Goal: Communication & Community: Answer question/provide support

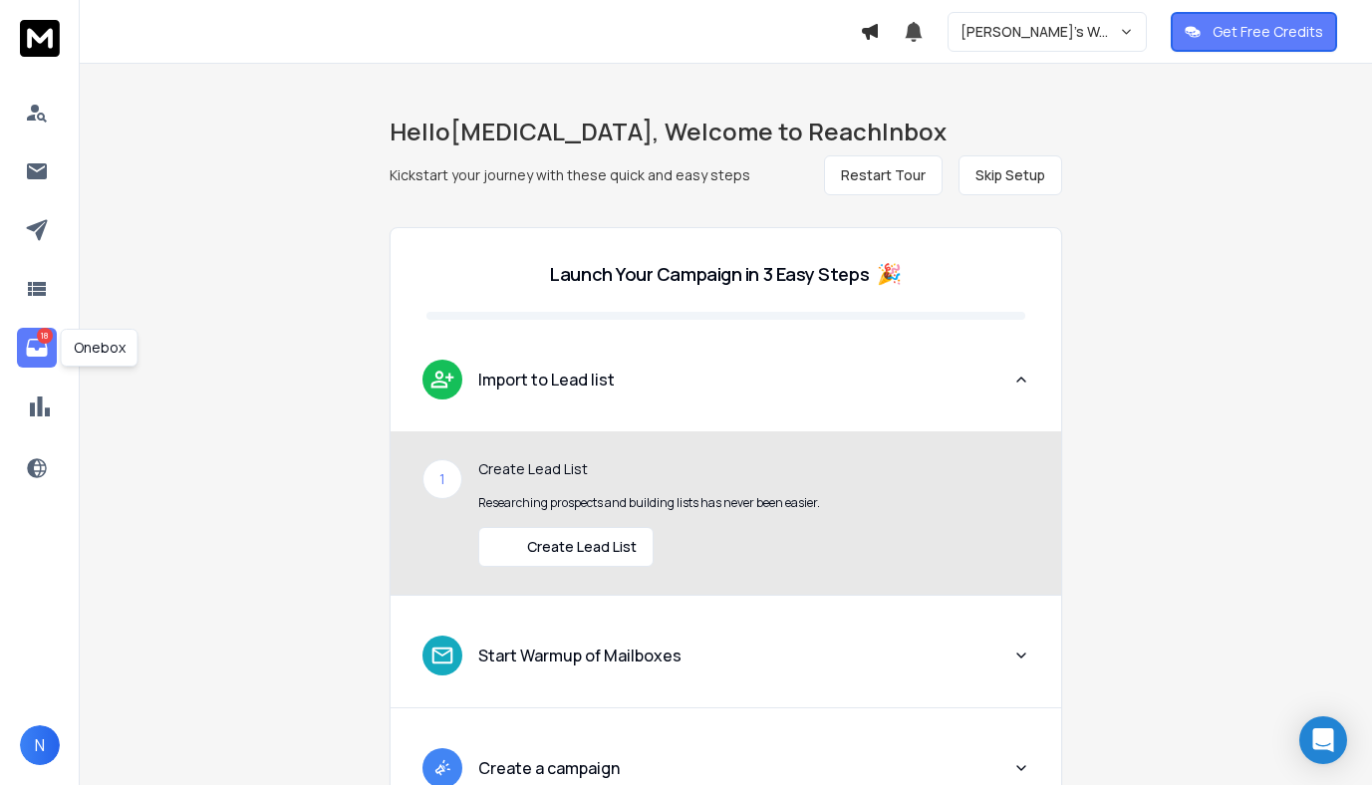
click at [43, 357] on icon at bounding box center [37, 348] width 24 height 24
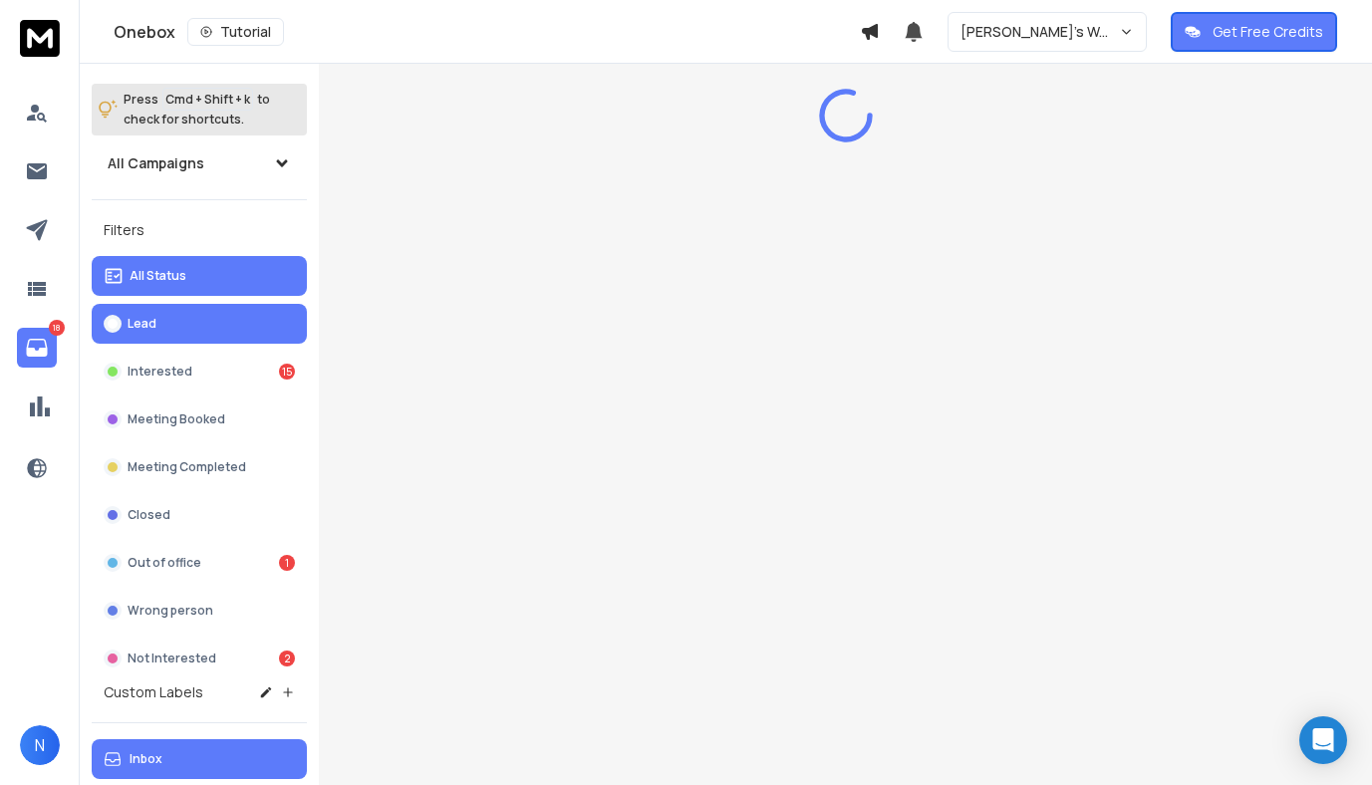
click at [203, 329] on button "Lead" at bounding box center [199, 324] width 215 height 40
click at [214, 291] on button "All Status" at bounding box center [199, 276] width 215 height 40
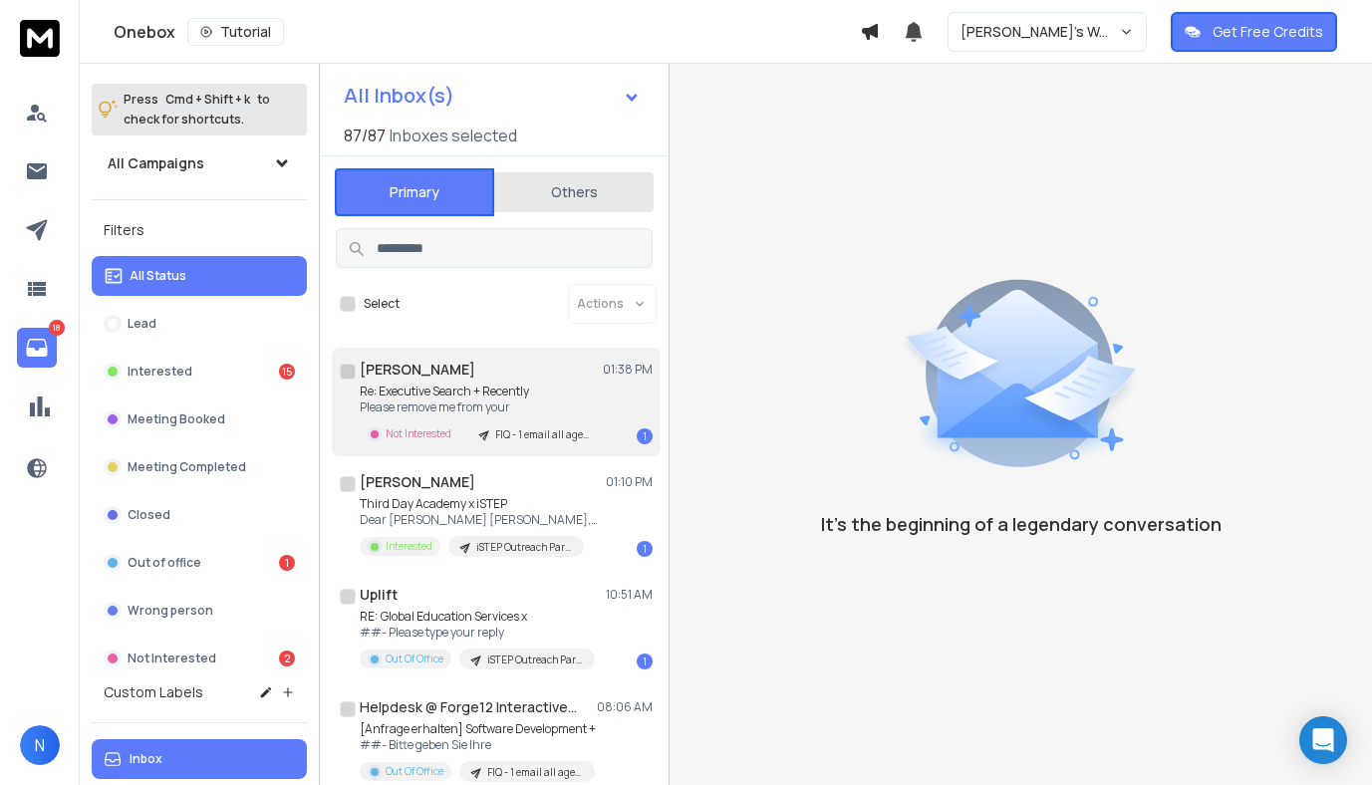
click at [485, 384] on p "Re: Executive Search + Recently" at bounding box center [479, 392] width 239 height 16
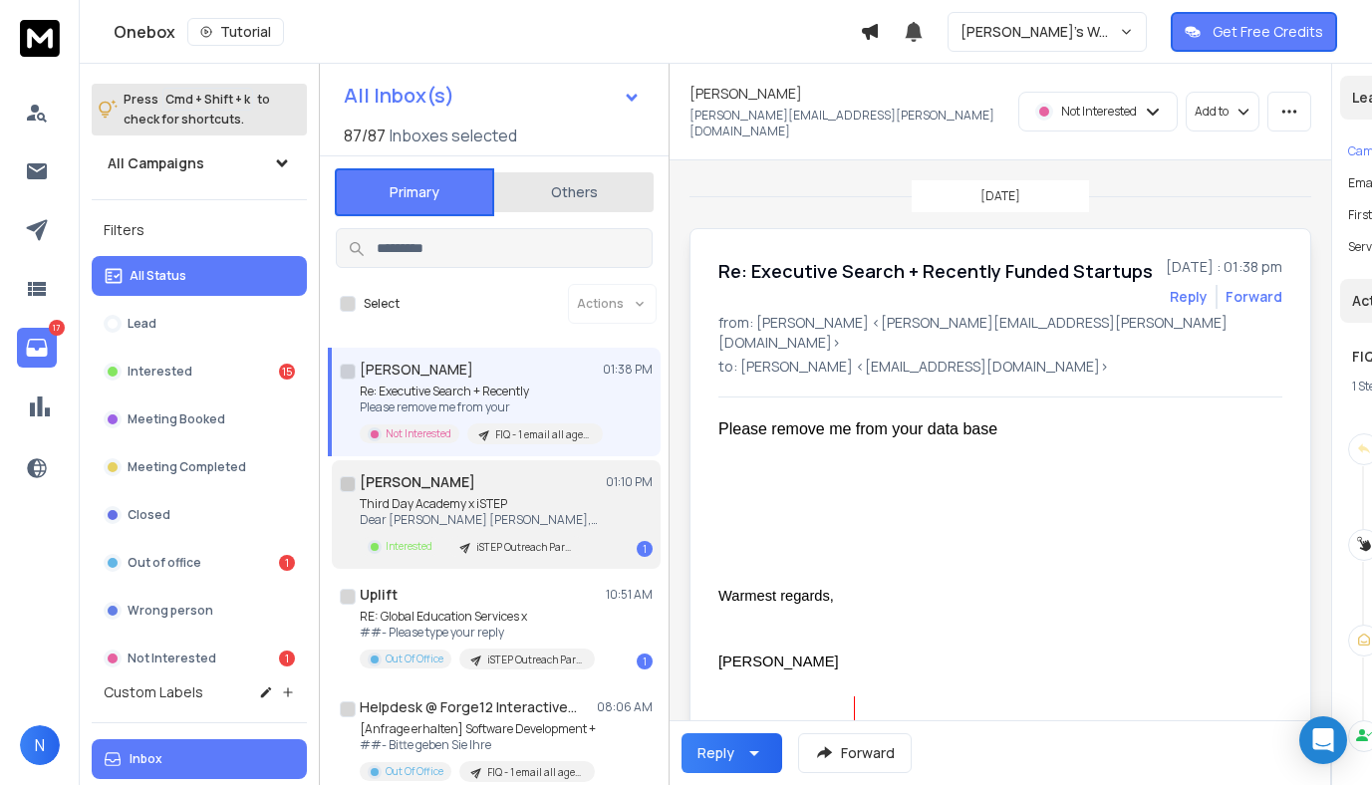
click at [439, 497] on p "Third Day Academy x iSTEP" at bounding box center [479, 504] width 239 height 16
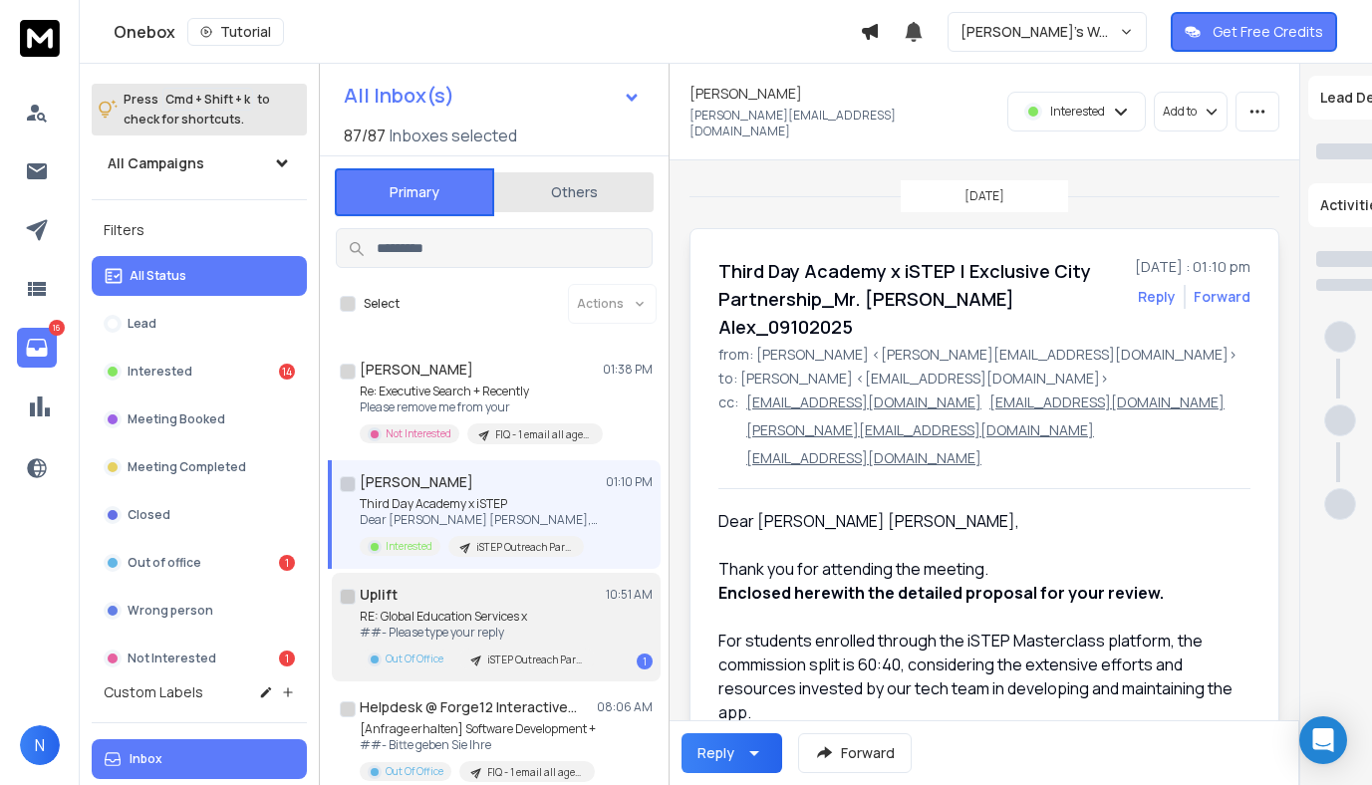
click at [473, 614] on p "RE: Global Education Services x" at bounding box center [477, 617] width 235 height 16
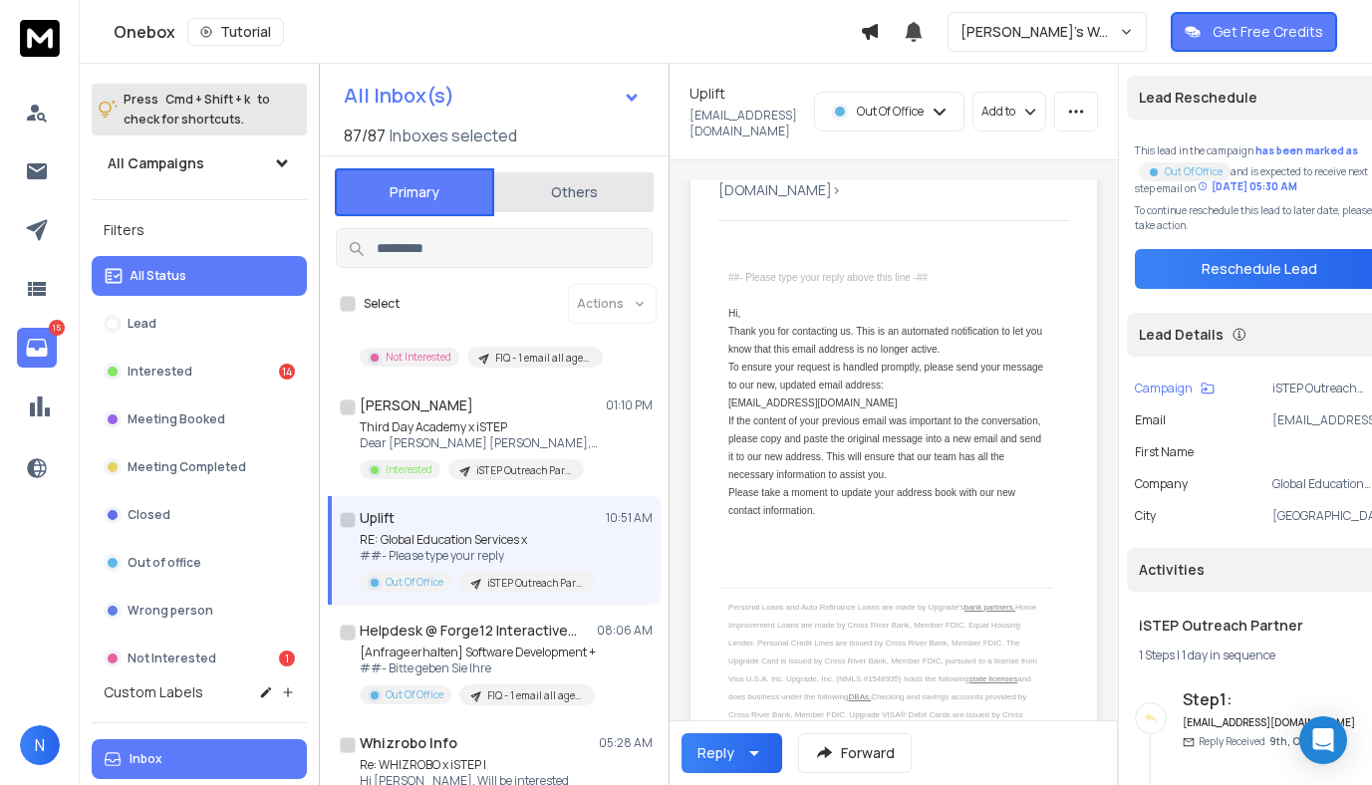
scroll to position [365, 0]
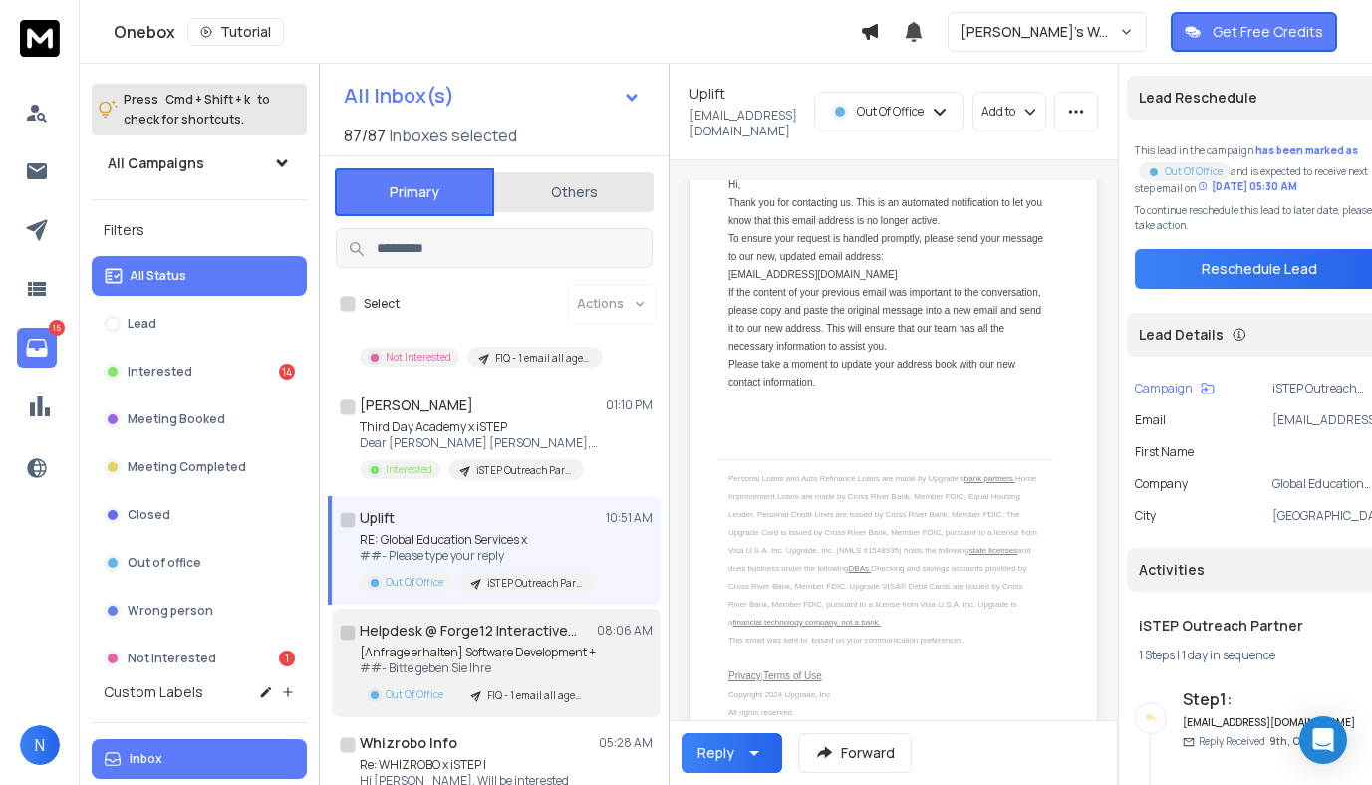
click at [435, 673] on p "##- Bitte geben Sie Ihre" at bounding box center [478, 669] width 236 height 16
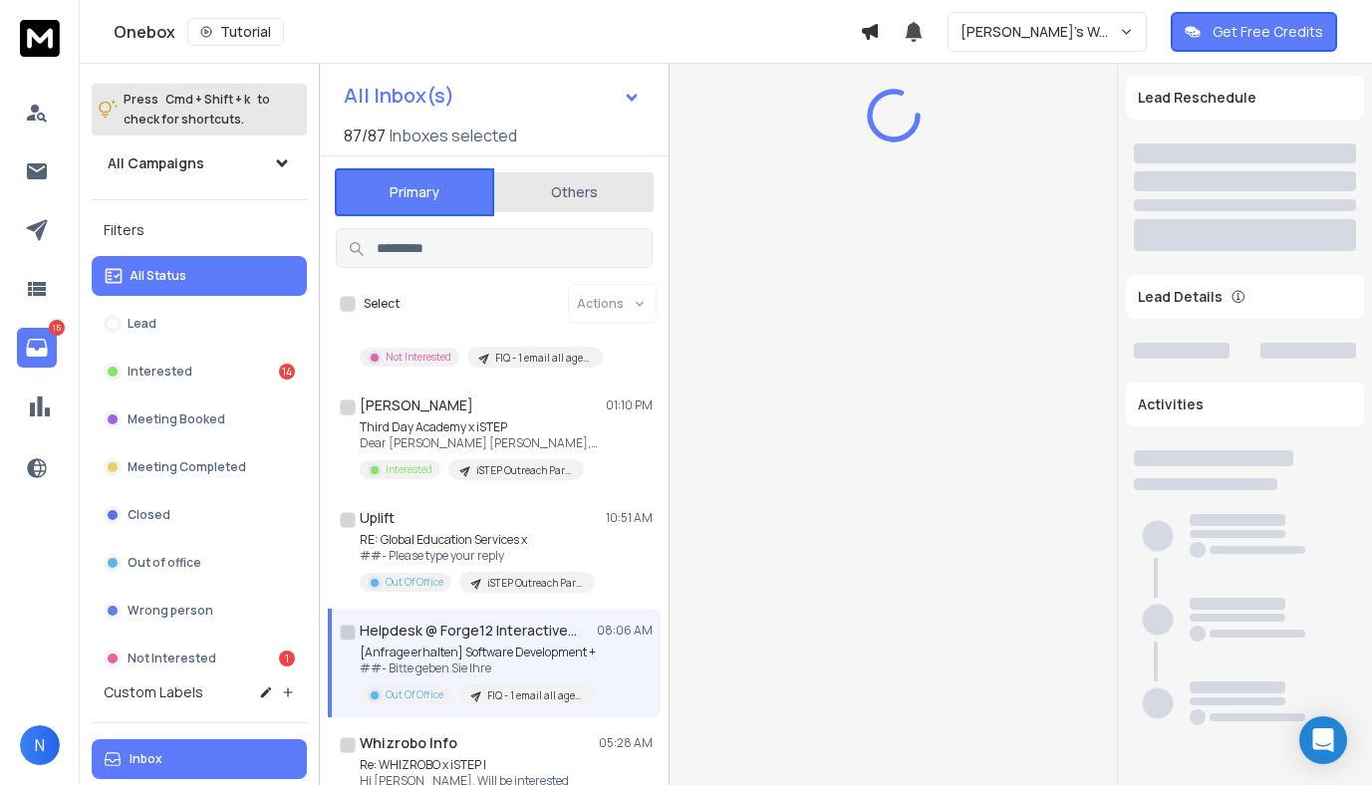
scroll to position [176, 0]
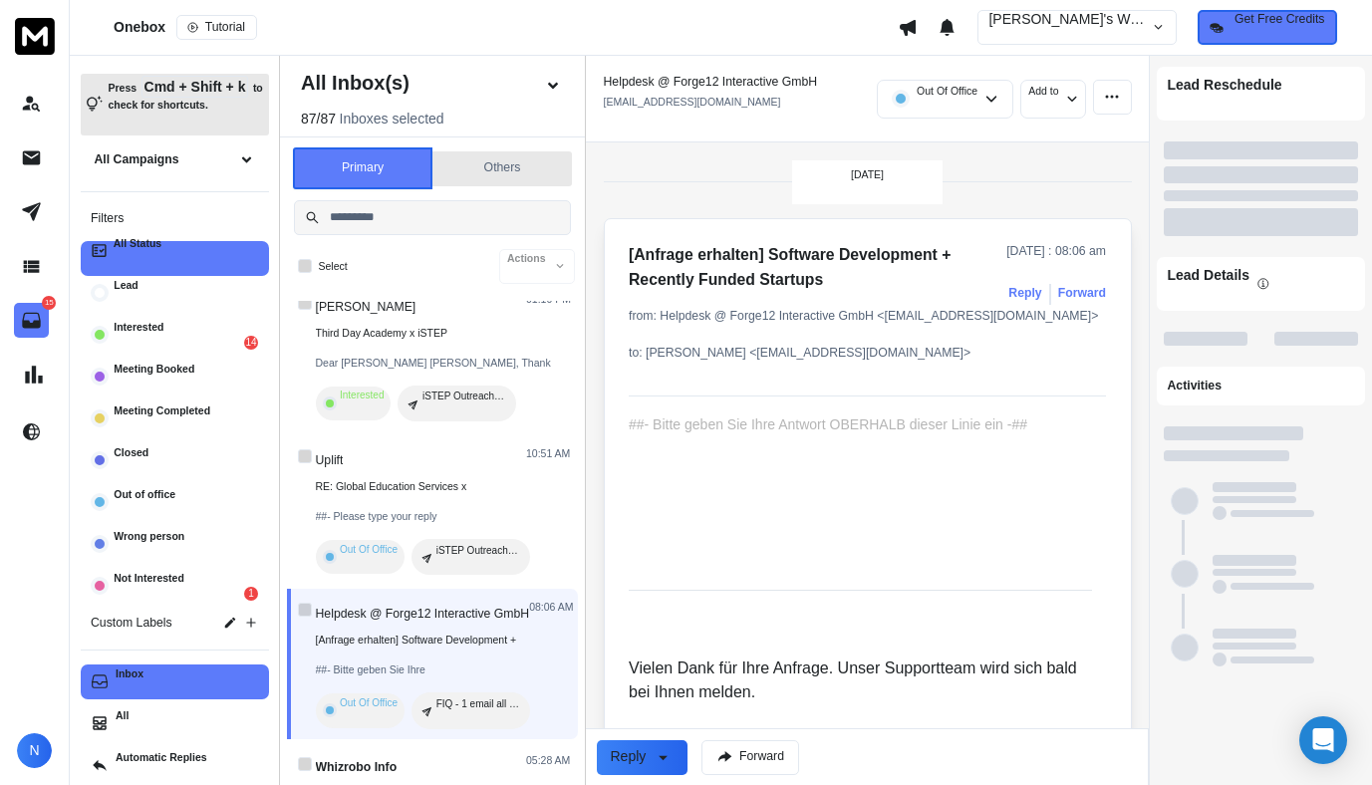
click at [435, 673] on p "##- Bitte geben Sie Ihre" at bounding box center [423, 670] width 215 height 14
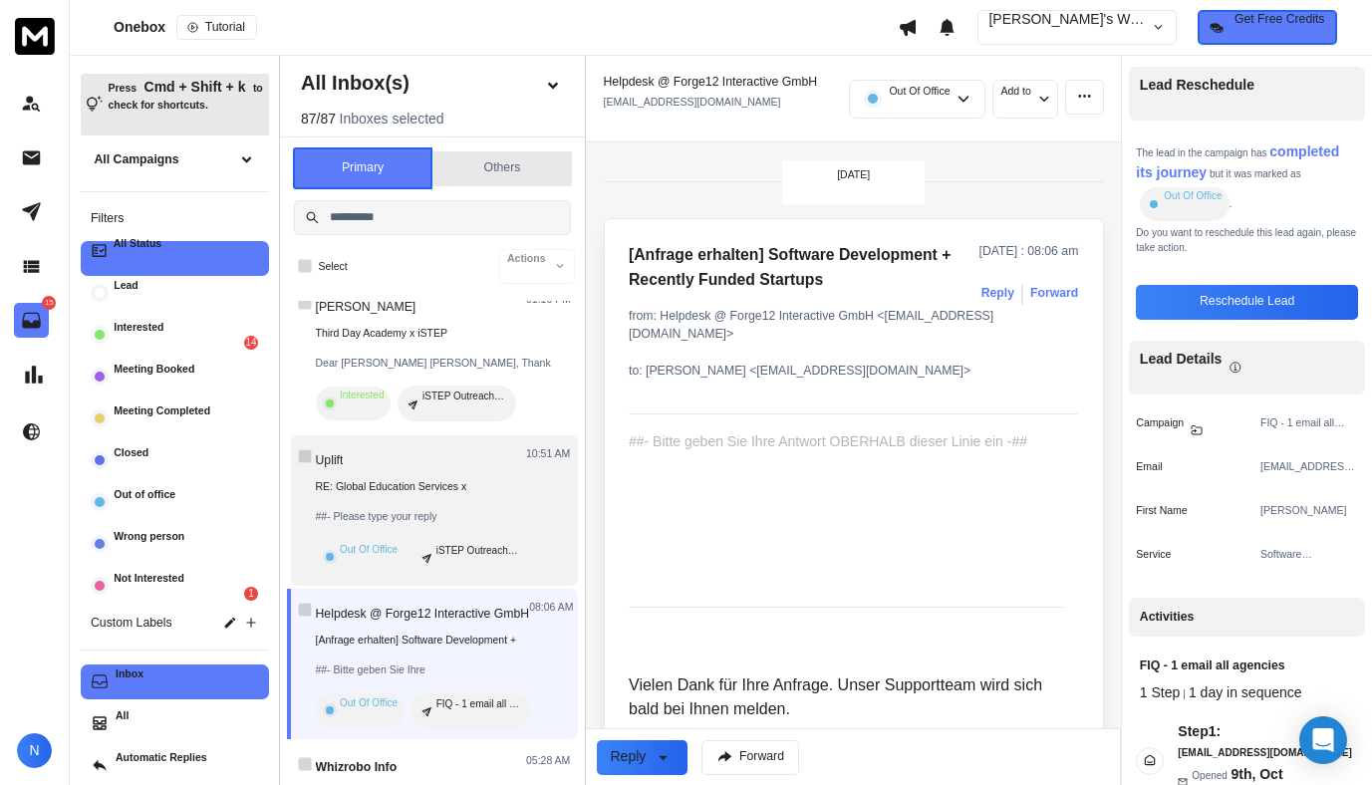
click at [389, 506] on div "RE: Global Education Services x ##- Please type your reply Out Of Office iSTEP …" at bounding box center [423, 527] width 215 height 96
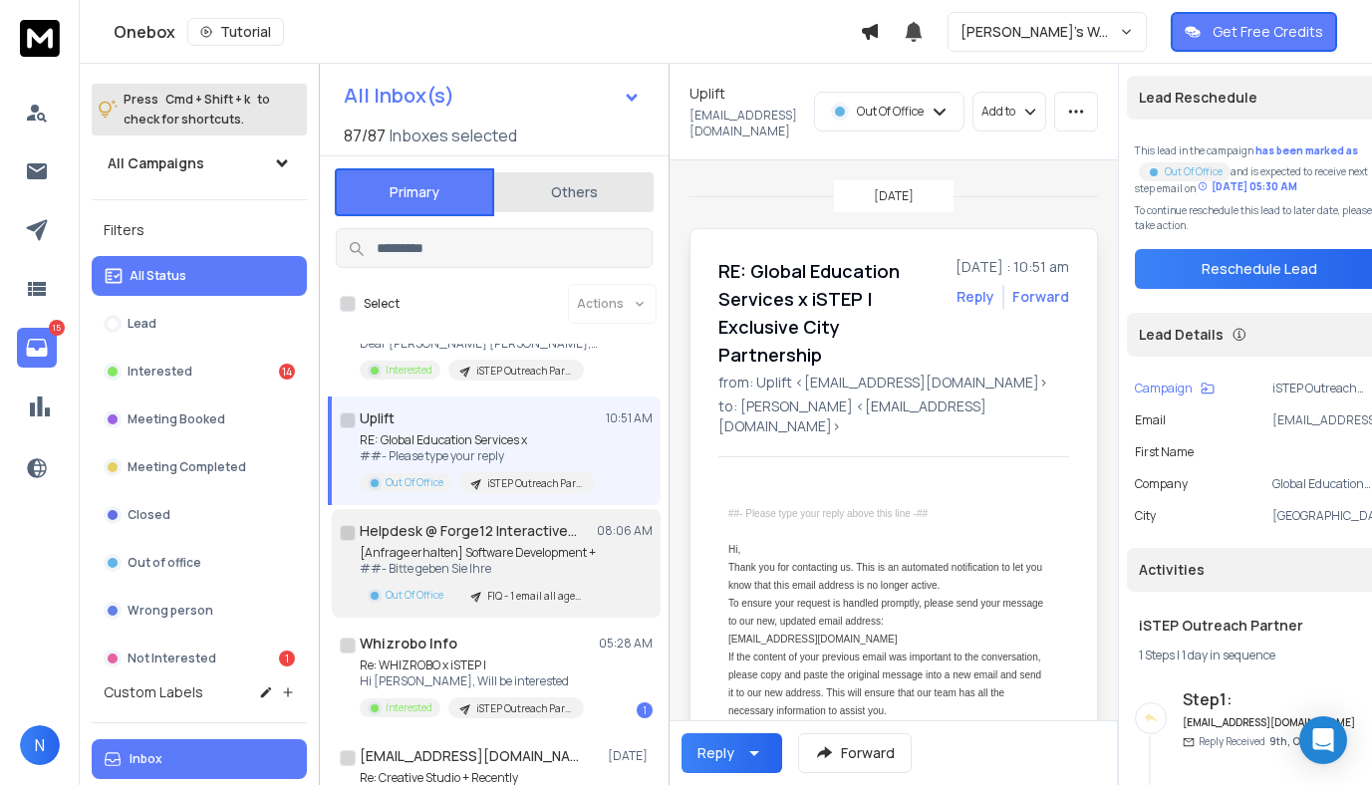
click at [426, 549] on p "[Anfrage erhalten] Software Development +" at bounding box center [478, 553] width 236 height 16
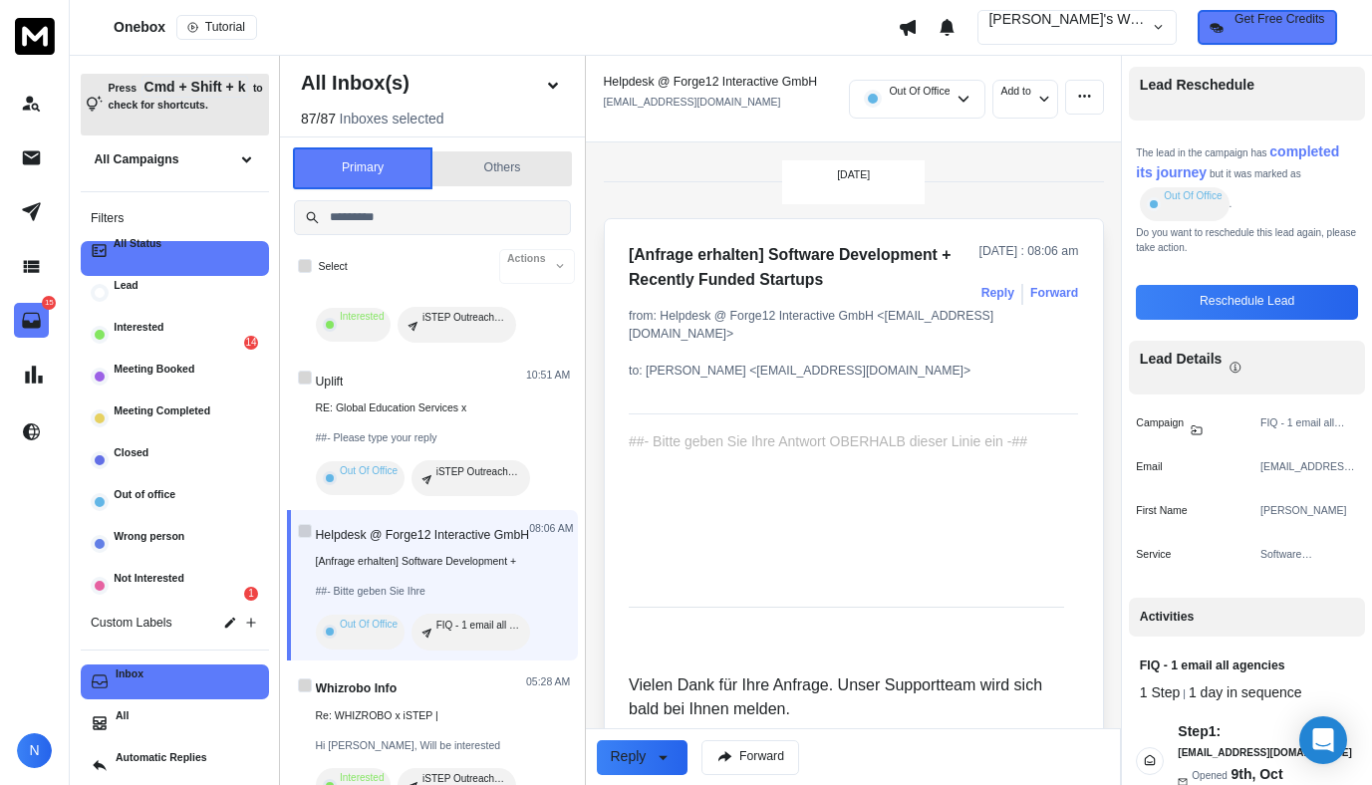
click at [426, 549] on div "Helpdesk @ Forge12 Interactive GmbH 08:06 AM" at bounding box center [445, 536] width 259 height 30
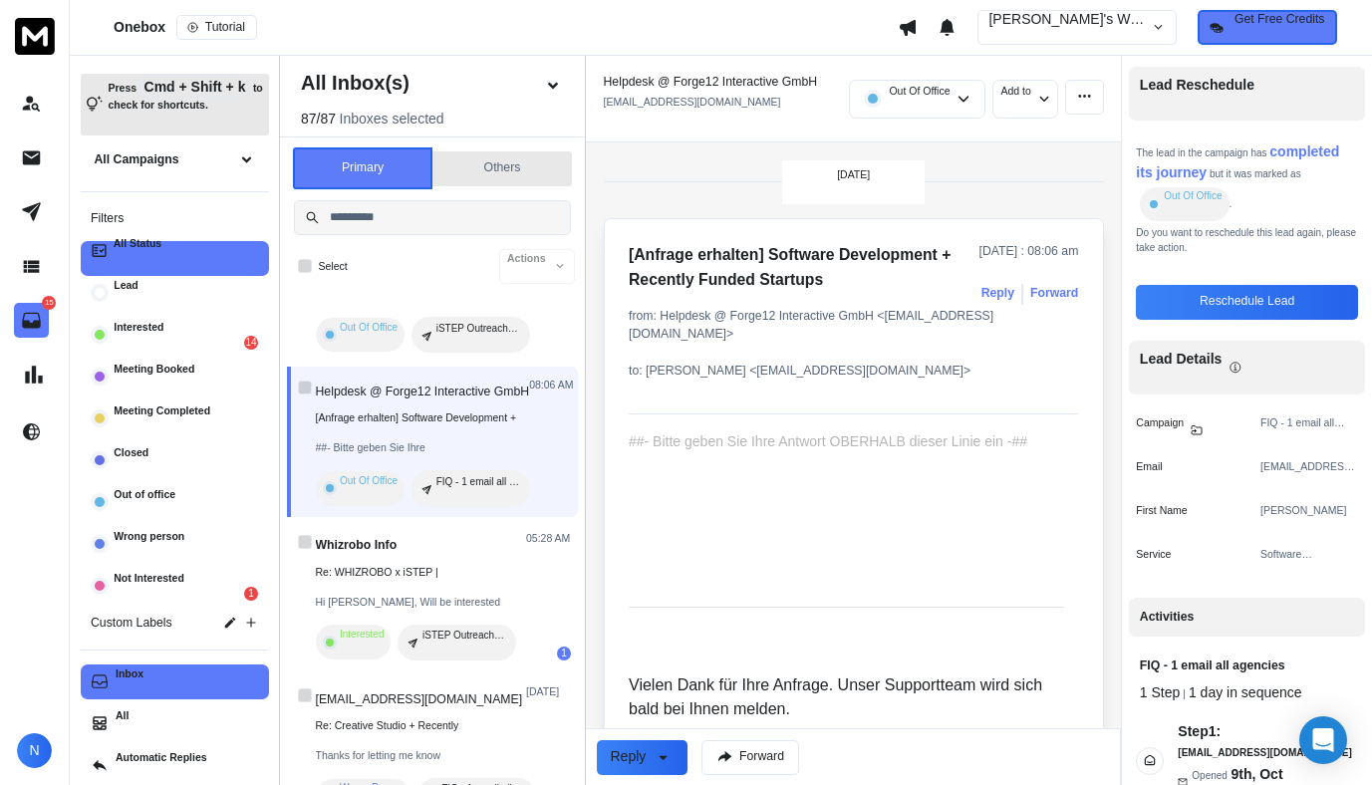
scroll to position [401, 0]
click at [426, 549] on div "Whizrobo Info 05:28 AM" at bounding box center [444, 544] width 256 height 30
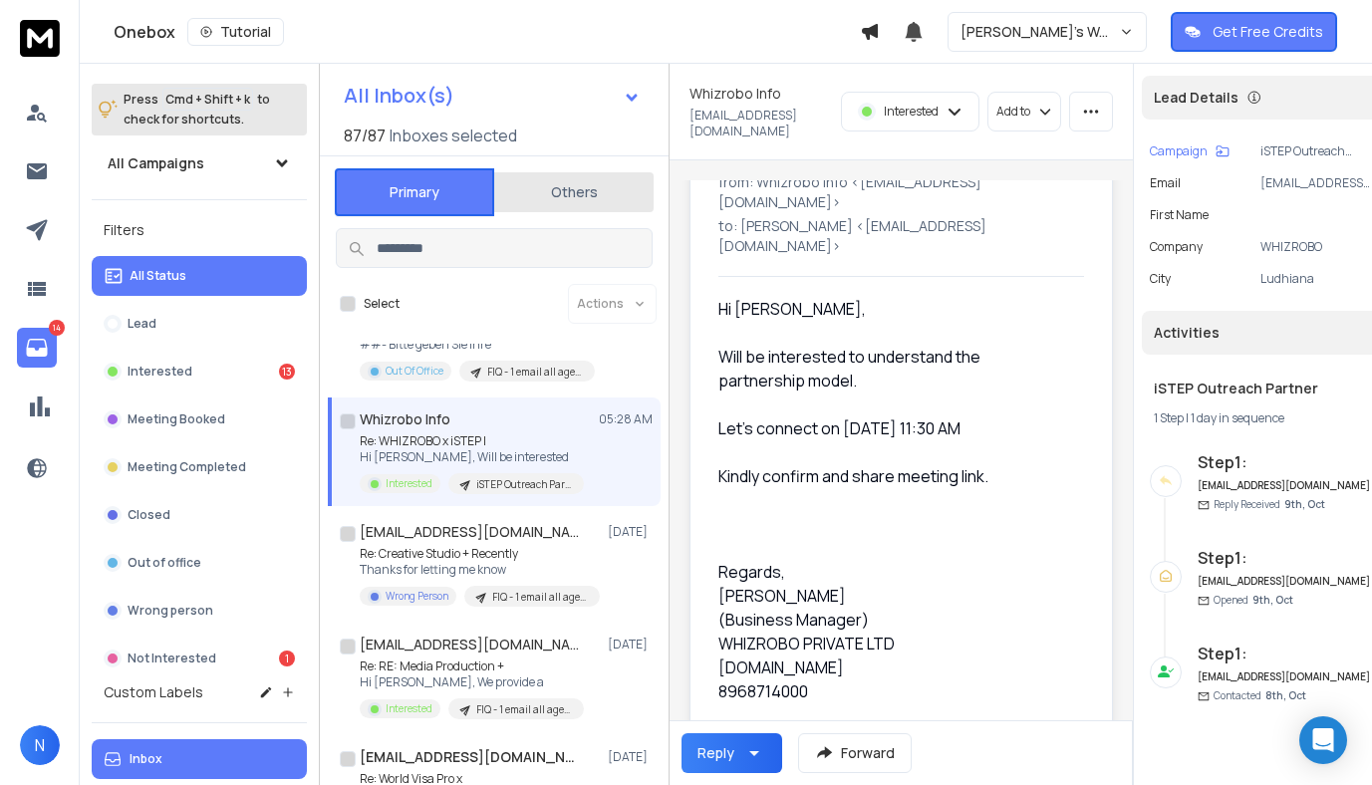
scroll to position [0, 0]
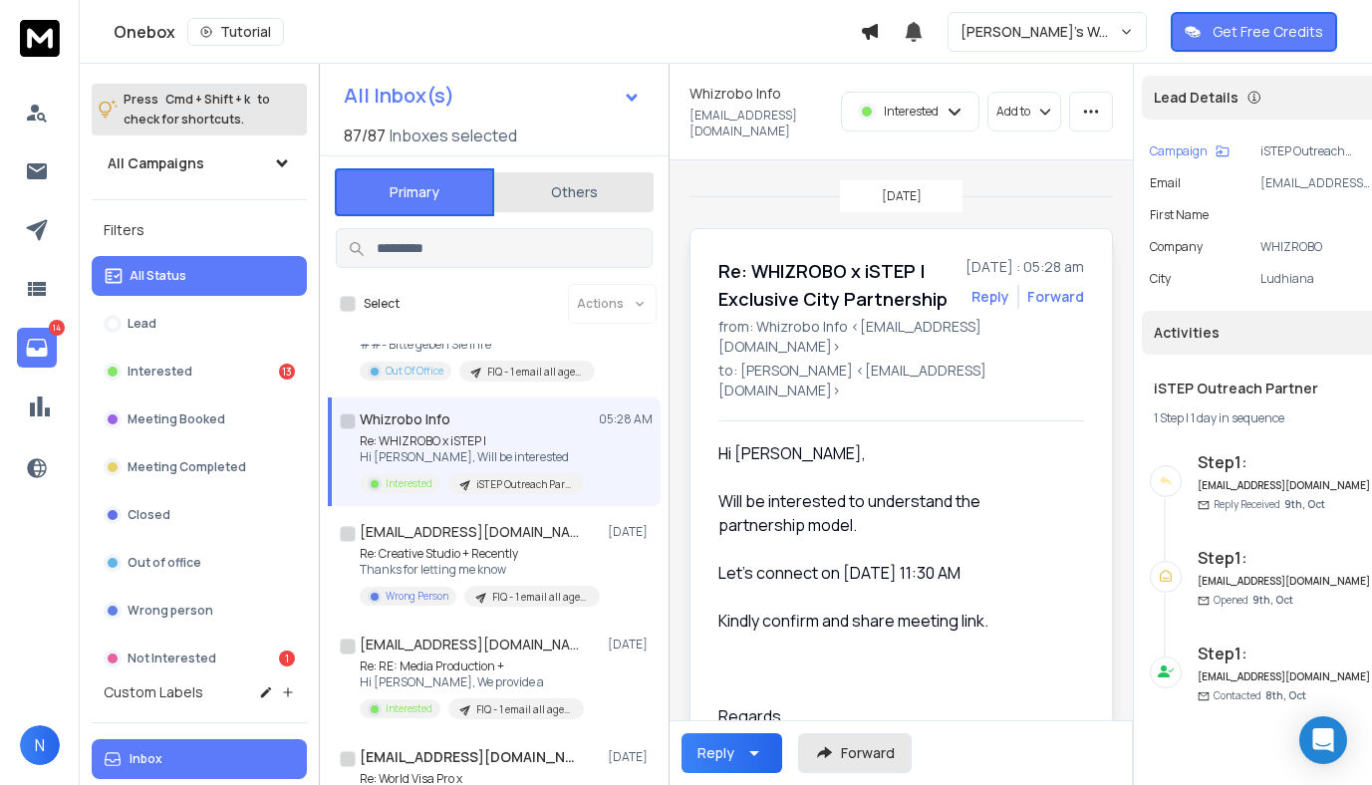
click at [854, 759] on button "Forward" at bounding box center [855, 753] width 114 height 40
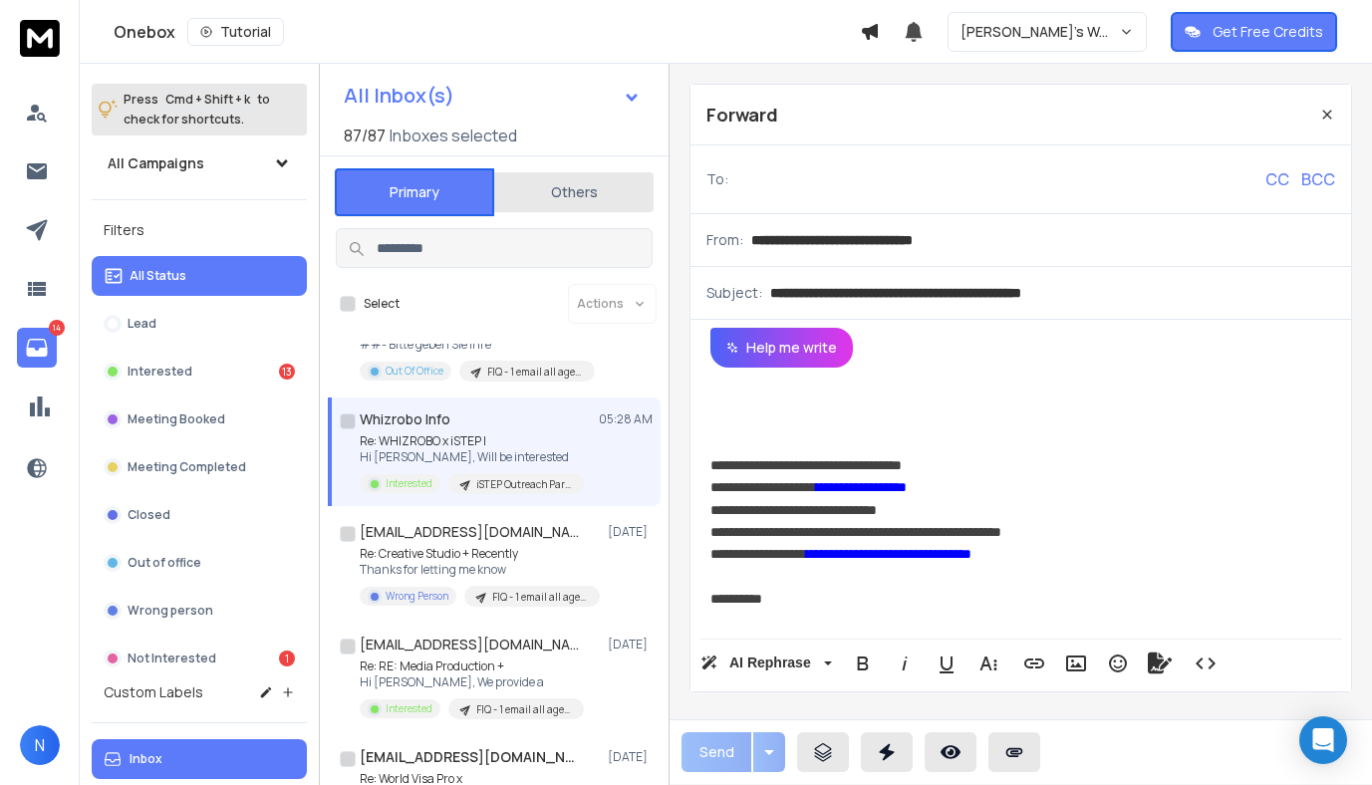
click at [791, 185] on input at bounding box center [806, 179] width 140 height 36
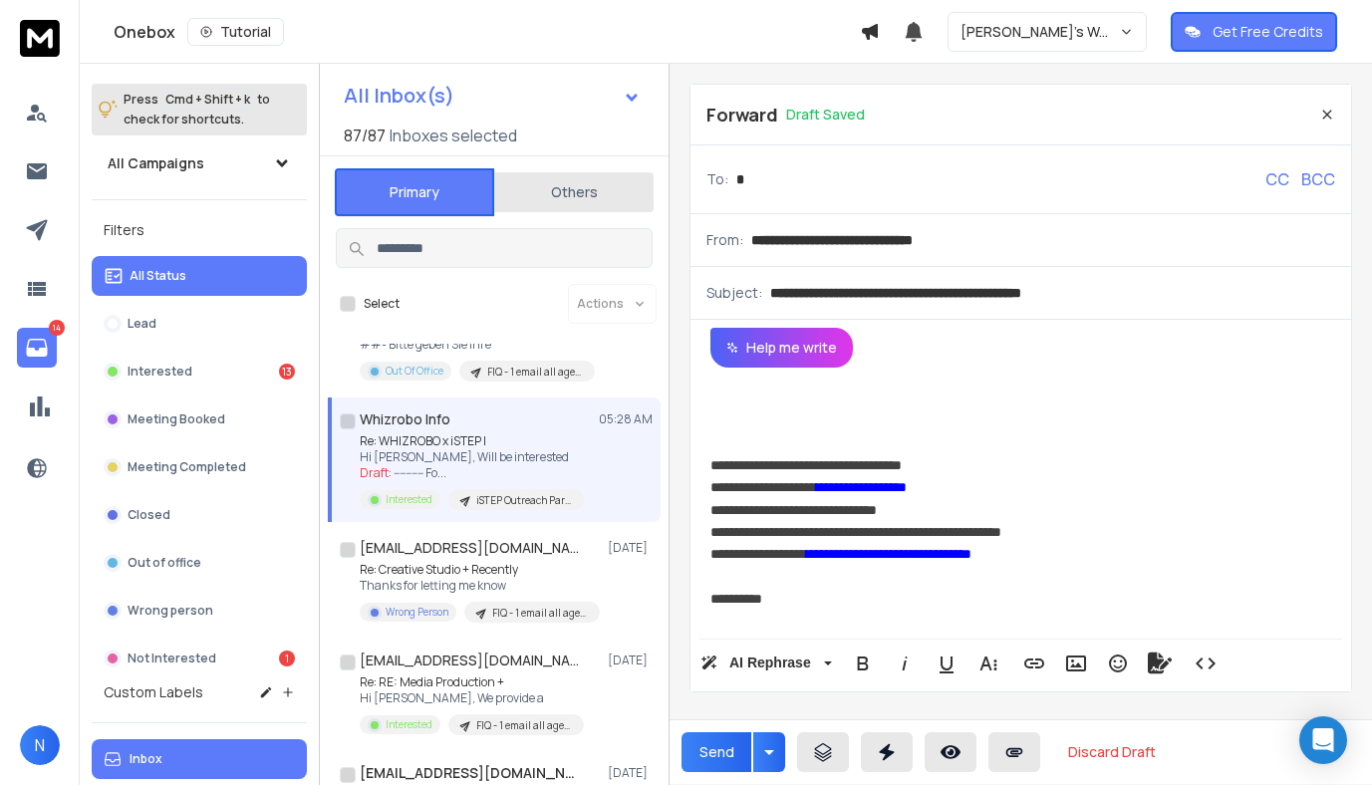
type input "**********"
click at [726, 753] on button "Send" at bounding box center [717, 752] width 70 height 40
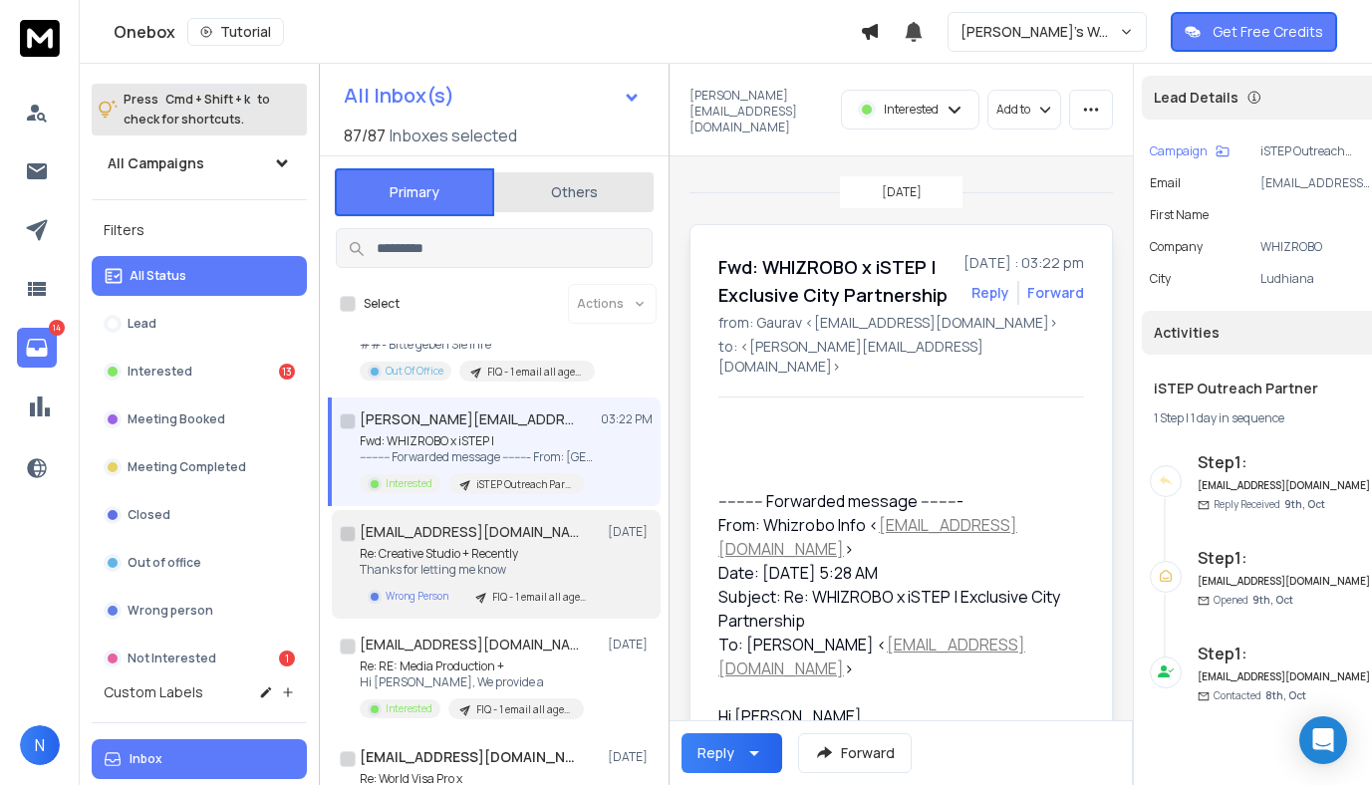
click at [483, 538] on h1 "[EMAIL_ADDRESS][DOMAIN_NAME]" at bounding box center [469, 532] width 219 height 20
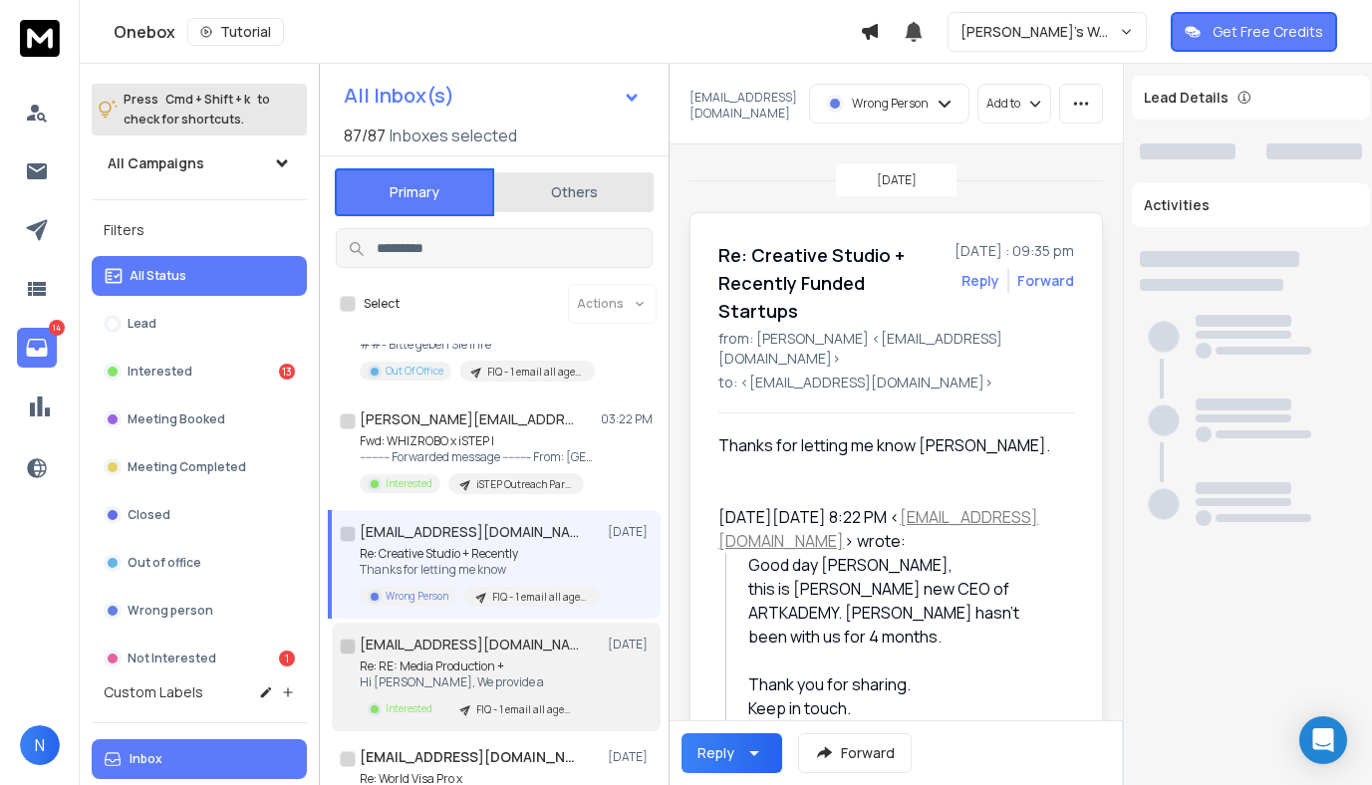
click at [461, 656] on div "suuresh@eyeqfilmsindia.com 08 Oct Re: RE: Media Production + Hi Mr. Suuresh, We…" at bounding box center [506, 677] width 293 height 85
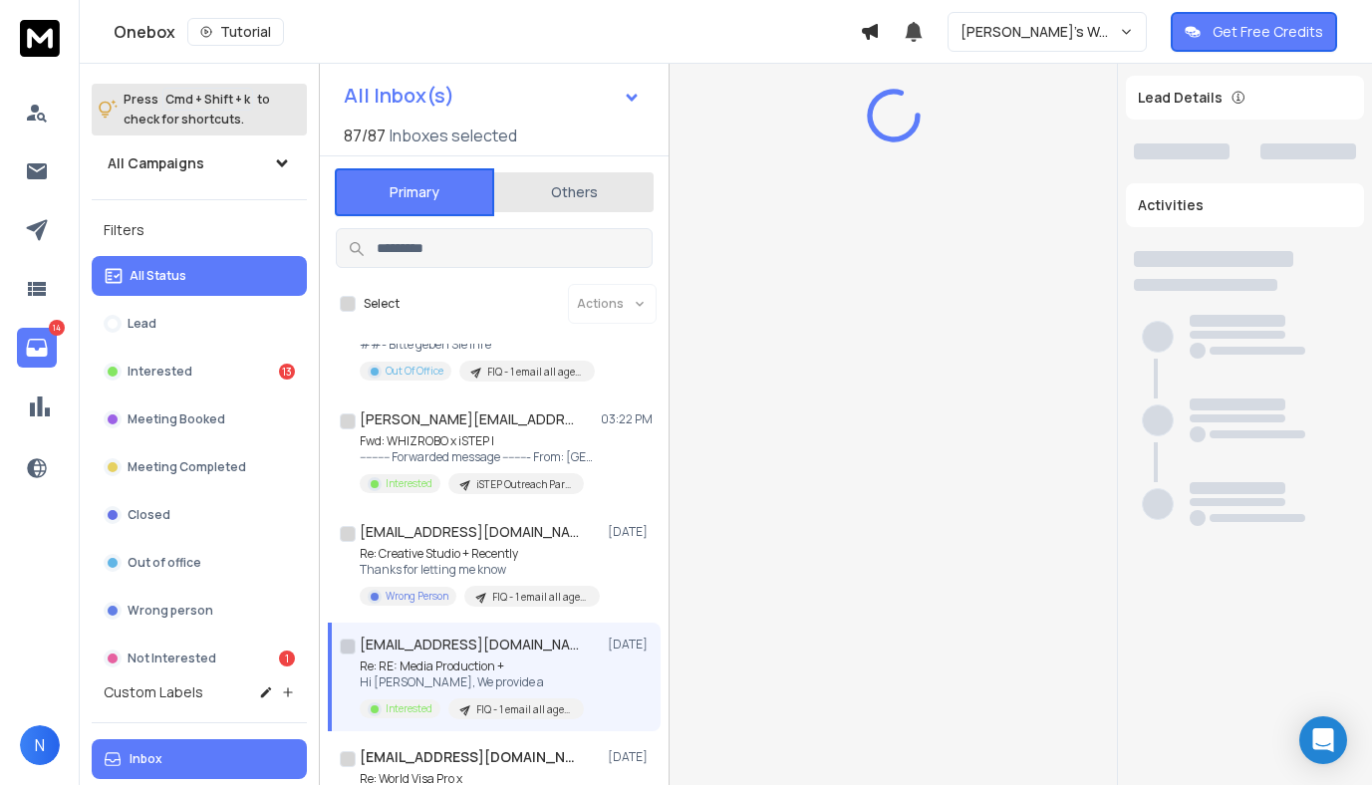
scroll to position [488, 0]
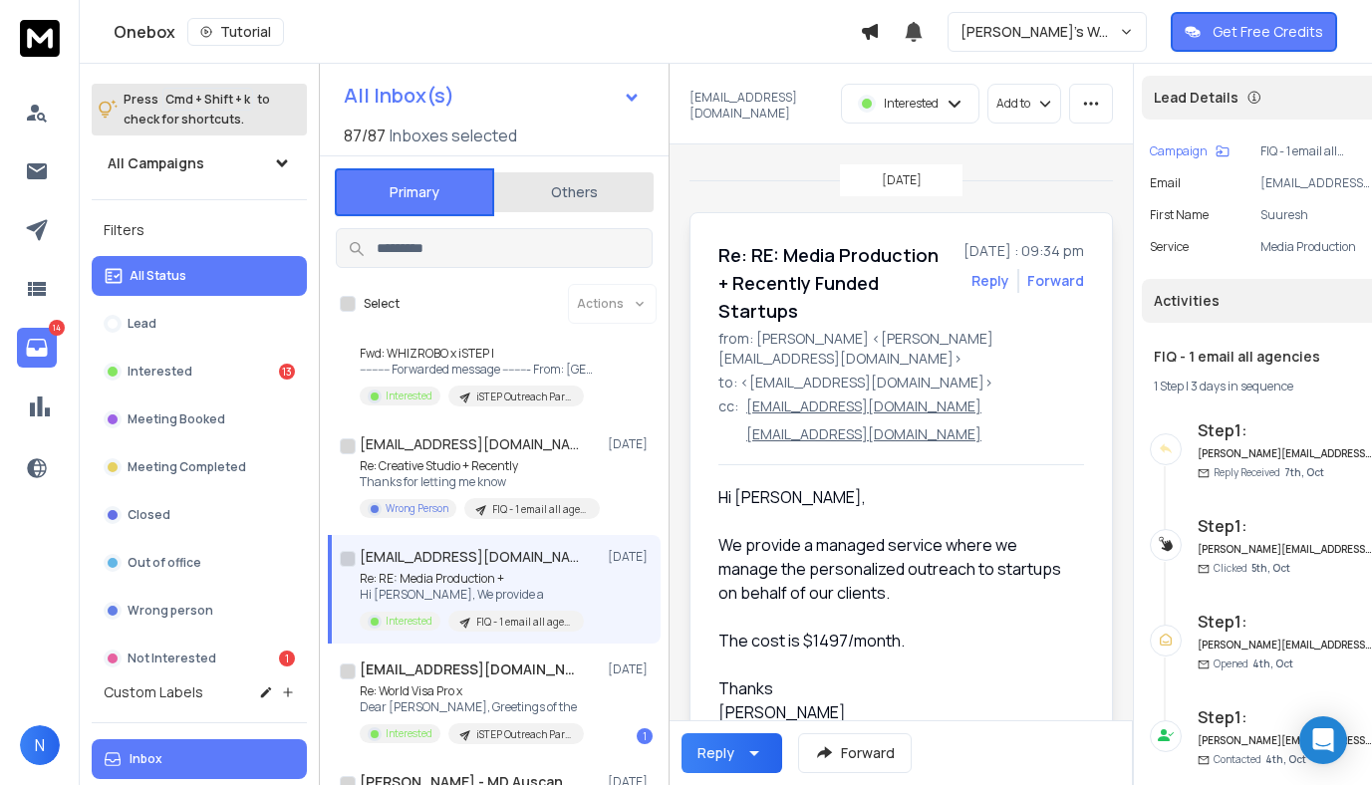
click at [461, 656] on div "info@worldvisapro.com 08 Oct Re: World Visa Pro x Dear Gaurav, Greetings of the…" at bounding box center [496, 702] width 329 height 109
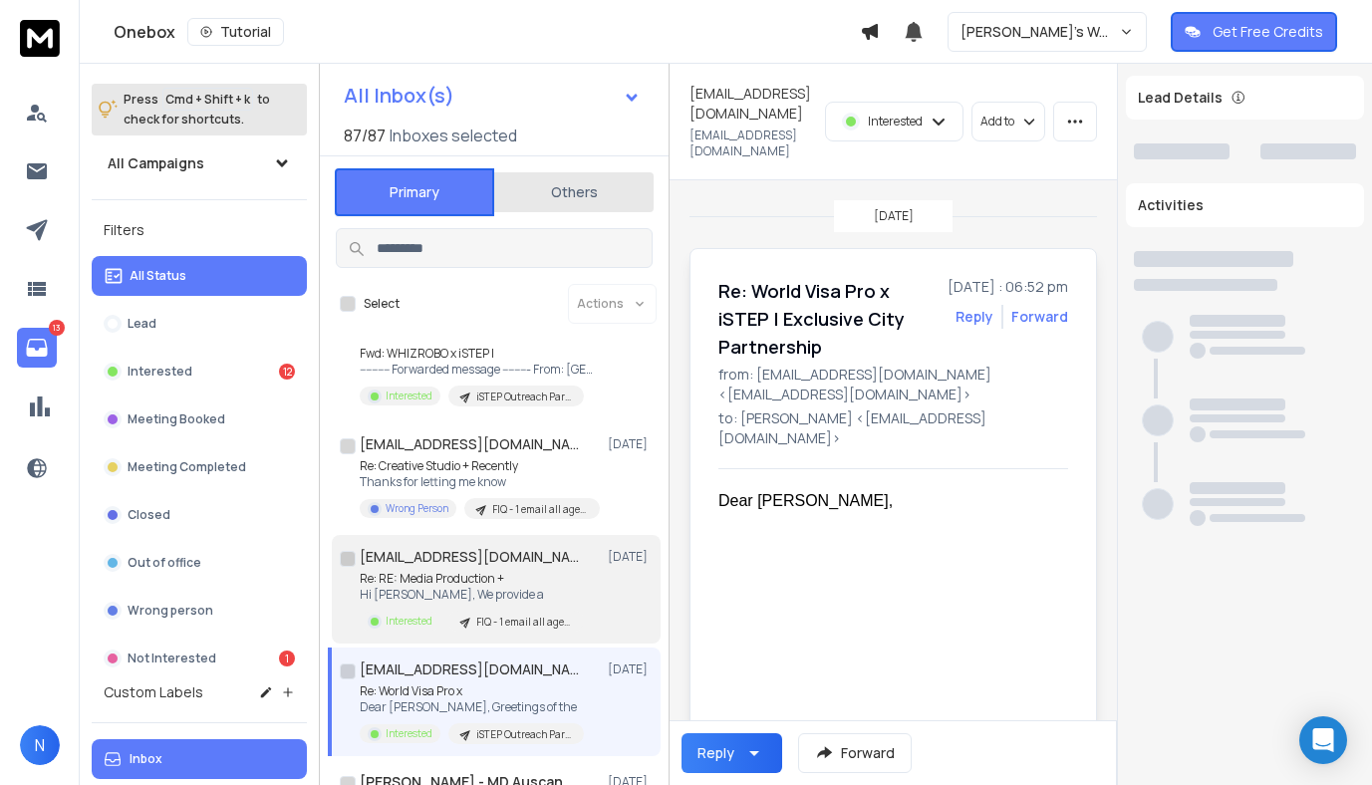
click at [461, 609] on div "Re: RE: Media Production + Hi Mr. Suuresh, We provide a Interested FIQ - 1 emai…" at bounding box center [472, 601] width 224 height 61
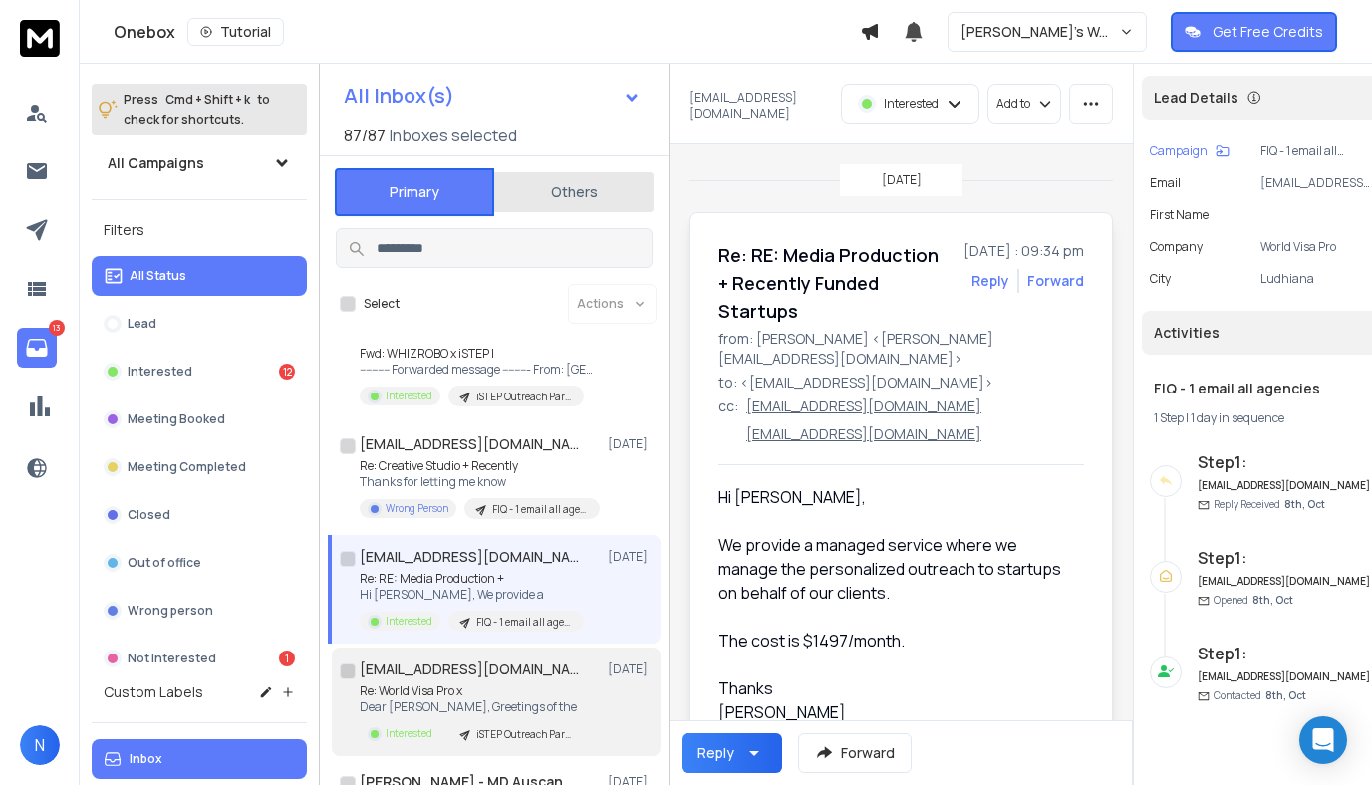
click at [456, 685] on p "Re: World Visa Pro x" at bounding box center [472, 692] width 224 height 16
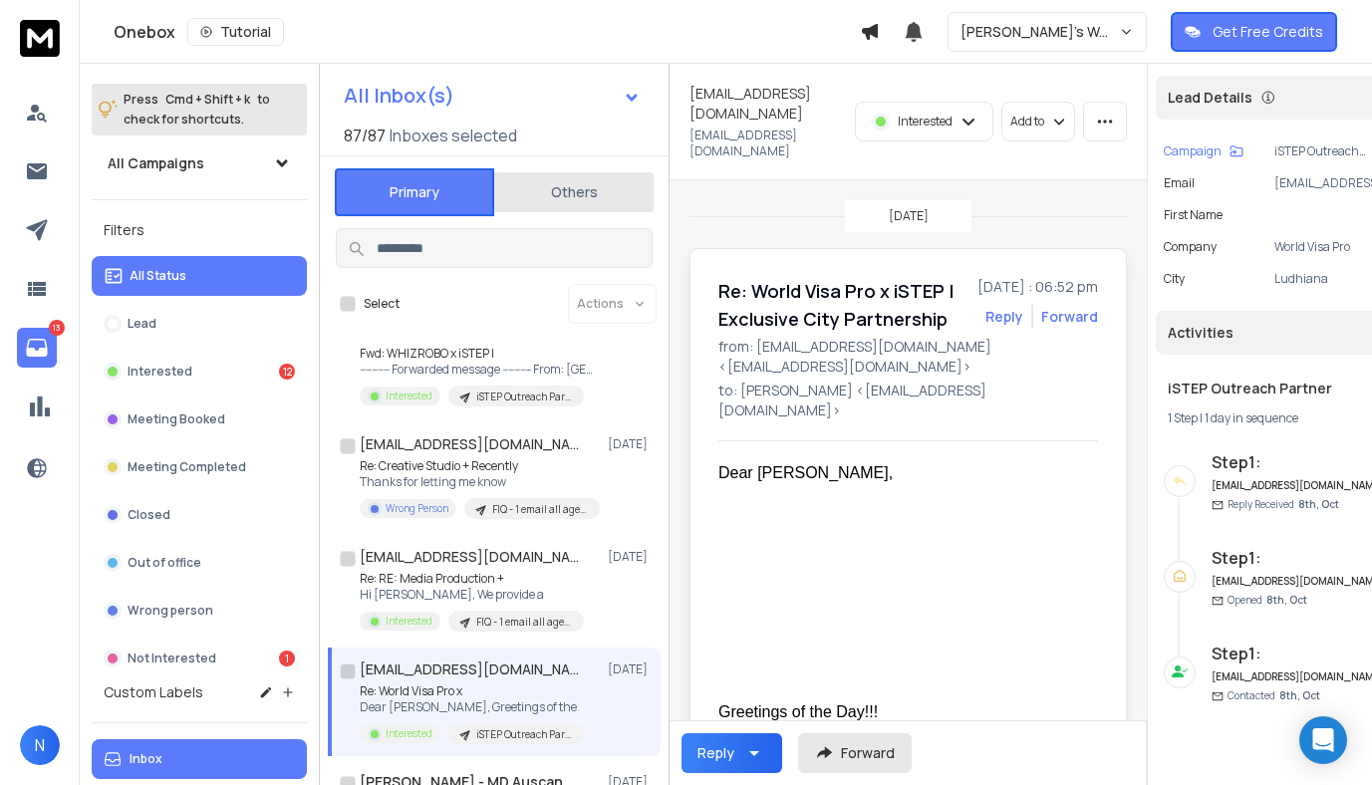
click at [835, 748] on button "Forward" at bounding box center [855, 753] width 114 height 40
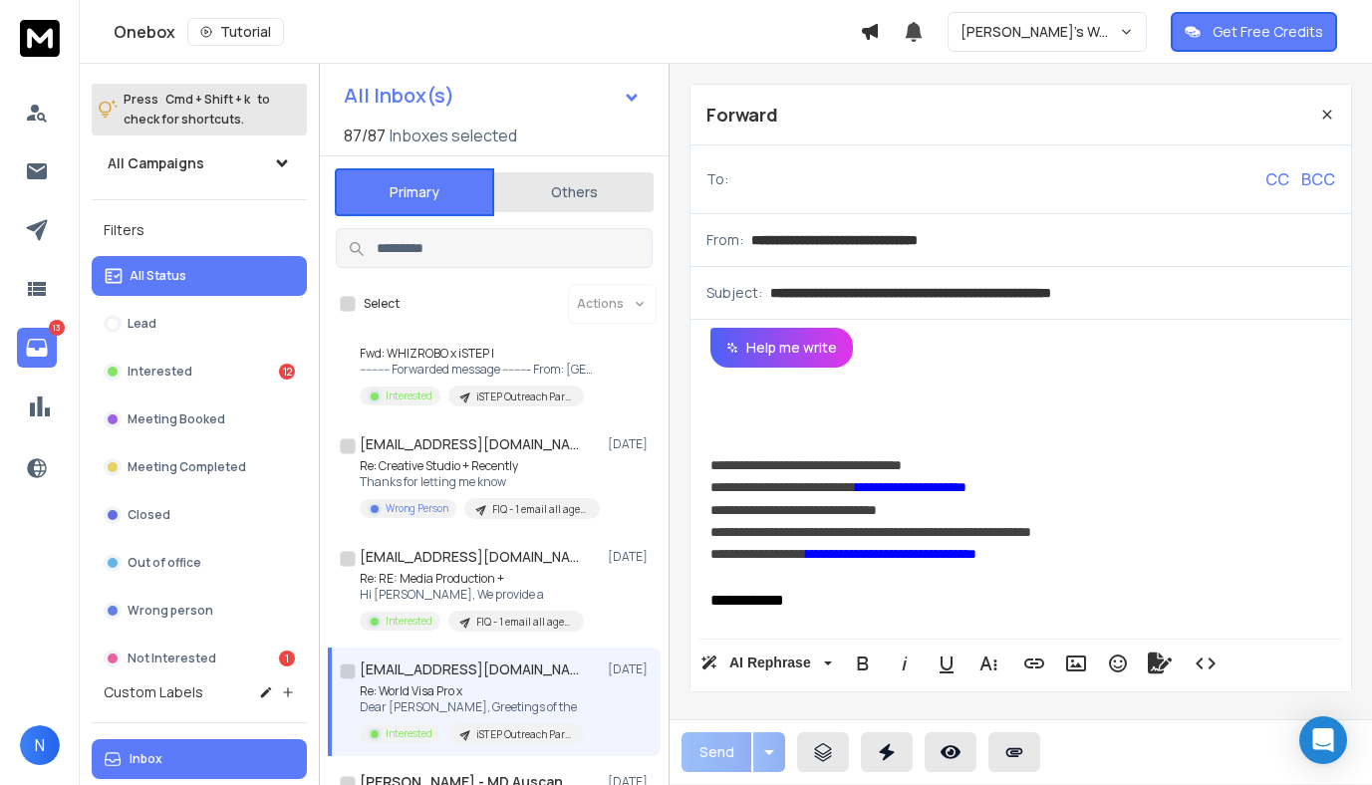
click at [840, 183] on input at bounding box center [806, 179] width 140 height 36
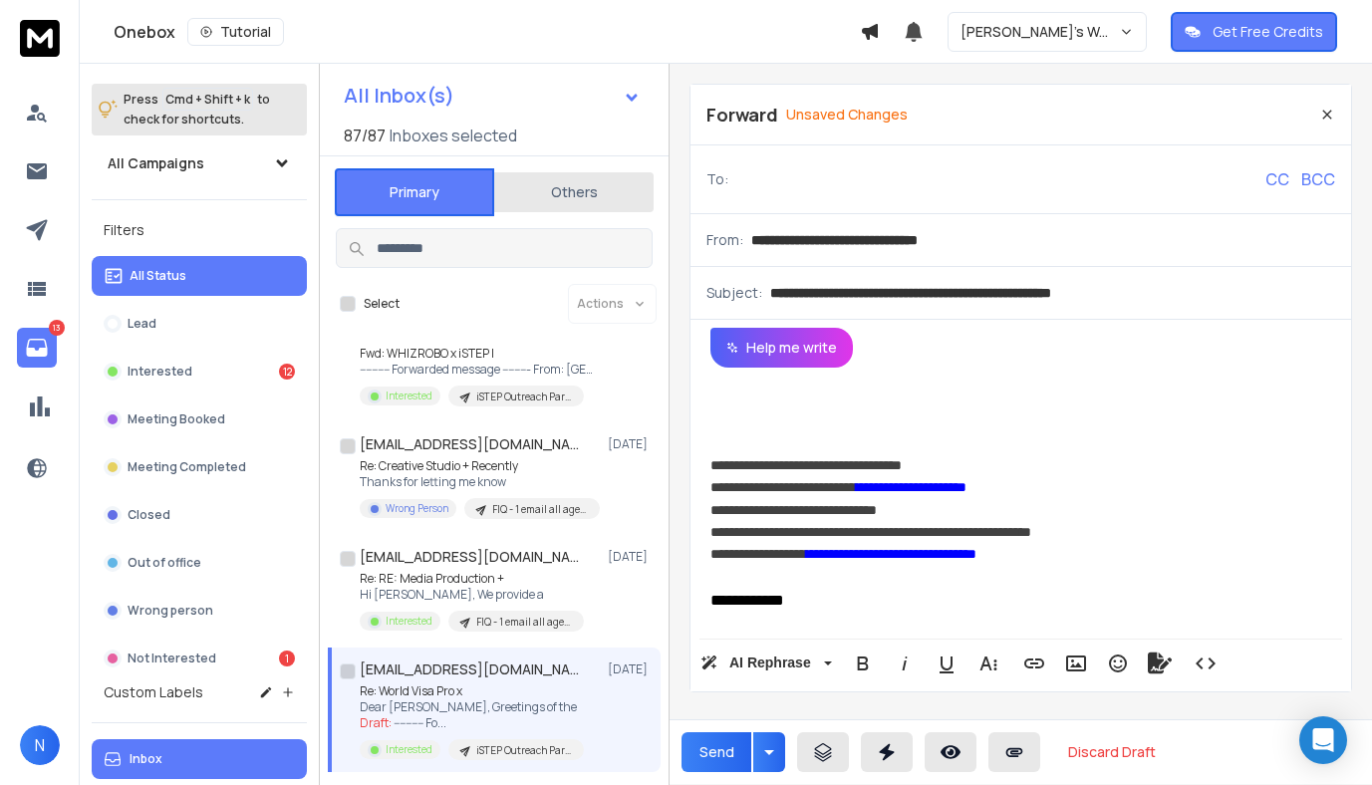
type input "**********"
click at [722, 747] on button "Send" at bounding box center [717, 752] width 70 height 40
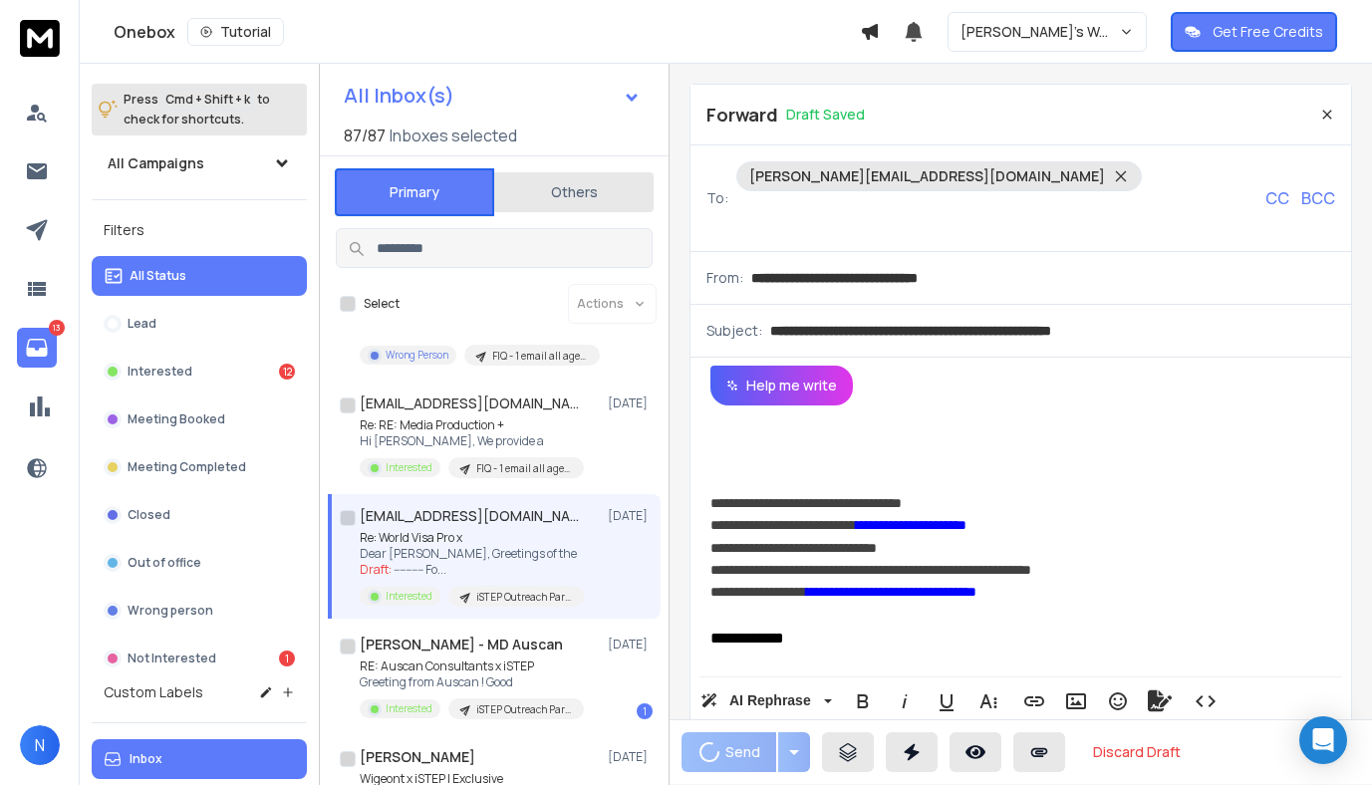
scroll to position [674, 0]
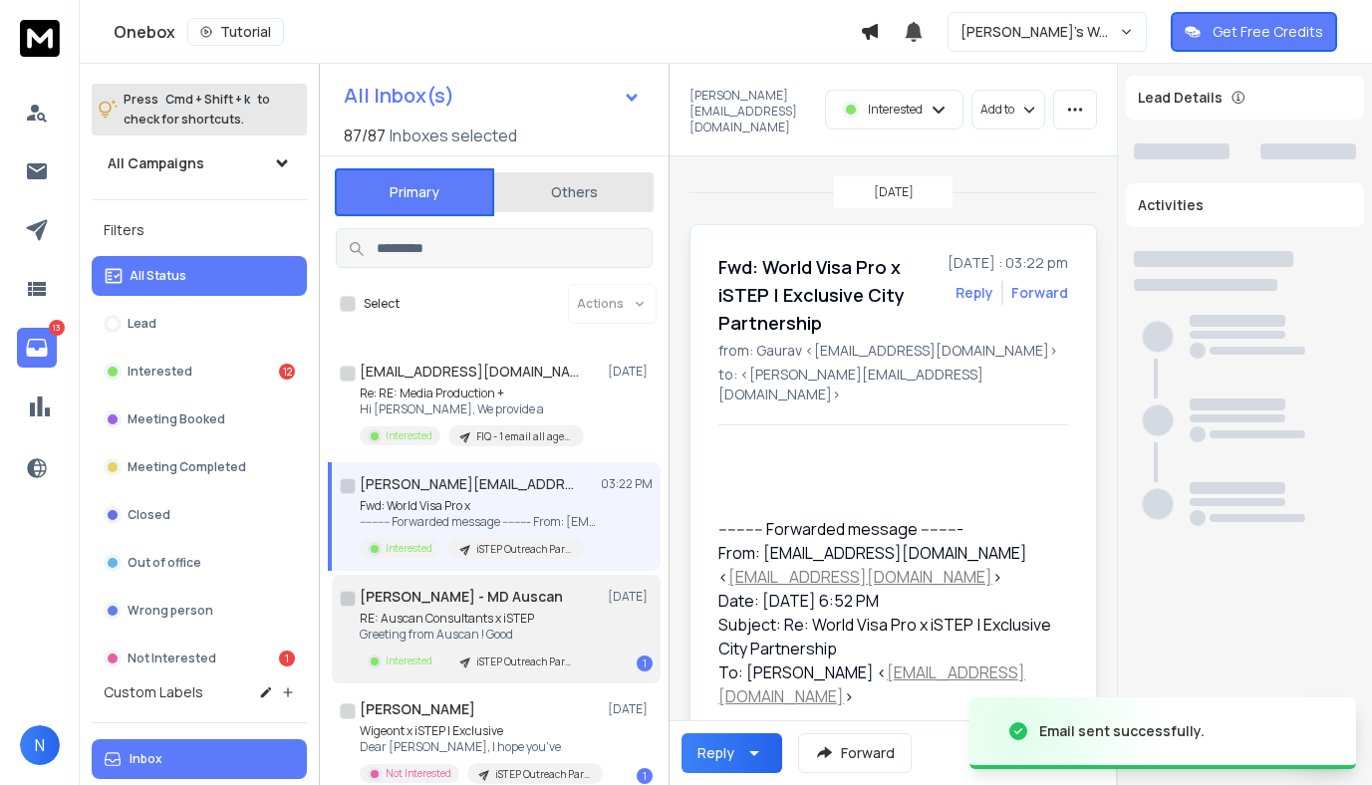
click at [472, 630] on p "Greeting from Auscan ! Good" at bounding box center [472, 635] width 224 height 16
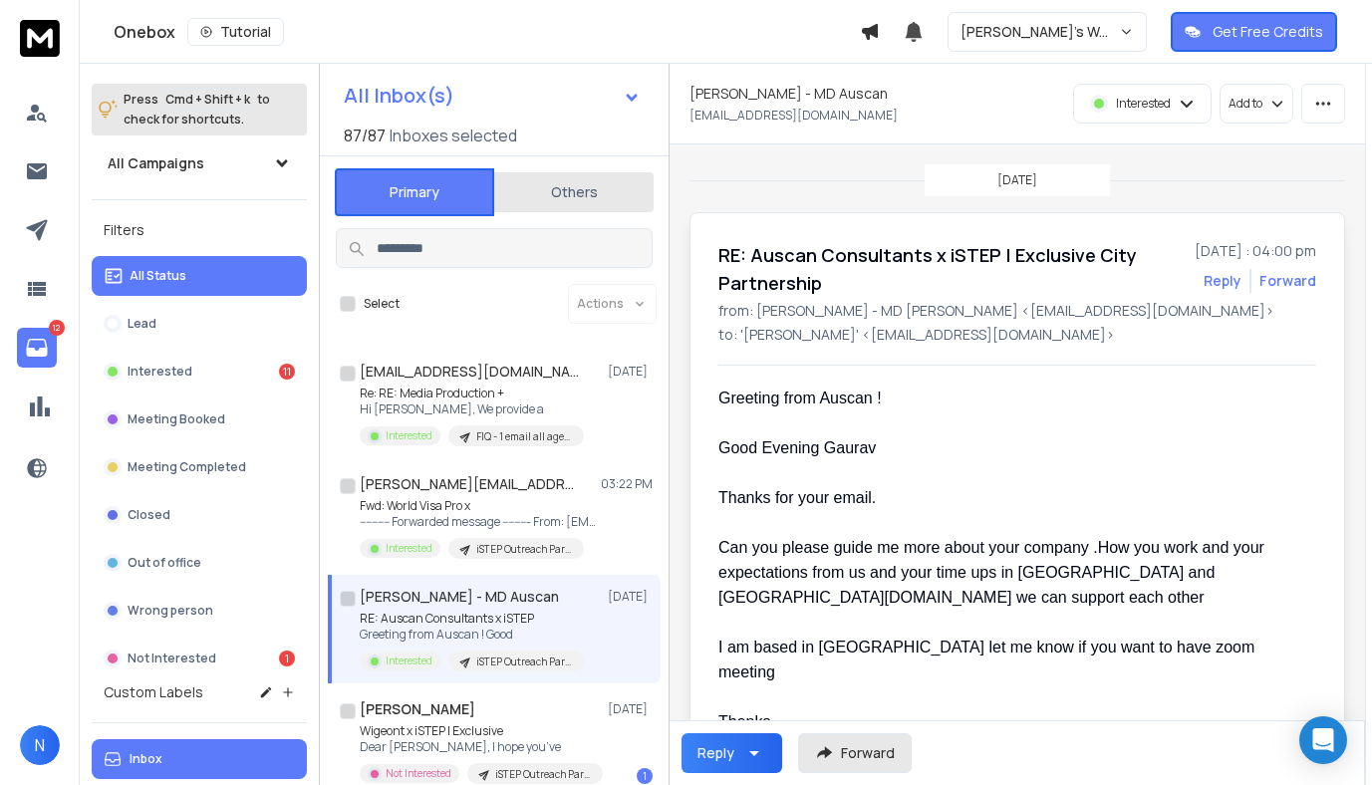
click at [869, 743] on button "Forward" at bounding box center [855, 753] width 114 height 40
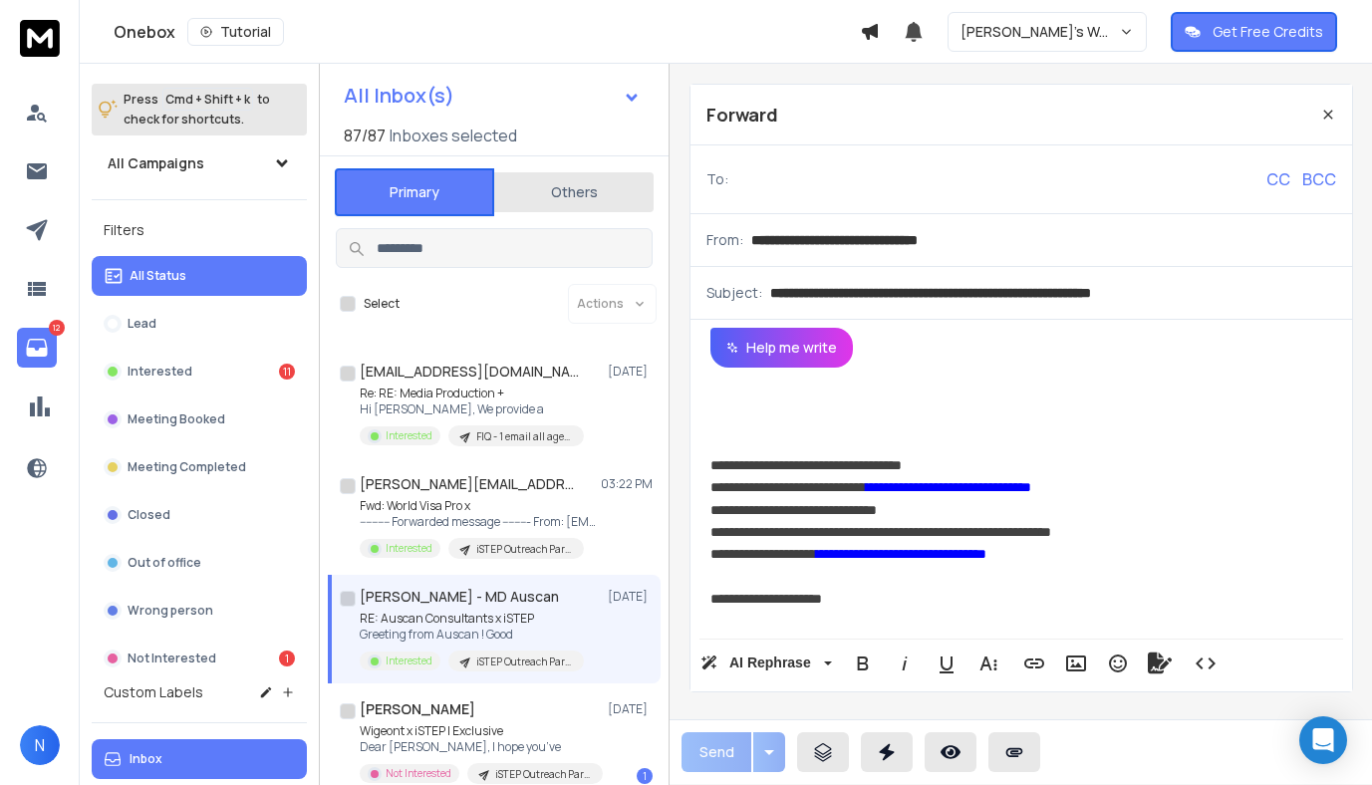
click at [774, 181] on input at bounding box center [806, 179] width 140 height 36
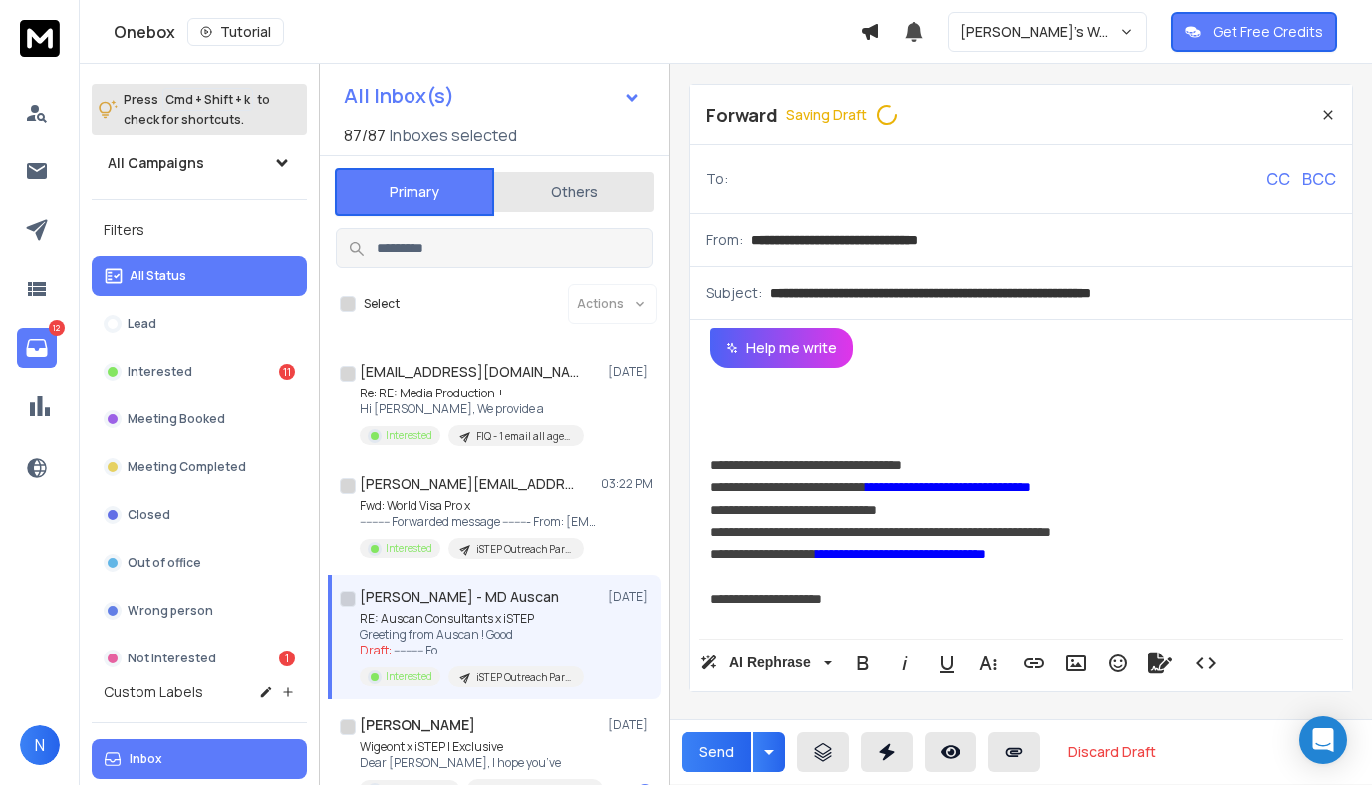
type input "**********"
click at [718, 758] on button "Send" at bounding box center [717, 752] width 70 height 40
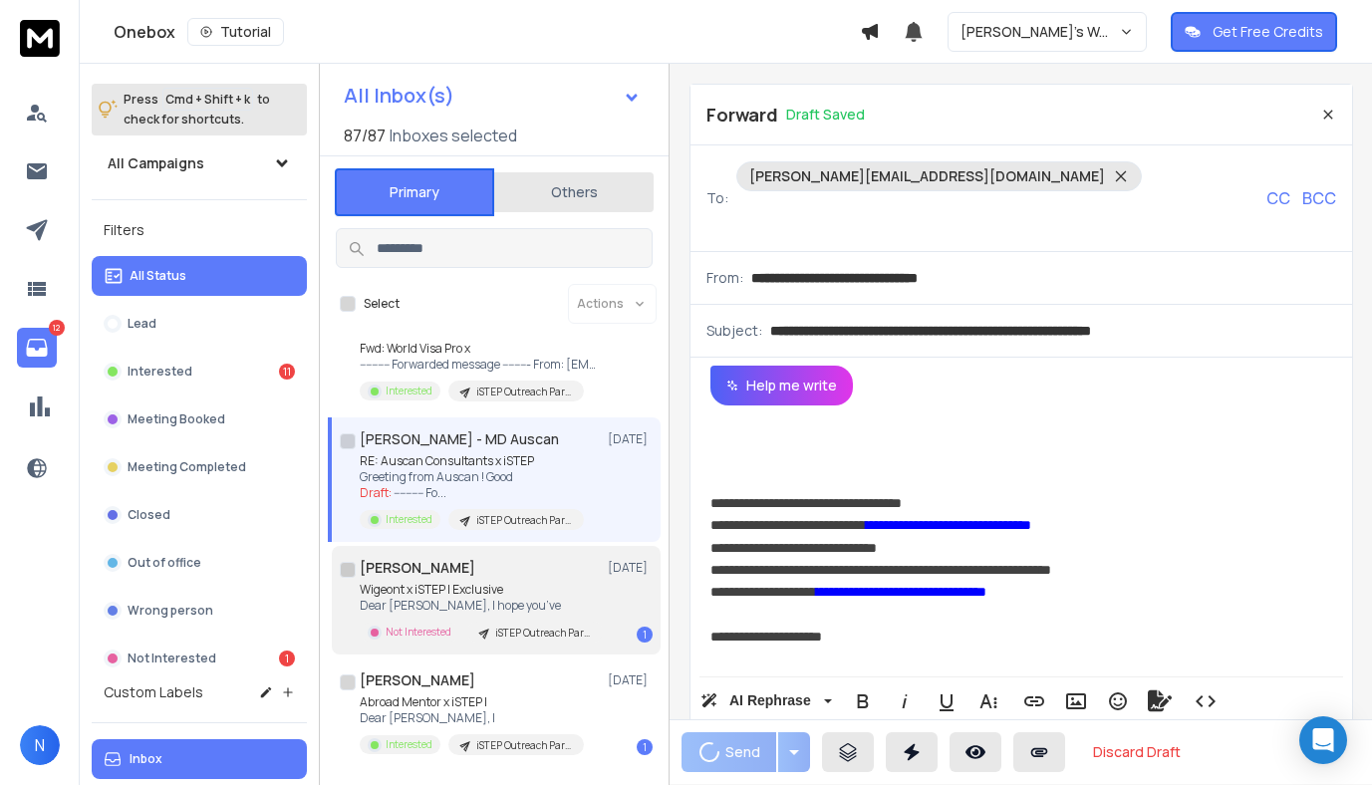
scroll to position [832, 0]
click at [492, 558] on div "Babli Das 08 Oct" at bounding box center [506, 567] width 293 height 20
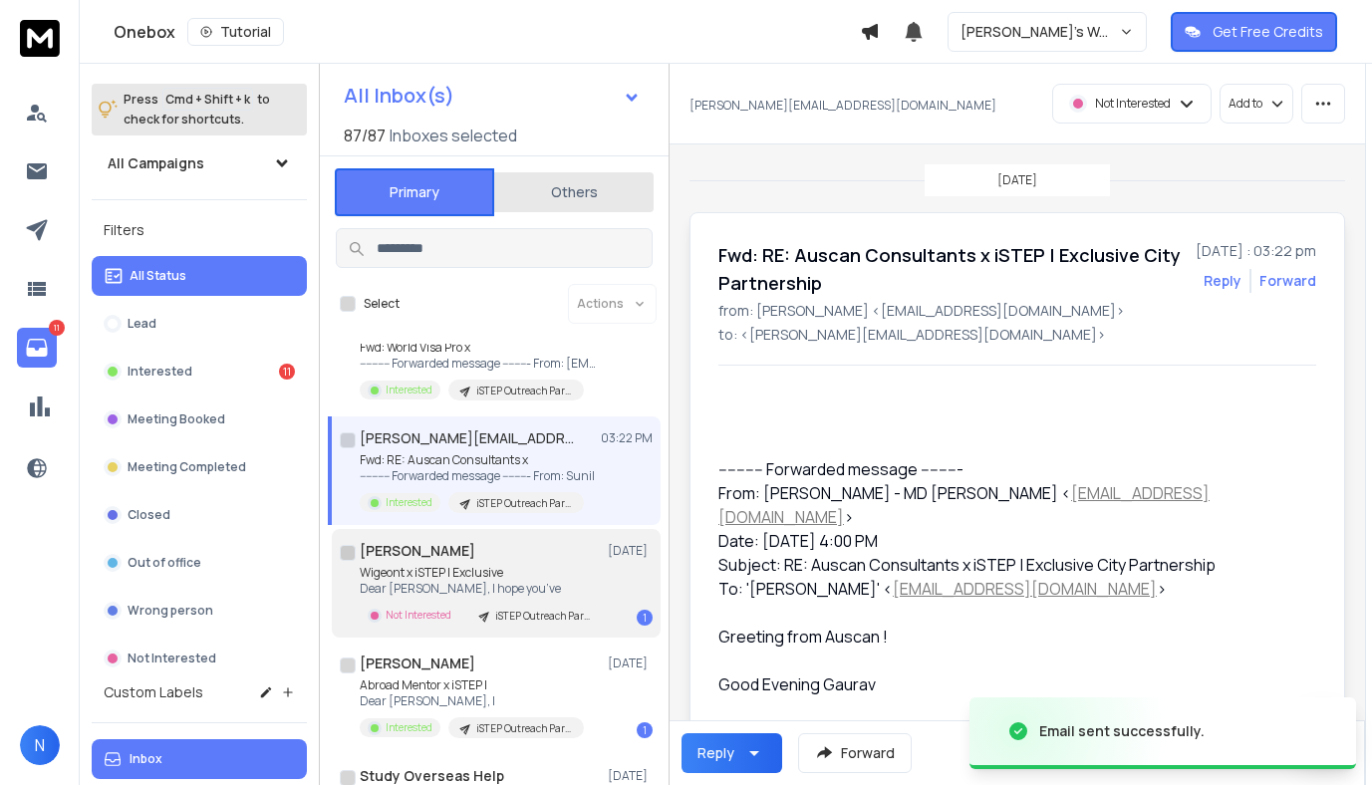
click at [487, 587] on p "Dear [PERSON_NAME], I hope you’ve" at bounding box center [479, 589] width 239 height 16
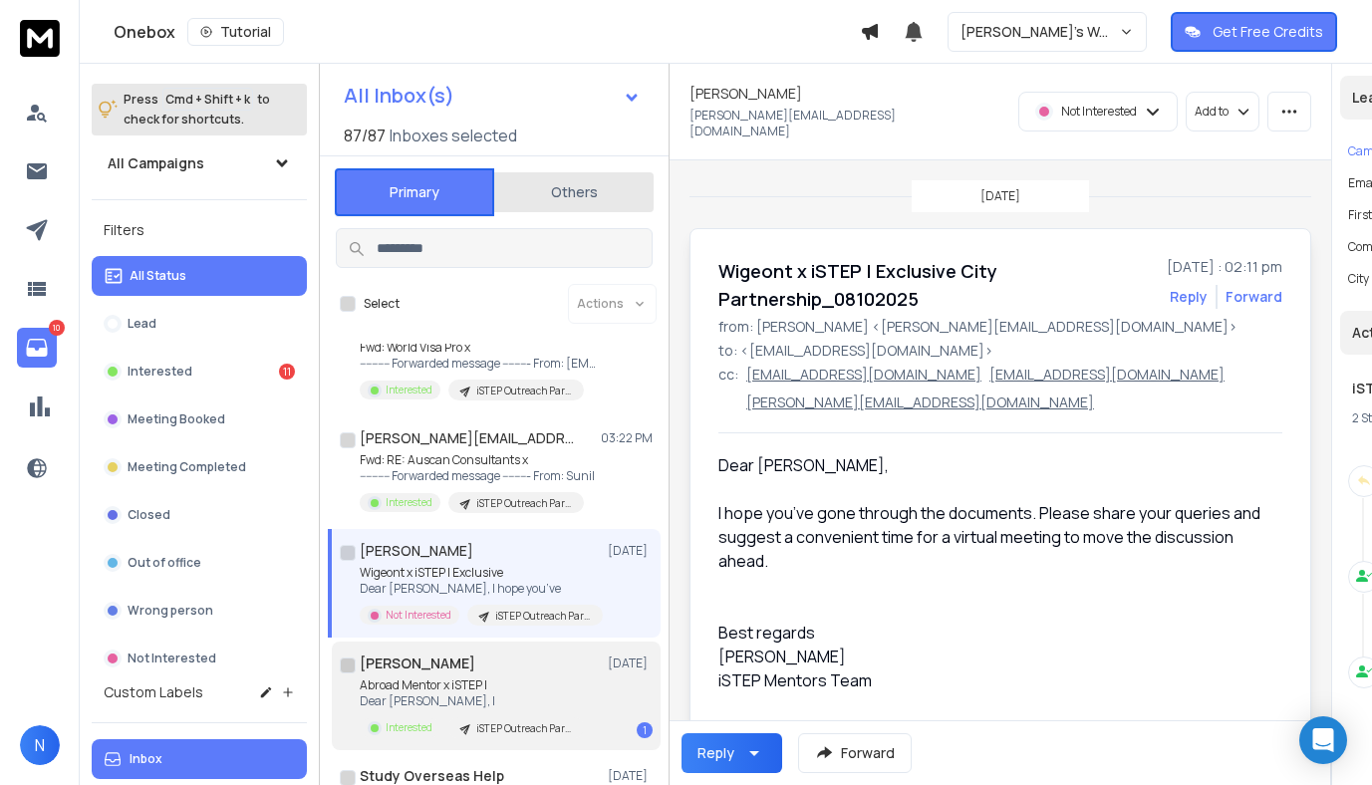
click at [452, 706] on p "Dear [PERSON_NAME], I" at bounding box center [472, 702] width 224 height 16
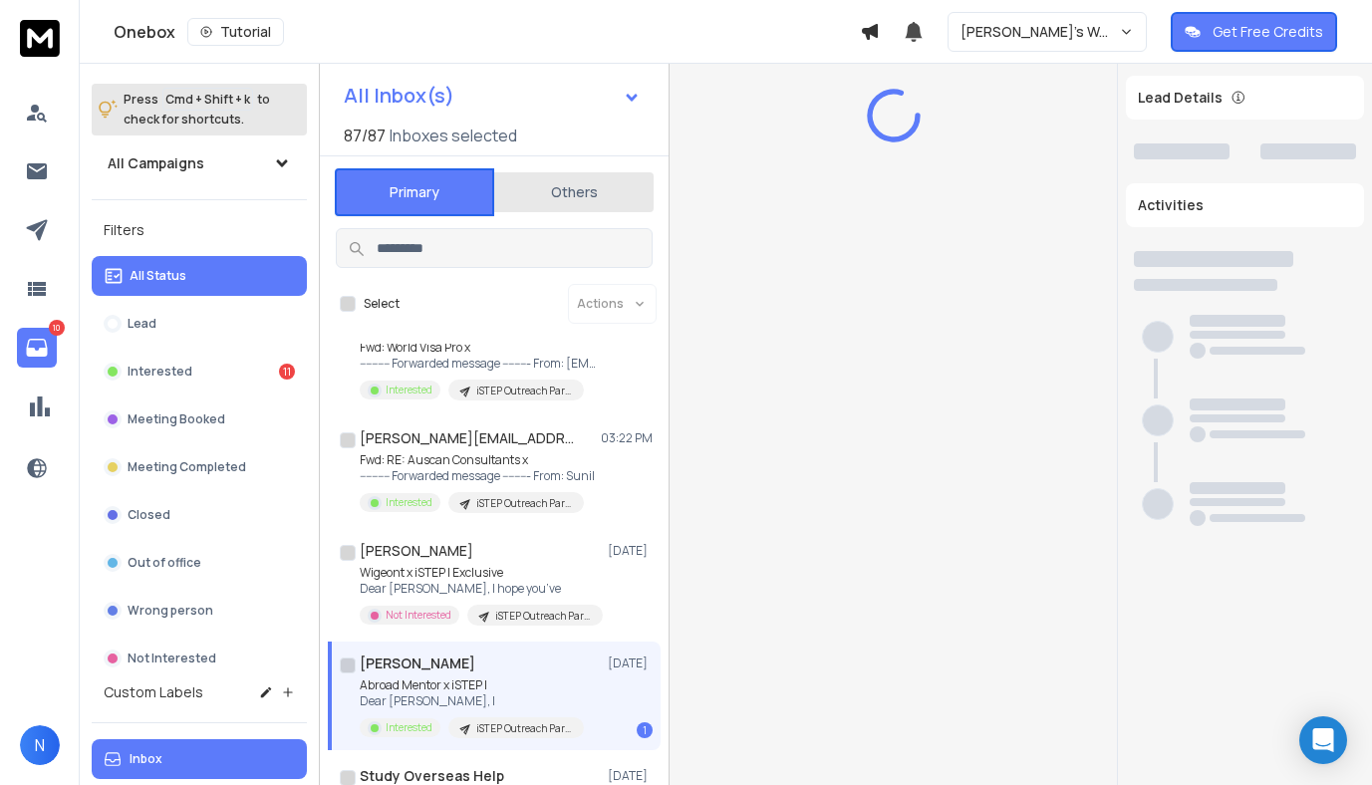
scroll to position [936, 0]
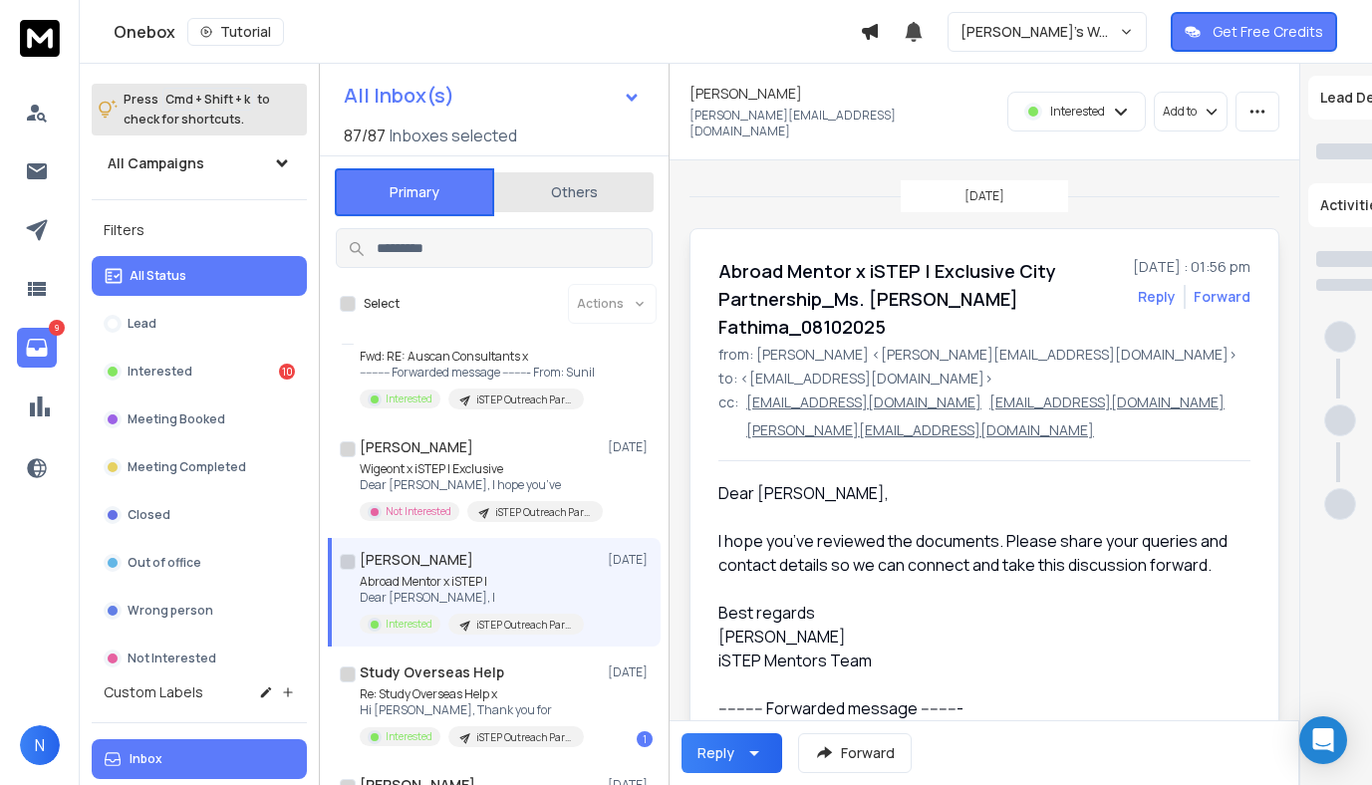
click at [452, 706] on p "Hi Gaurav, Thank you for" at bounding box center [472, 711] width 224 height 16
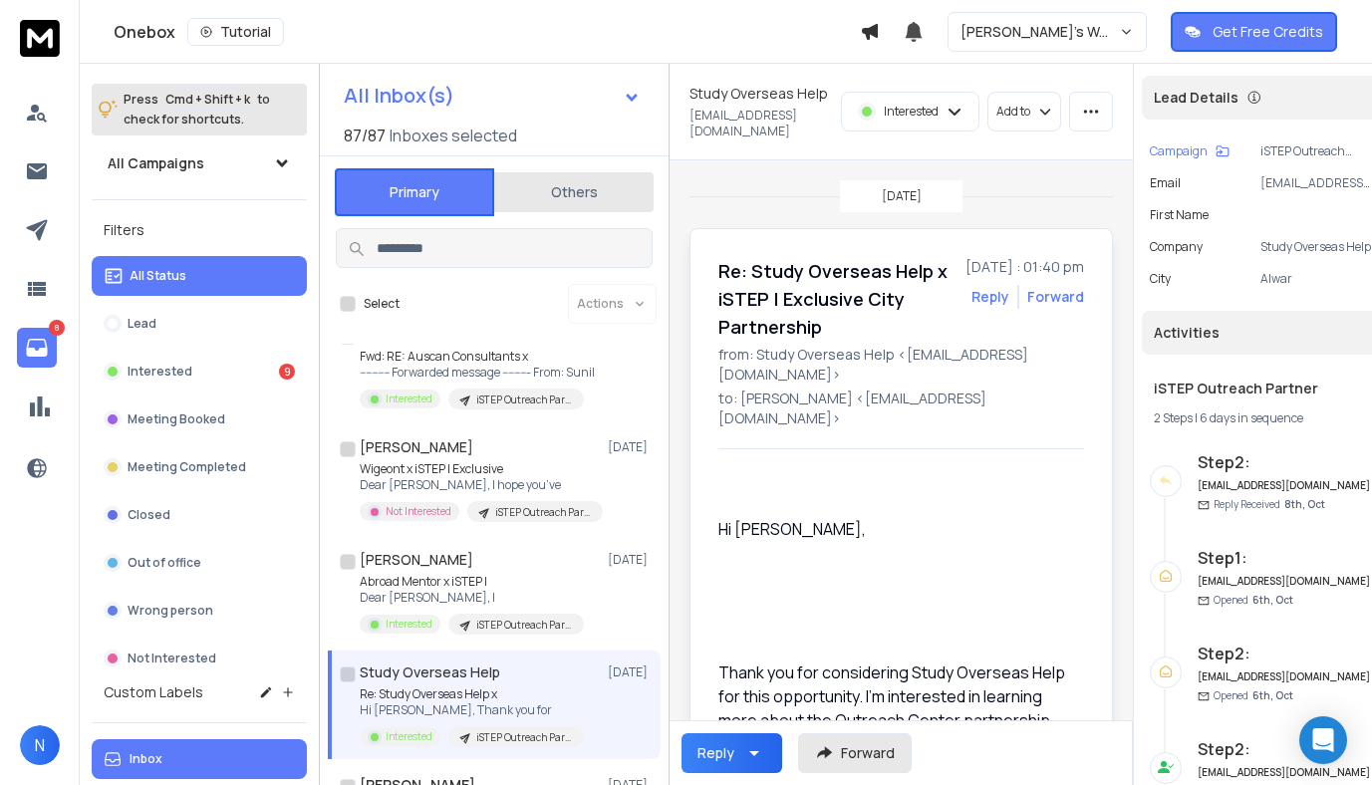
click at [864, 755] on button "Forward" at bounding box center [855, 753] width 114 height 40
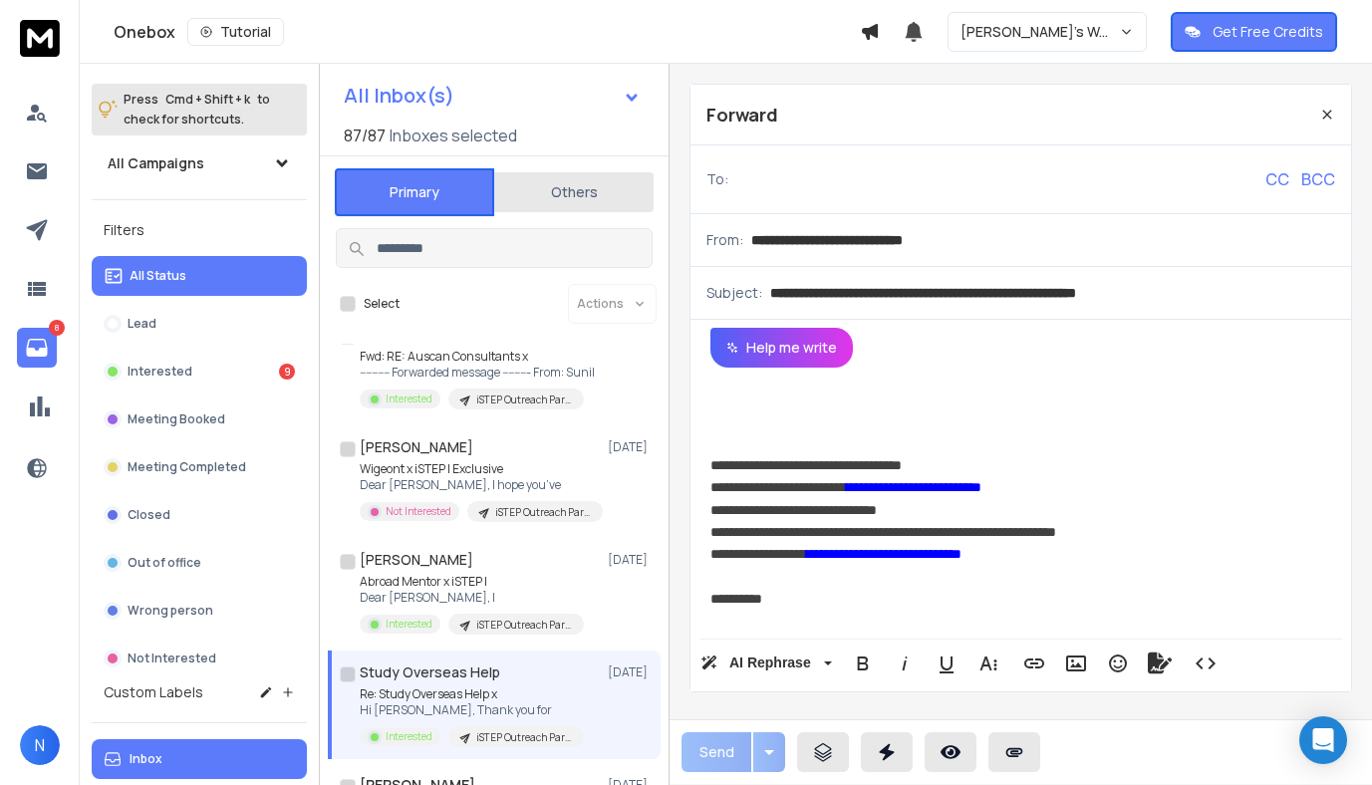
click at [809, 181] on input at bounding box center [806, 179] width 140 height 36
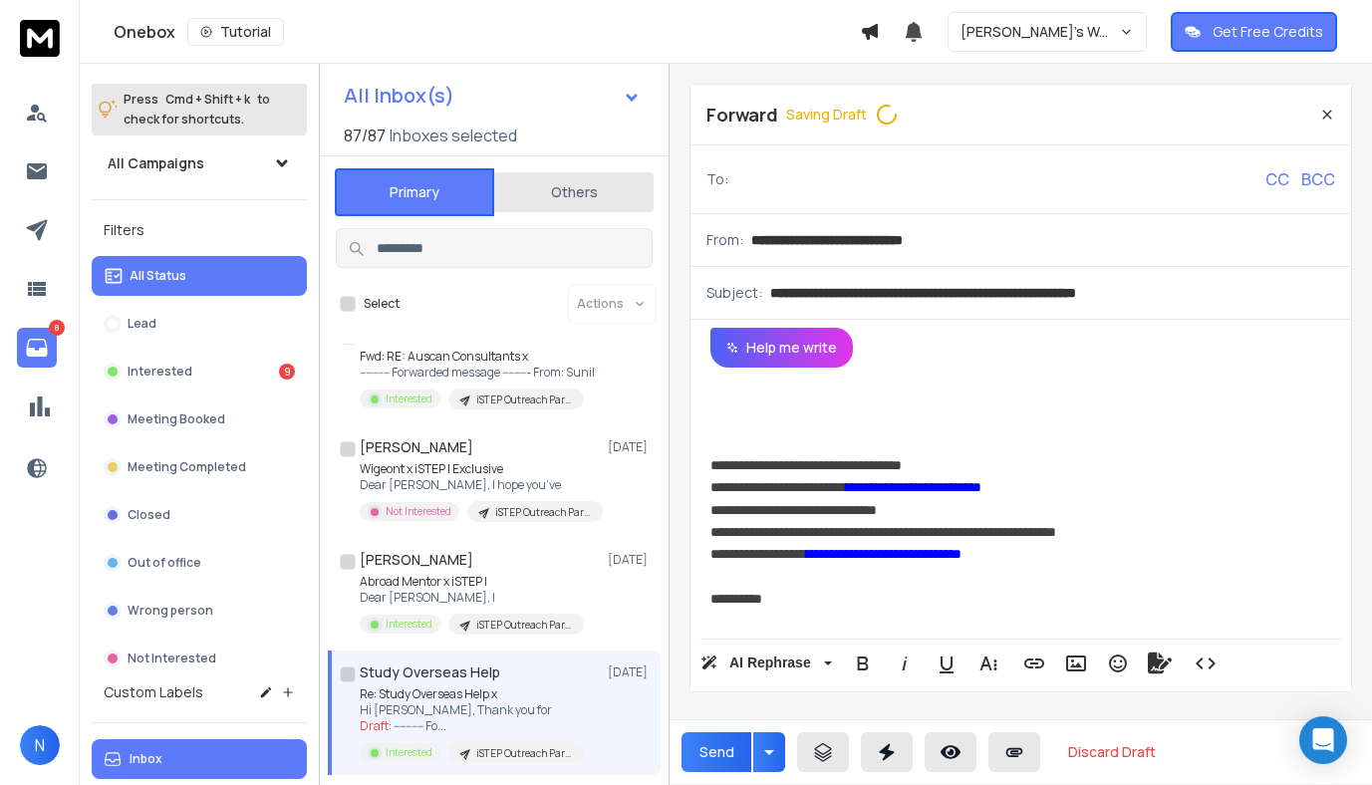
type input "**********"
click at [718, 761] on button "Send" at bounding box center [717, 752] width 70 height 40
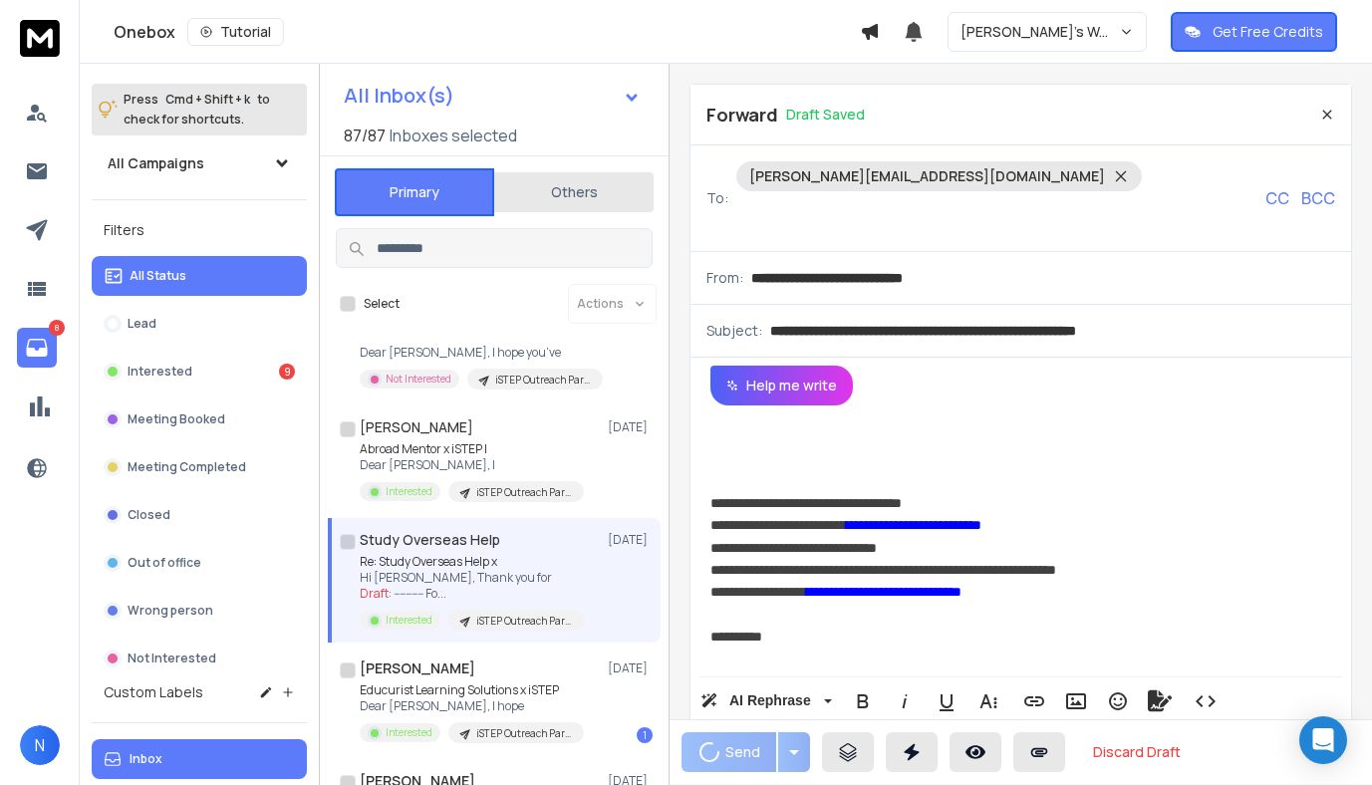
scroll to position [1117, 0]
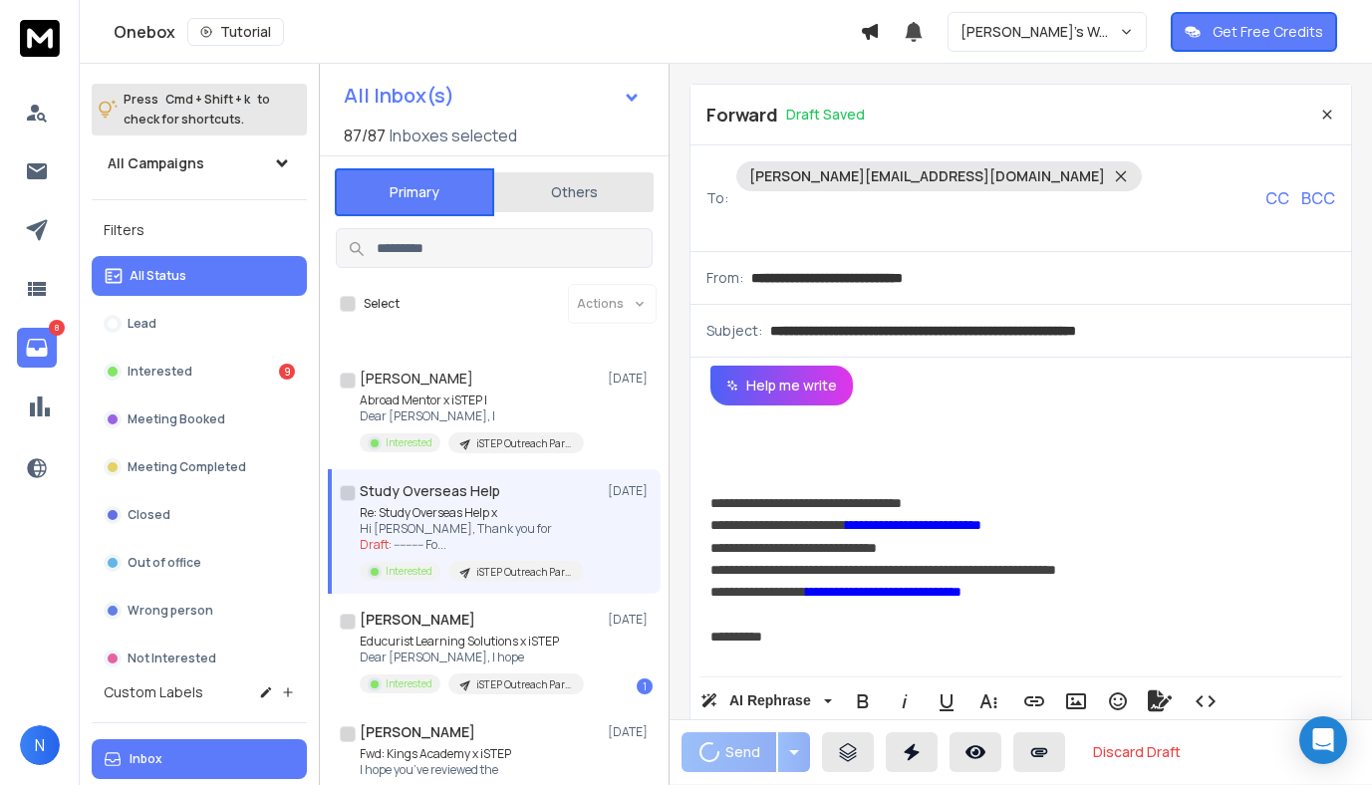
click at [458, 652] on p "Dear [PERSON_NAME], I hope" at bounding box center [472, 658] width 224 height 16
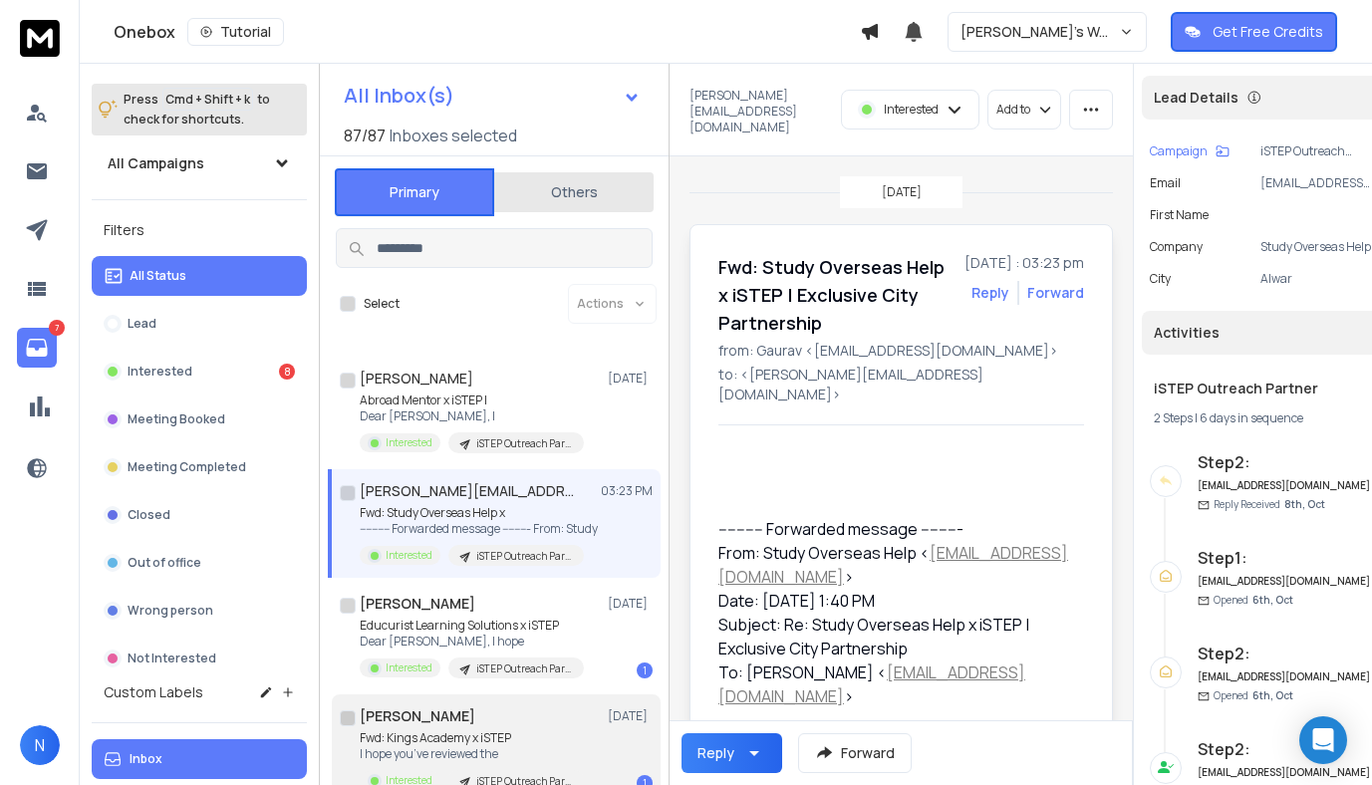
click at [458, 747] on p "I hope you’ve reviewed the" at bounding box center [472, 754] width 224 height 16
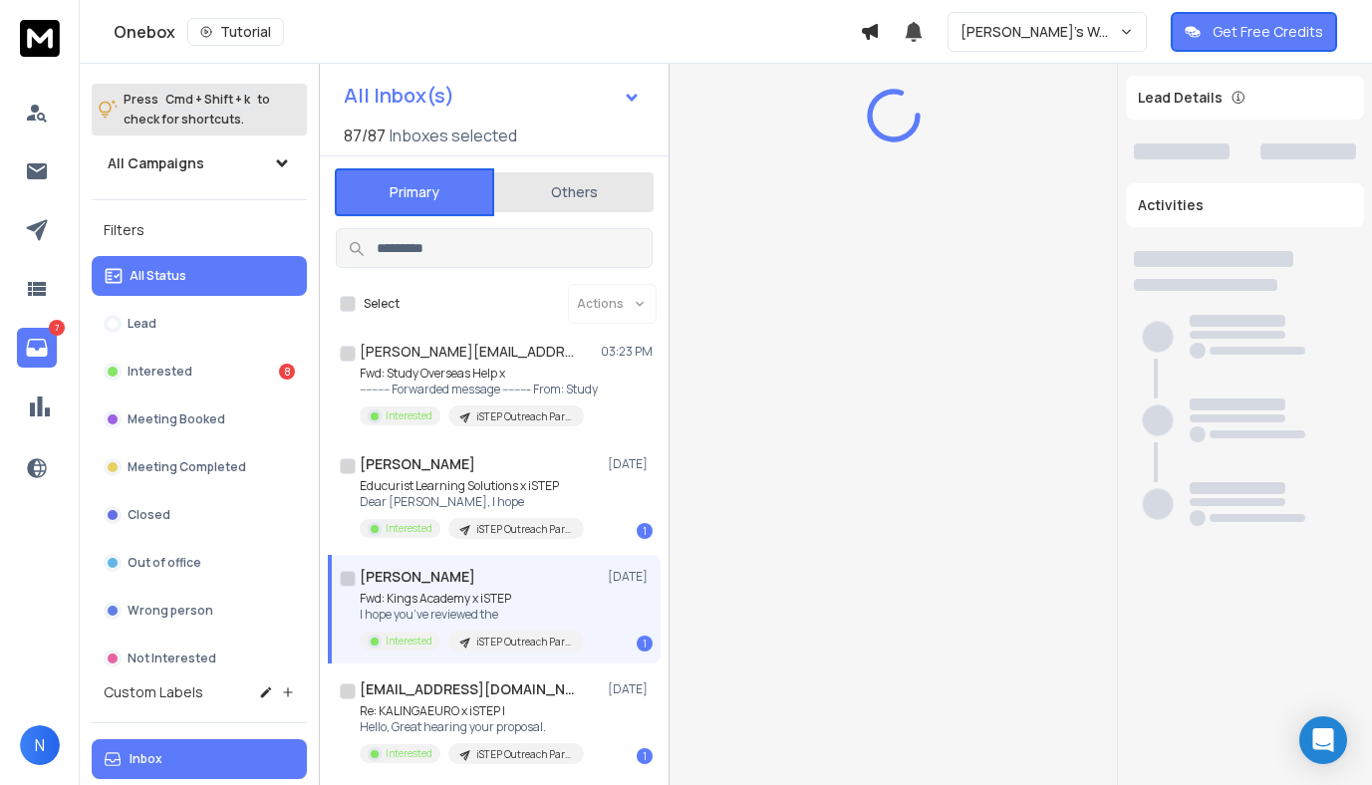
scroll to position [1257, 0]
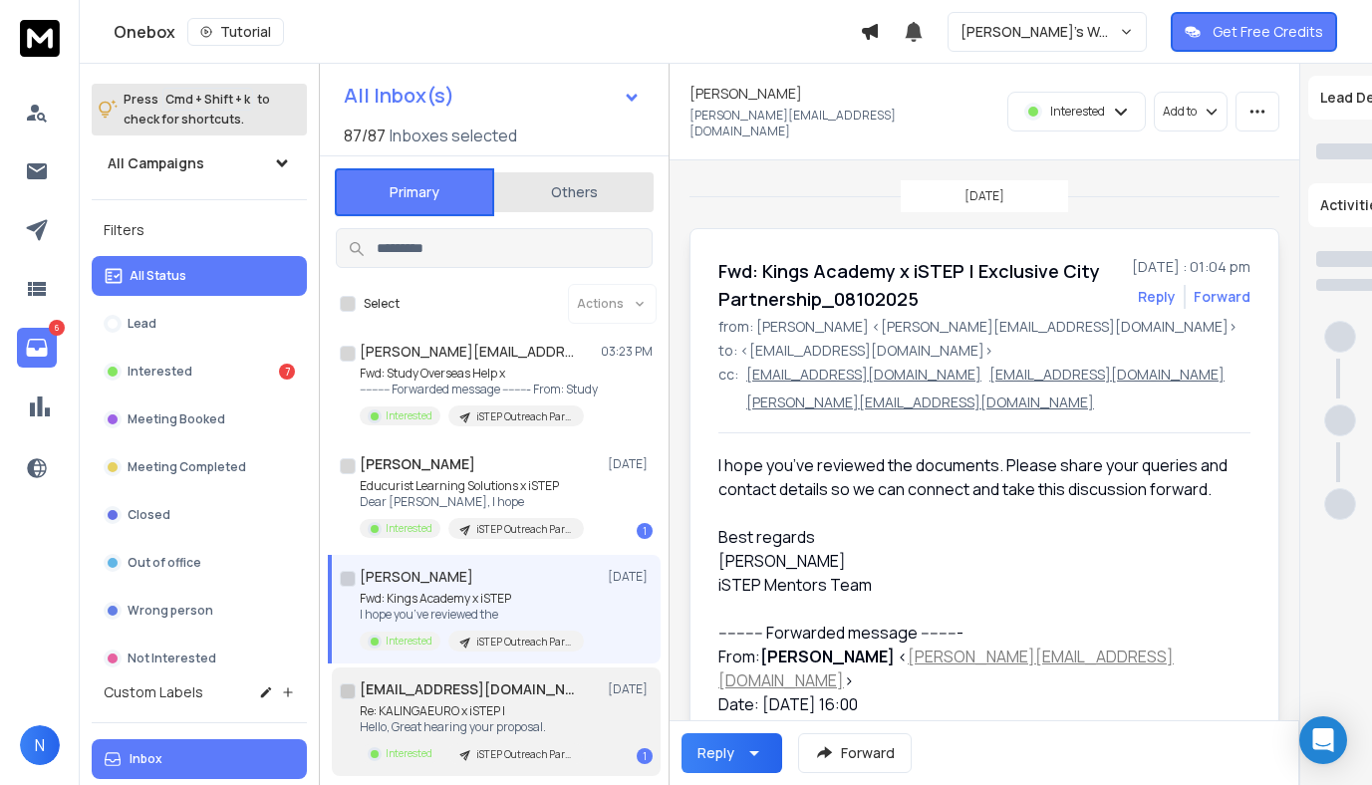
click at [470, 712] on p "Re: KALINGAEURO x iSTEP |" at bounding box center [472, 712] width 224 height 16
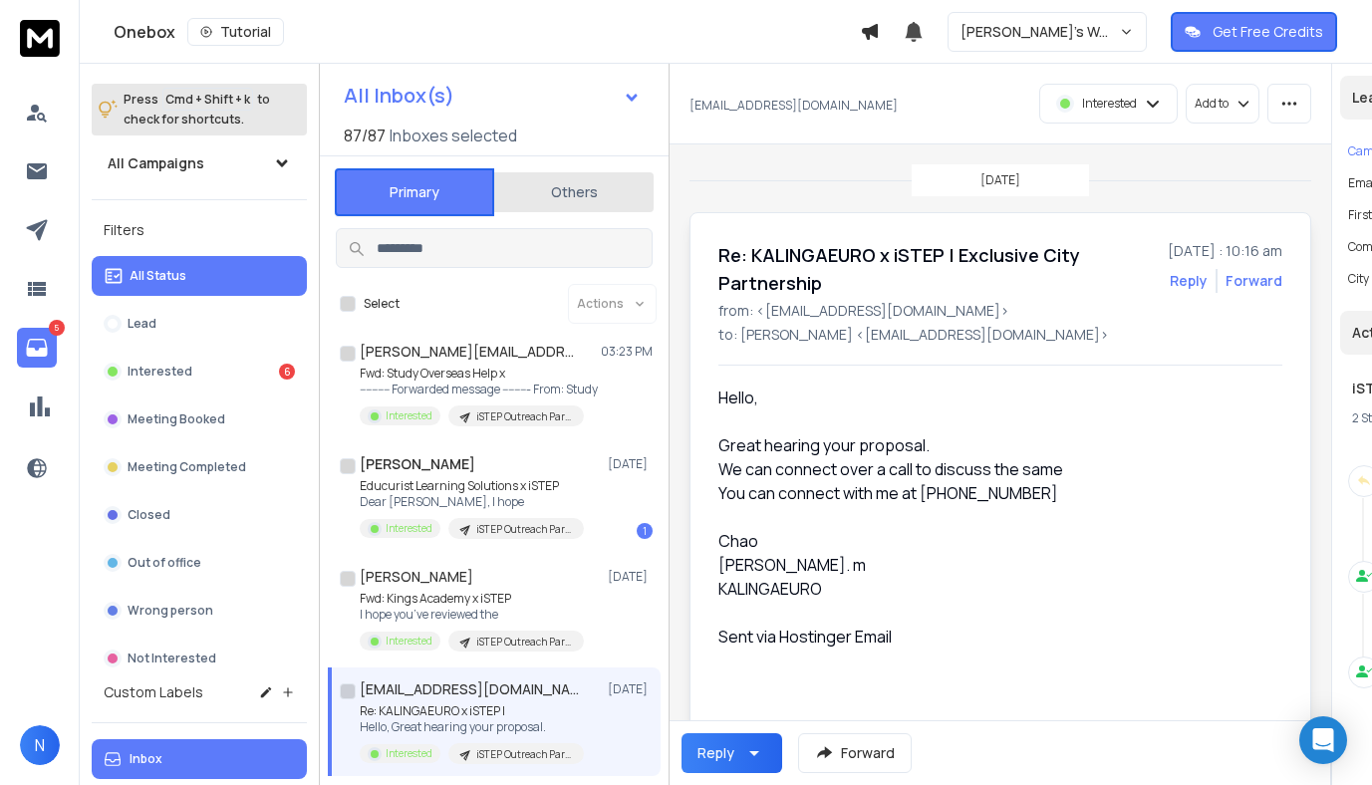
click at [852, 776] on div "Reply Forward" at bounding box center [1001, 752] width 662 height 65
click at [871, 743] on button "Forward" at bounding box center [855, 753] width 114 height 40
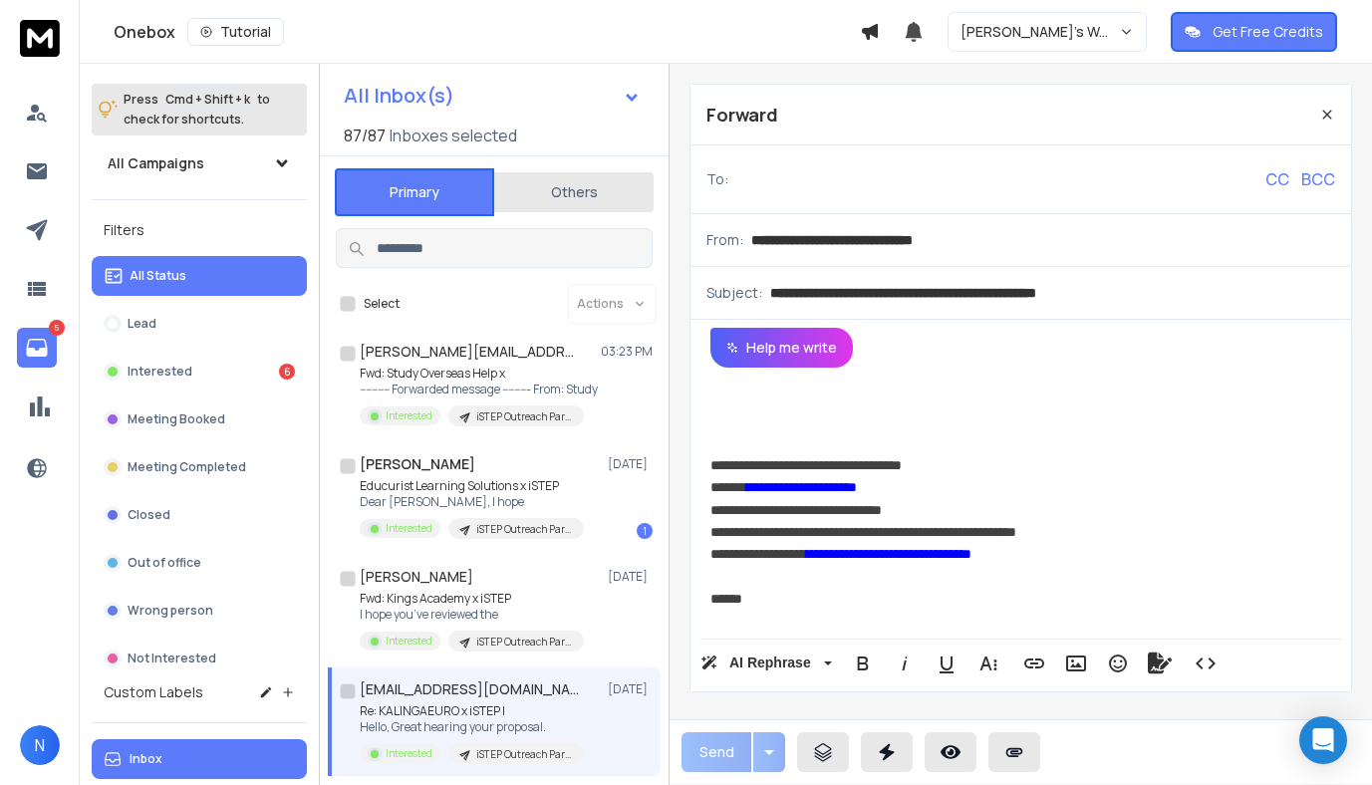
click at [798, 167] on input at bounding box center [806, 179] width 140 height 36
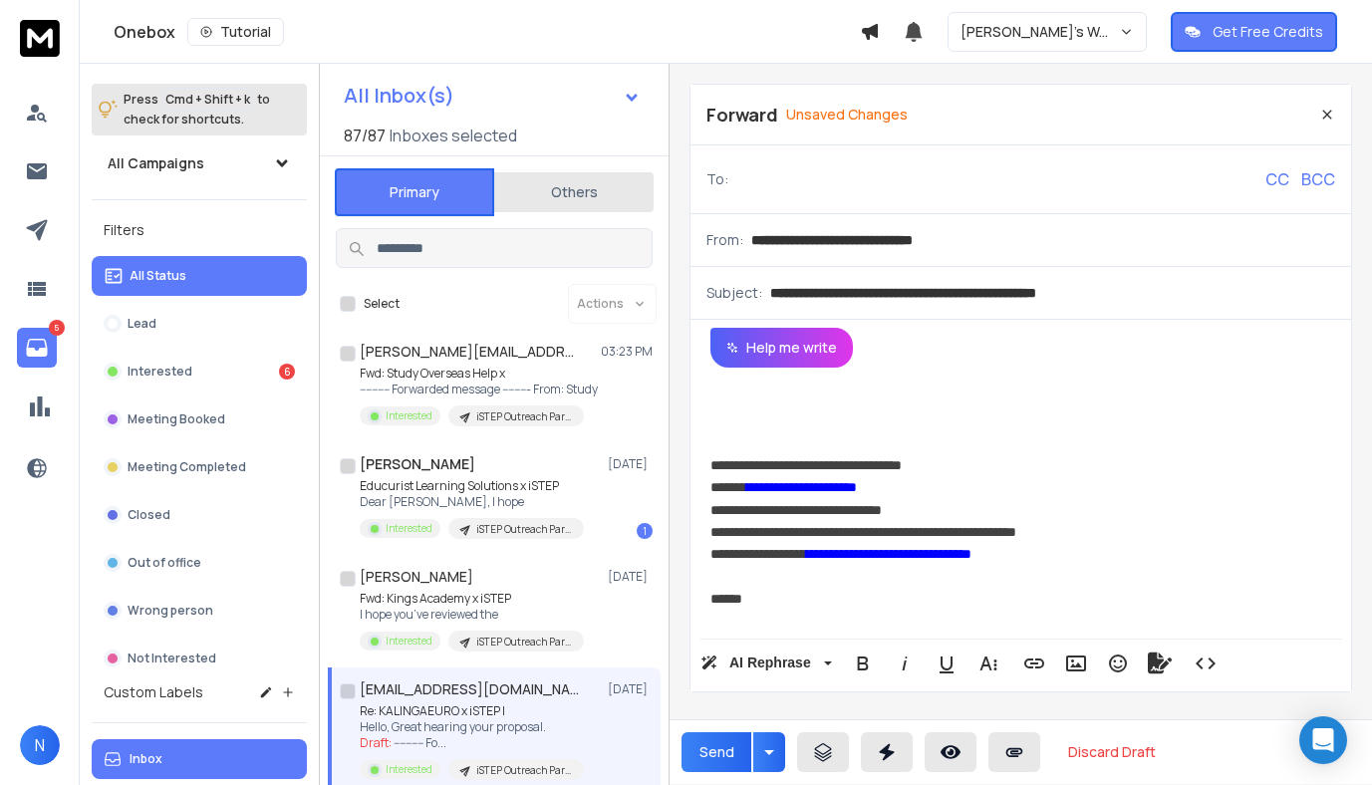
type input "**********"
click at [722, 754] on button "Send" at bounding box center [717, 752] width 70 height 40
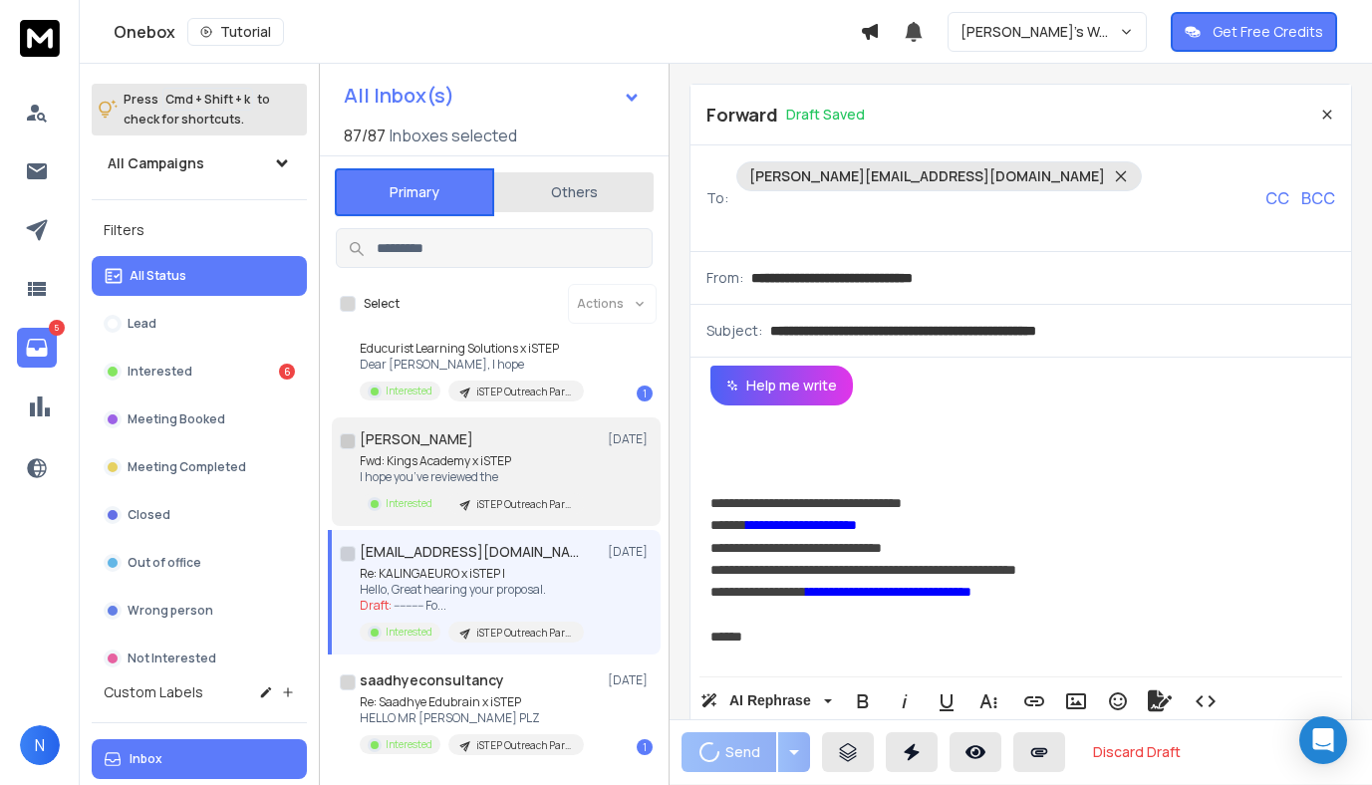
scroll to position [1395, 0]
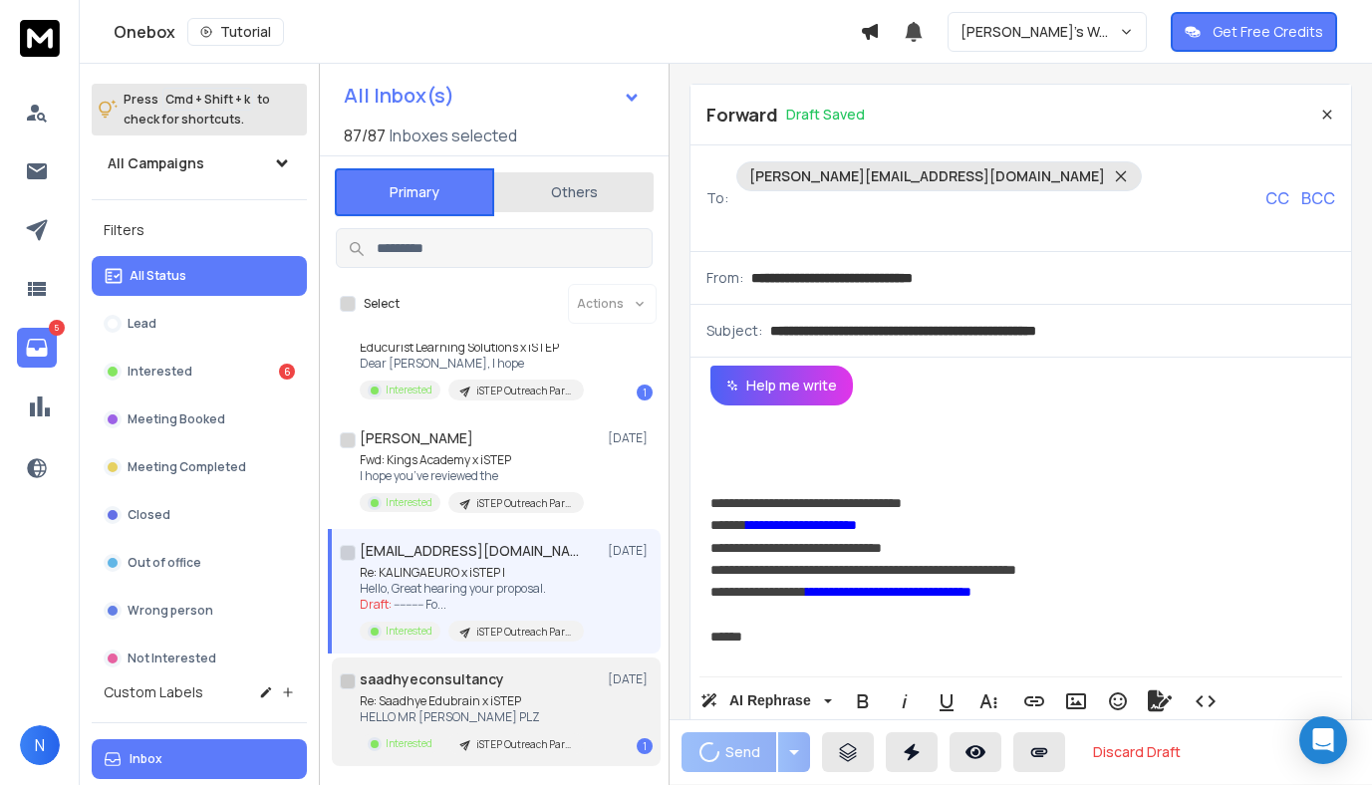
click at [479, 675] on h1 "saadhyeconsultancy" at bounding box center [432, 680] width 144 height 20
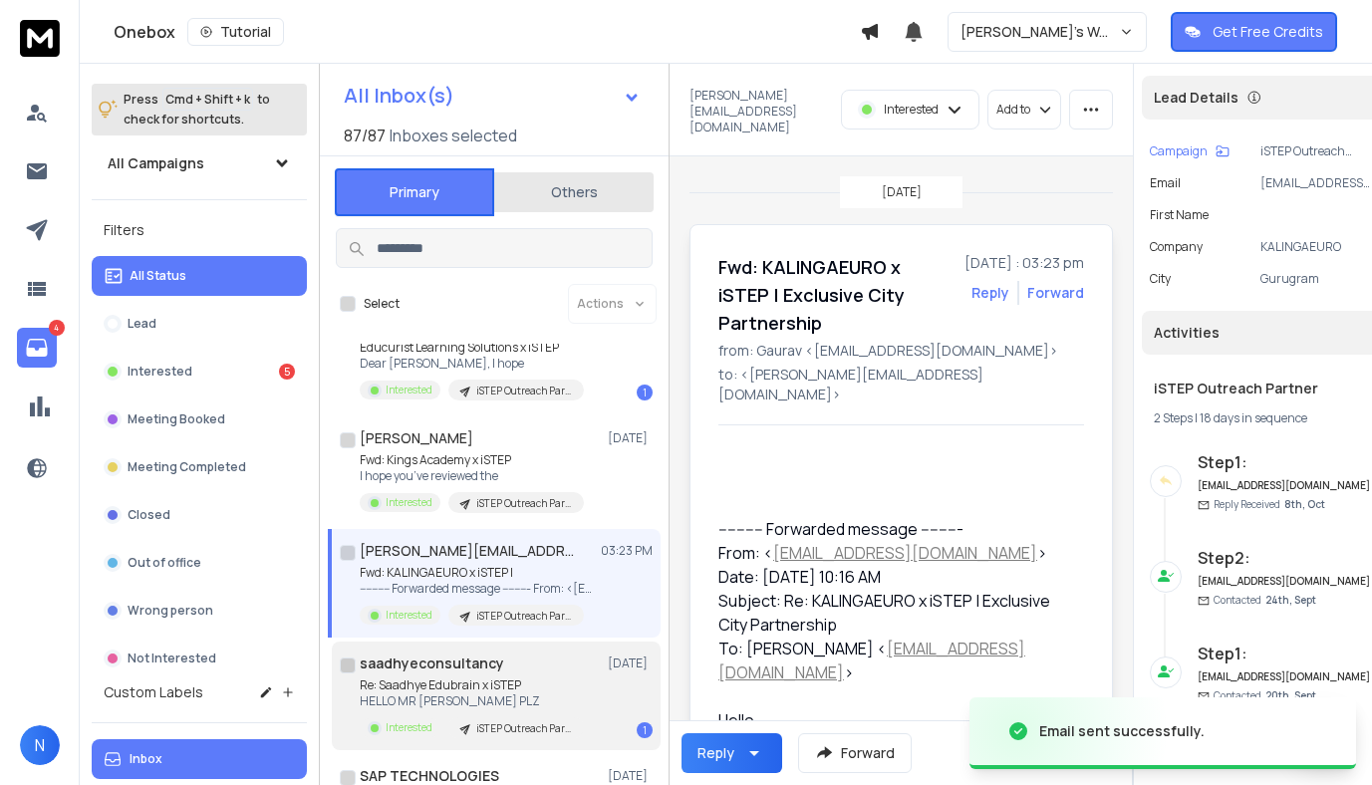
click at [467, 683] on p "Re: Saadhye Edubrain x iSTEP" at bounding box center [472, 686] width 224 height 16
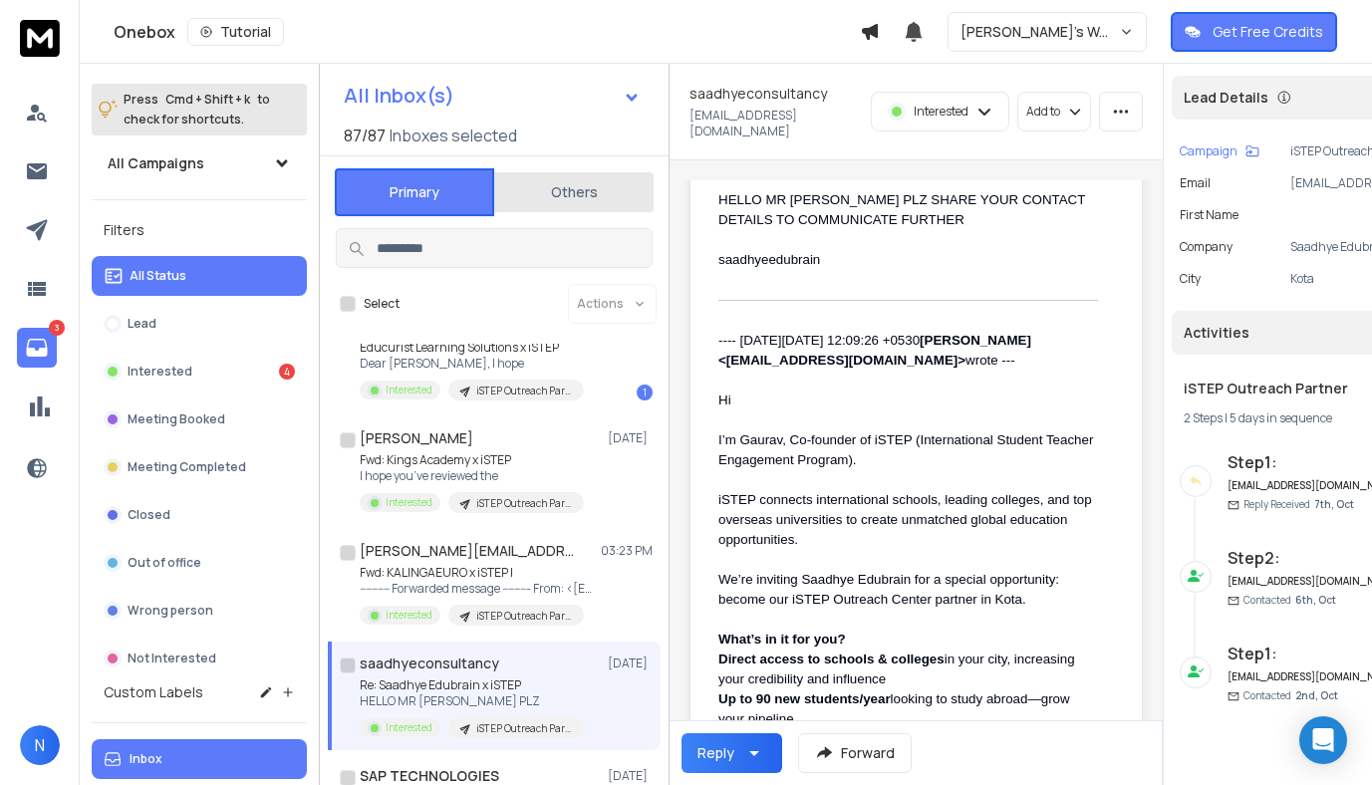
scroll to position [0, 0]
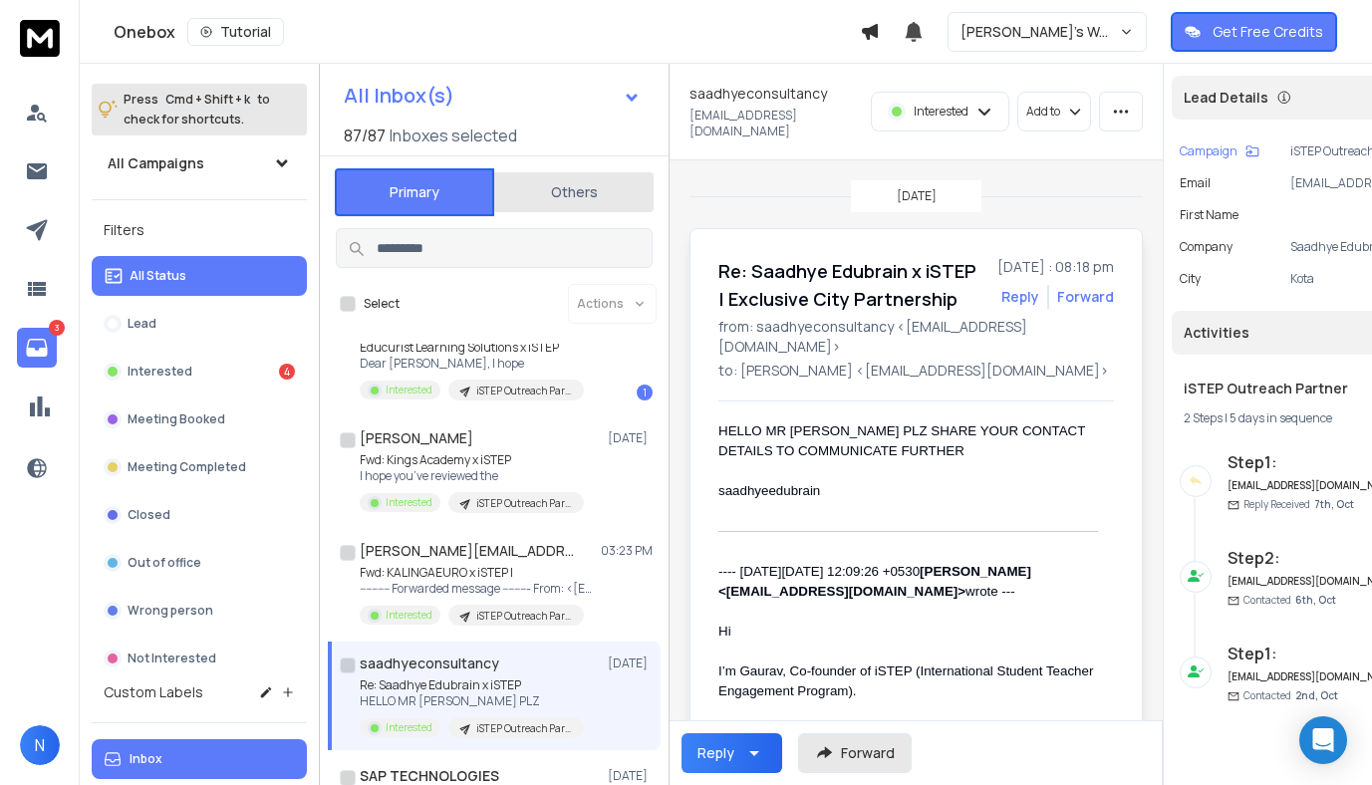
click at [852, 746] on button "Forward" at bounding box center [855, 753] width 114 height 40
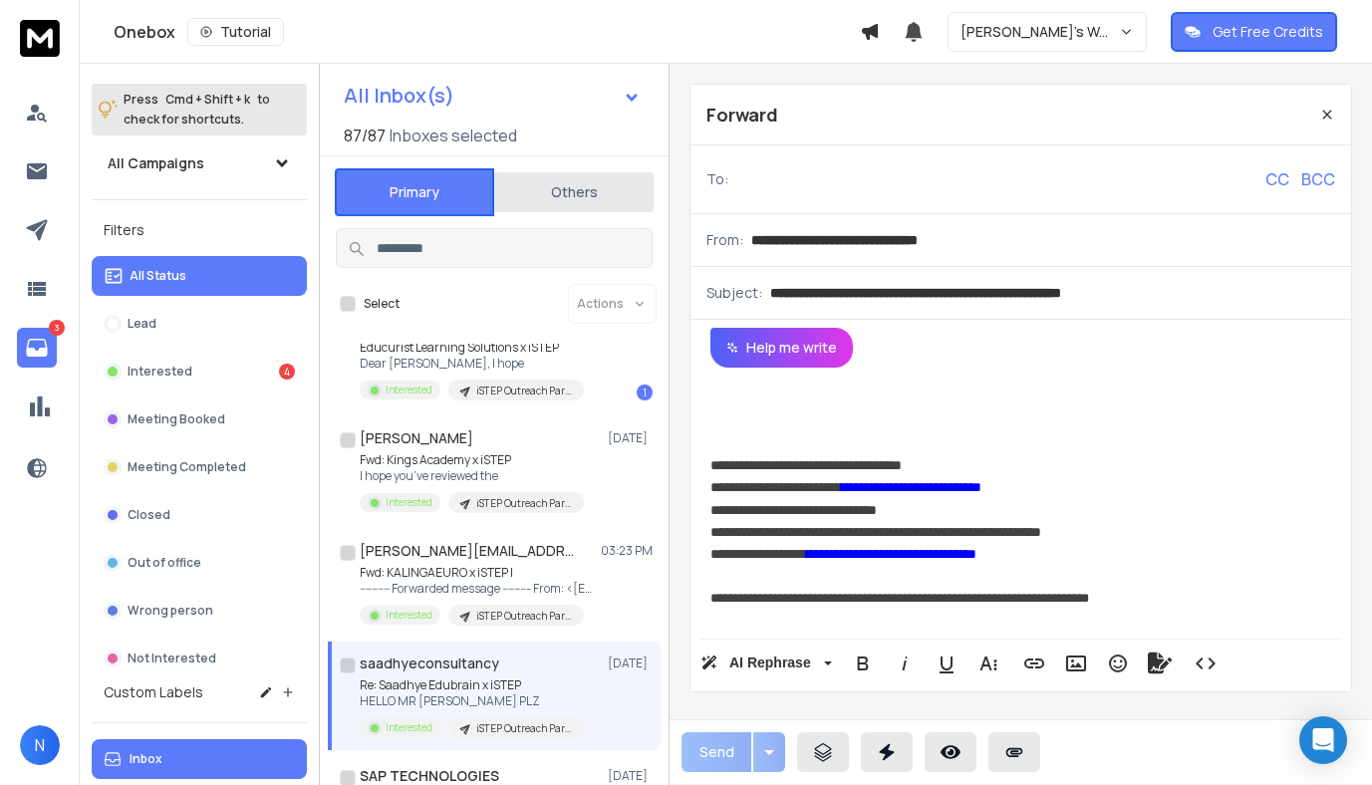
click at [802, 175] on input at bounding box center [806, 179] width 140 height 36
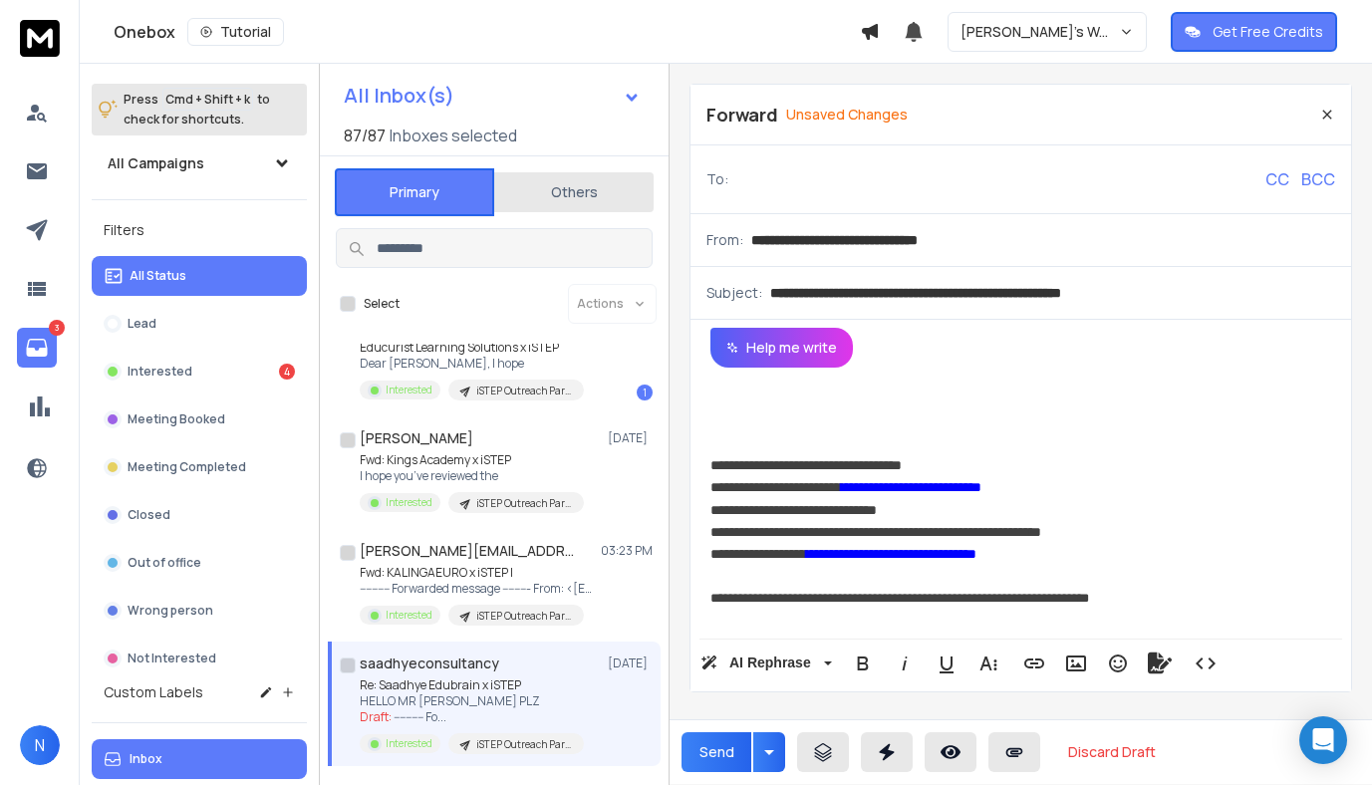
type input "**********"
click at [705, 763] on button "Send" at bounding box center [717, 752] width 70 height 40
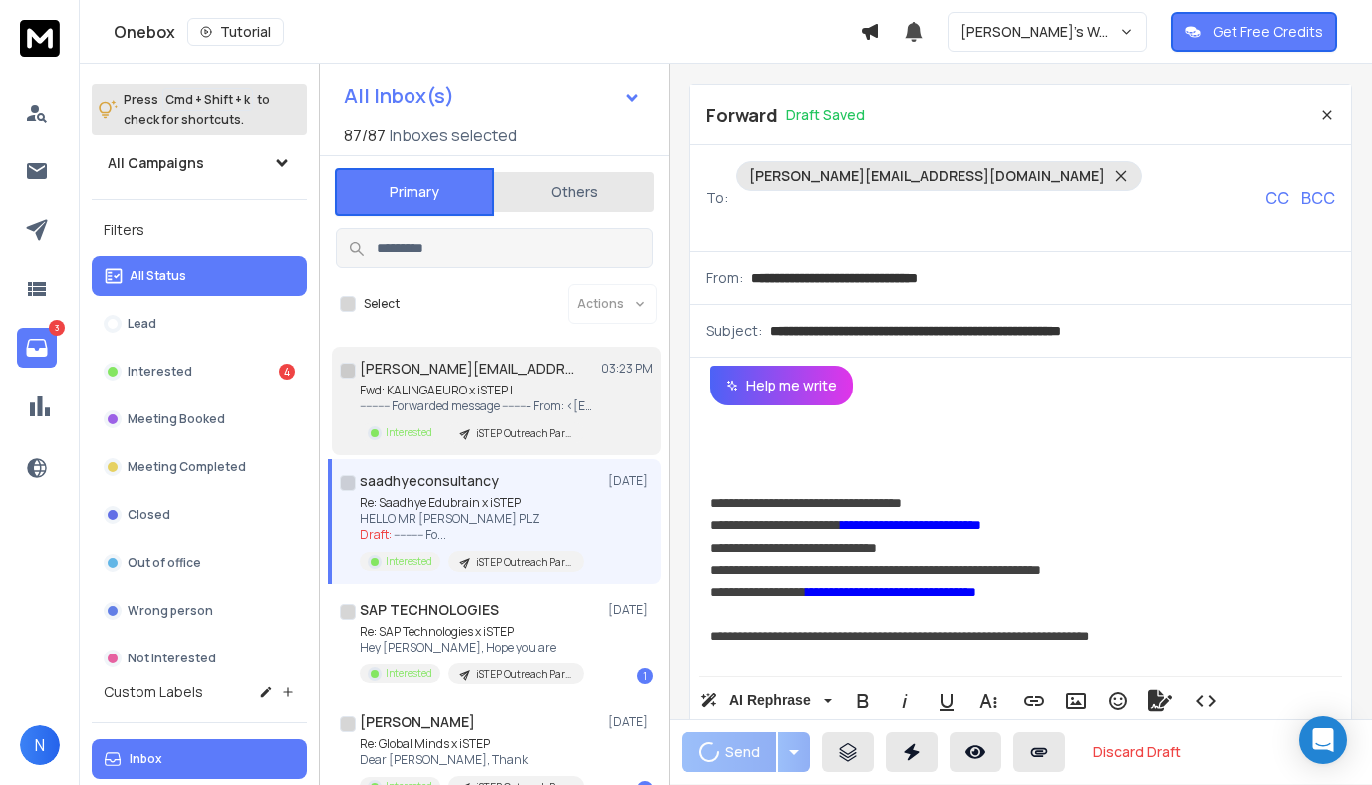
scroll to position [1579, 0]
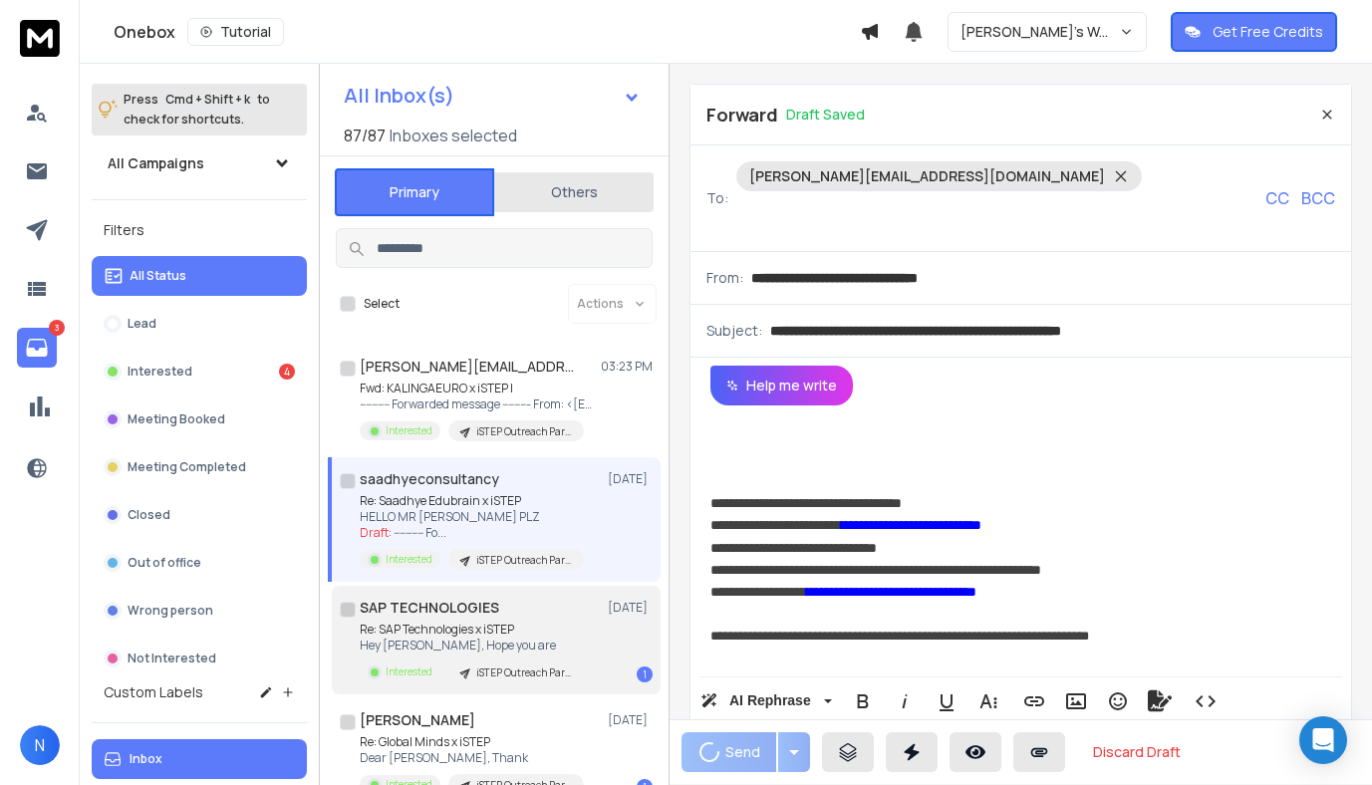
click at [464, 614] on h1 "SAP TECHNOLOGIES" at bounding box center [430, 608] width 140 height 20
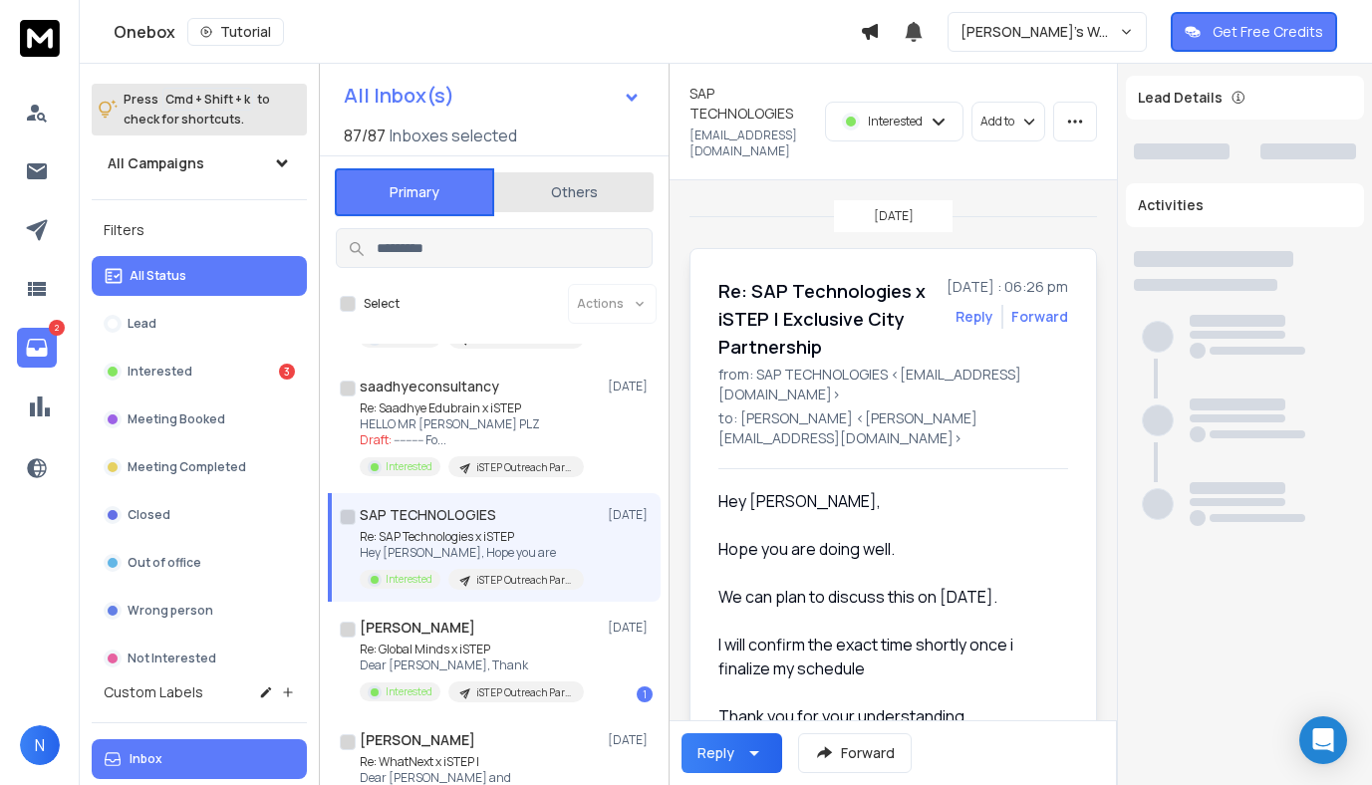
scroll to position [1698, 0]
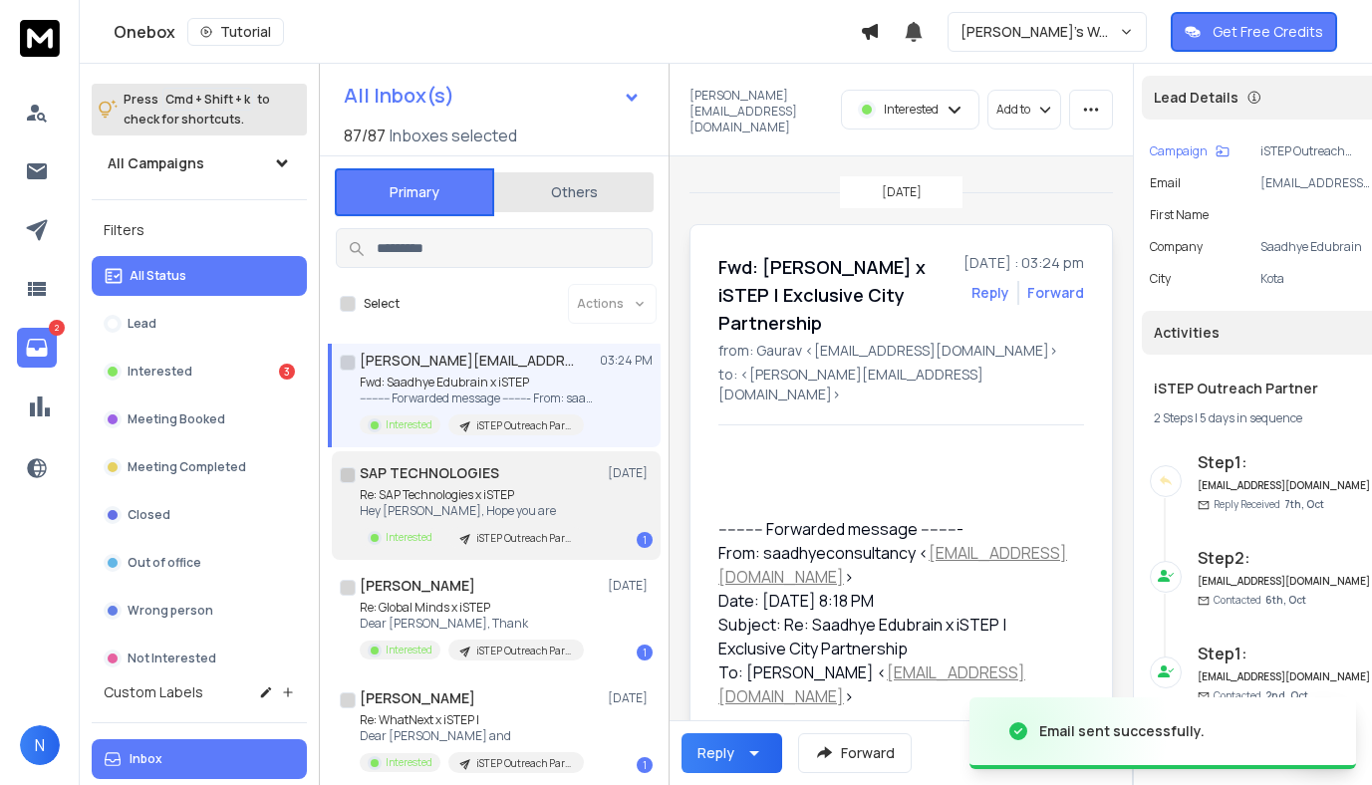
click at [492, 495] on p "Re: SAP Technologies x iSTEP" at bounding box center [472, 495] width 224 height 16
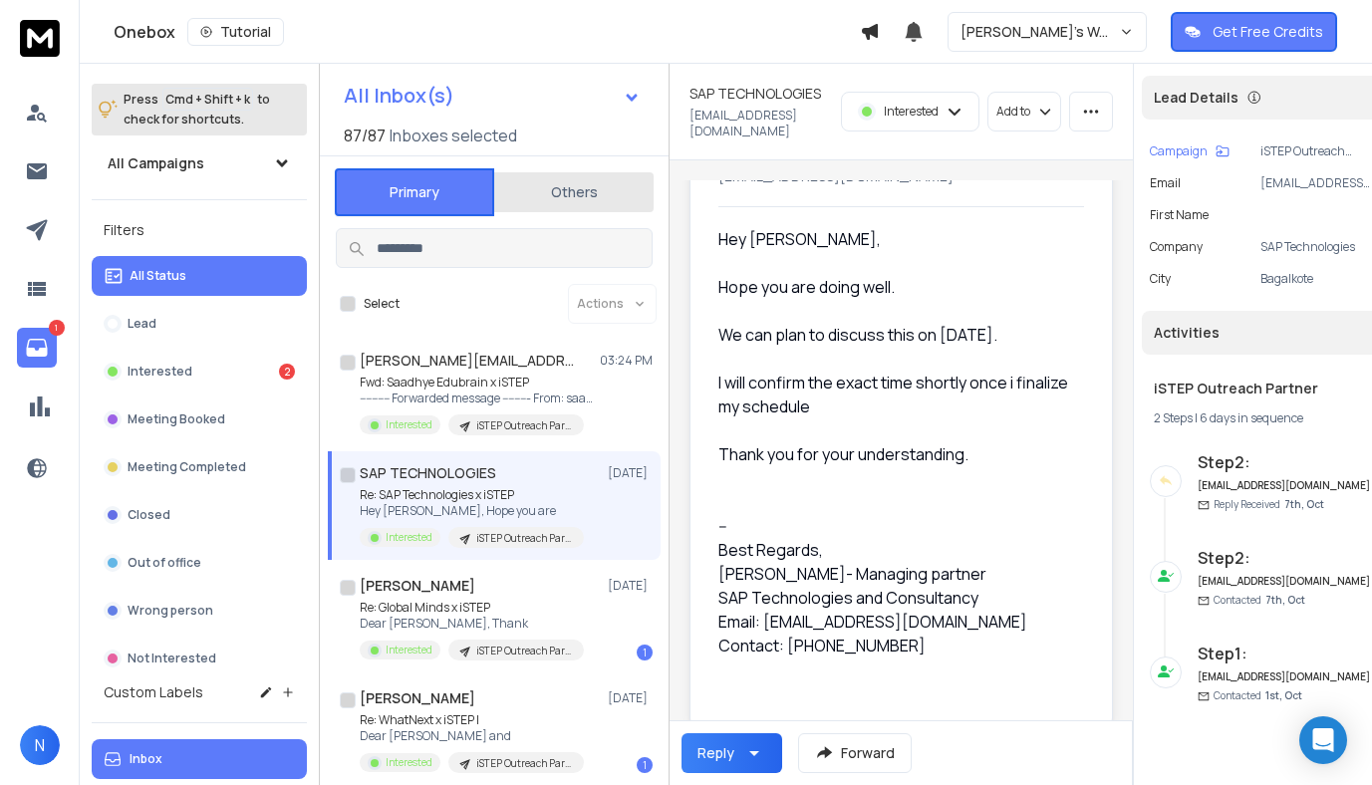
scroll to position [287, 0]
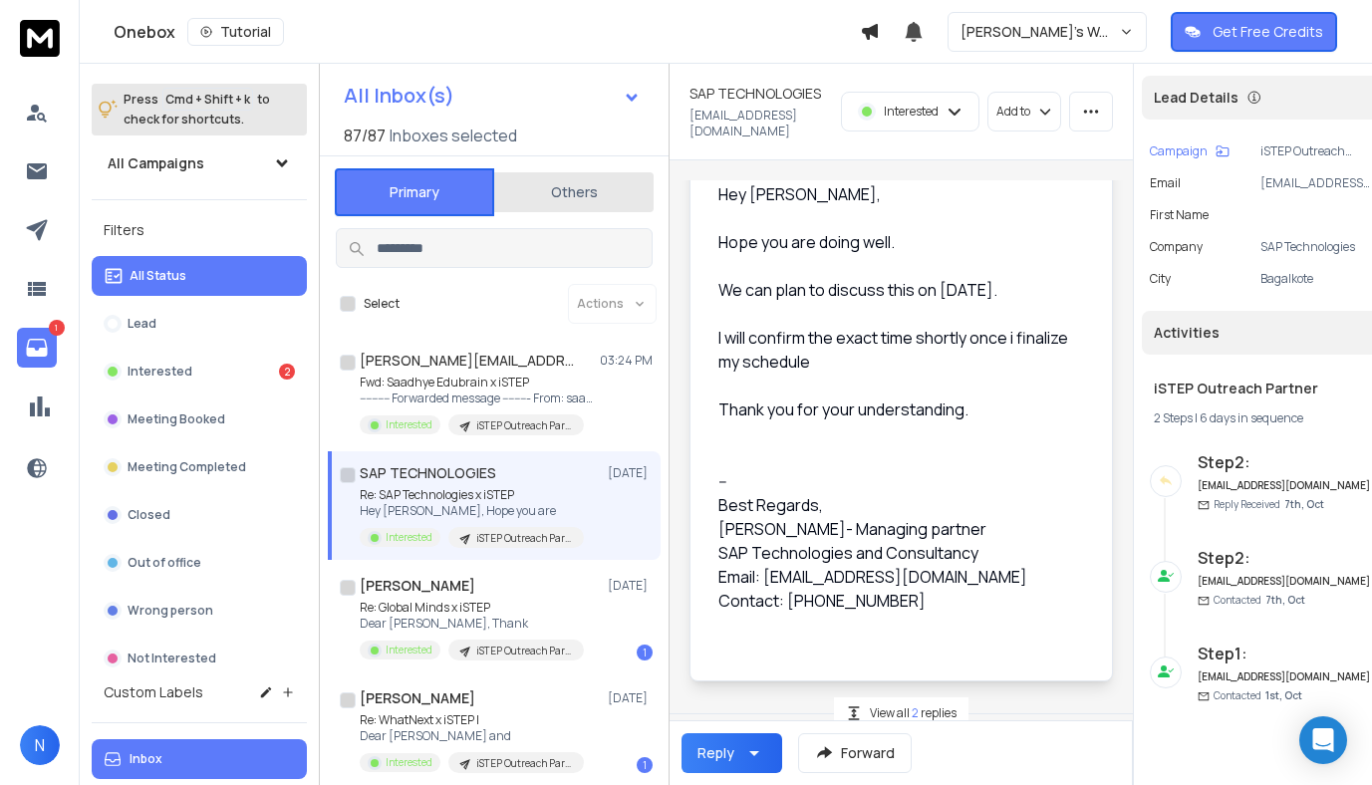
click at [899, 706] on p "View all 2 replies" at bounding box center [913, 714] width 87 height 16
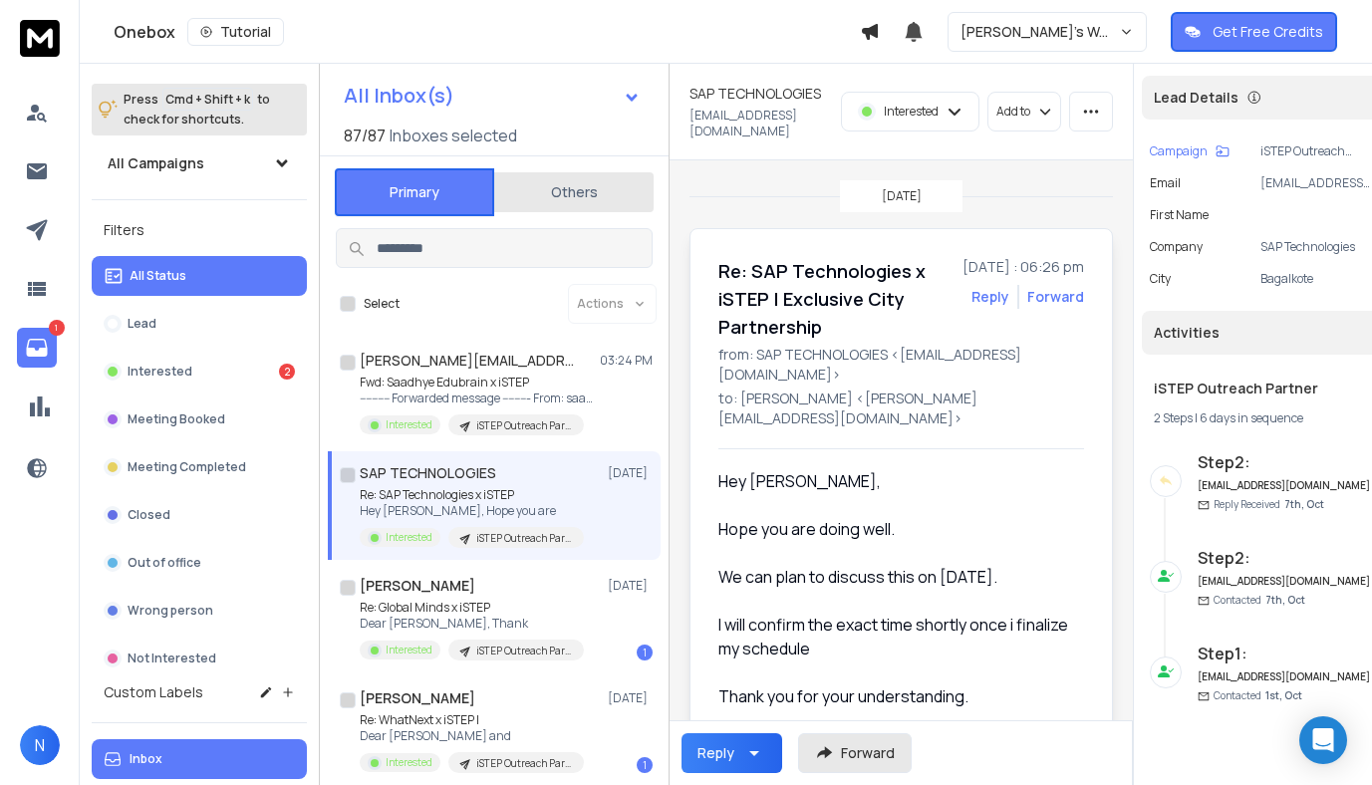
click at [860, 766] on button "Forward" at bounding box center [855, 753] width 114 height 40
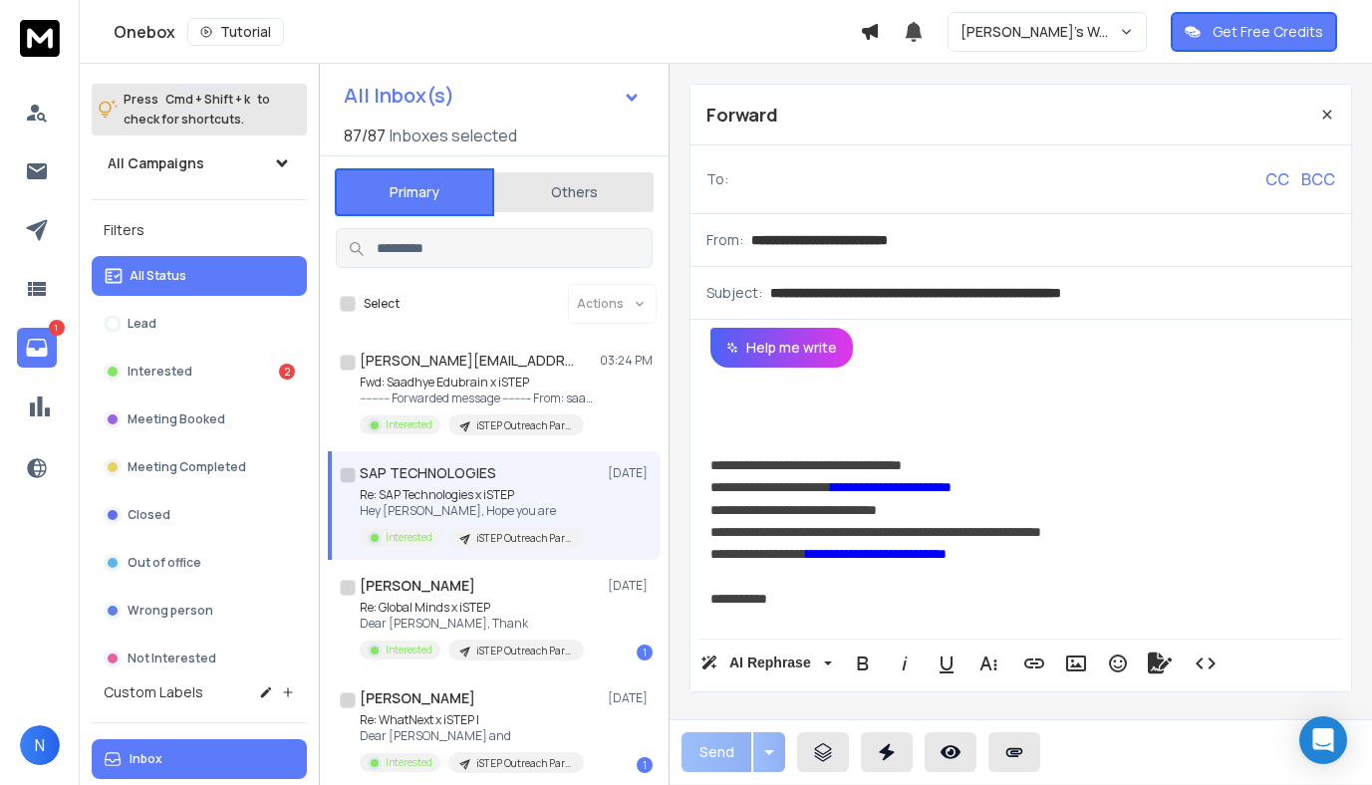
click at [759, 194] on input at bounding box center [806, 179] width 140 height 36
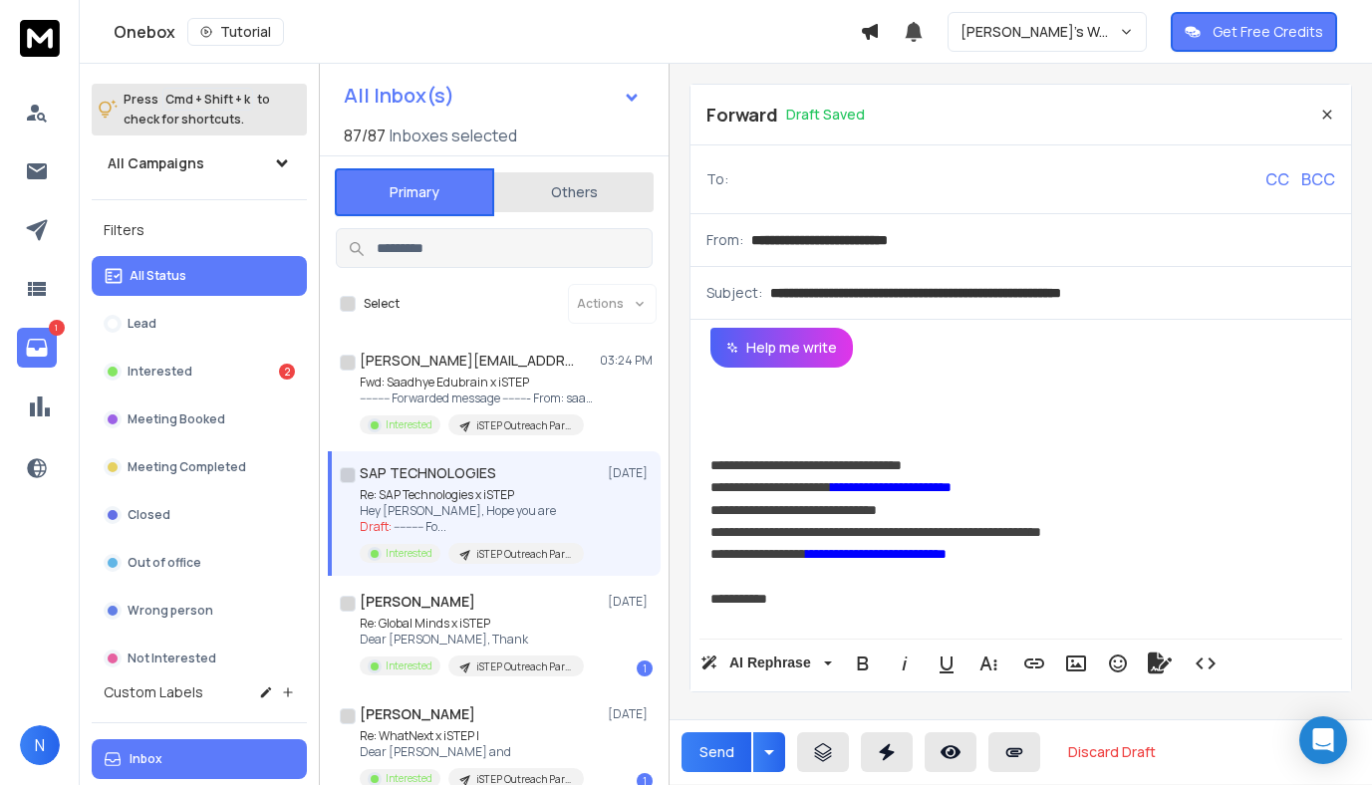
type input "**********"
click at [697, 737] on button "Send" at bounding box center [717, 752] width 70 height 40
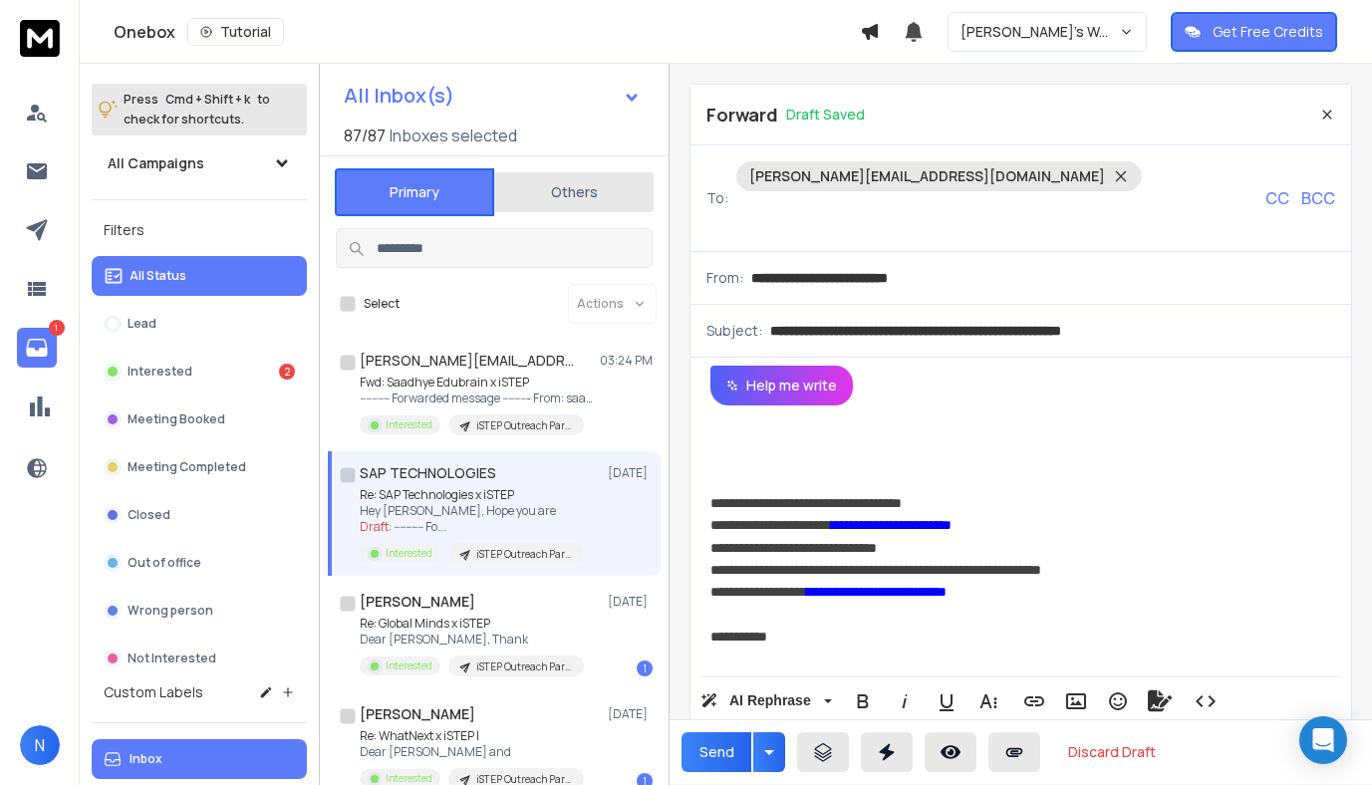
click at [697, 737] on button "Send" at bounding box center [717, 752] width 70 height 40
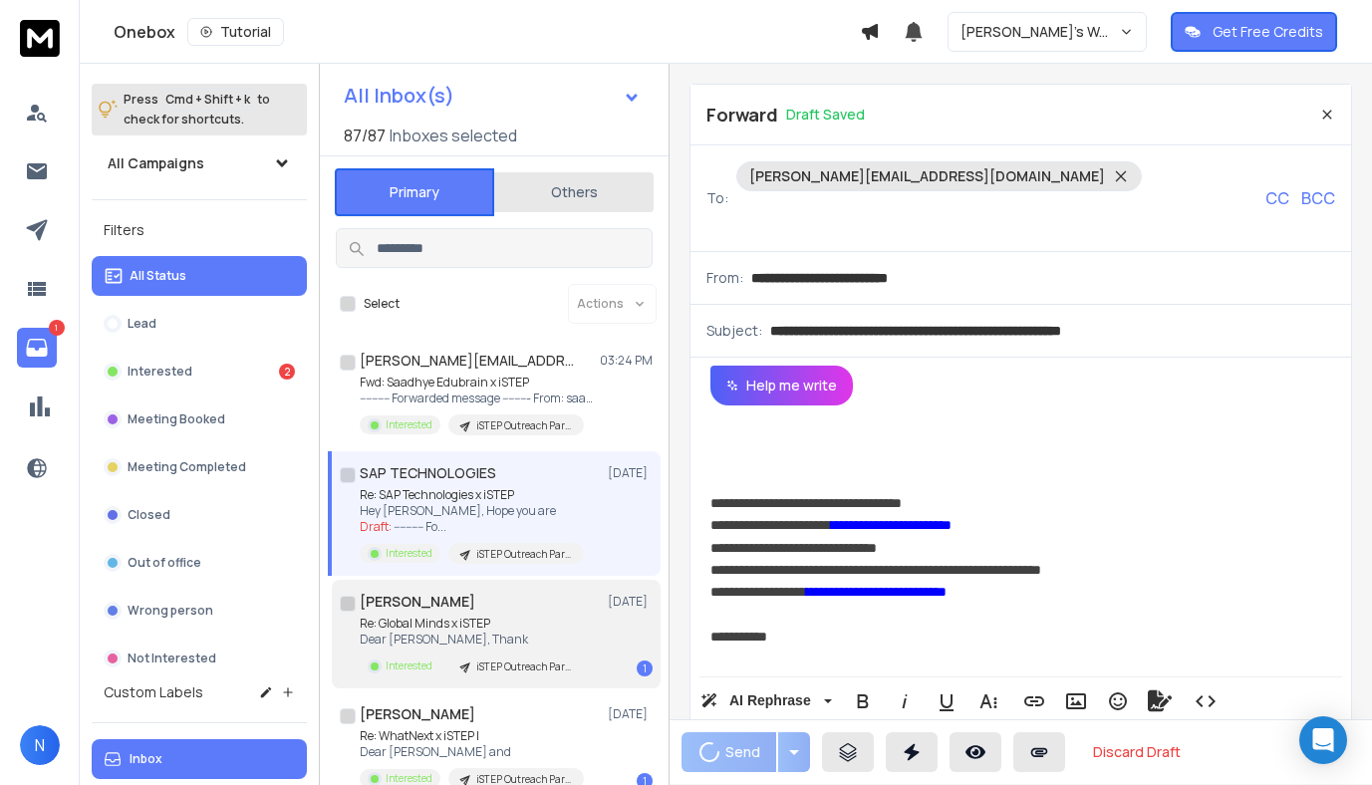
click at [439, 584] on div "Babli Das 07 Oct Re: Global Minds x iSTEP Dear Ms. Kusuma Acharya, Thank Intere…" at bounding box center [496, 634] width 329 height 109
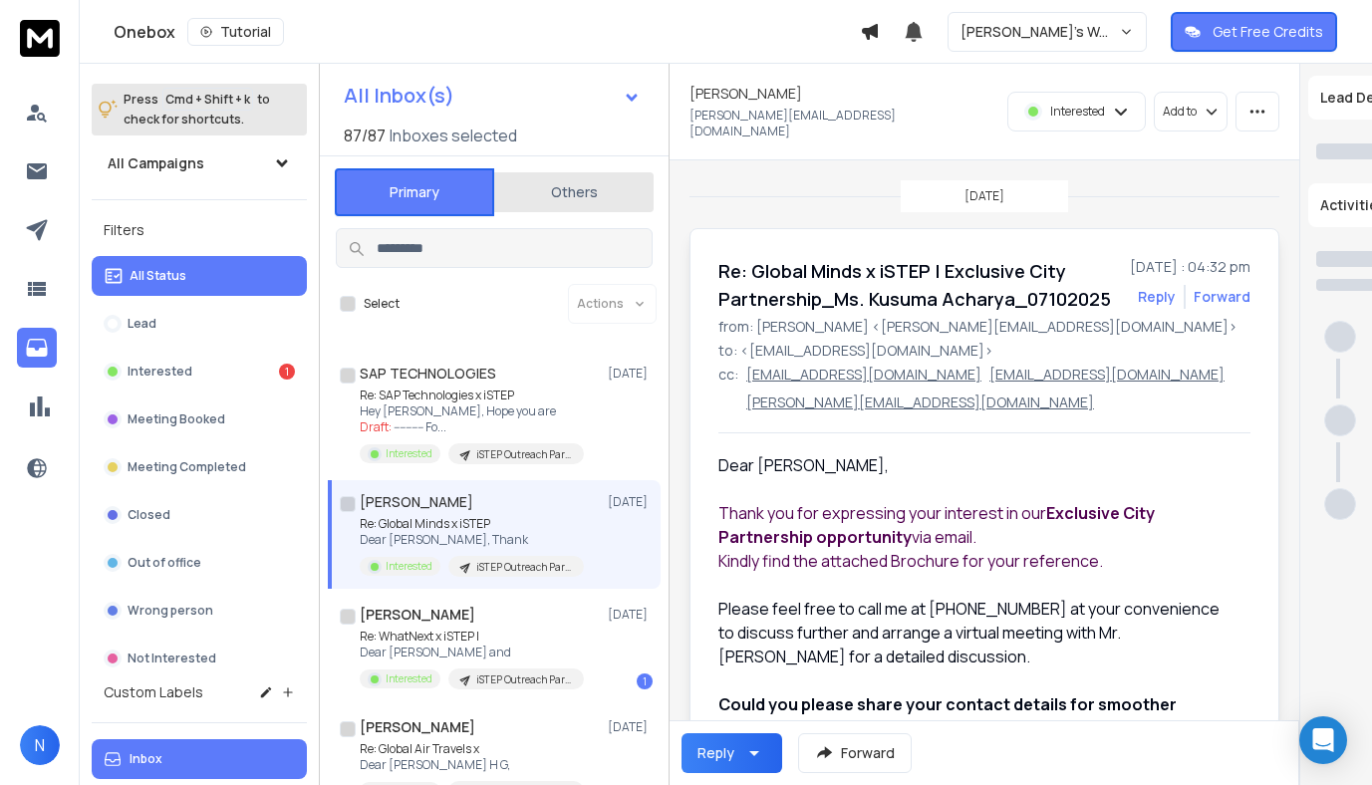
scroll to position [1801, 0]
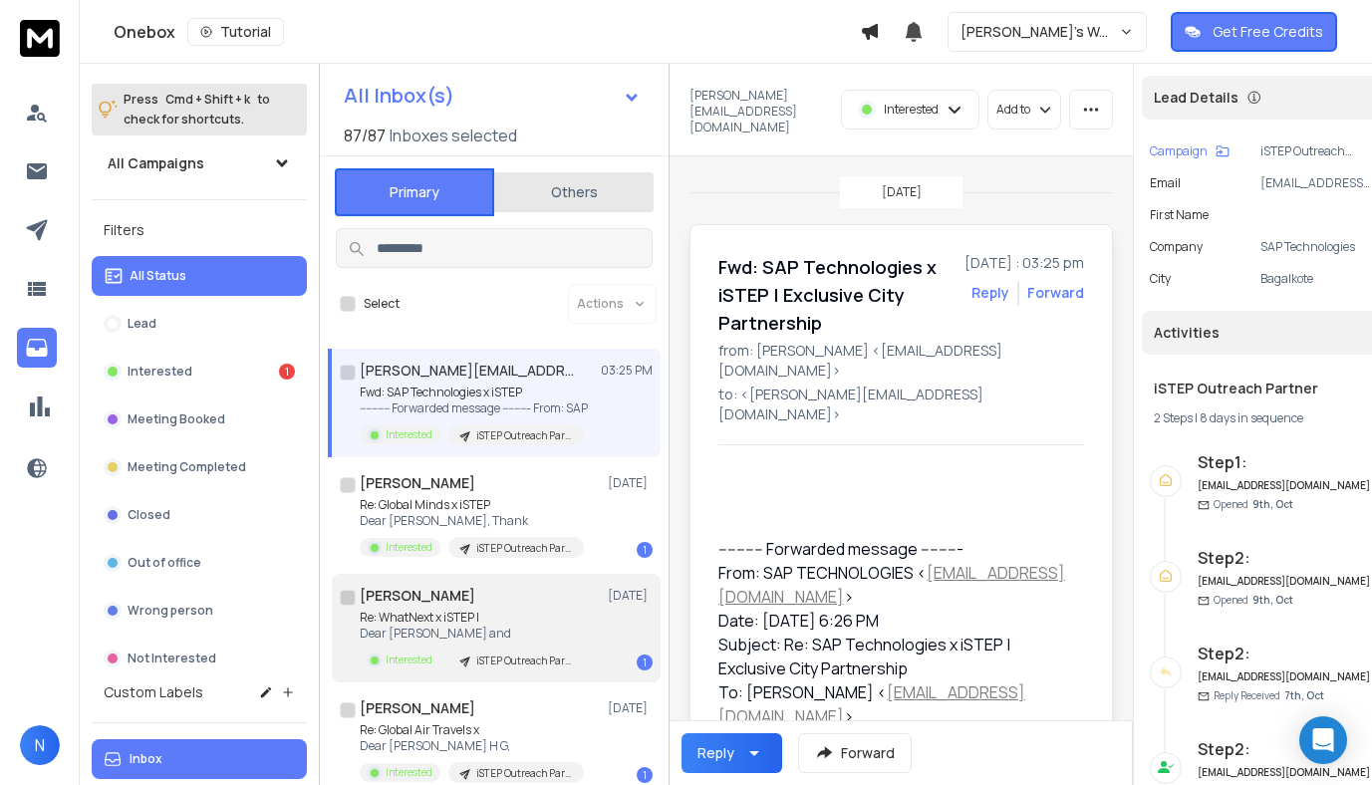
click at [456, 601] on div "Babli Das 07 Oct" at bounding box center [506, 596] width 293 height 20
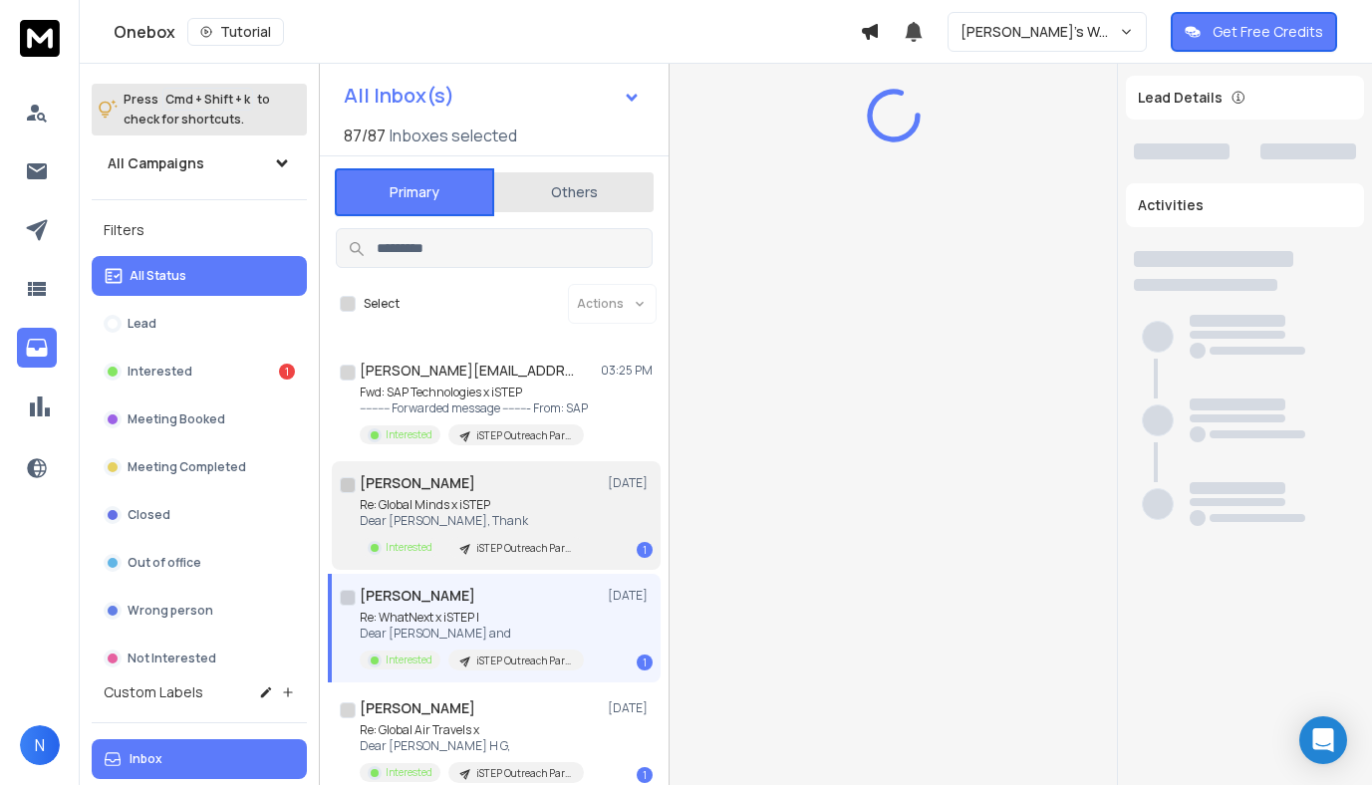
click at [473, 523] on p "Dear [PERSON_NAME], Thank" at bounding box center [472, 521] width 224 height 16
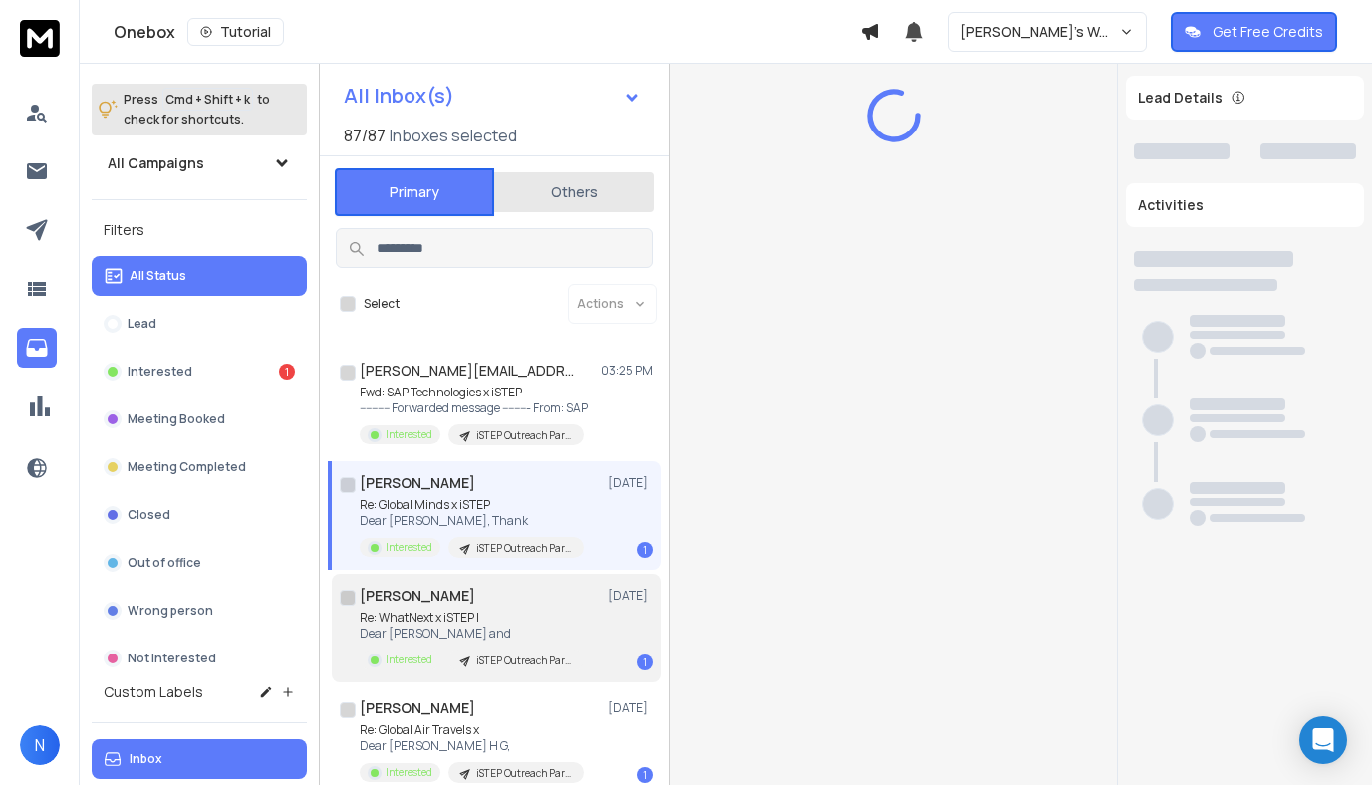
click at [469, 616] on p "Re: WhatNext x iSTEP |" at bounding box center [472, 618] width 224 height 16
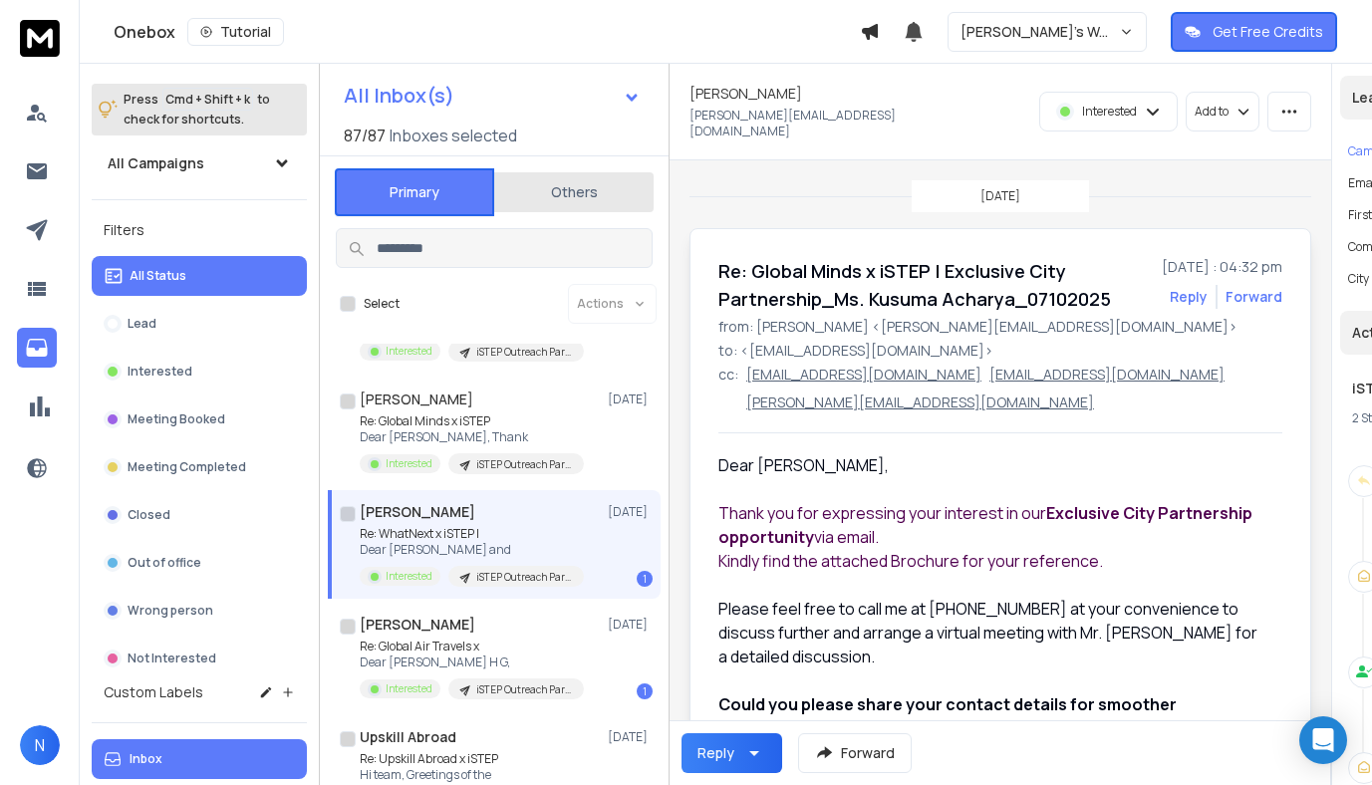
scroll to position [1889, 0]
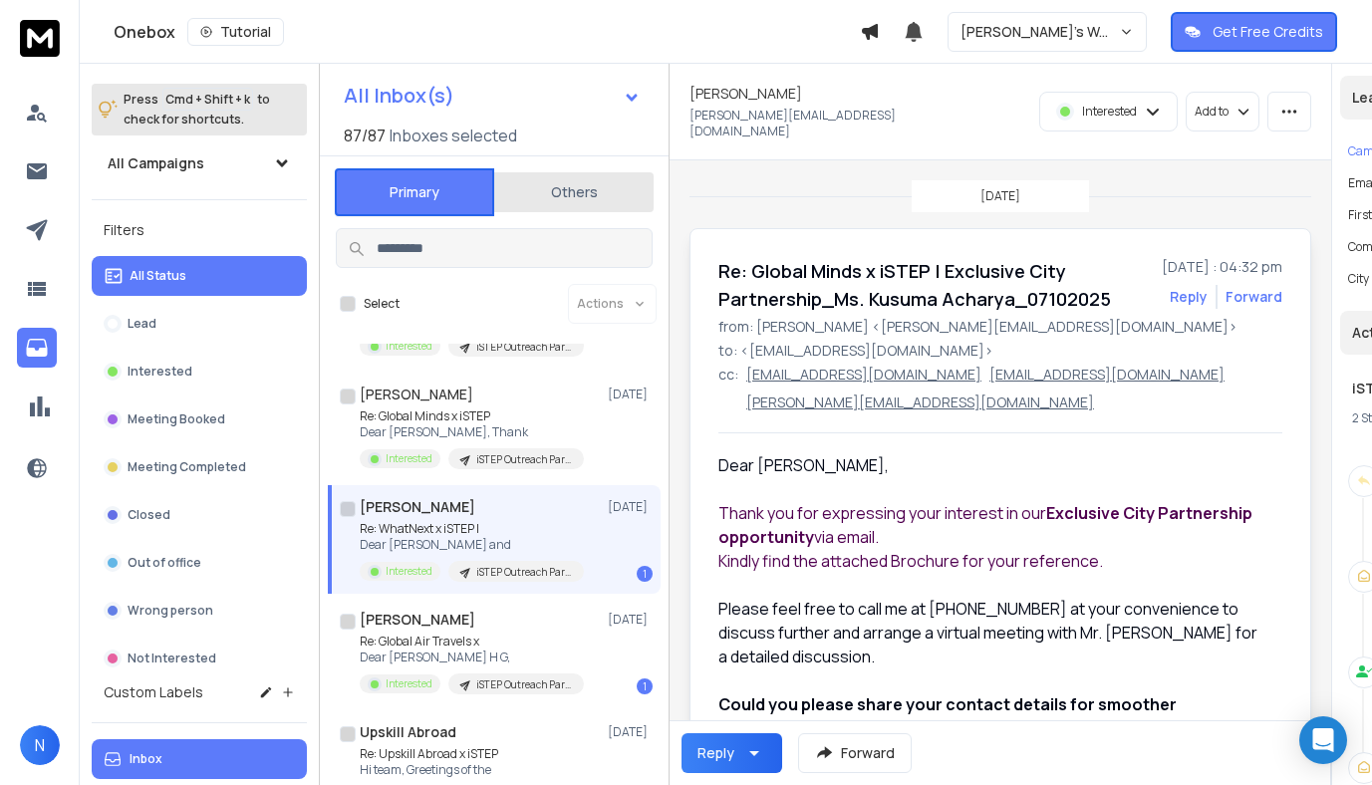
click at [469, 616] on div "Babli Das 07 Oct" at bounding box center [506, 620] width 293 height 20
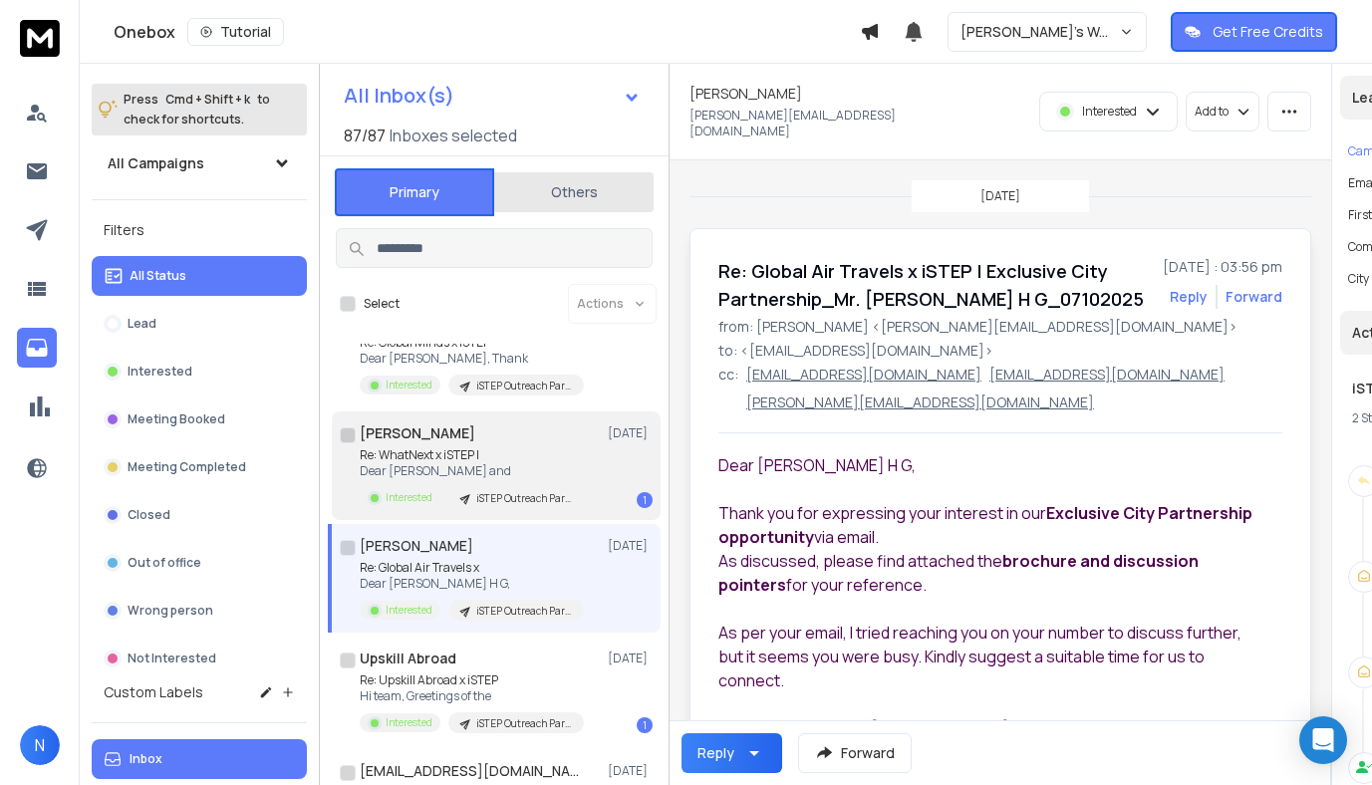
scroll to position [1969, 0]
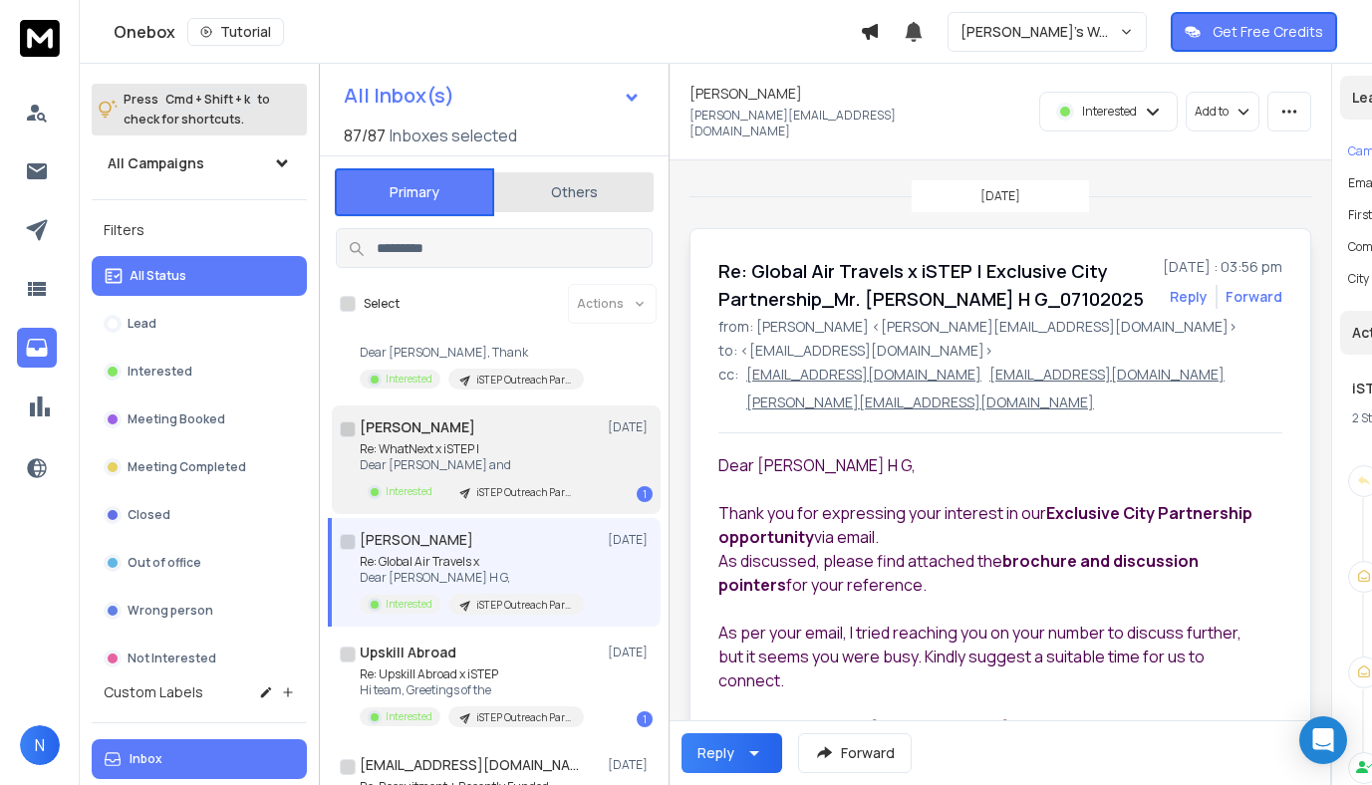
click at [511, 451] on p "Re: WhatNext x iSTEP |" at bounding box center [472, 449] width 224 height 16
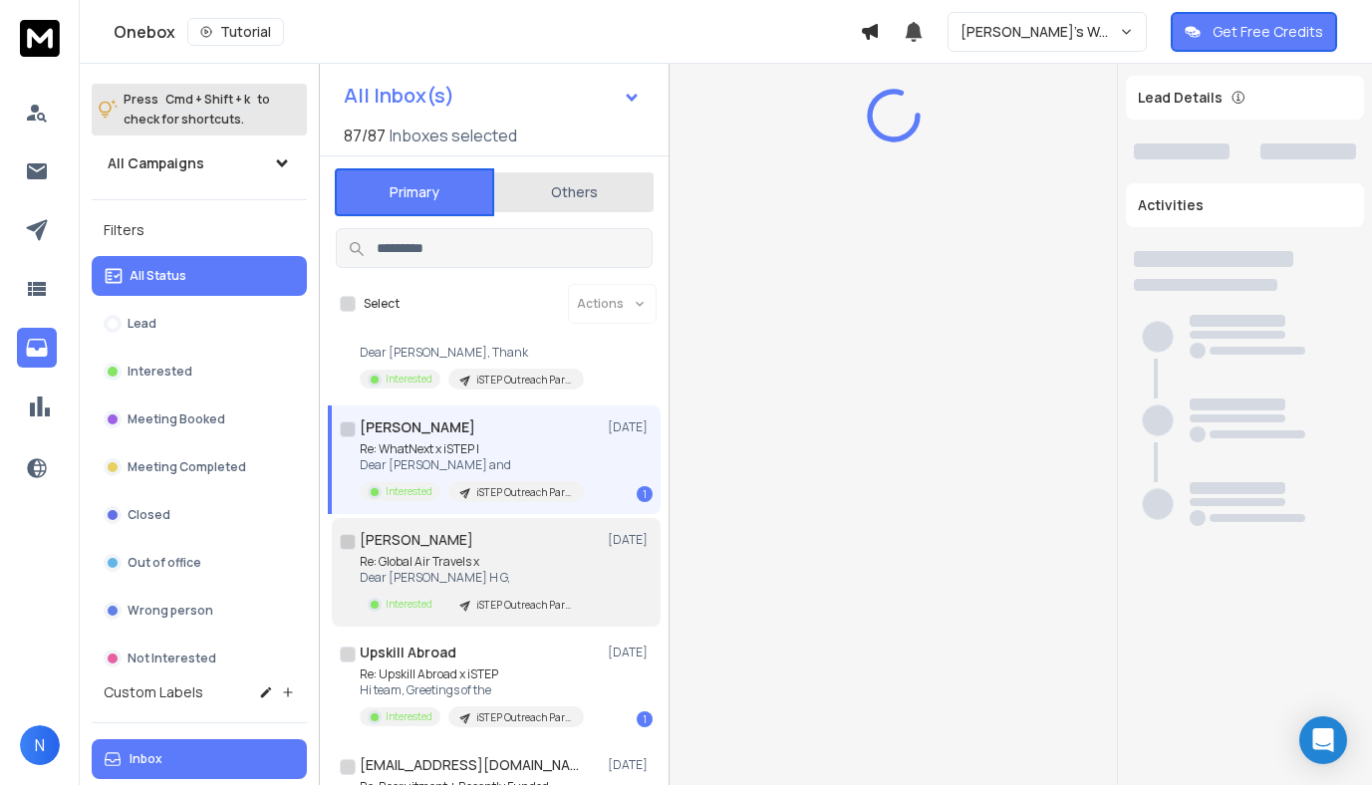
click at [474, 559] on p "Re: Global Air Travels x" at bounding box center [472, 562] width 224 height 16
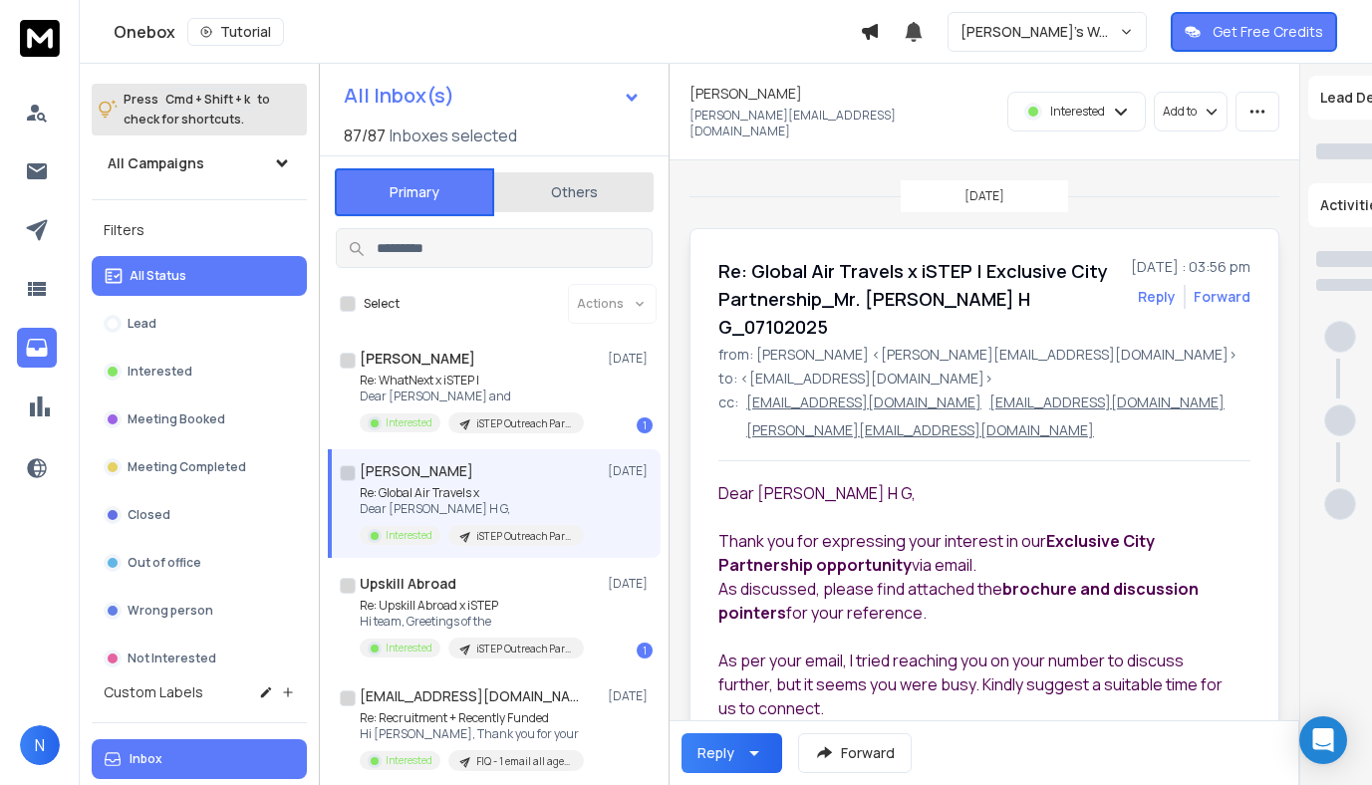
scroll to position [2048, 0]
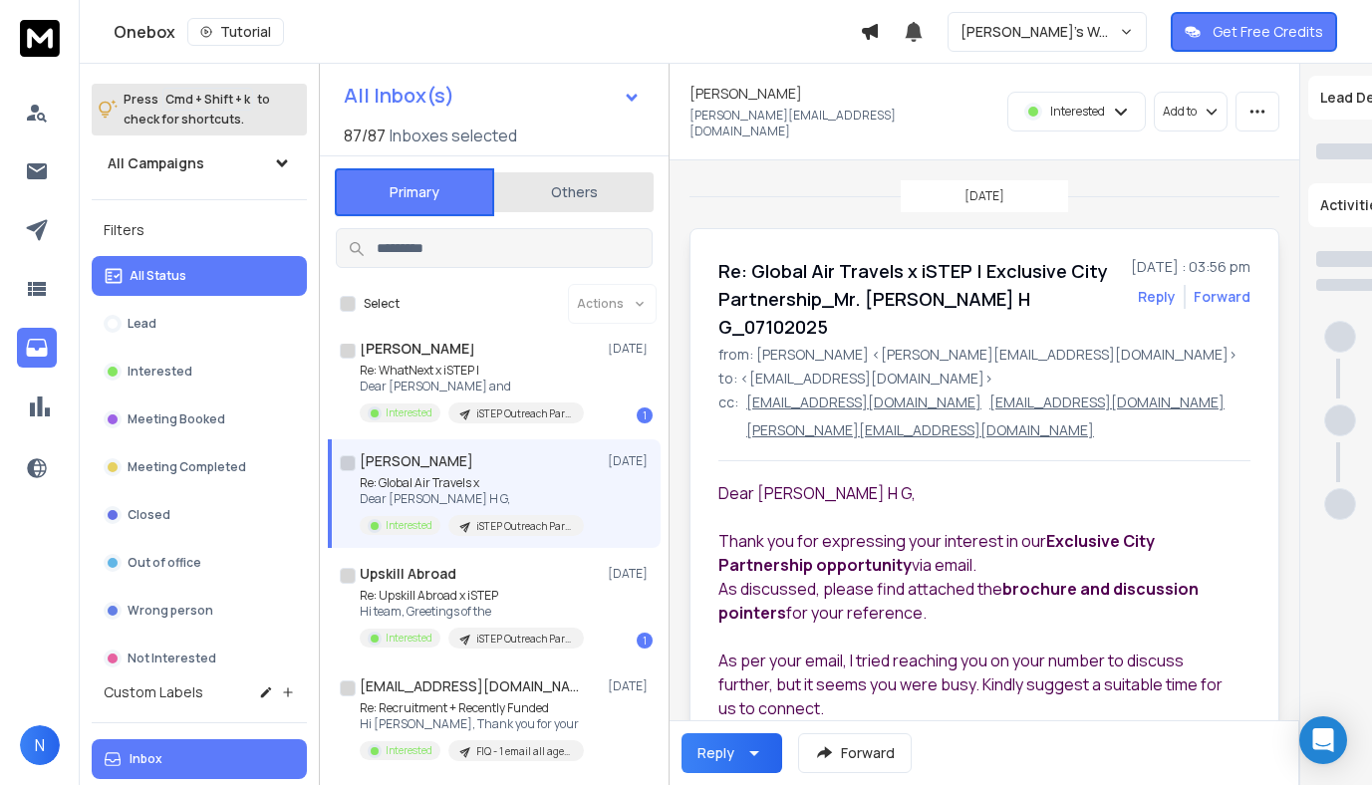
click at [474, 559] on div "Upskill Abroad 07 Oct Re: Upskill Abroad x iSTEP Hi team, Greetings of the Inte…" at bounding box center [496, 606] width 329 height 109
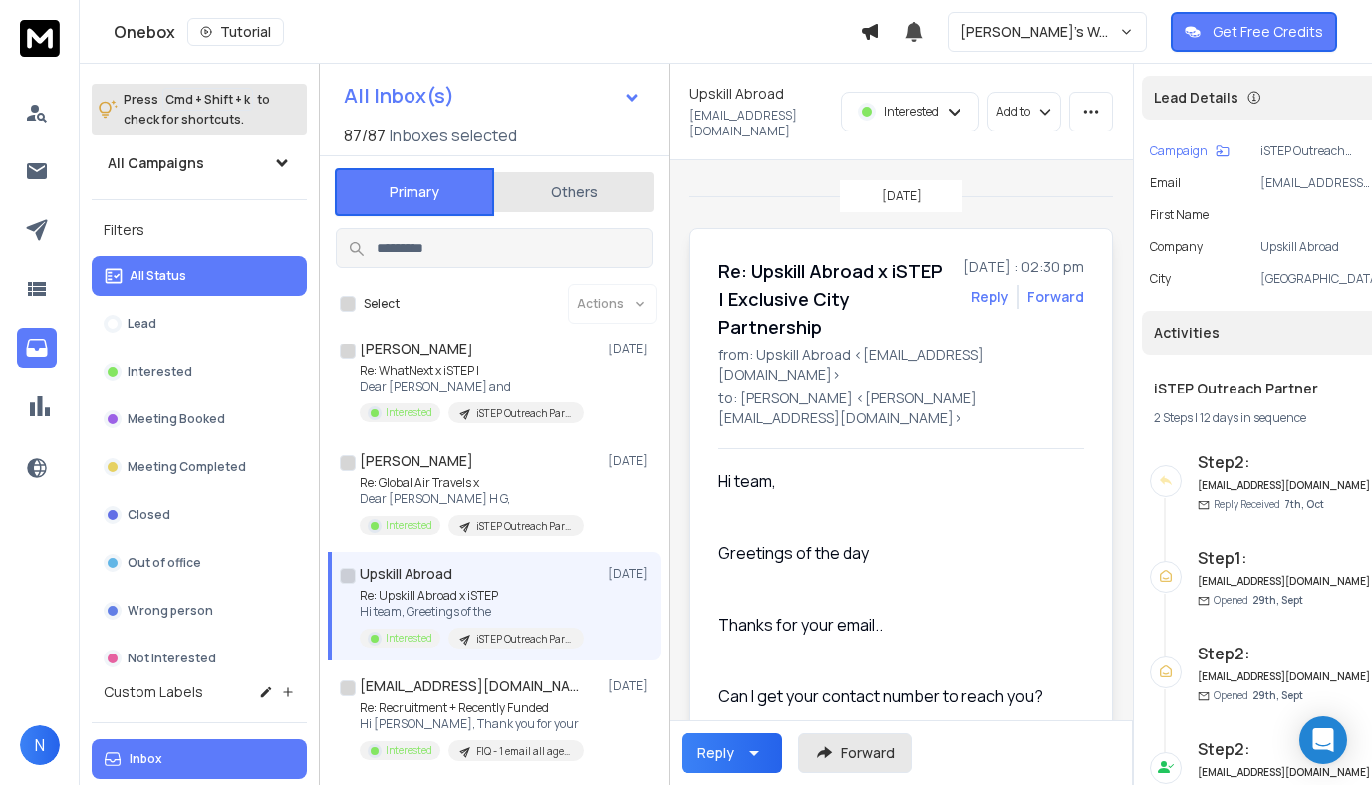
click at [888, 741] on button "Forward" at bounding box center [855, 753] width 114 height 40
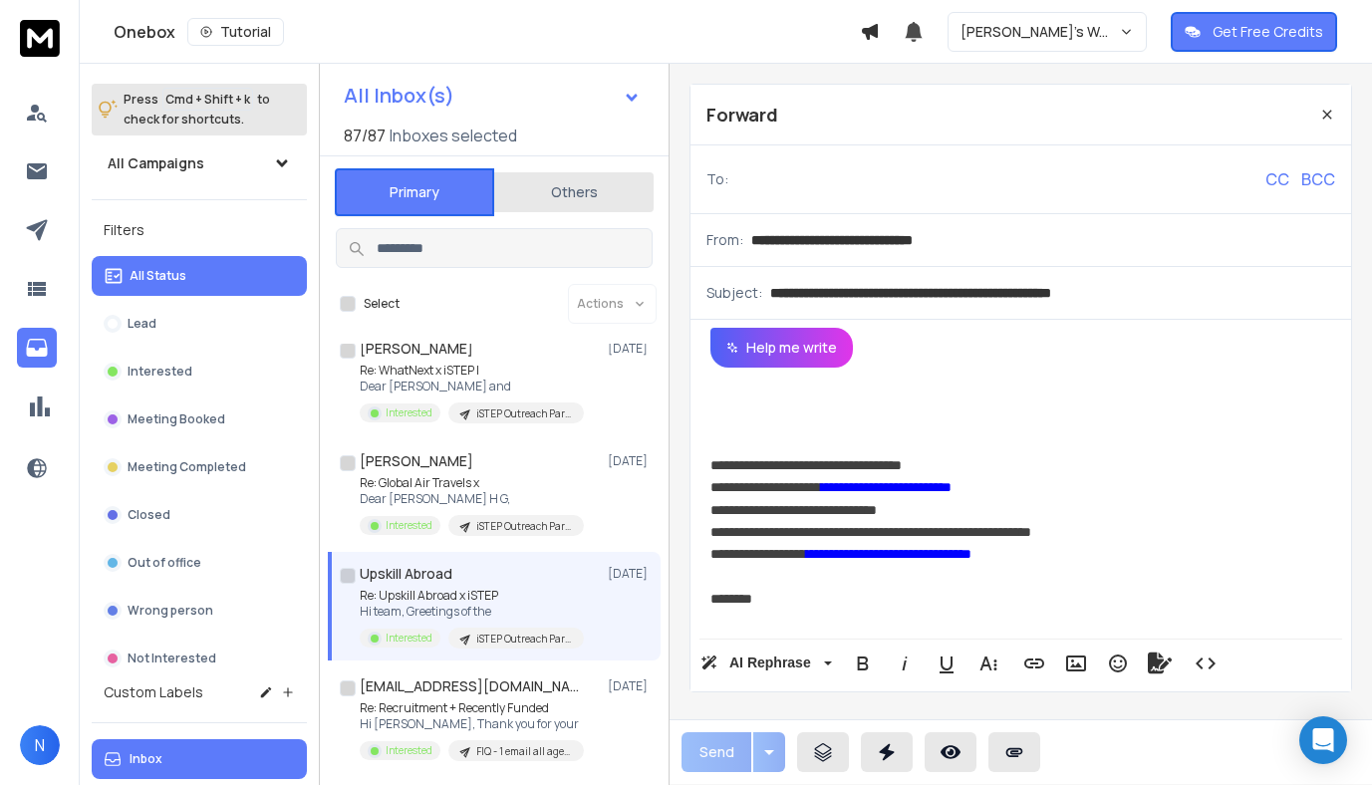
click at [777, 184] on input at bounding box center [806, 179] width 140 height 36
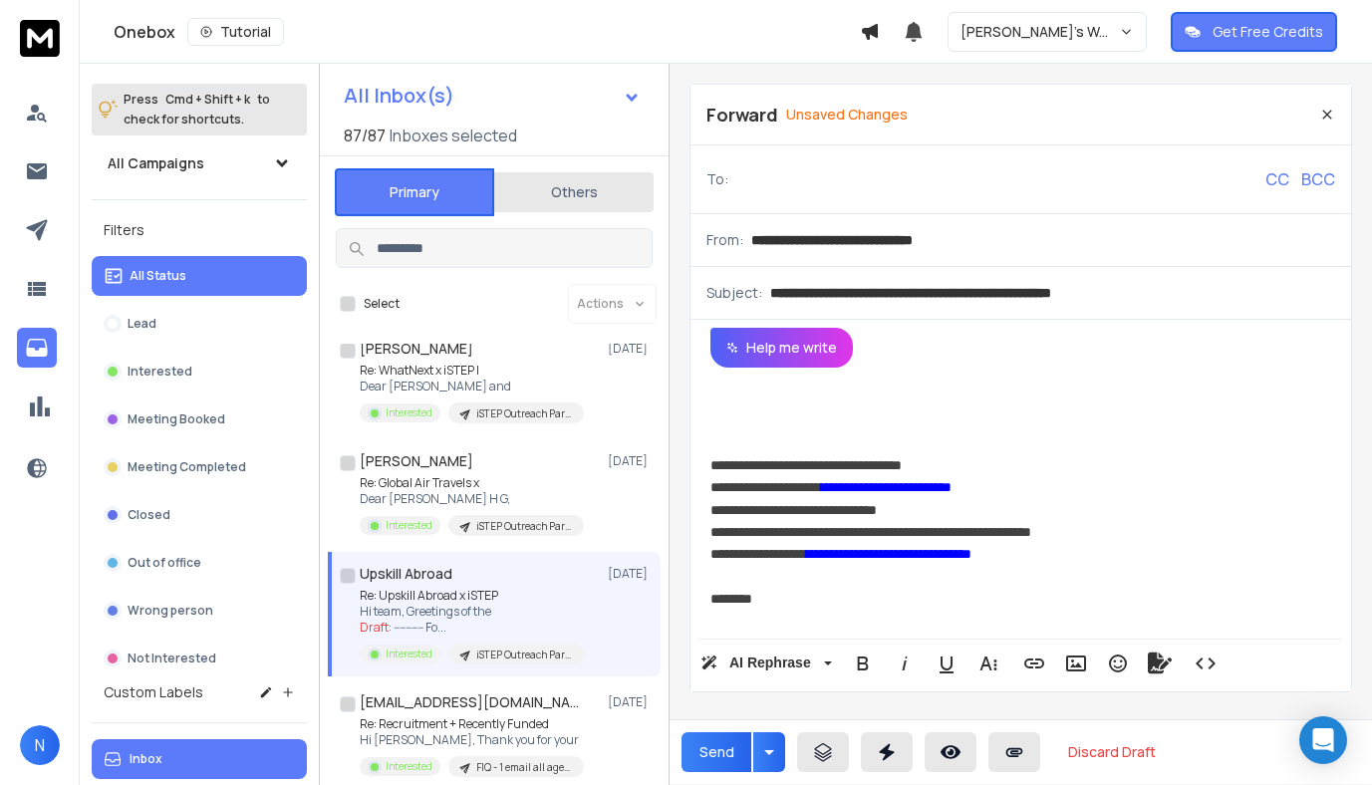
type input "**********"
click at [731, 745] on button "Send" at bounding box center [717, 752] width 70 height 40
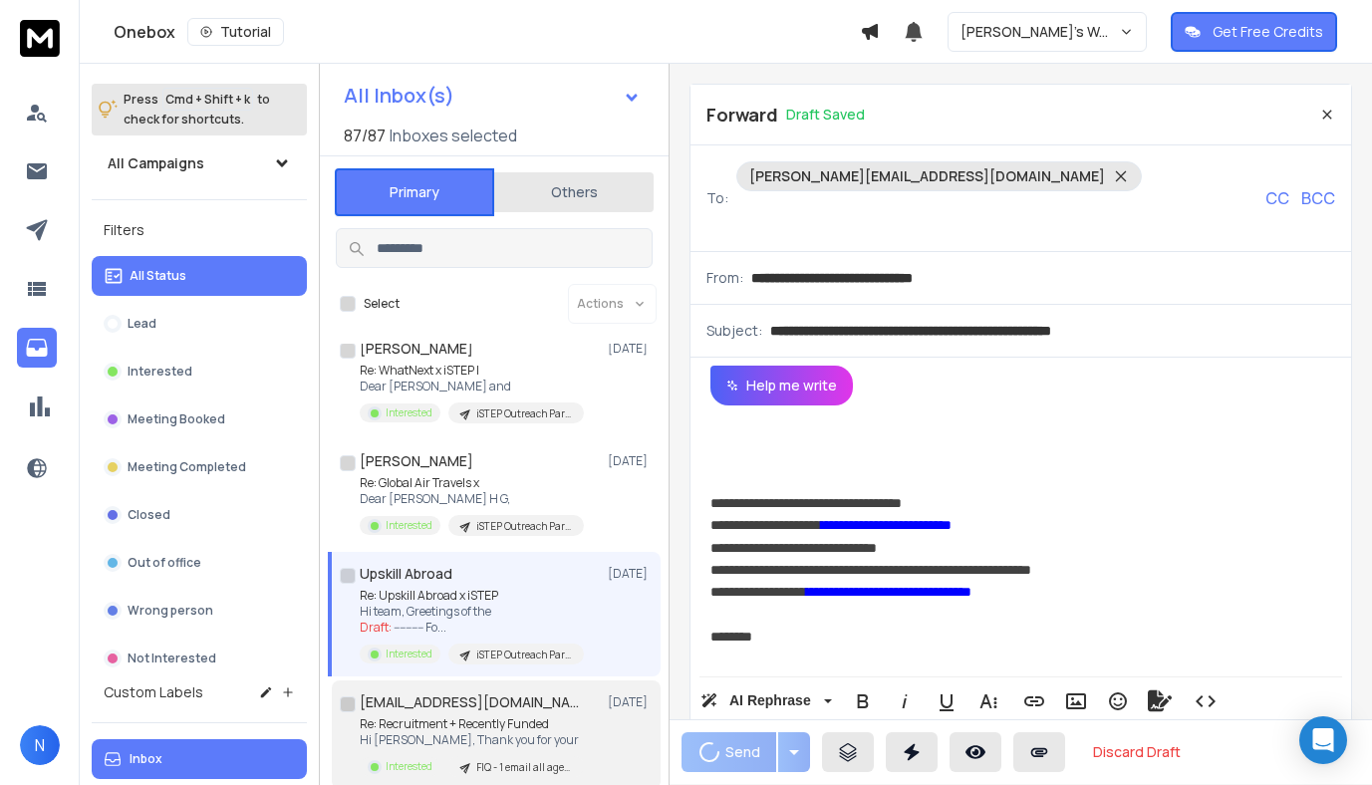
click at [399, 703] on h1 "[EMAIL_ADDRESS][DOMAIN_NAME]" at bounding box center [469, 703] width 219 height 20
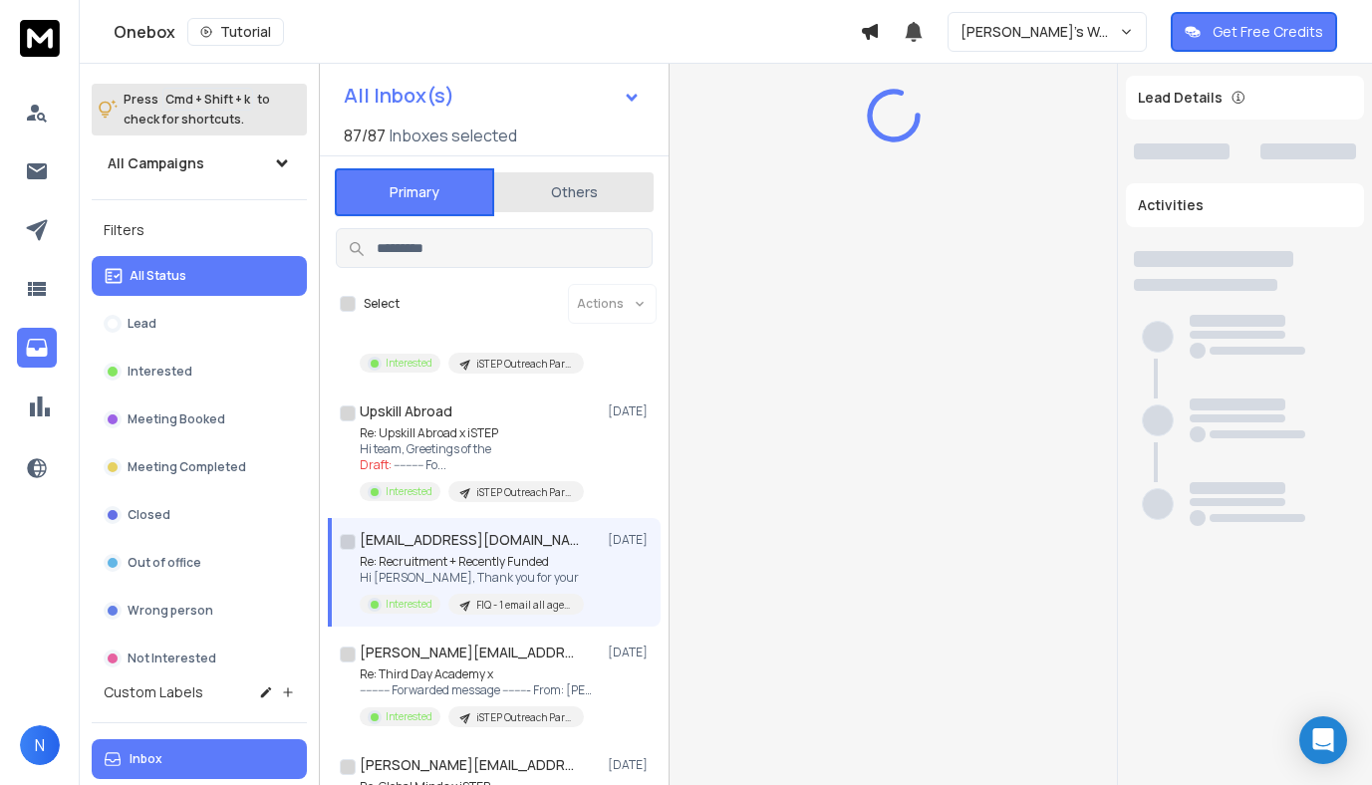
scroll to position [2212, 0]
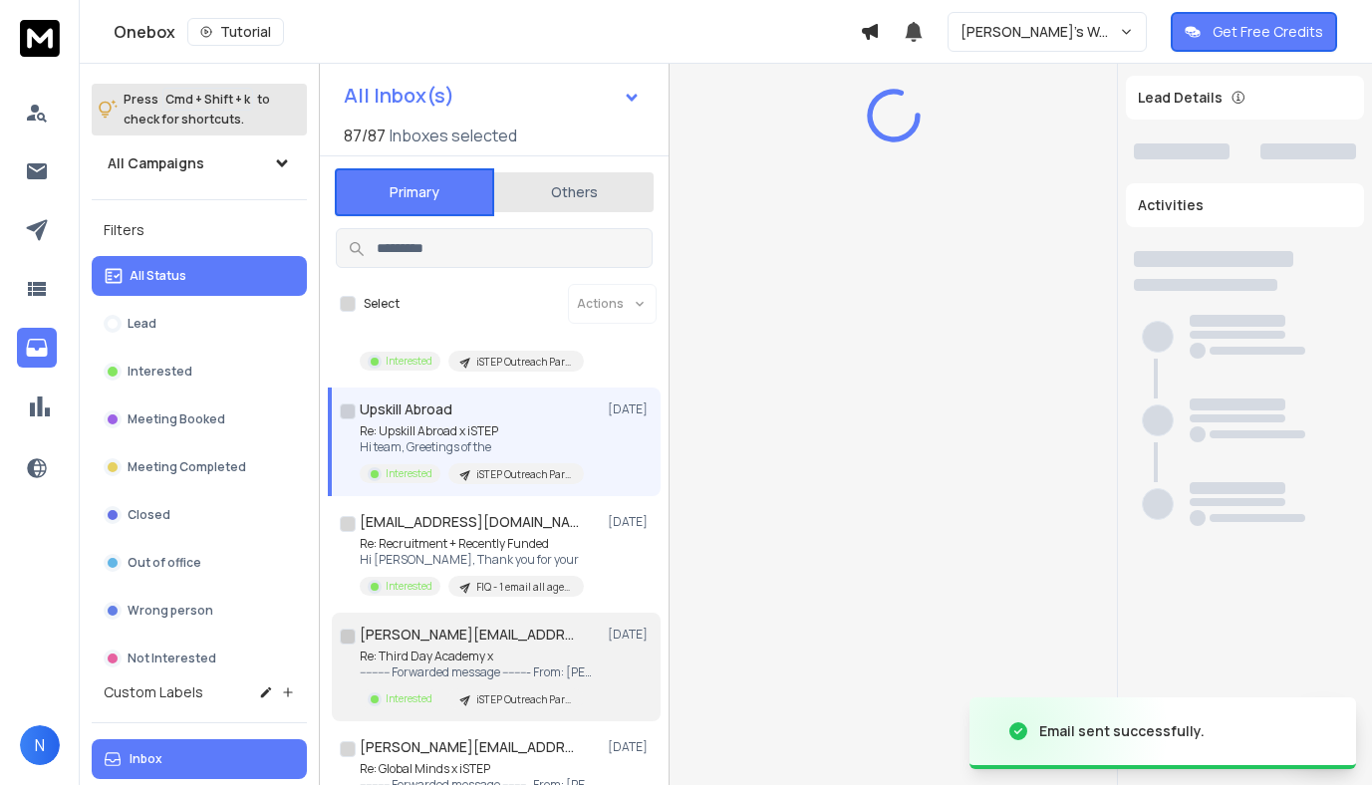
click at [490, 653] on p "Re: Third Day Academy x" at bounding box center [479, 657] width 239 height 16
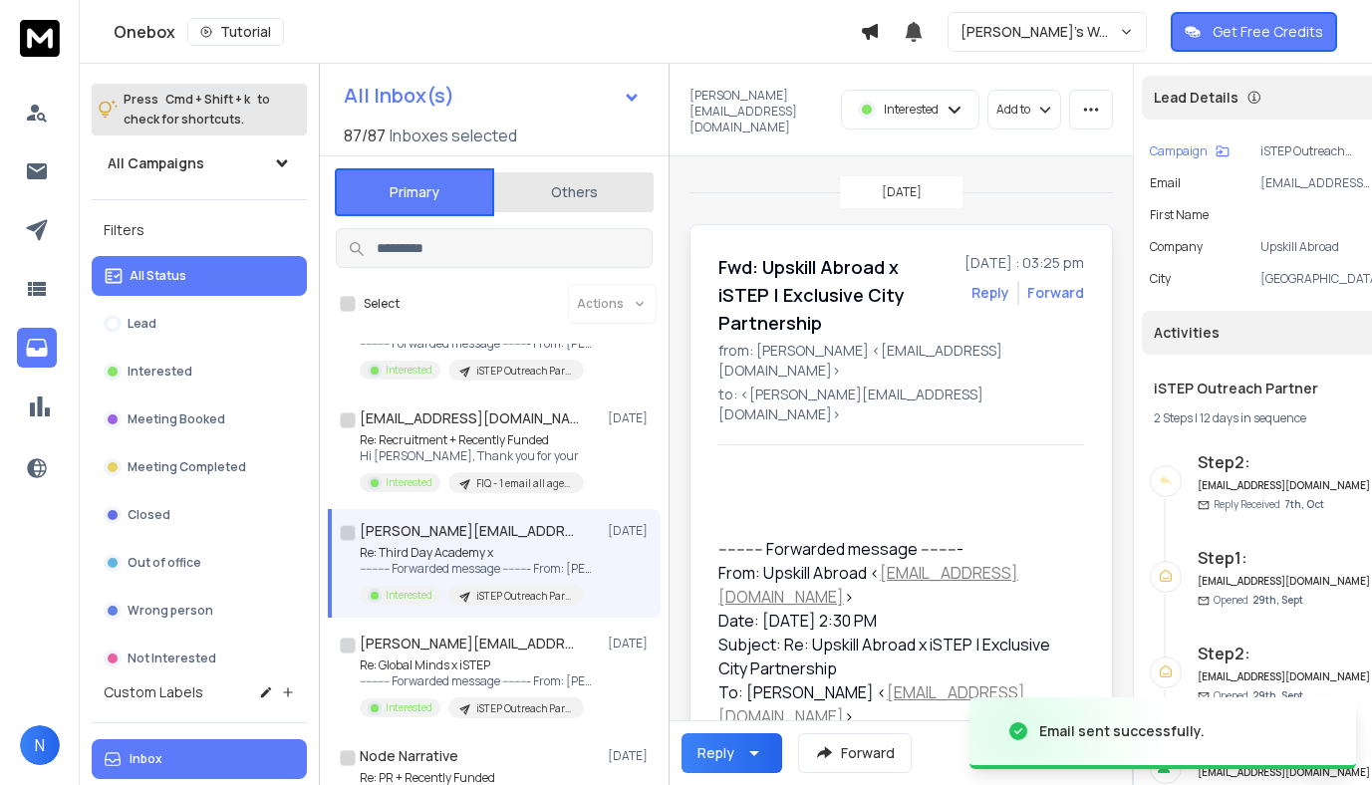
click at [490, 653] on h1 "[PERSON_NAME][EMAIL_ADDRESS][DOMAIN_NAME]" at bounding box center [469, 644] width 219 height 20
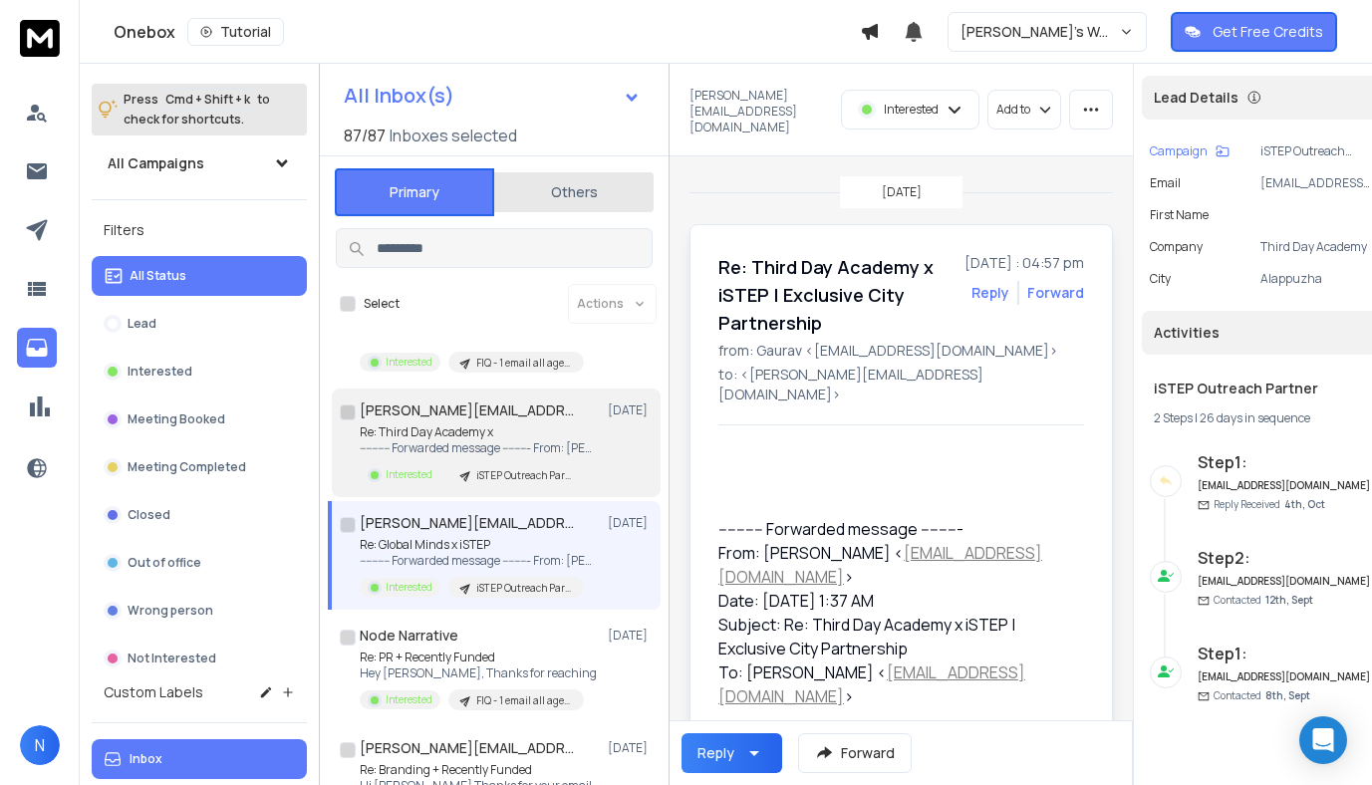
click at [490, 653] on p "Re: PR + Recently Funded" at bounding box center [478, 658] width 237 height 16
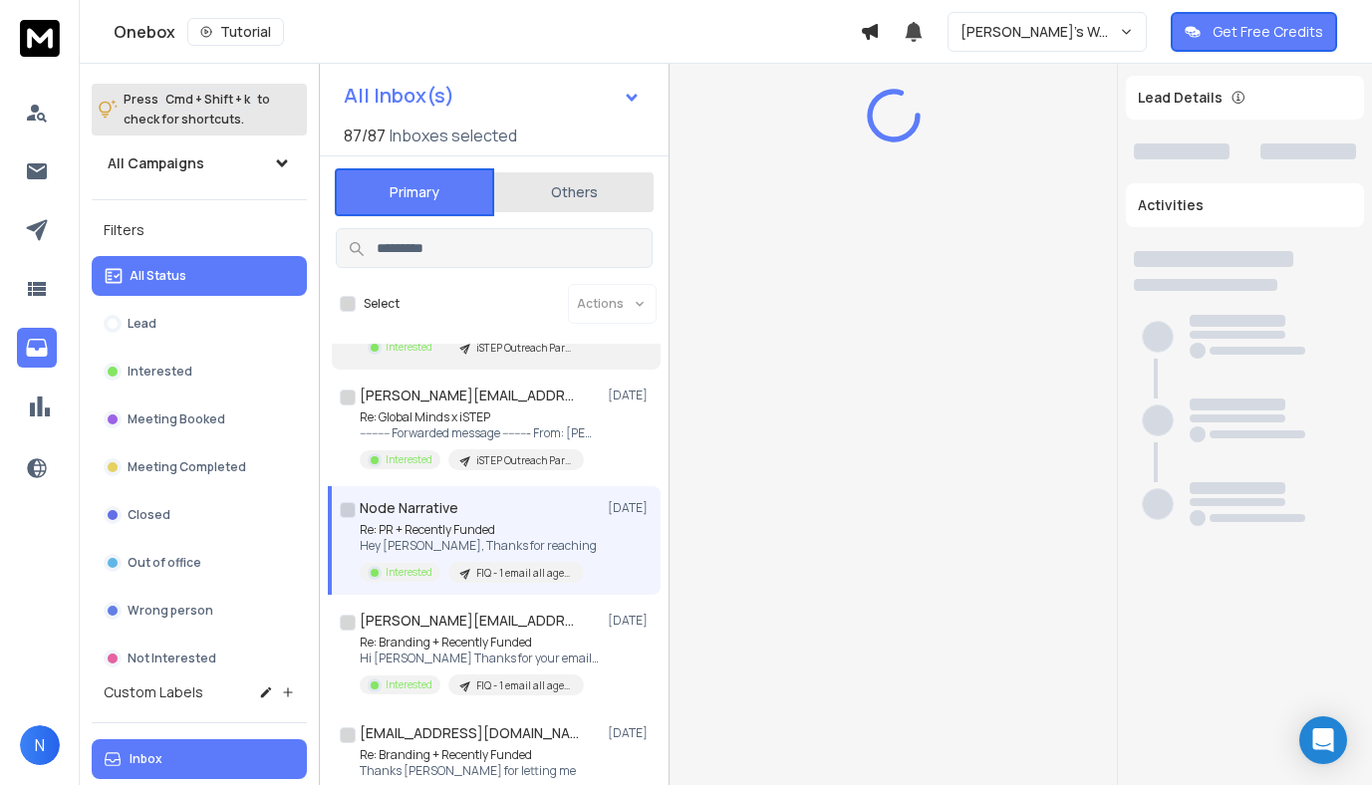
click at [490, 653] on p "Hi [PERSON_NAME] Thanks for your email. Yes," at bounding box center [479, 659] width 239 height 16
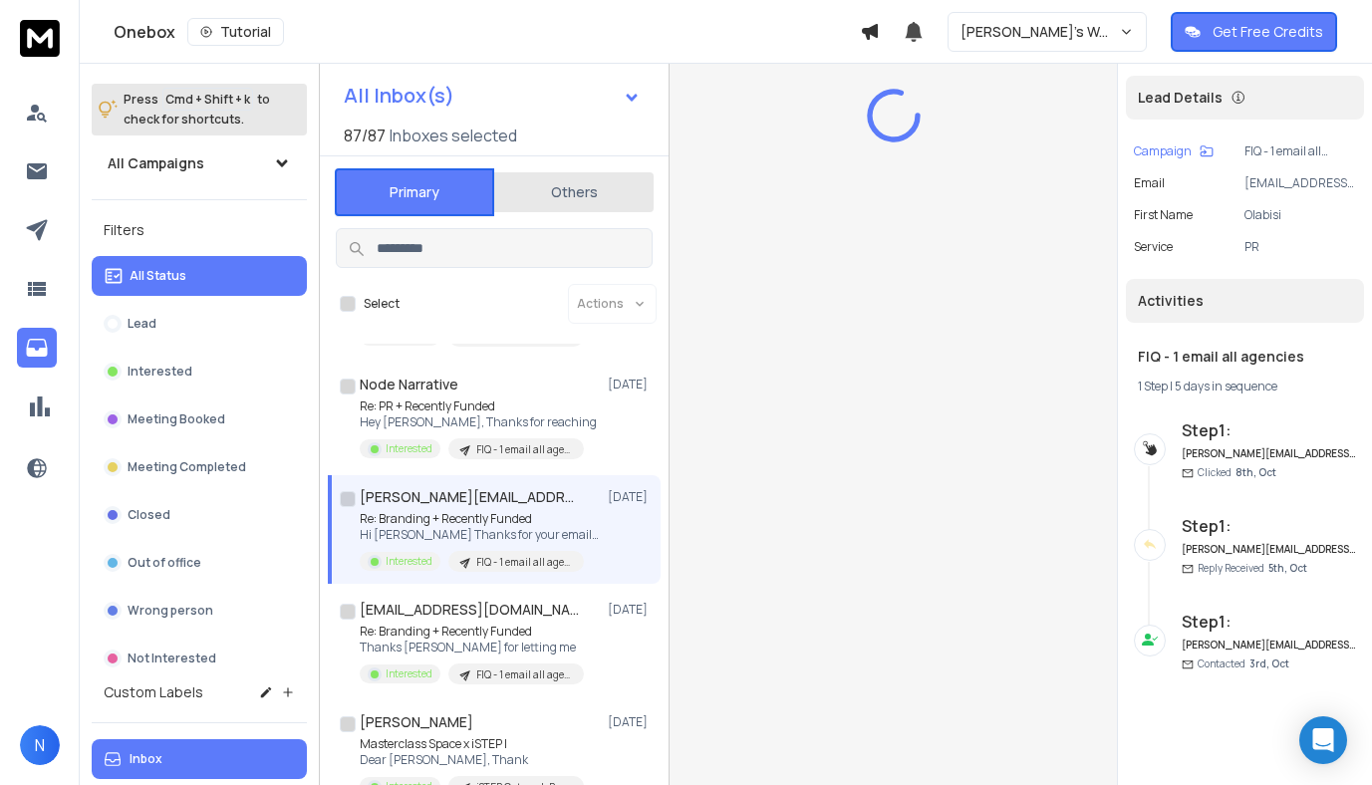
click at [490, 653] on p "Thanks [PERSON_NAME] for letting me" at bounding box center [472, 648] width 224 height 16
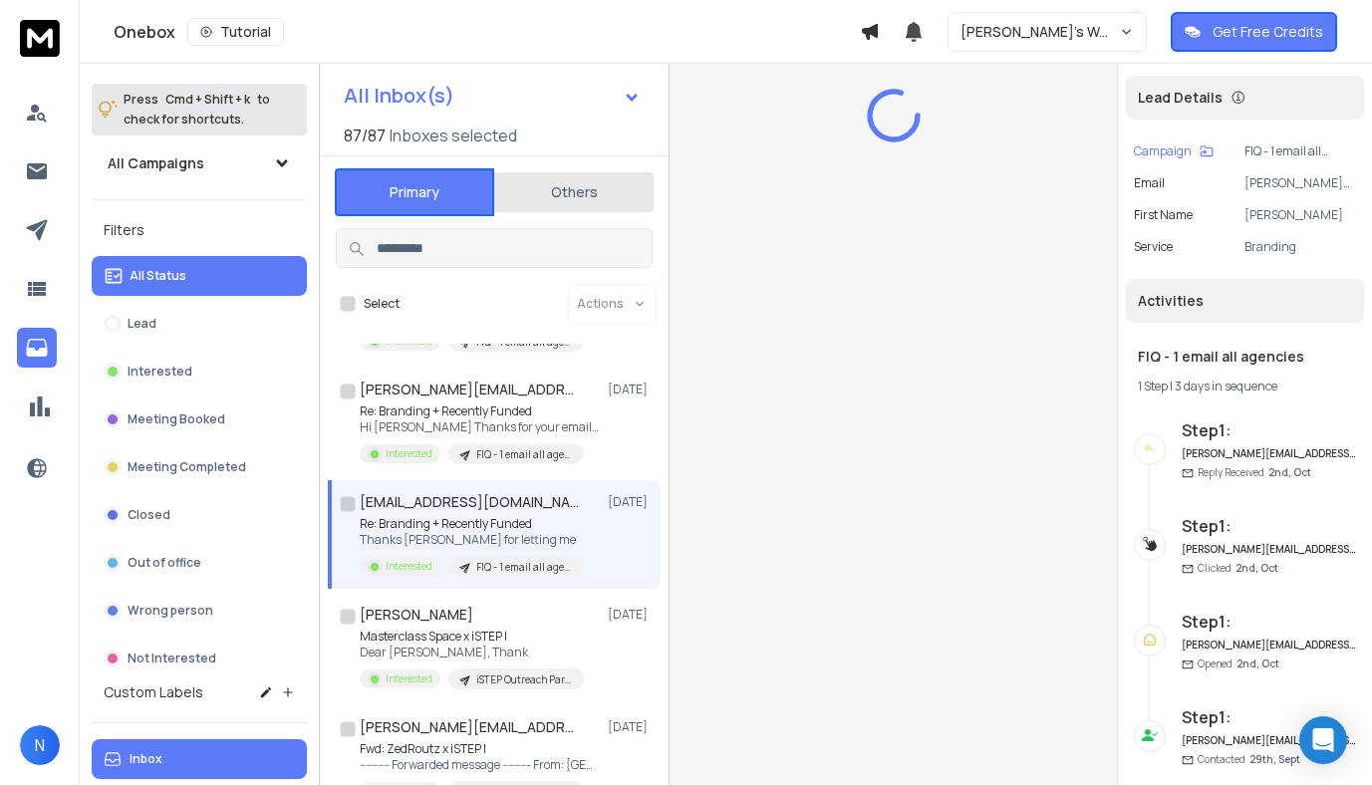
click at [490, 653] on p "Dear [PERSON_NAME], Thank" at bounding box center [472, 653] width 224 height 16
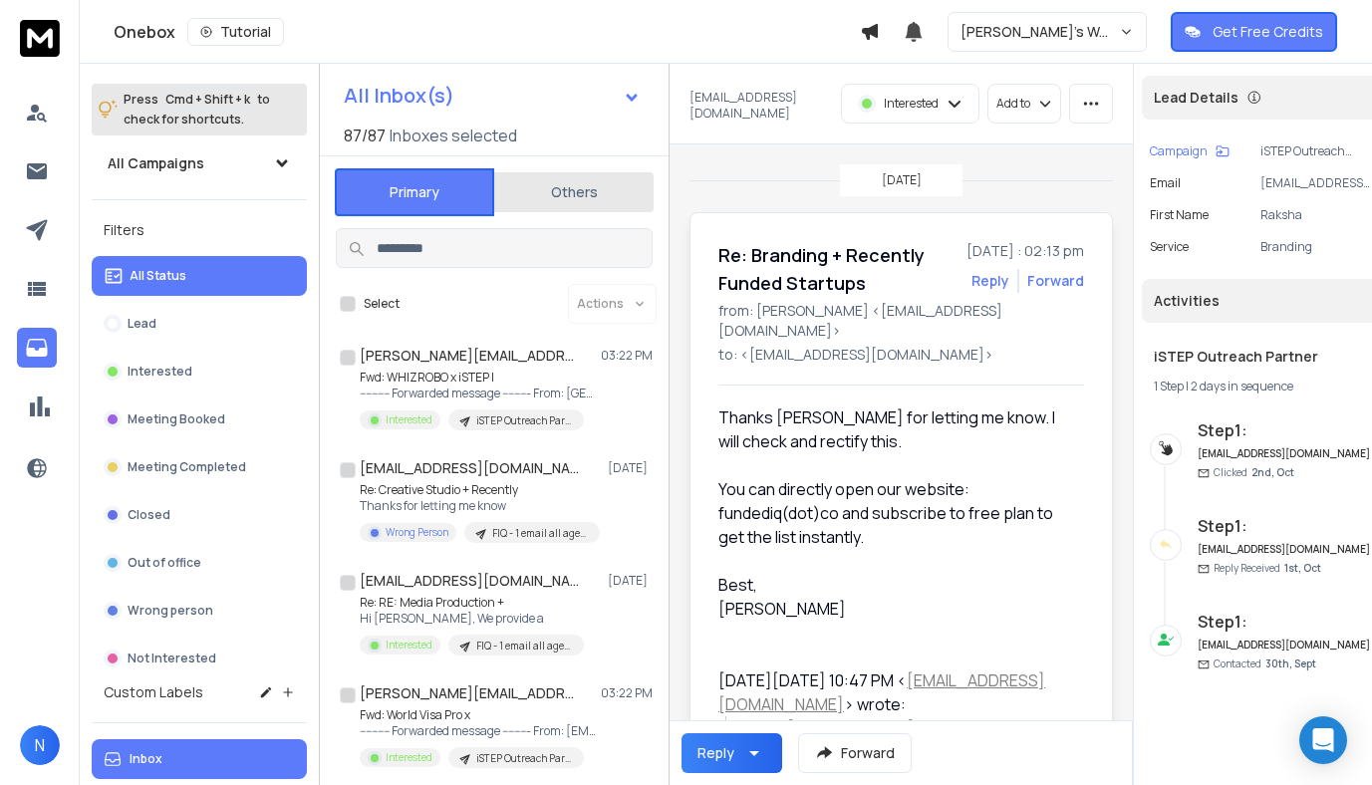
scroll to position [0, 0]
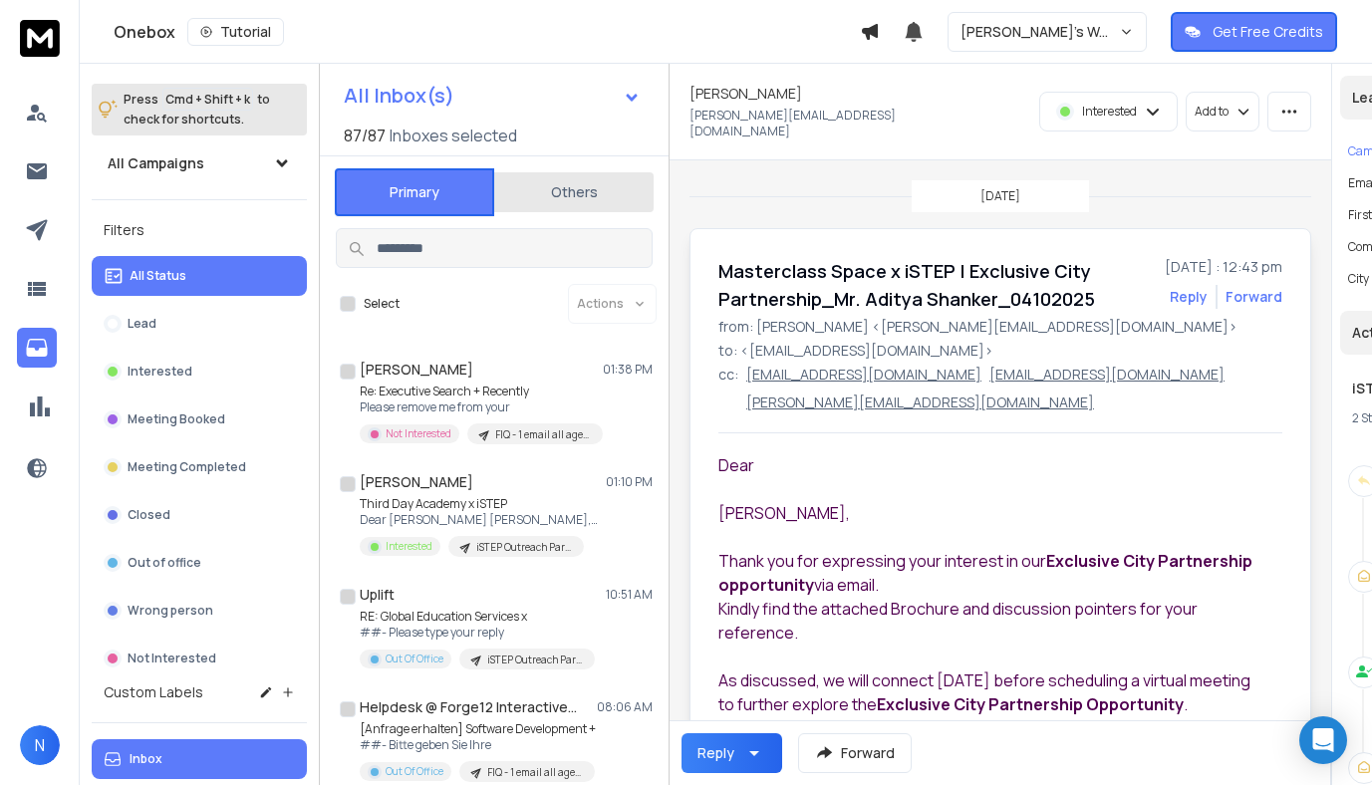
click at [554, 187] on button "Others" at bounding box center [573, 192] width 159 height 44
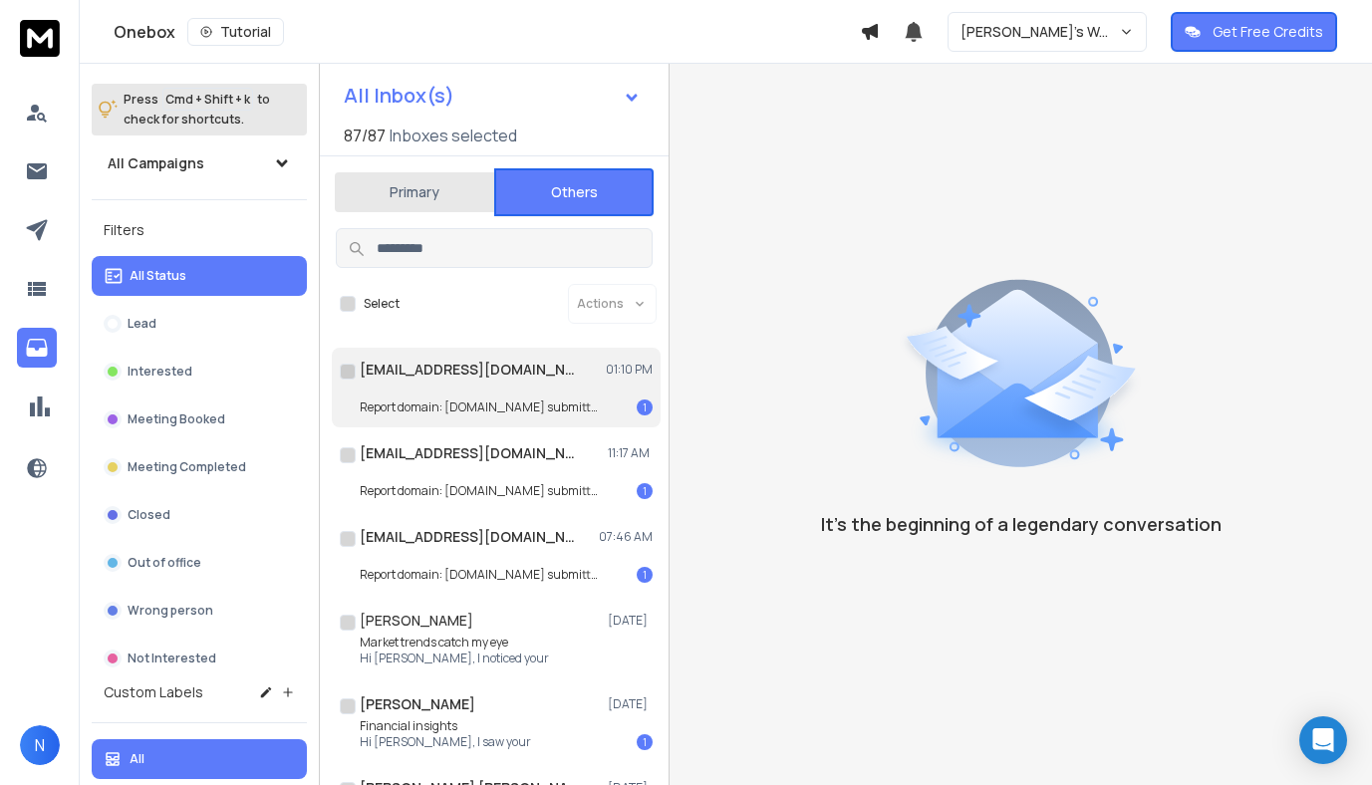
click at [504, 374] on h1 "dmarcreports@secureserver.net" at bounding box center [469, 370] width 219 height 20
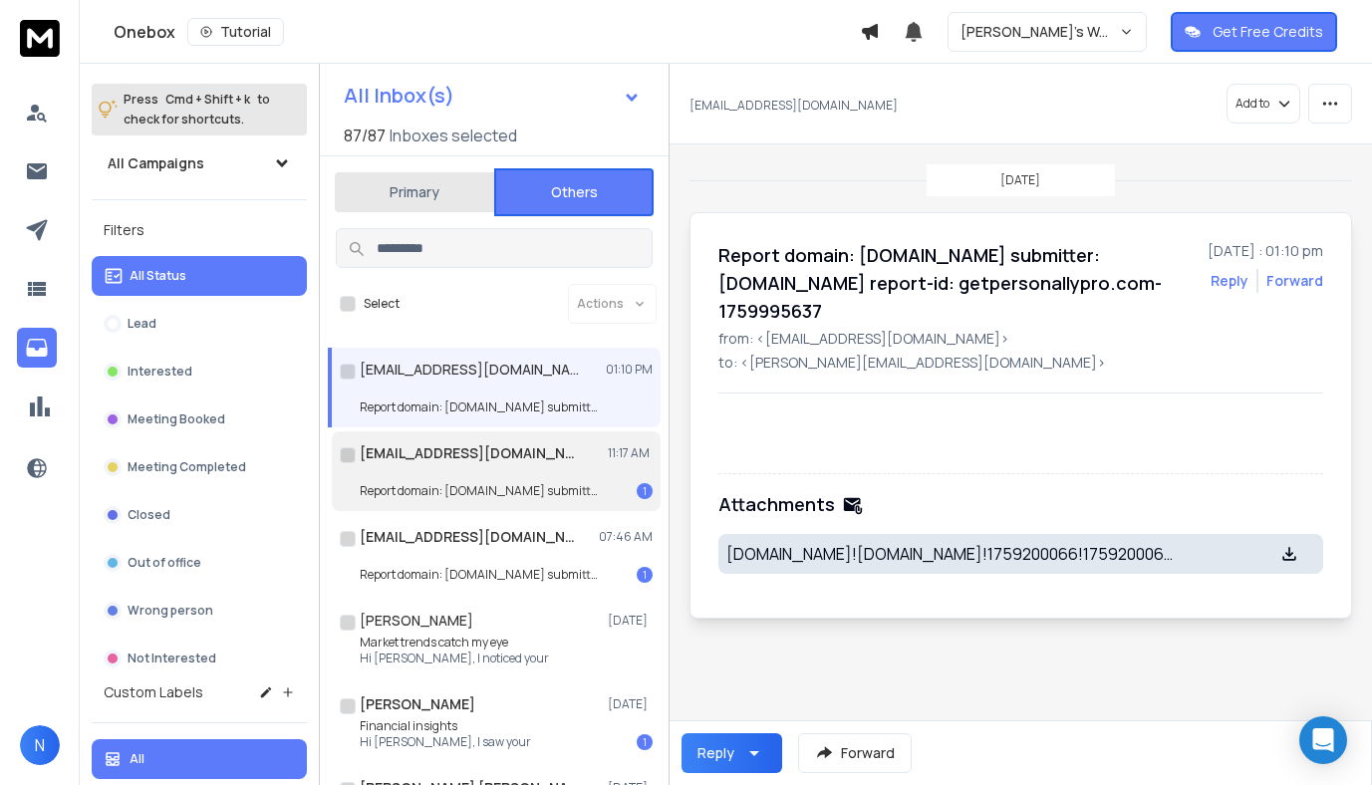
click at [469, 446] on h1 "dmarcreports@secureserver.net" at bounding box center [469, 453] width 219 height 20
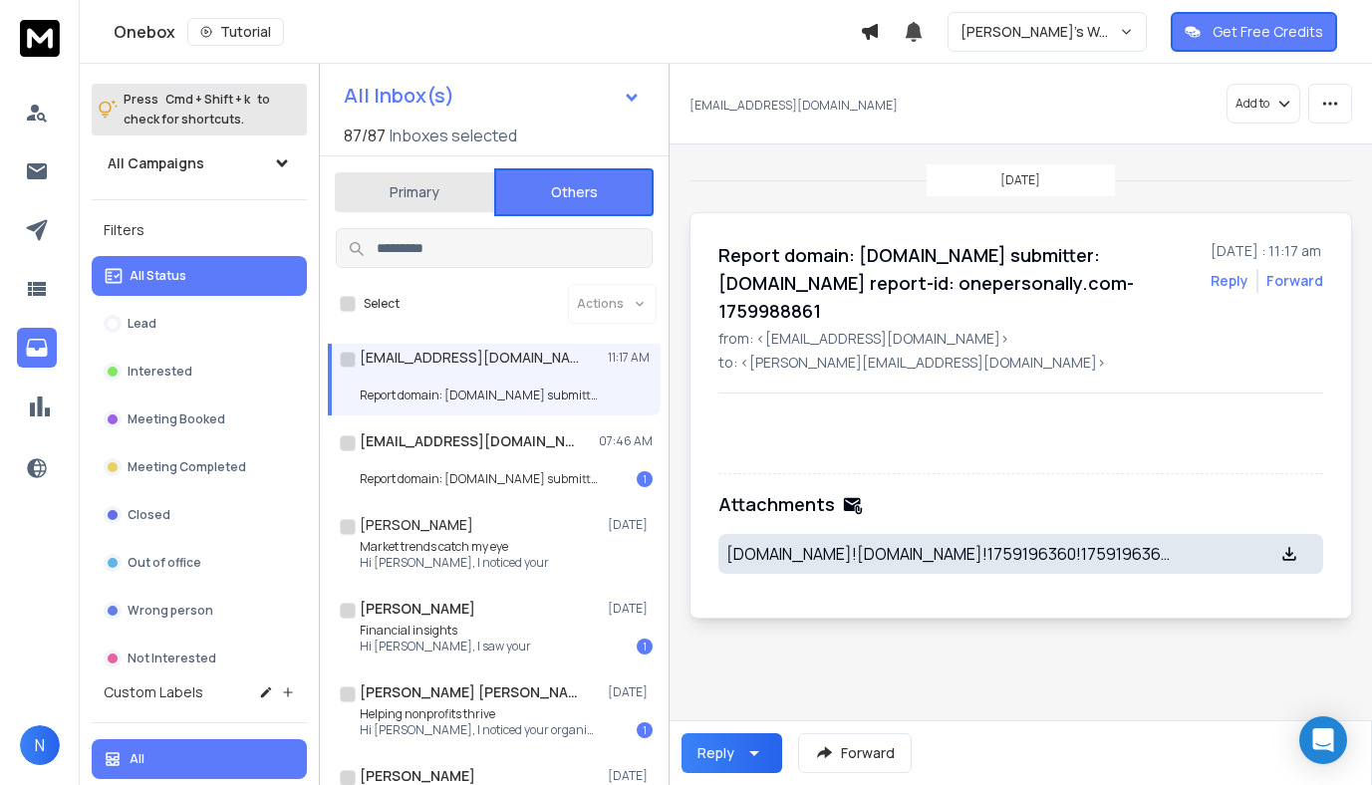
click at [469, 446] on h1 "dmarcreports@secureserver.net" at bounding box center [469, 441] width 219 height 20
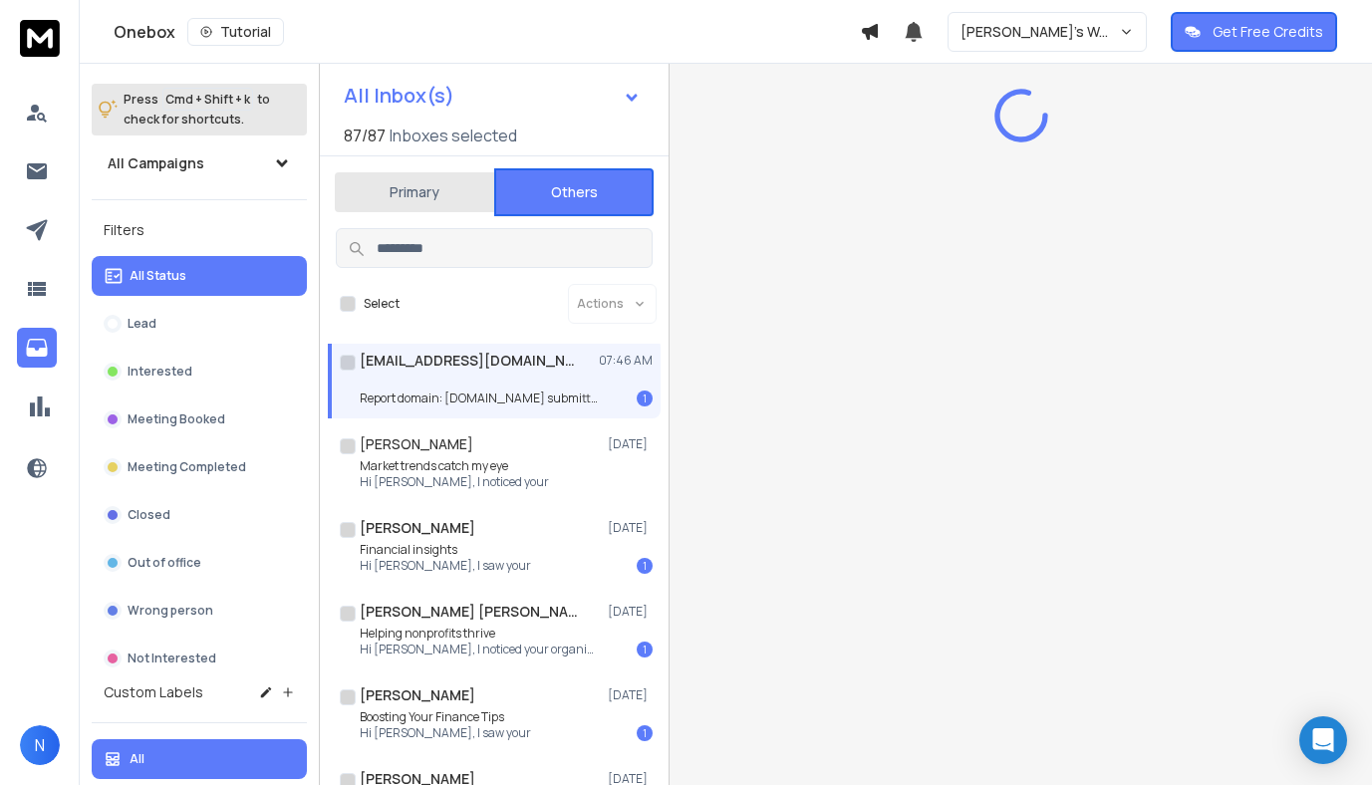
scroll to position [200, 0]
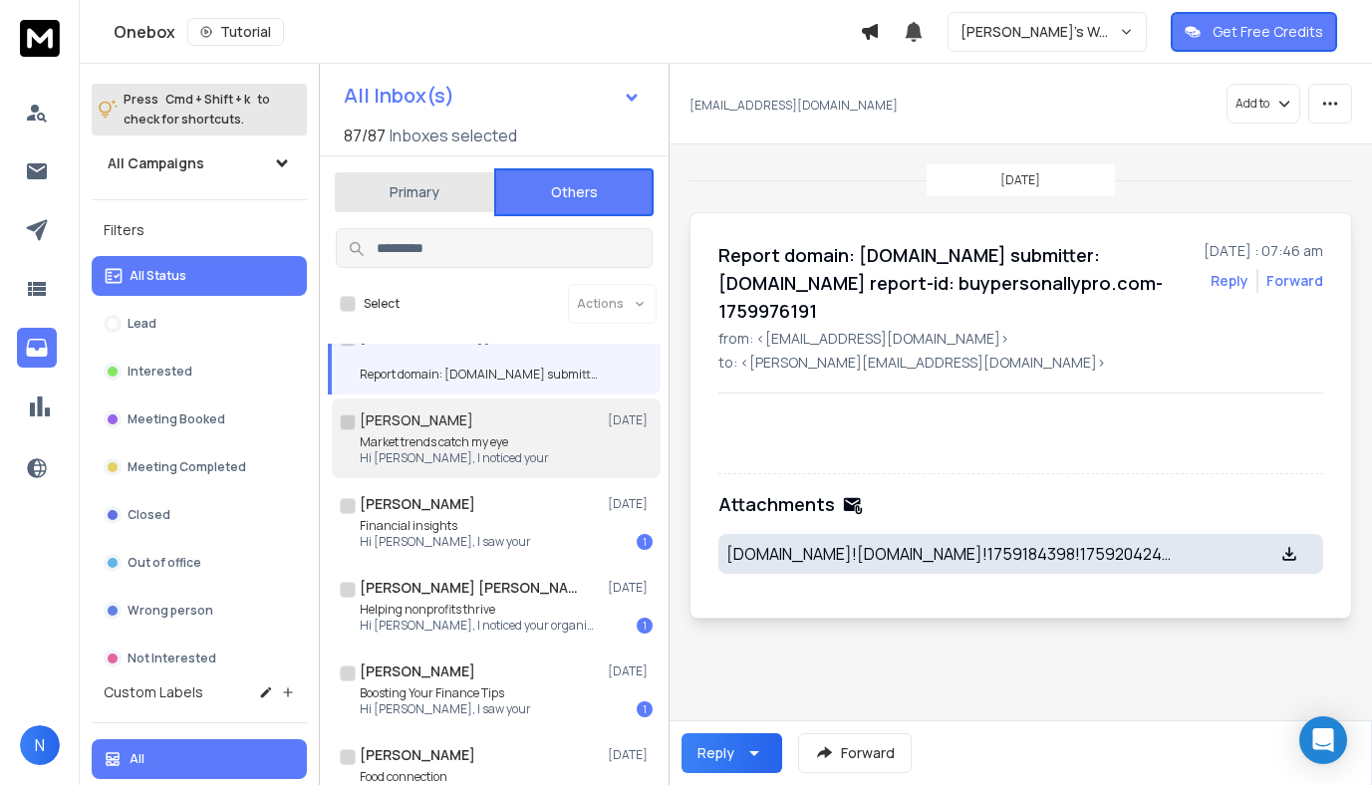
click at [459, 464] on p "Hi Sahil, I noticed your" at bounding box center [454, 458] width 189 height 16
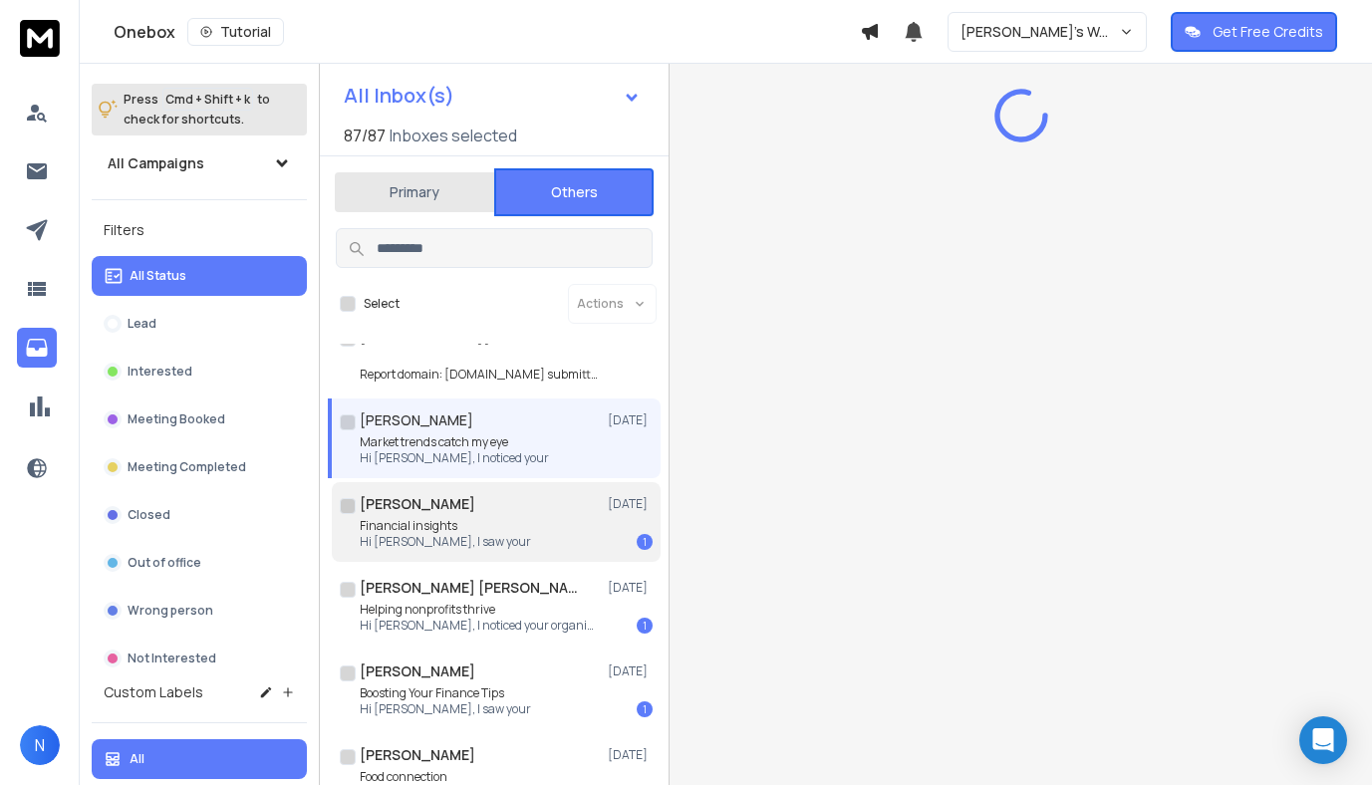
click at [453, 520] on p "Financial insights" at bounding box center [445, 526] width 171 height 16
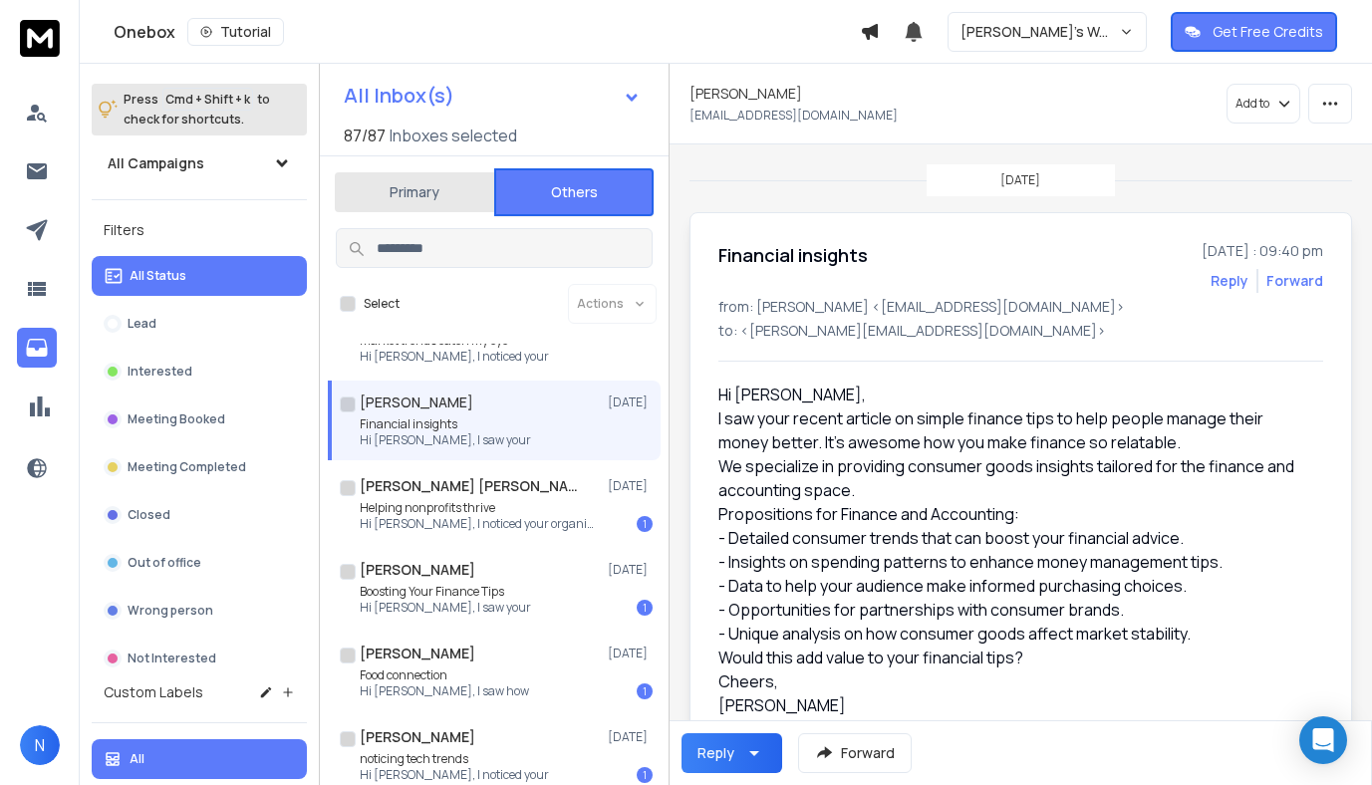
click at [453, 520] on p "Hi Sahil, I noticed your organization's" at bounding box center [479, 524] width 239 height 16
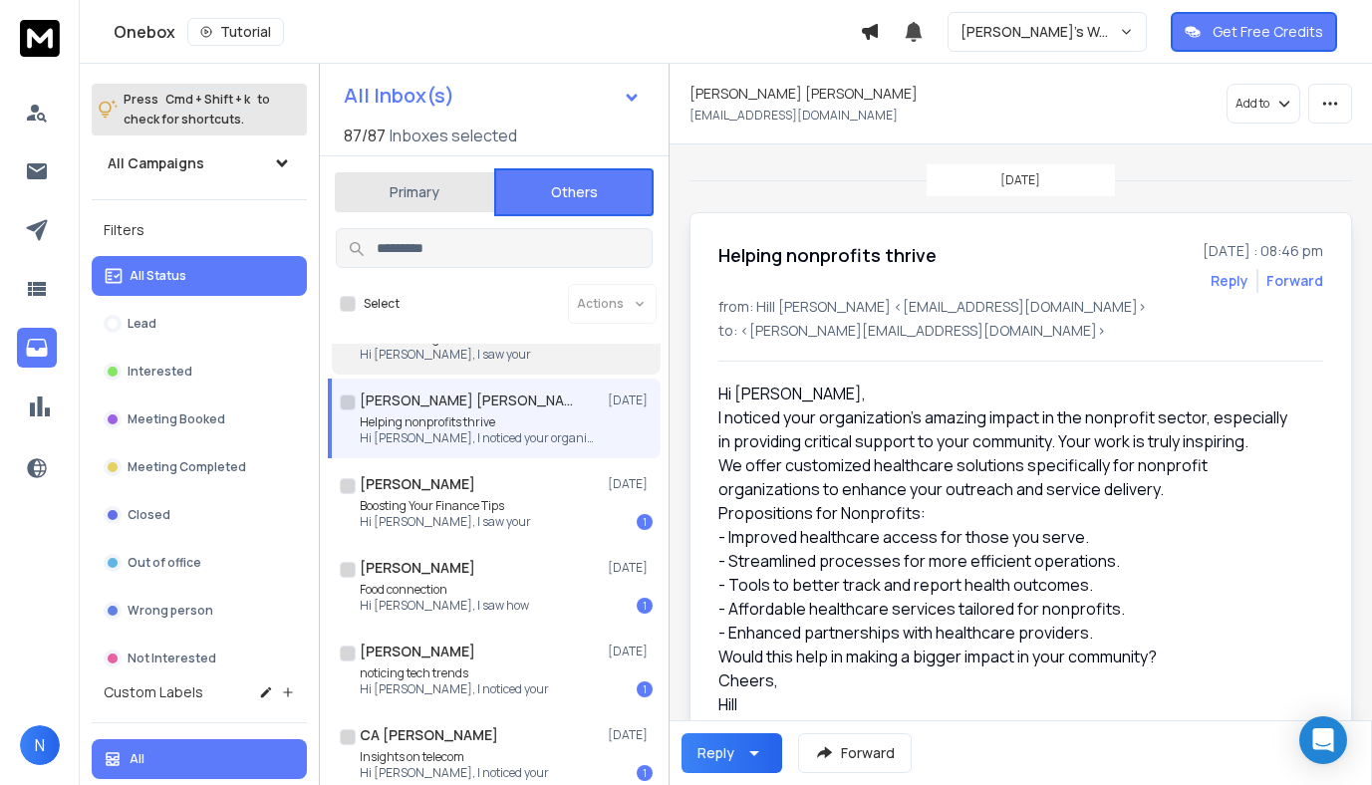
click at [453, 520] on p "Hi Sahil, I saw your" at bounding box center [445, 522] width 171 height 16
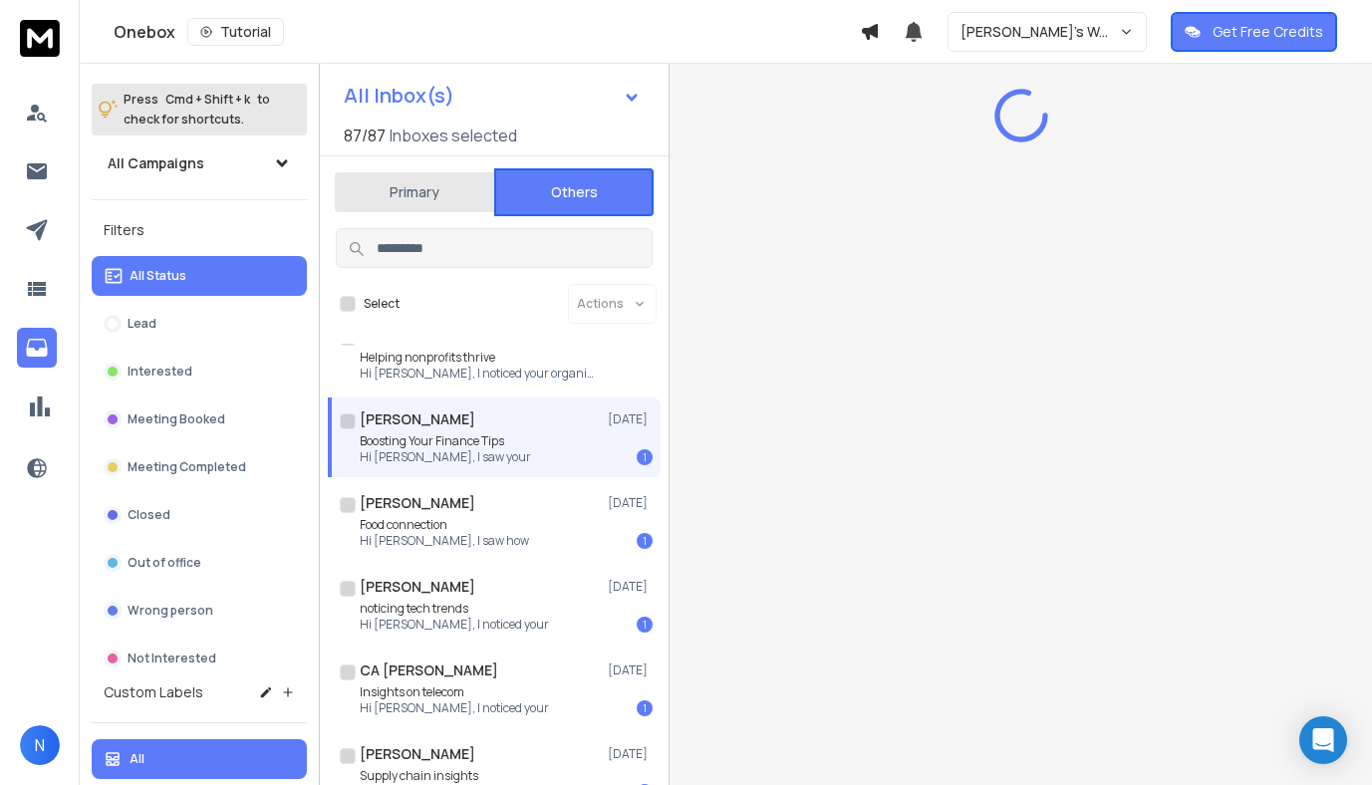
click at [453, 520] on p "Food connection" at bounding box center [444, 525] width 169 height 16
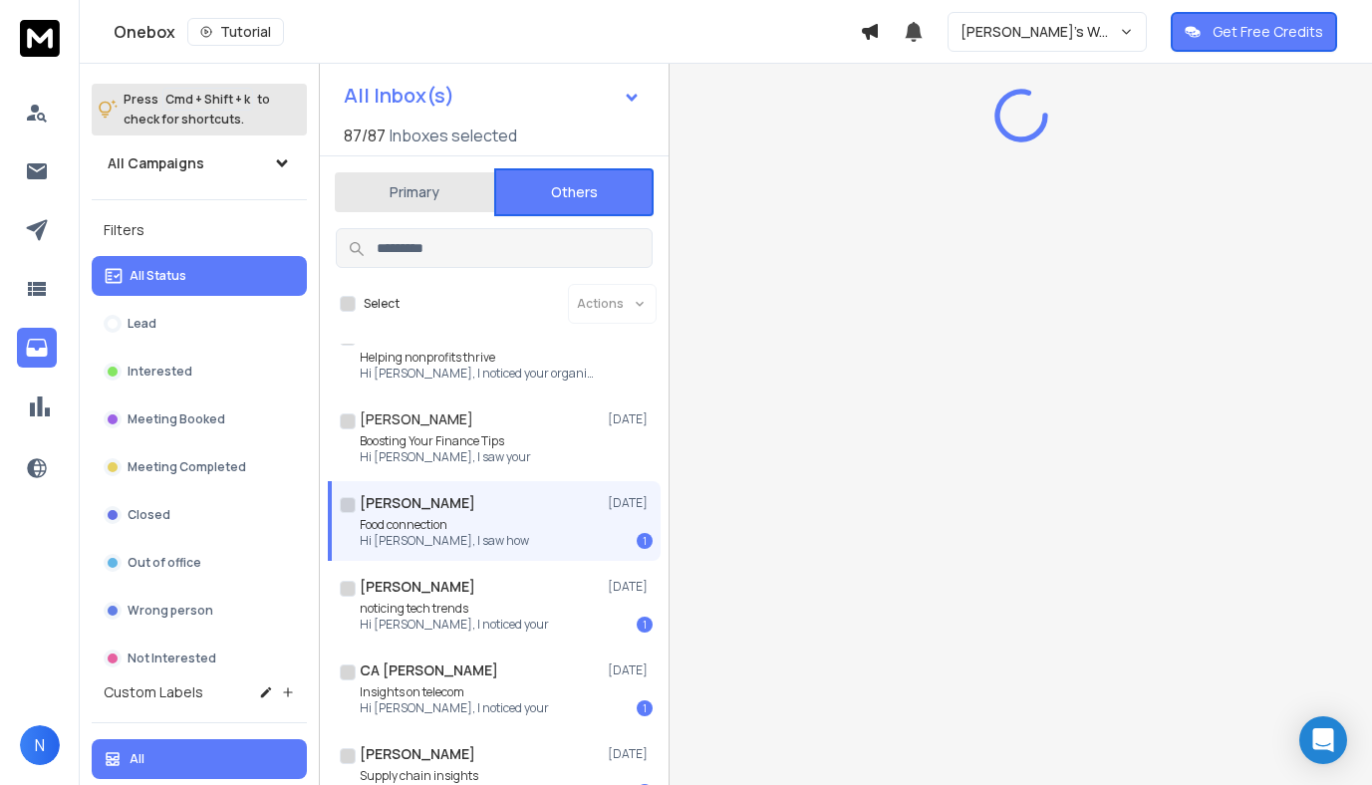
scroll to position [533, 0]
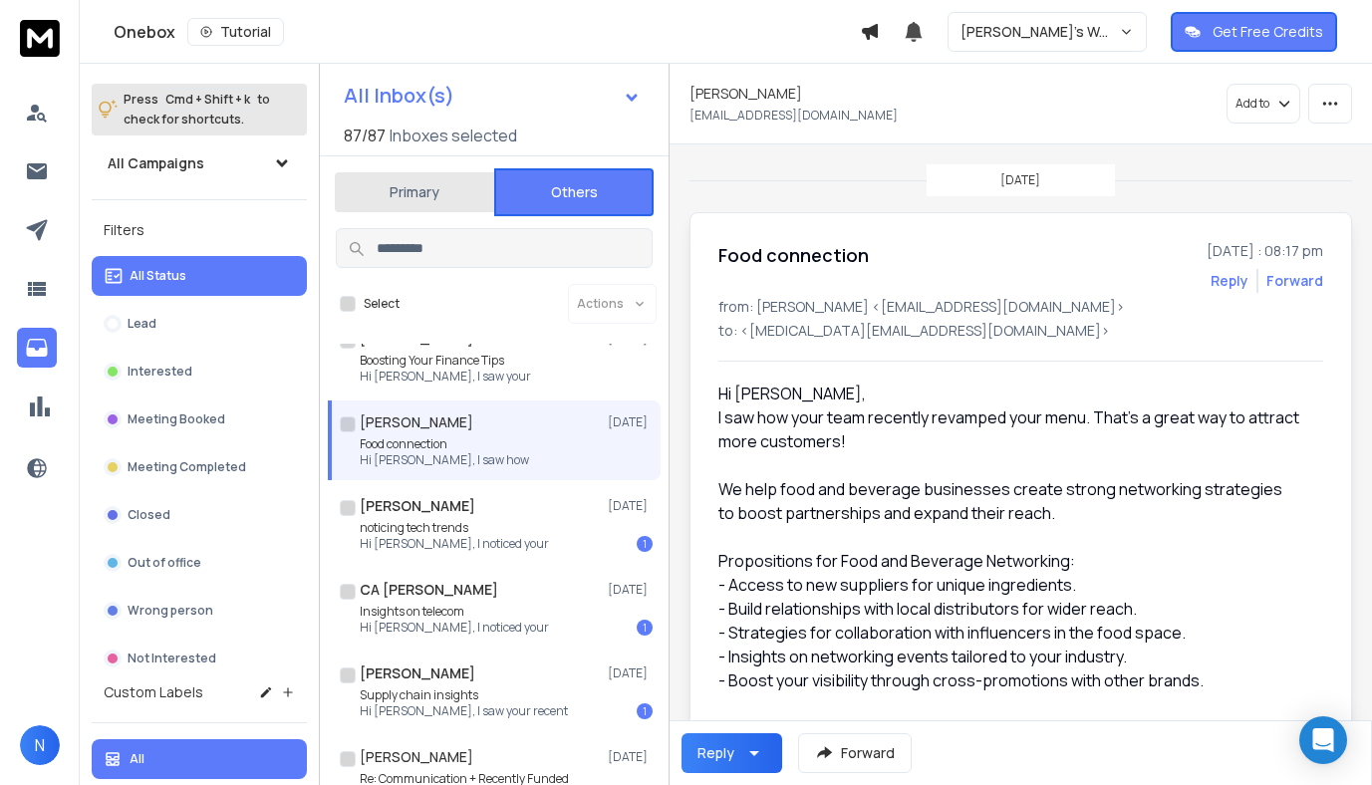
click at [453, 520] on p "noticing tech trends" at bounding box center [454, 528] width 189 height 16
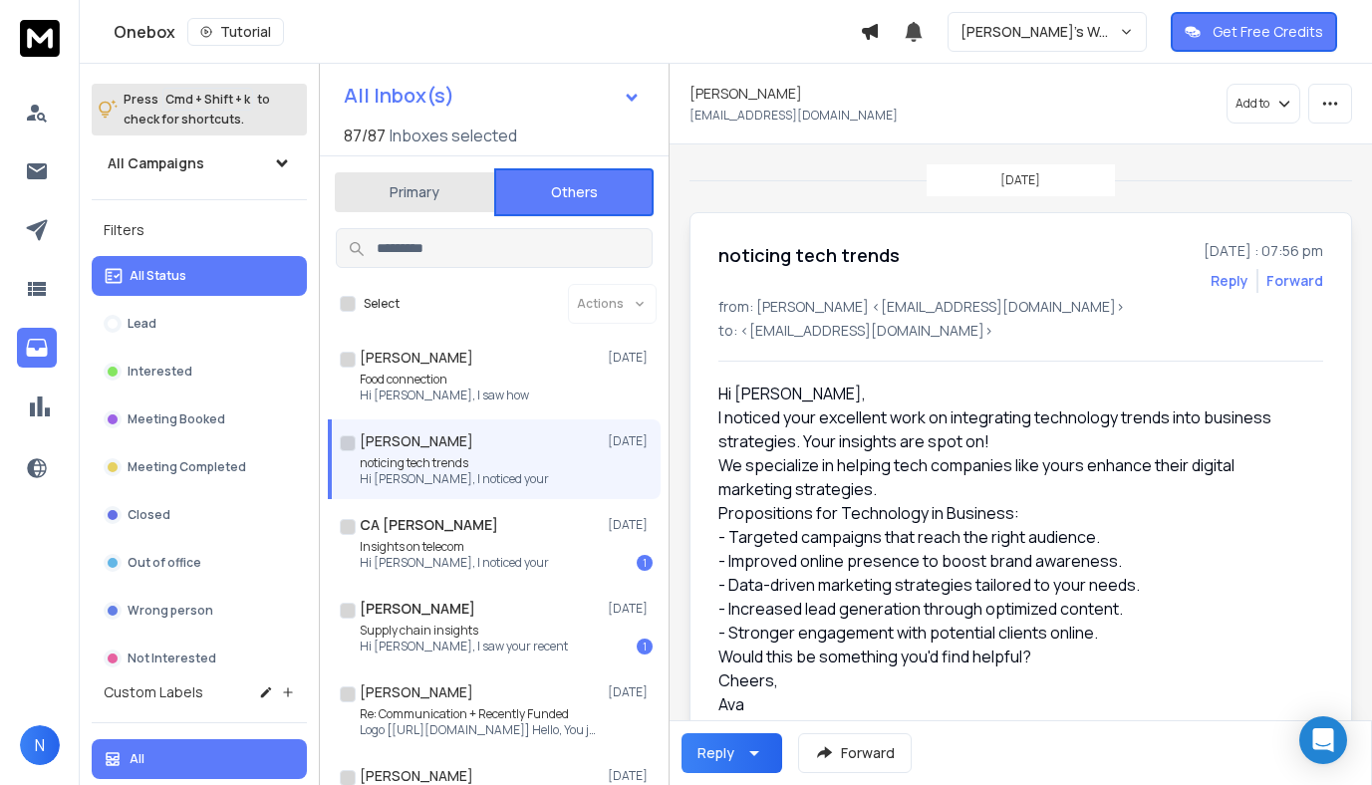
click at [453, 520] on h1 "CA Lokesh Aggarwal" at bounding box center [429, 525] width 139 height 20
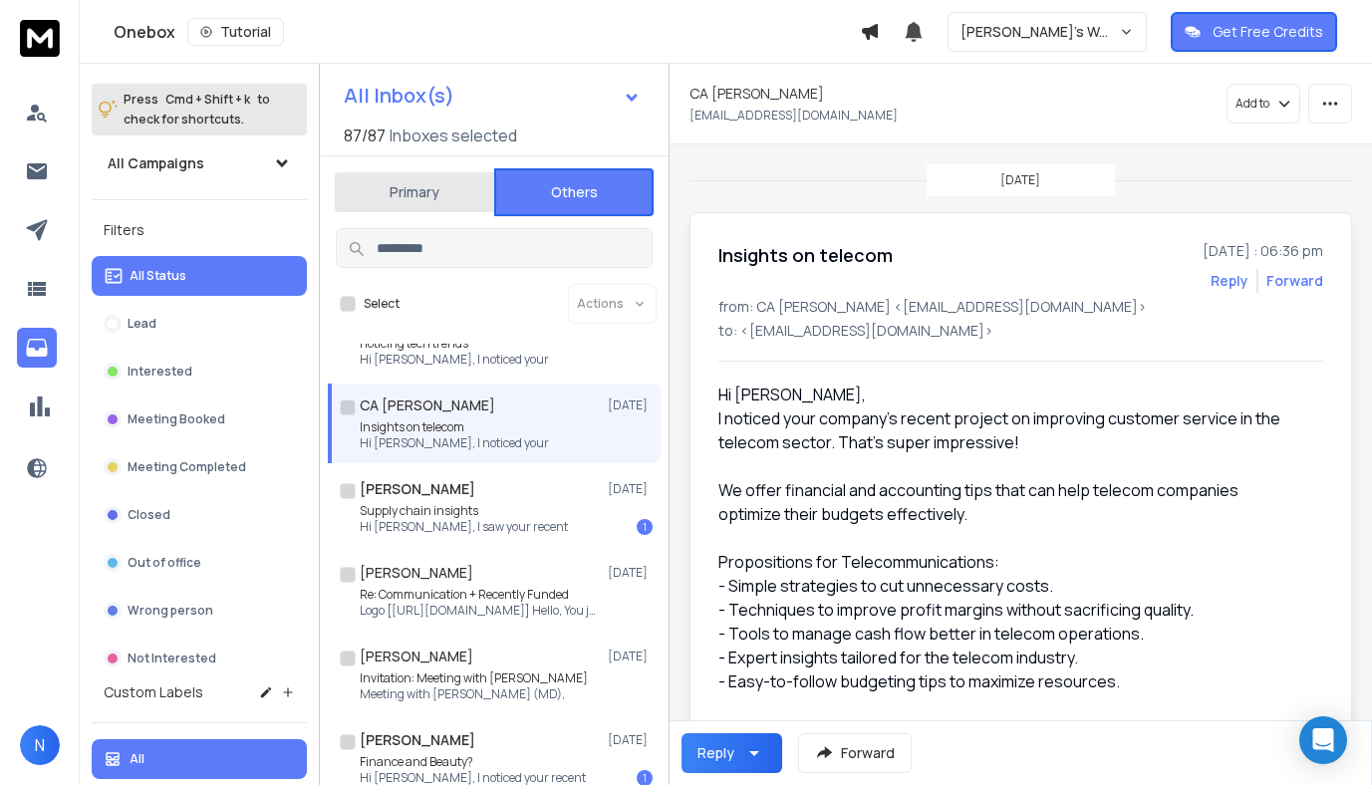
click at [453, 520] on p "Hi Sahil, I saw your recent" at bounding box center [464, 527] width 208 height 16
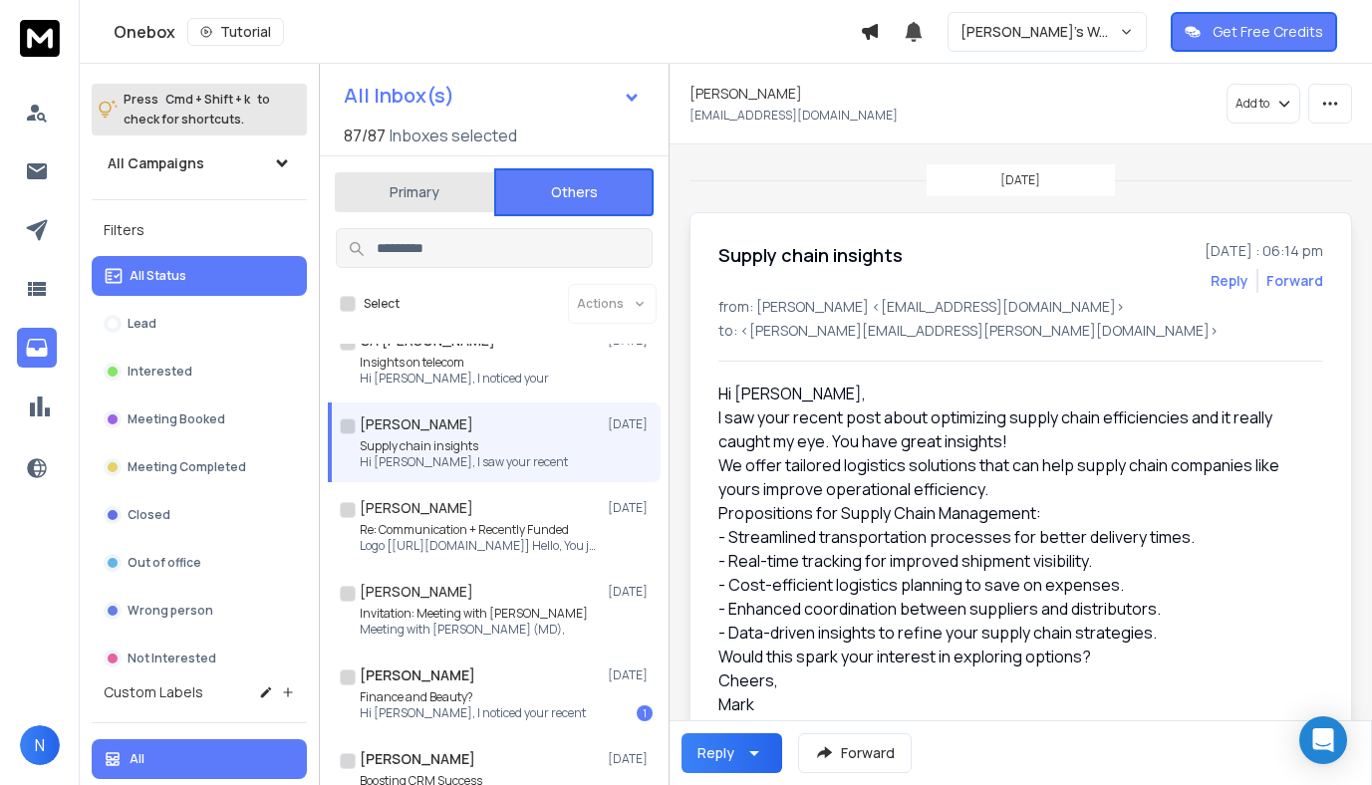
click at [453, 520] on div "Alexis Desjeux 08 Oct Re: Communication + Recently Funded Logo [https://app.mai…" at bounding box center [506, 526] width 293 height 56
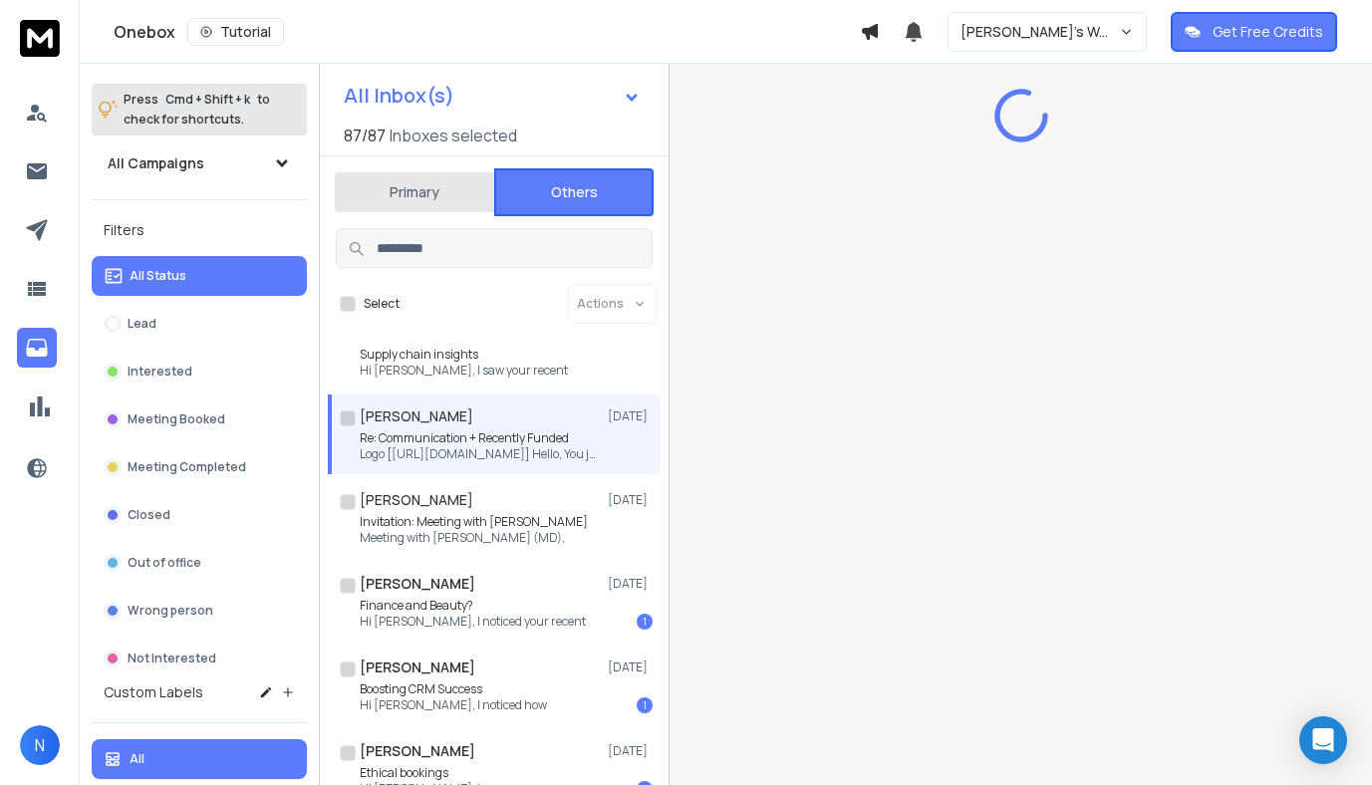
click at [453, 520] on p "Invitation: Meeting with Roney Alex" at bounding box center [474, 522] width 228 height 16
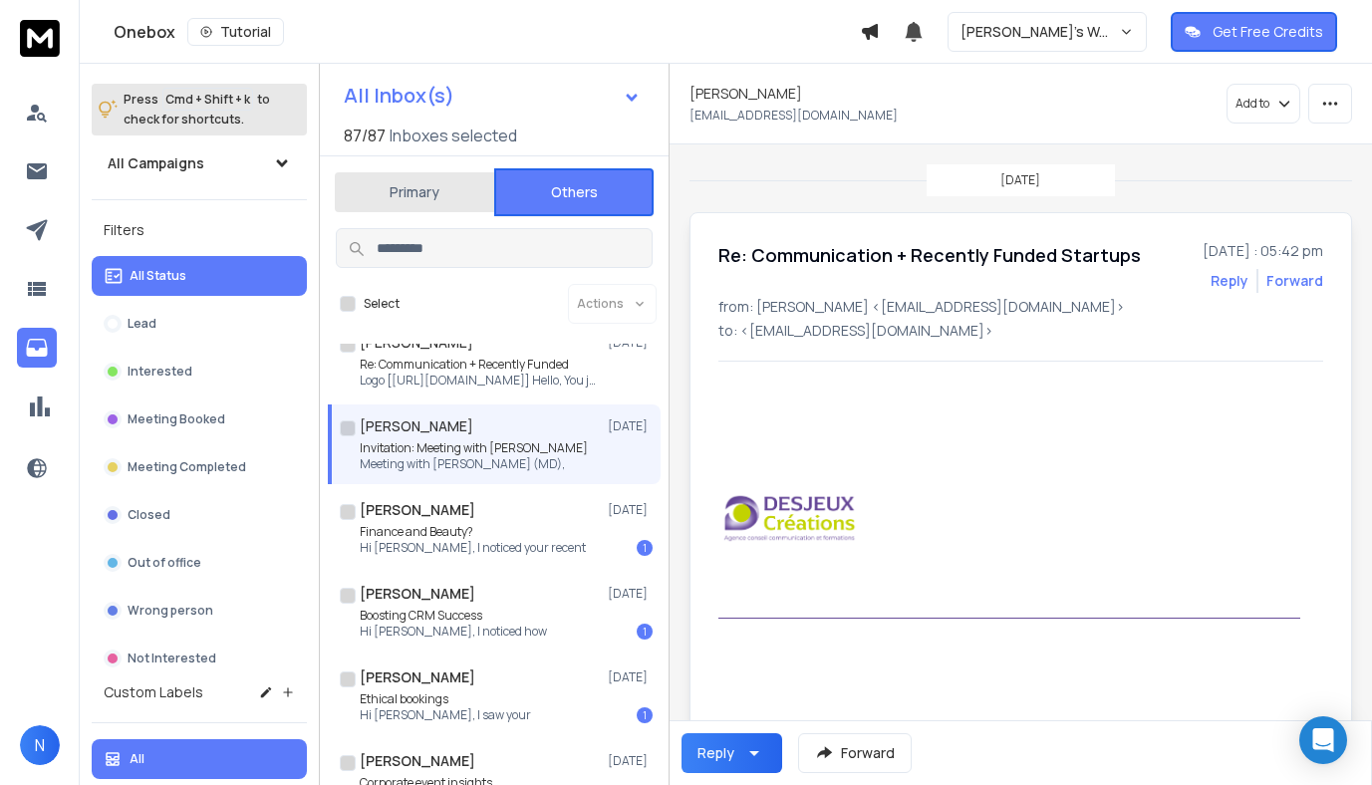
click at [453, 520] on div "Mark Thompson 08 Oct Finance and Beauty? Hi Sahil, I noticed your recent 1" at bounding box center [506, 528] width 293 height 56
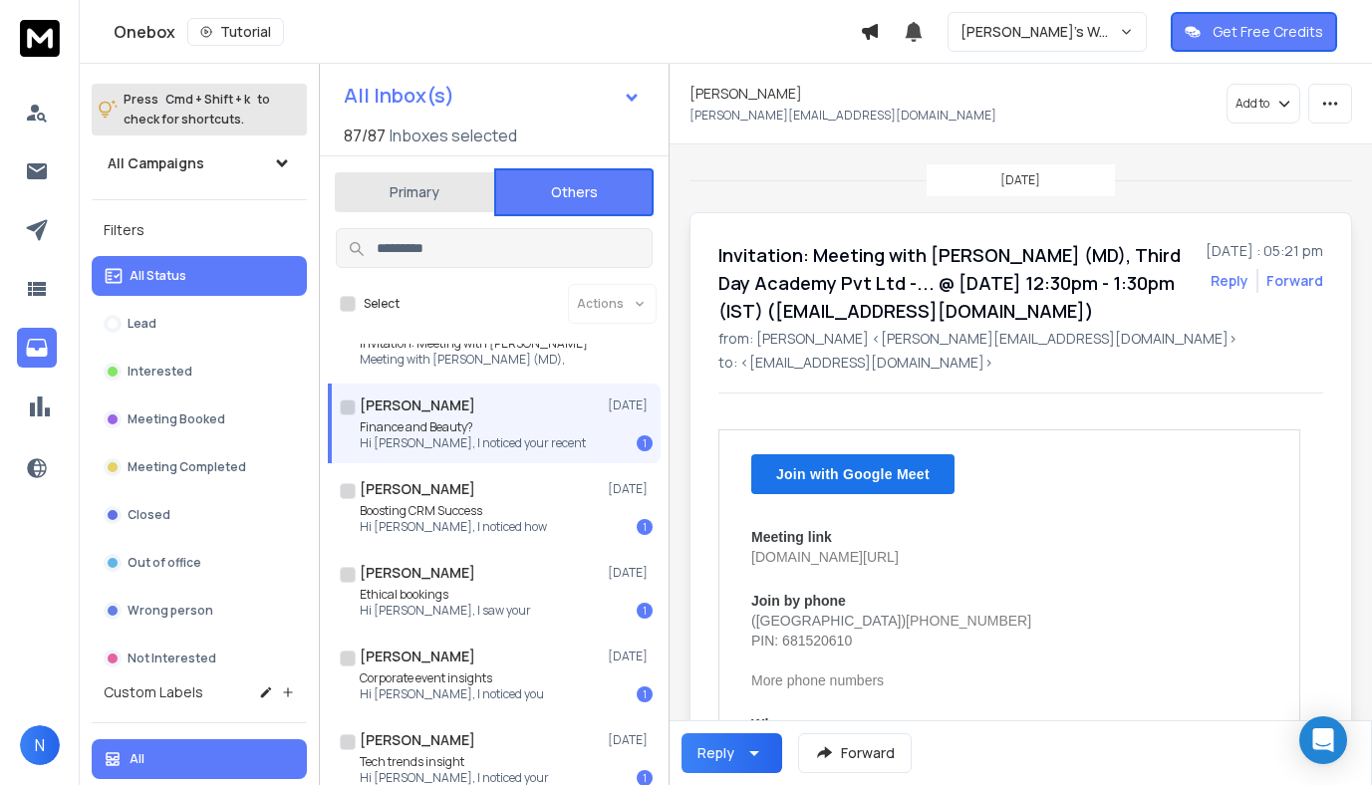
click at [453, 520] on p "Hi Sahil, I noticed how" at bounding box center [453, 527] width 187 height 16
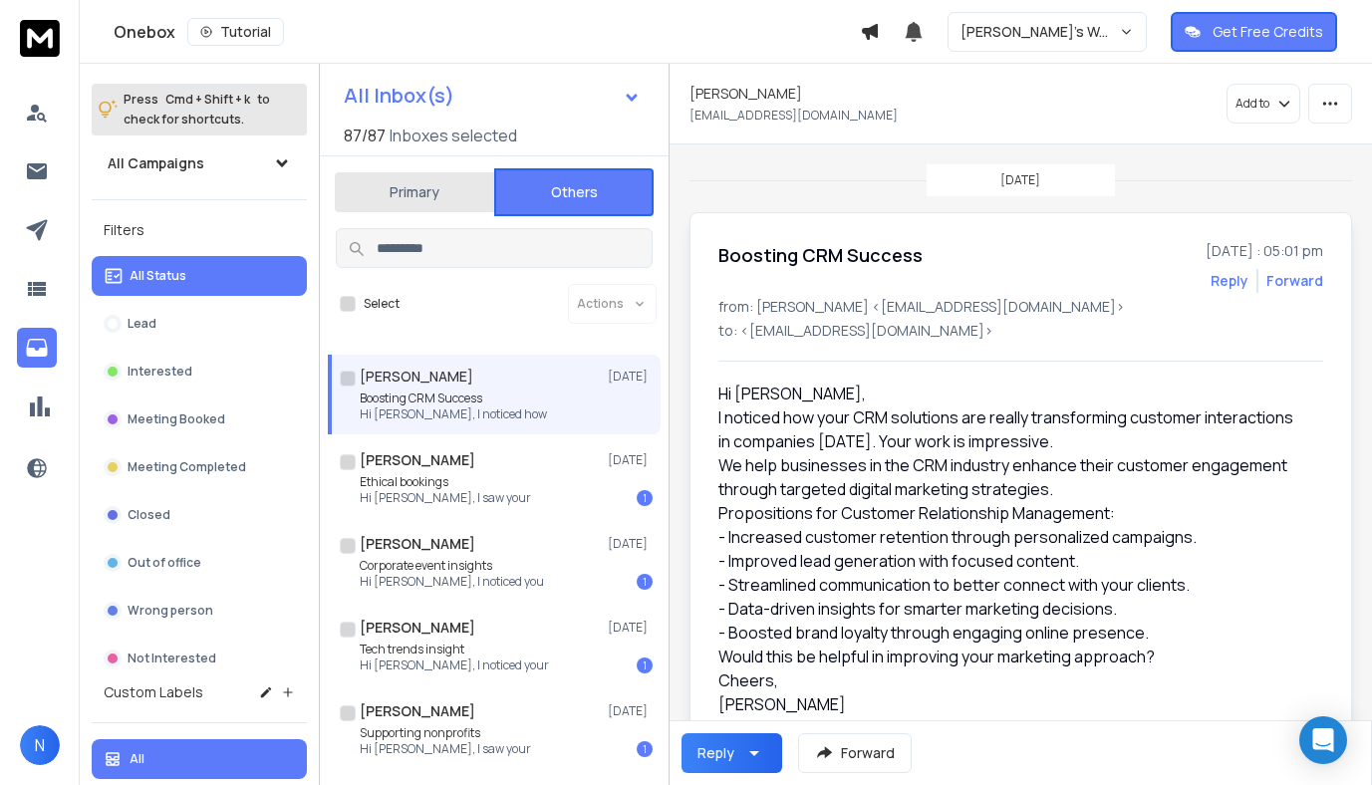
click at [453, 520] on div "dmarcreports@secureserver.net 01:10 PM Report domain: getpersonallypro.com subm…" at bounding box center [494, 634] width 349 height 581
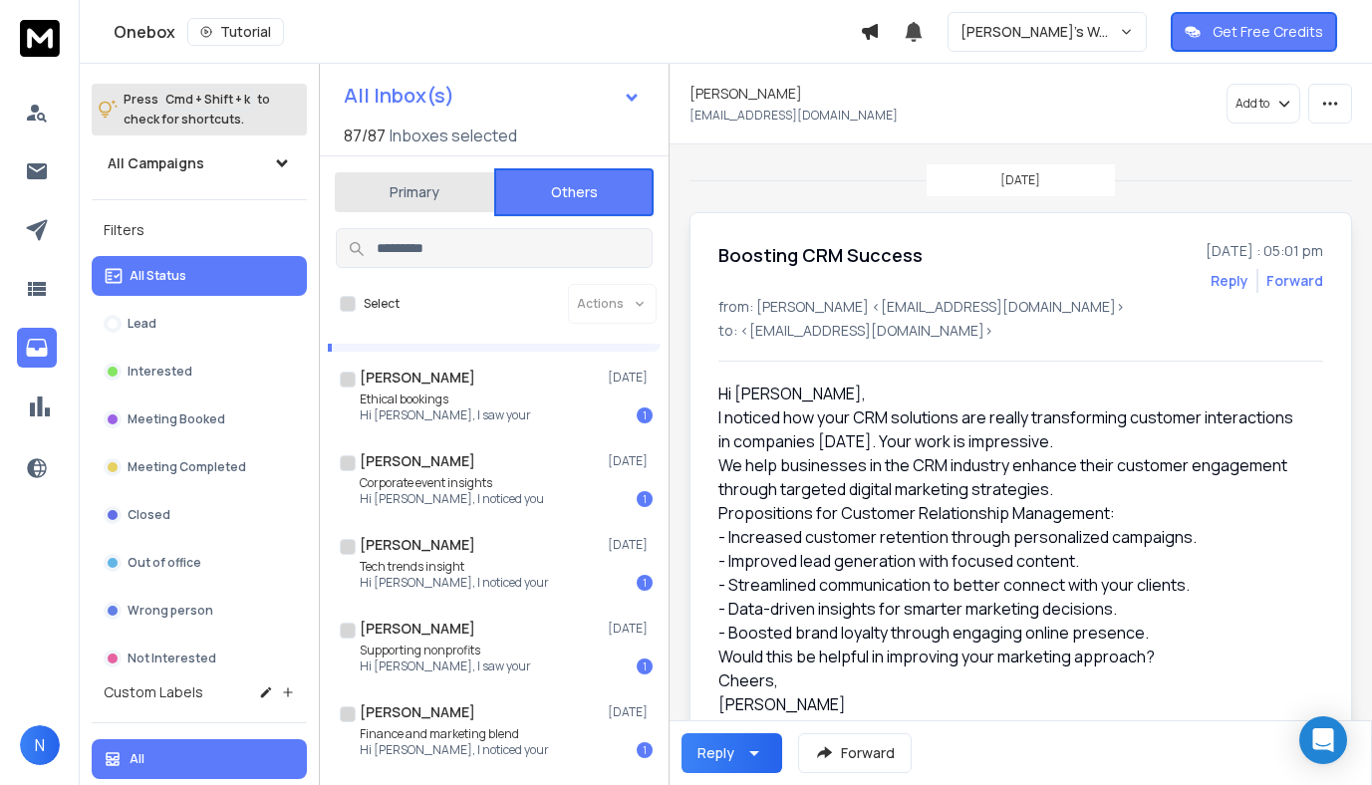
click at [453, 520] on div "dmarcreports@secureserver.net 01:10 PM Report domain: getpersonallypro.com subm…" at bounding box center [494, 634] width 349 height 581
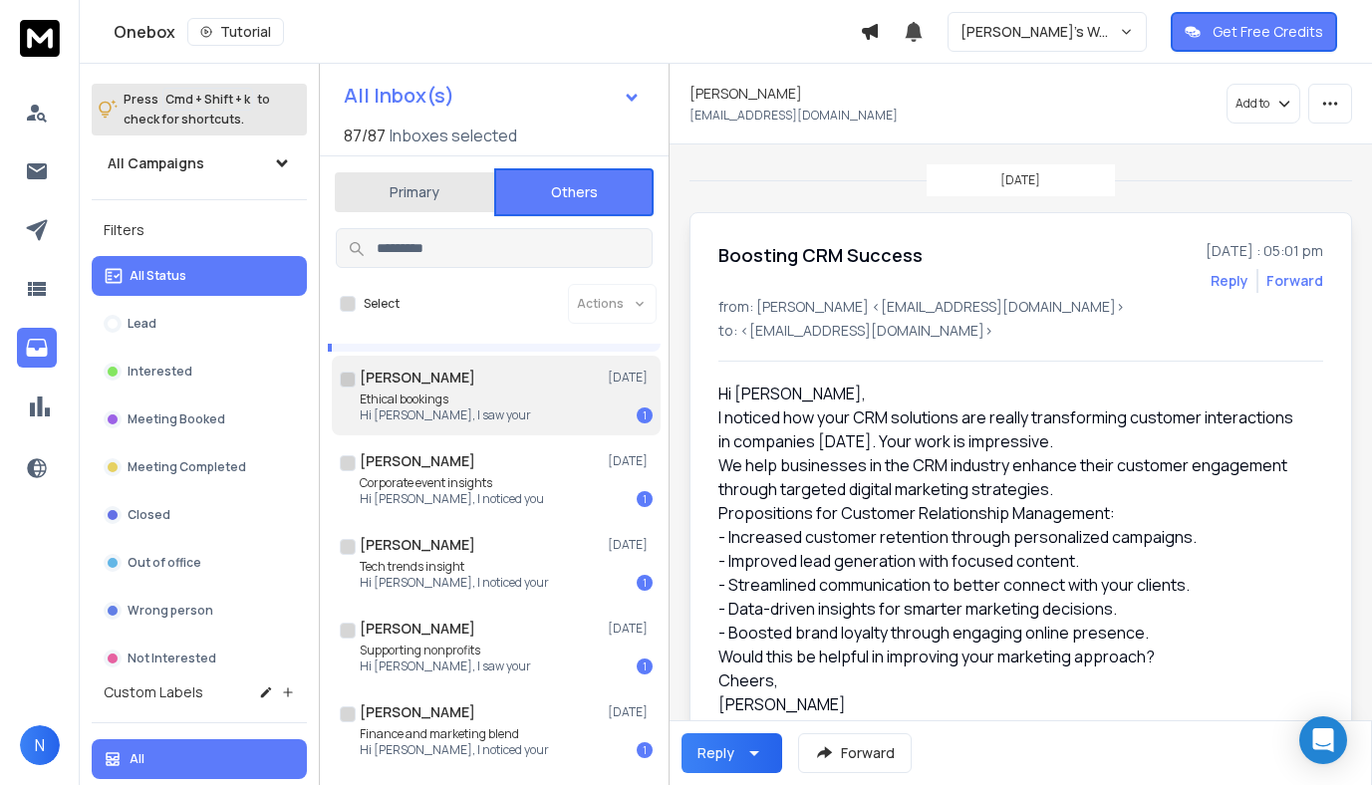
click at [491, 419] on div "Ethical bookings Hi Sahil, I saw your 1" at bounding box center [506, 408] width 293 height 32
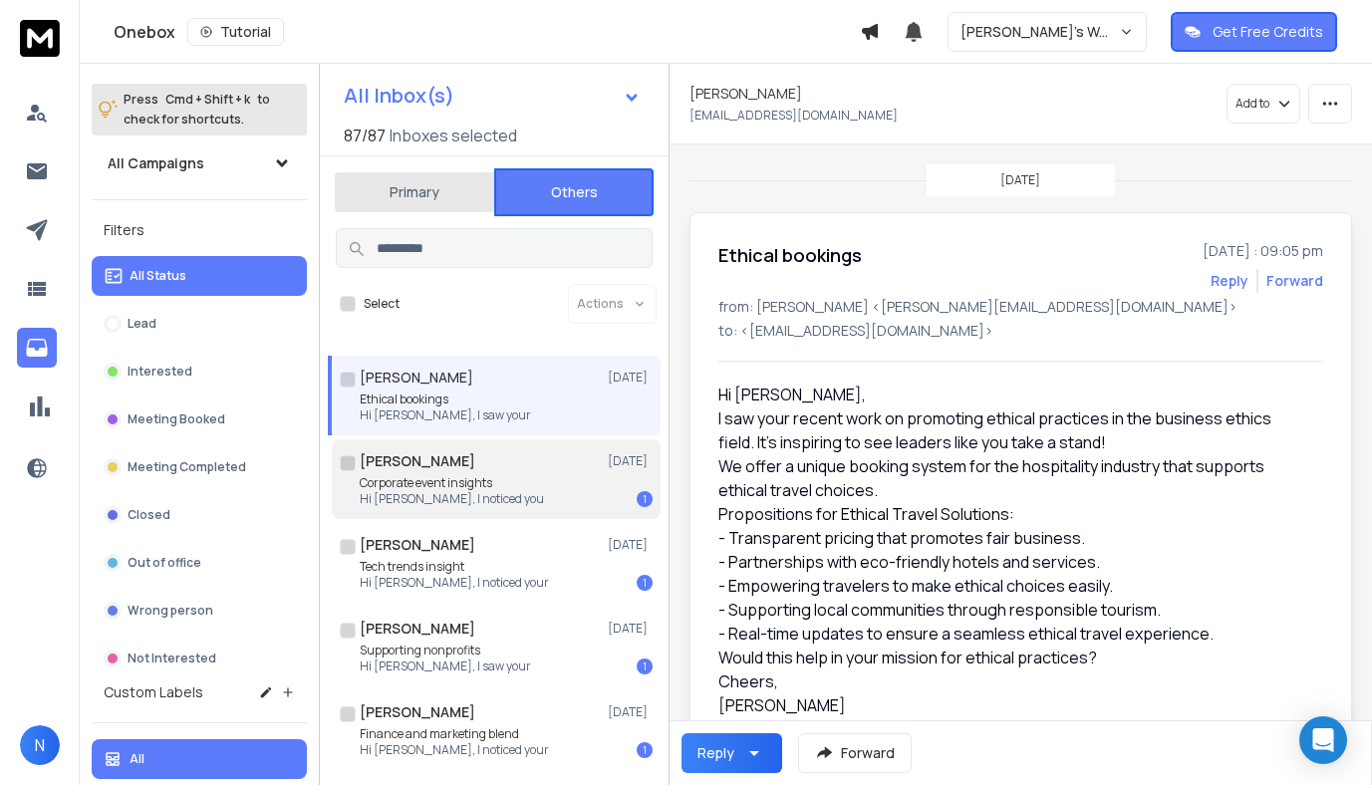
click at [462, 500] on p "Hi Sahil, I noticed you" at bounding box center [452, 499] width 184 height 16
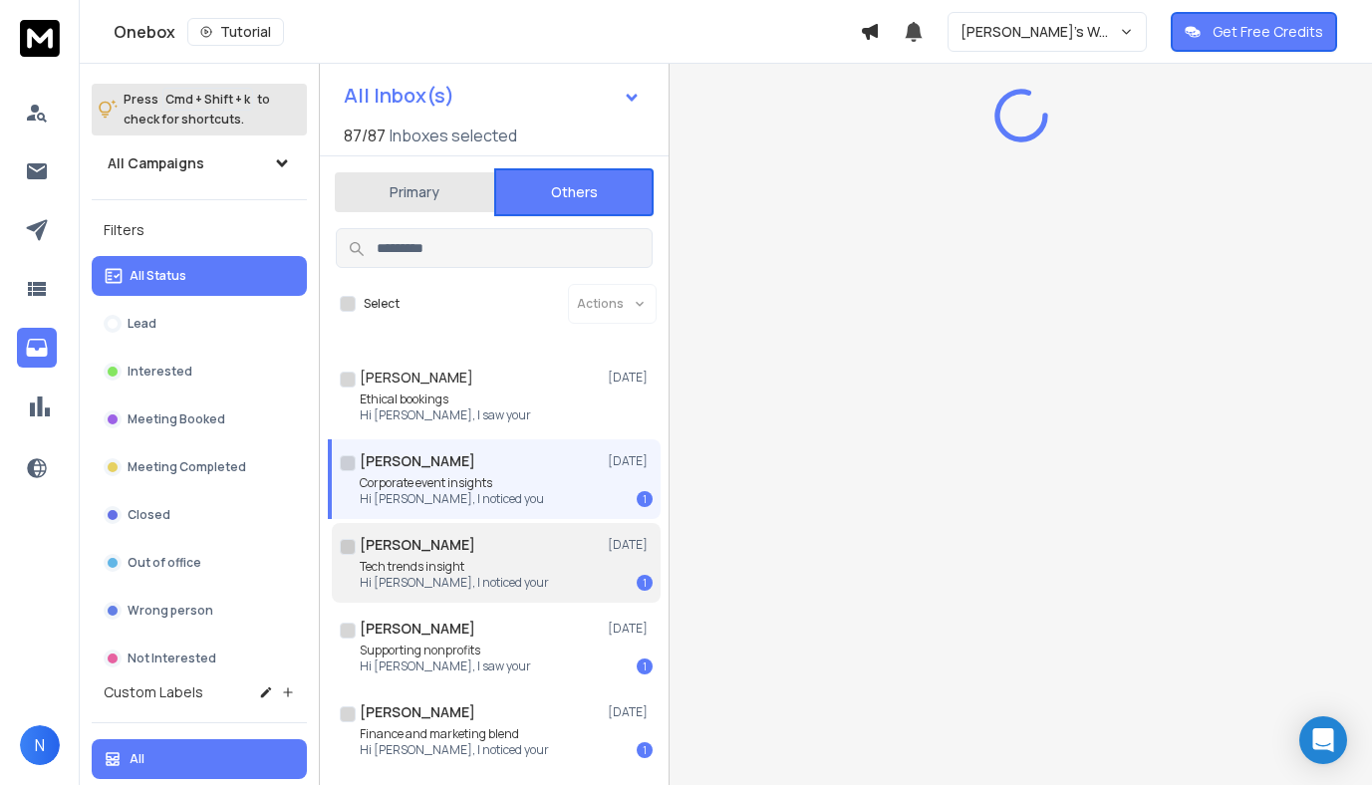
click at [435, 593] on div "Diana Horn 07 Oct Tech trends insight Hi Sahil, I noticed your 1" at bounding box center [496, 563] width 329 height 80
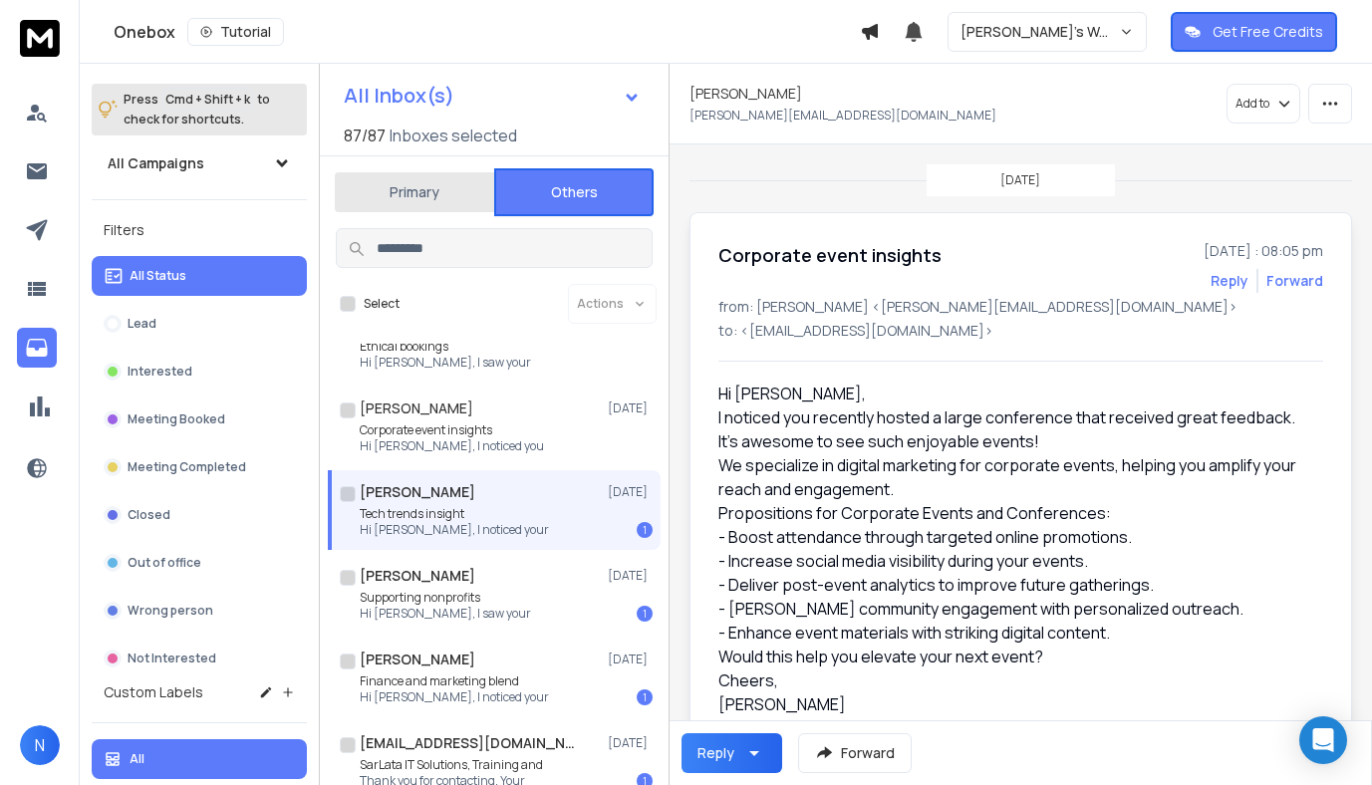
click at [435, 593] on p "Supporting nonprofits" at bounding box center [445, 598] width 171 height 16
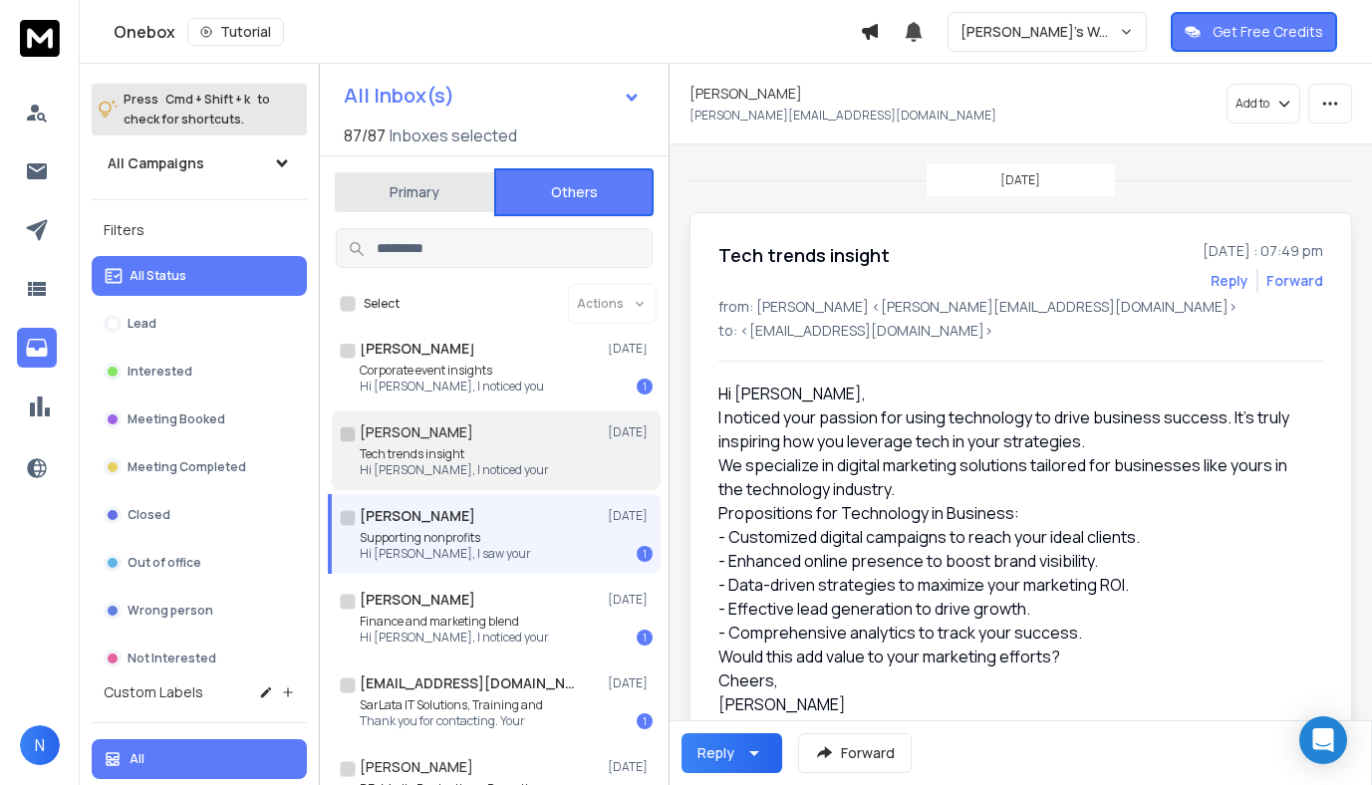
click at [435, 593] on div "Nora Thiel 07 Oct" at bounding box center [506, 600] width 293 height 20
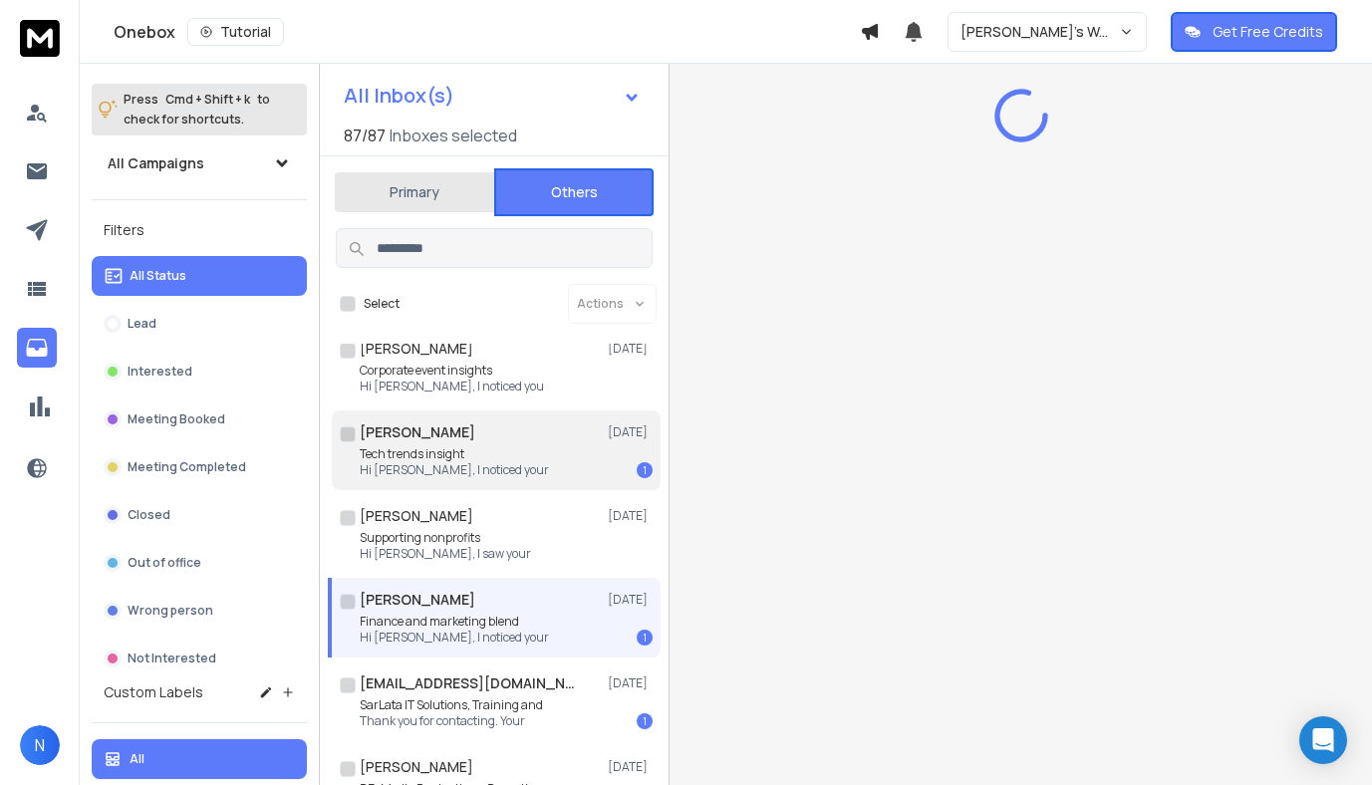
scroll to position [1426, 0]
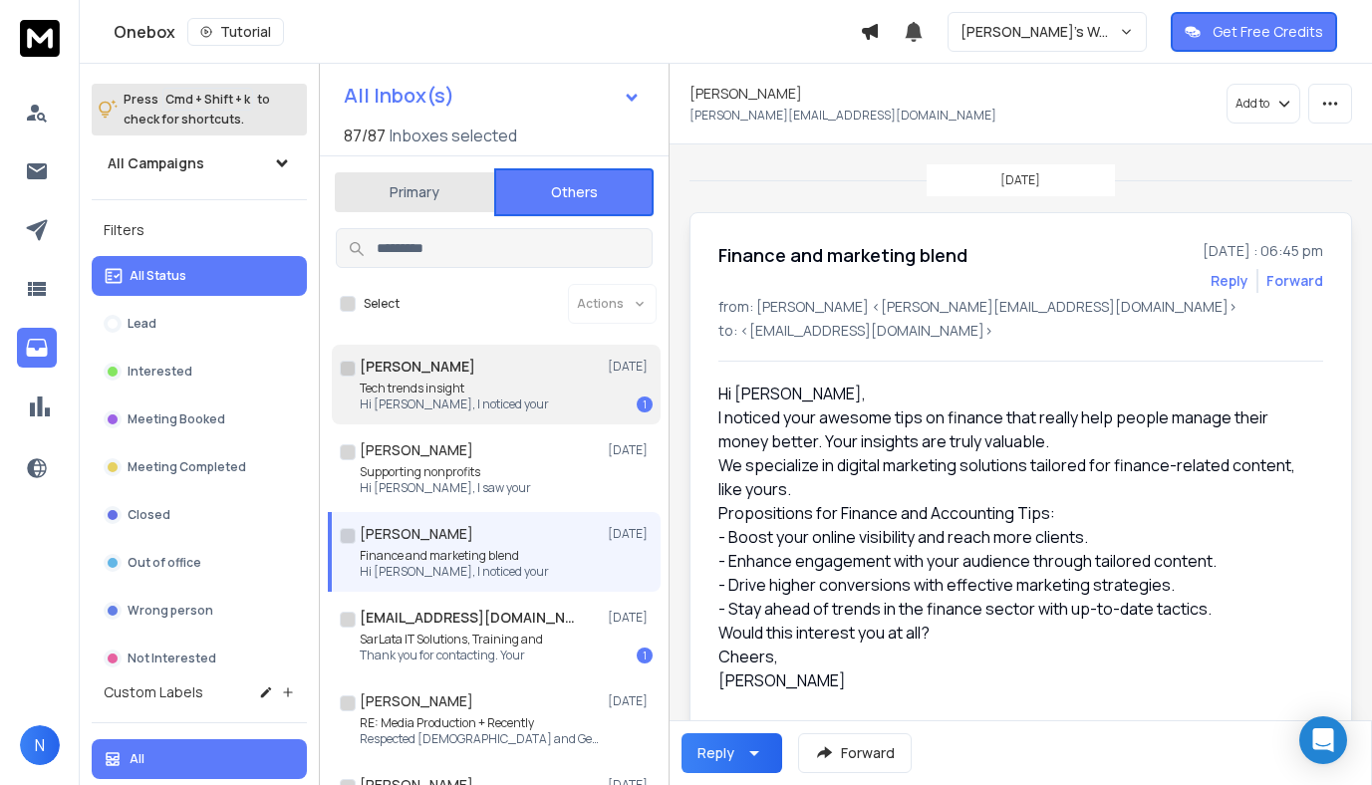
click at [435, 593] on div "dmarcreports@secureserver.net 01:10 PM Report domain: getpersonallypro.com subm…" at bounding box center [494, 634] width 349 height 581
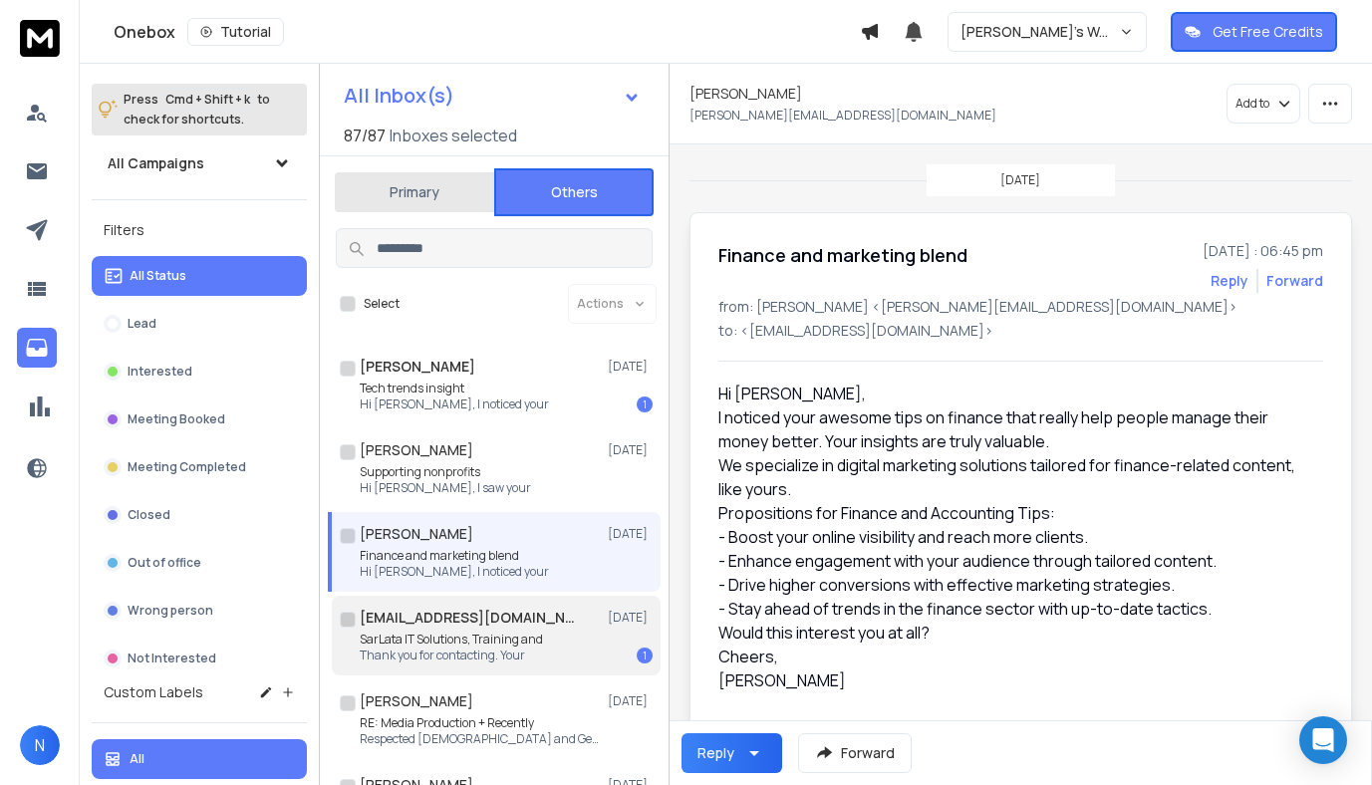
click at [444, 630] on div "info@sarlata.in 07 Oct SarLata IT Solutions, Training and Thank you for contact…" at bounding box center [506, 636] width 293 height 56
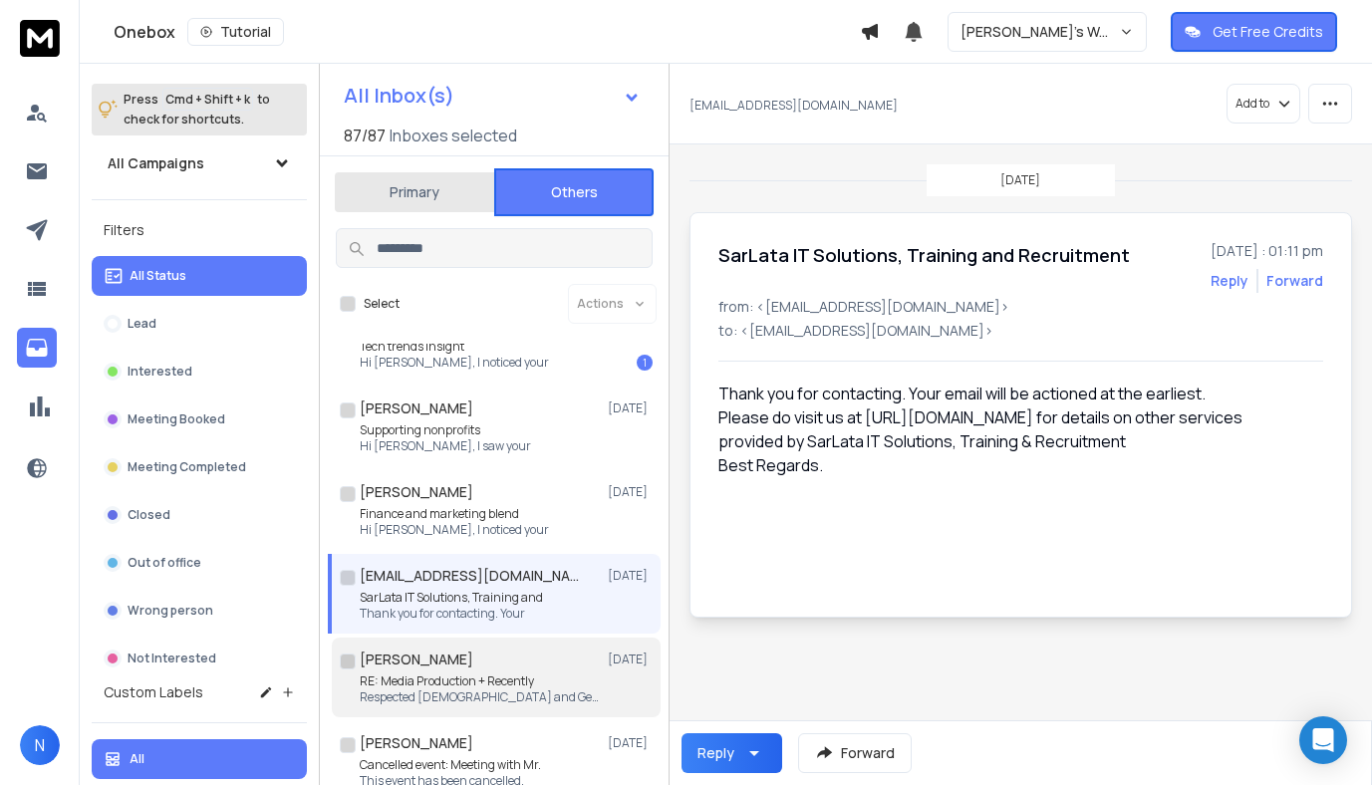
click at [446, 688] on p "RE: Media Production + Recently" at bounding box center [479, 682] width 239 height 16
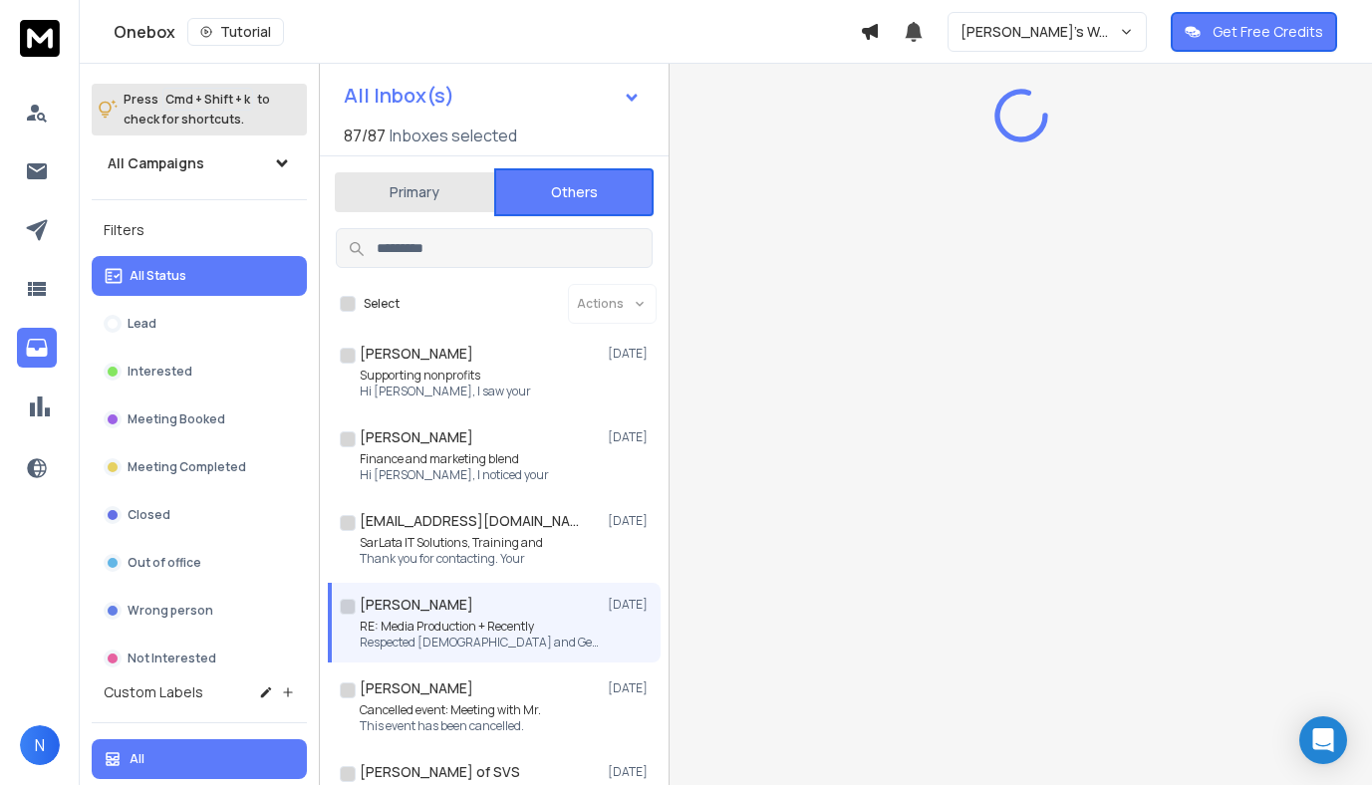
click at [446, 688] on div "Babli Das 07 Oct" at bounding box center [506, 689] width 293 height 20
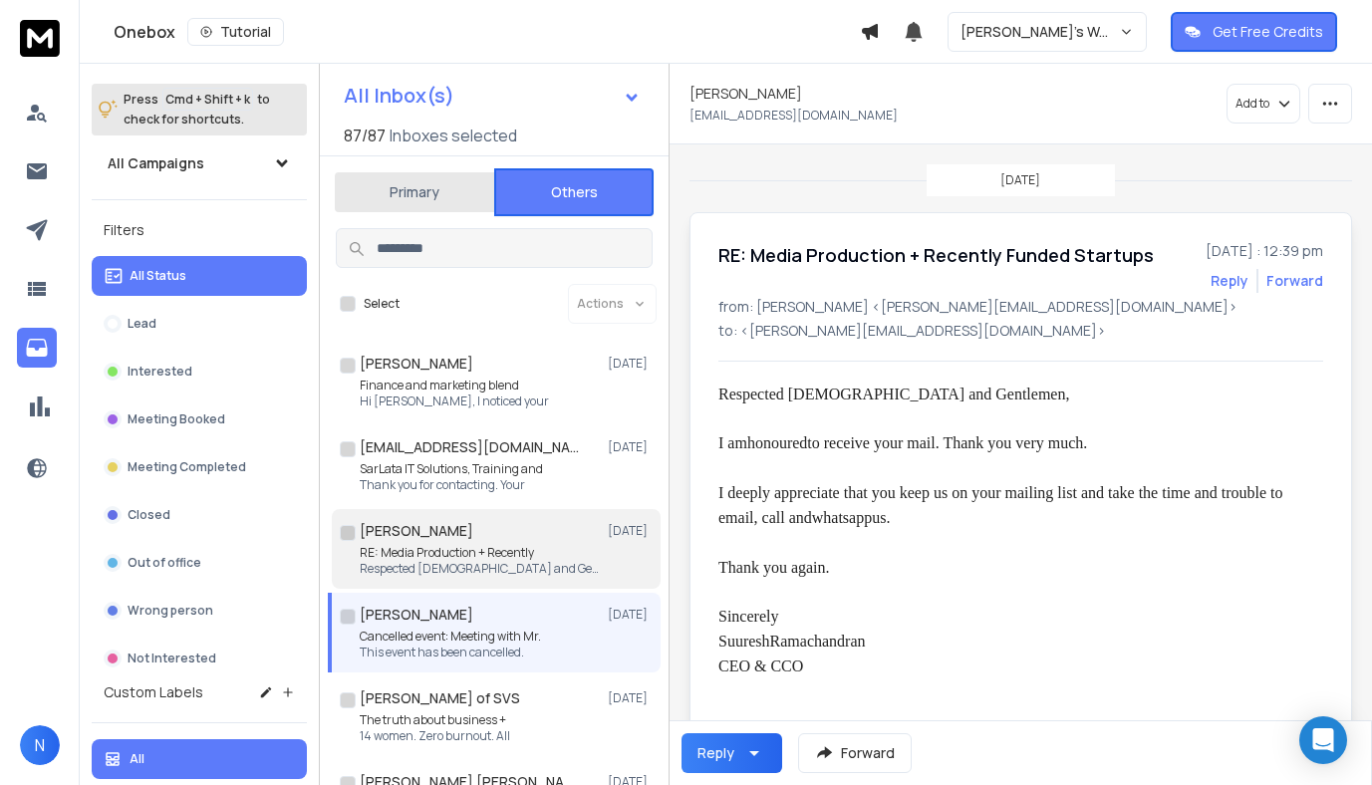
click at [446, 689] on h1 "Tonisha Stalnaker of SVS" at bounding box center [440, 699] width 160 height 20
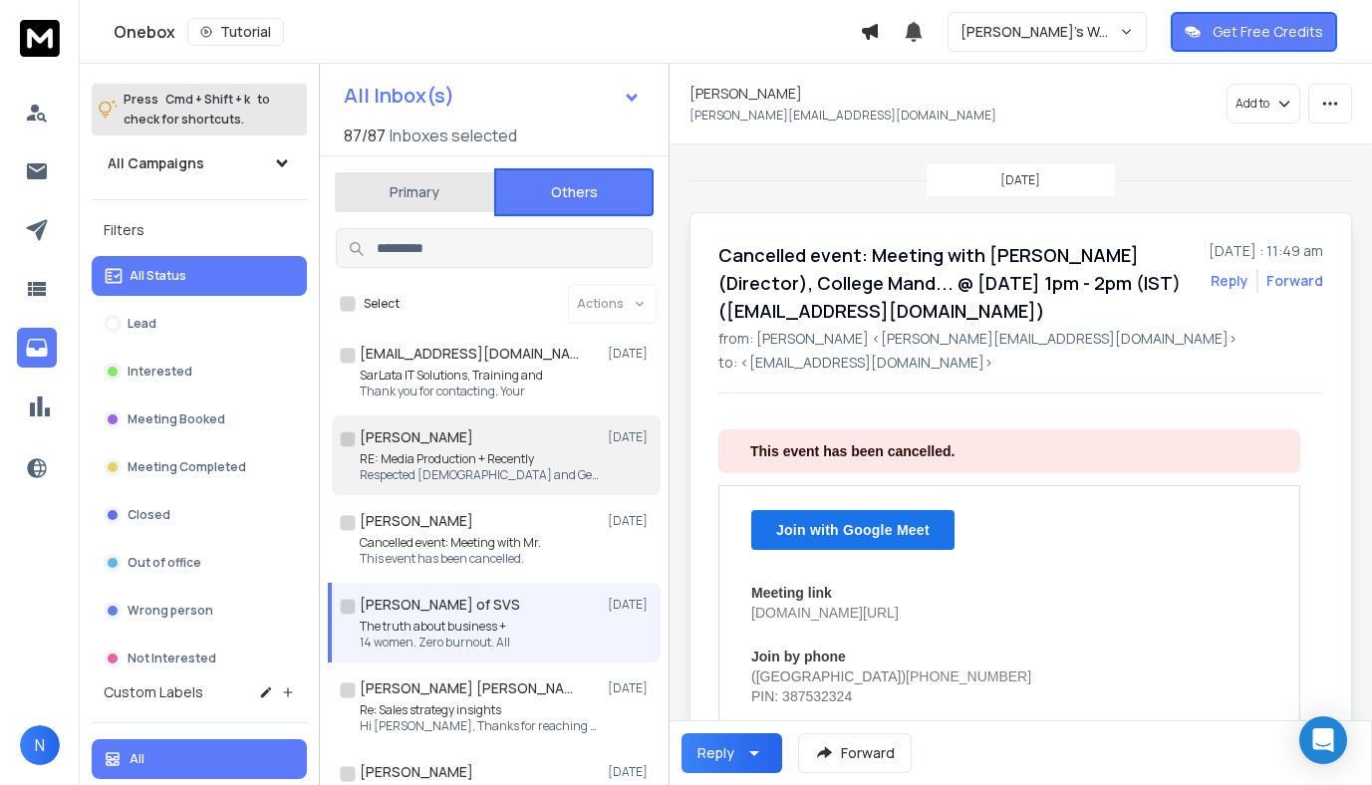
click at [446, 688] on h1 "Hill Dickerson" at bounding box center [469, 689] width 219 height 20
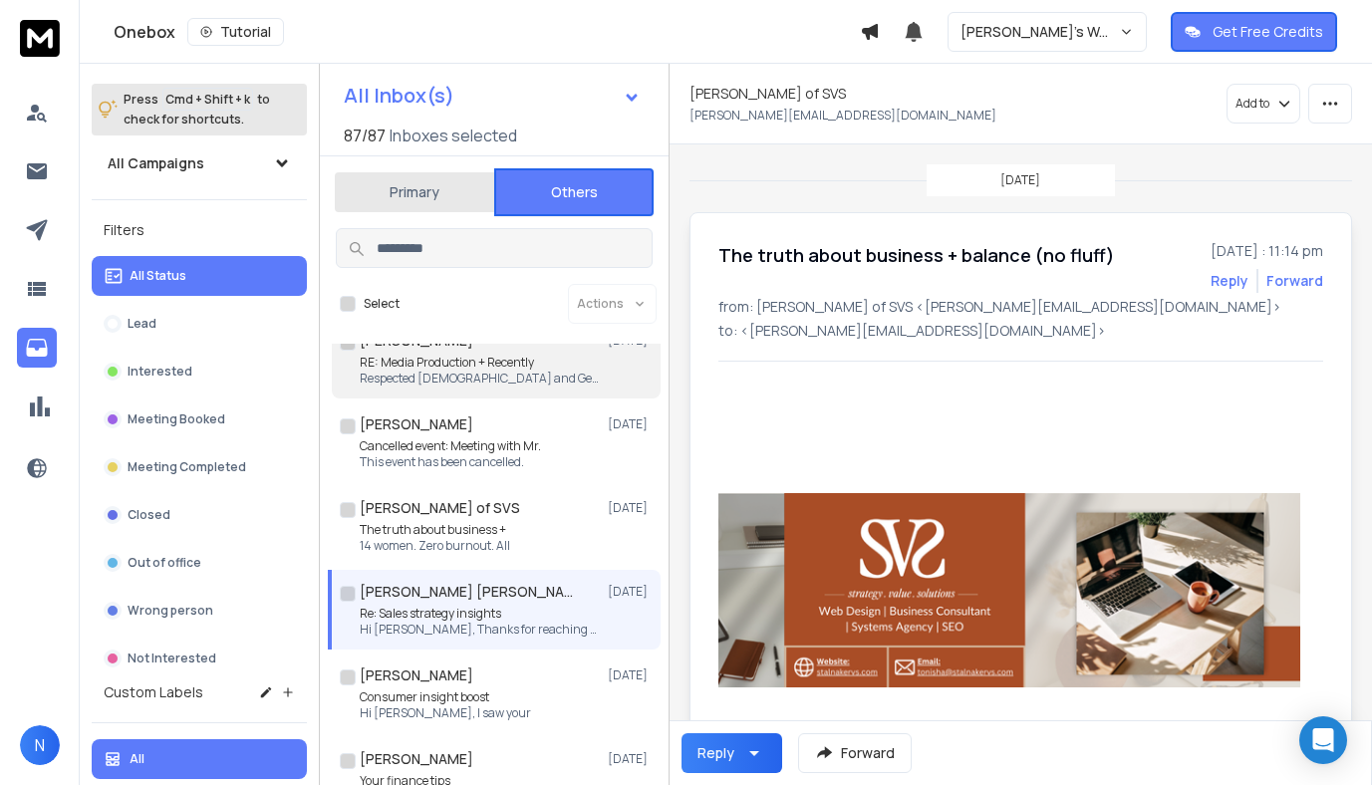
click at [446, 688] on div "Nicolas Laustriat 06 Oct Consumer insight boost Hi Nikita, I saw your" at bounding box center [506, 694] width 293 height 56
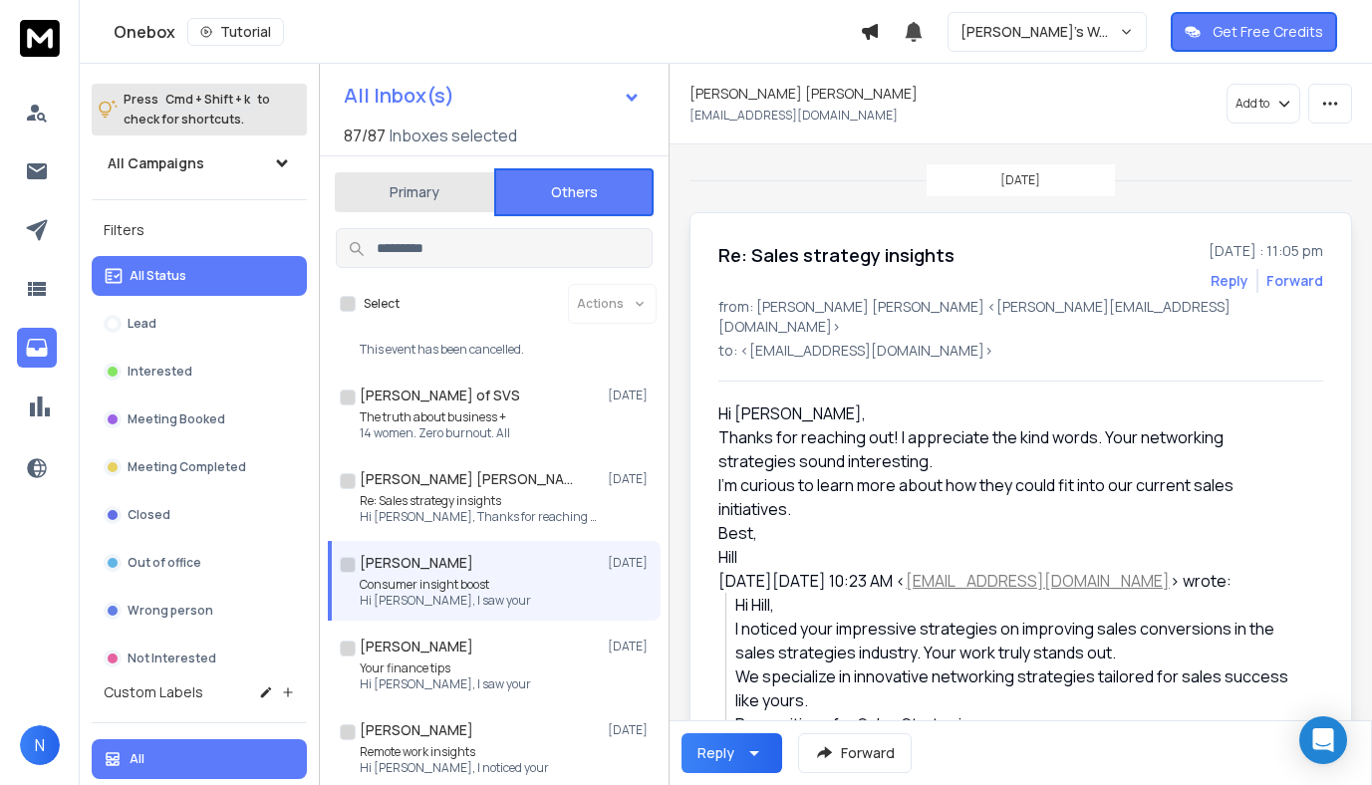
click at [446, 688] on p "Hi Sahil, I saw your" at bounding box center [445, 685] width 171 height 16
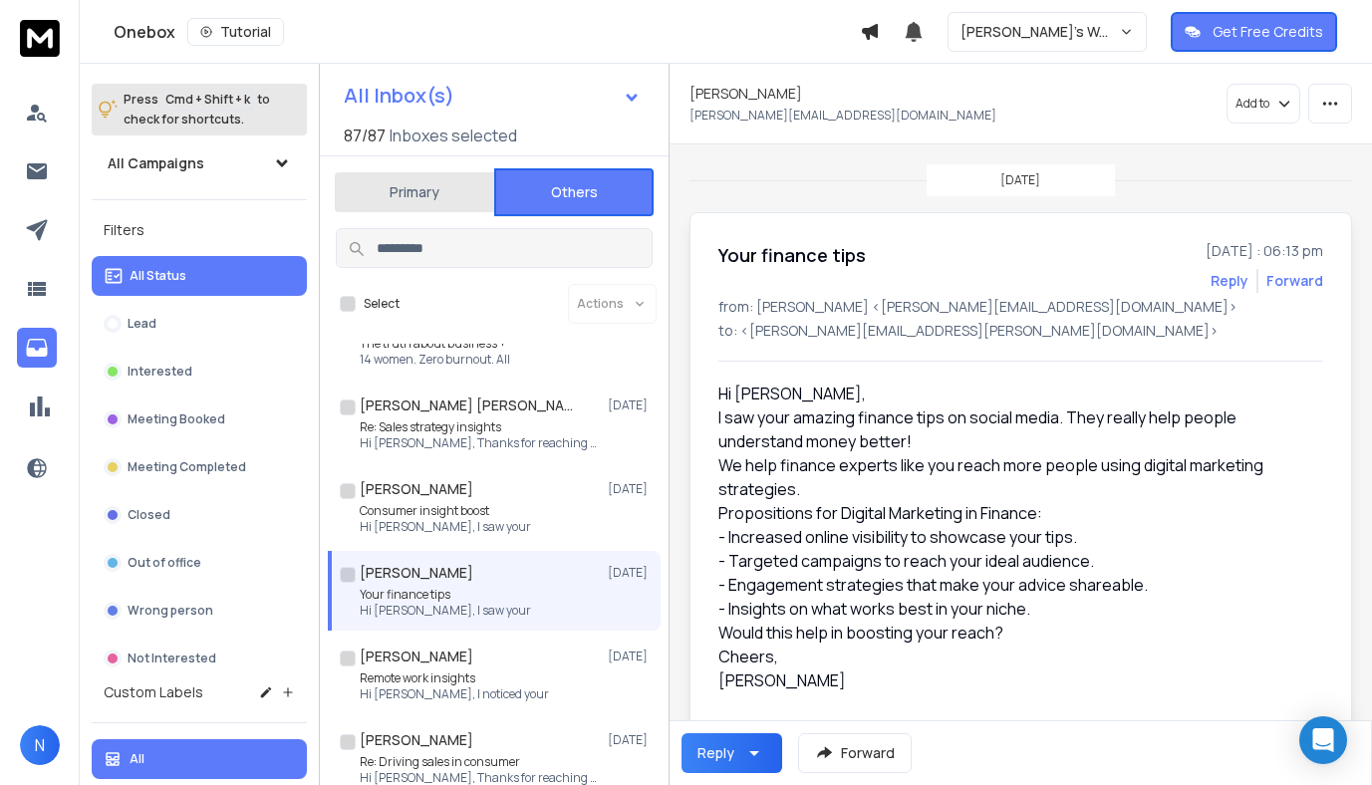
click at [446, 688] on p "Hi Sahil, I noticed your" at bounding box center [454, 695] width 189 height 16
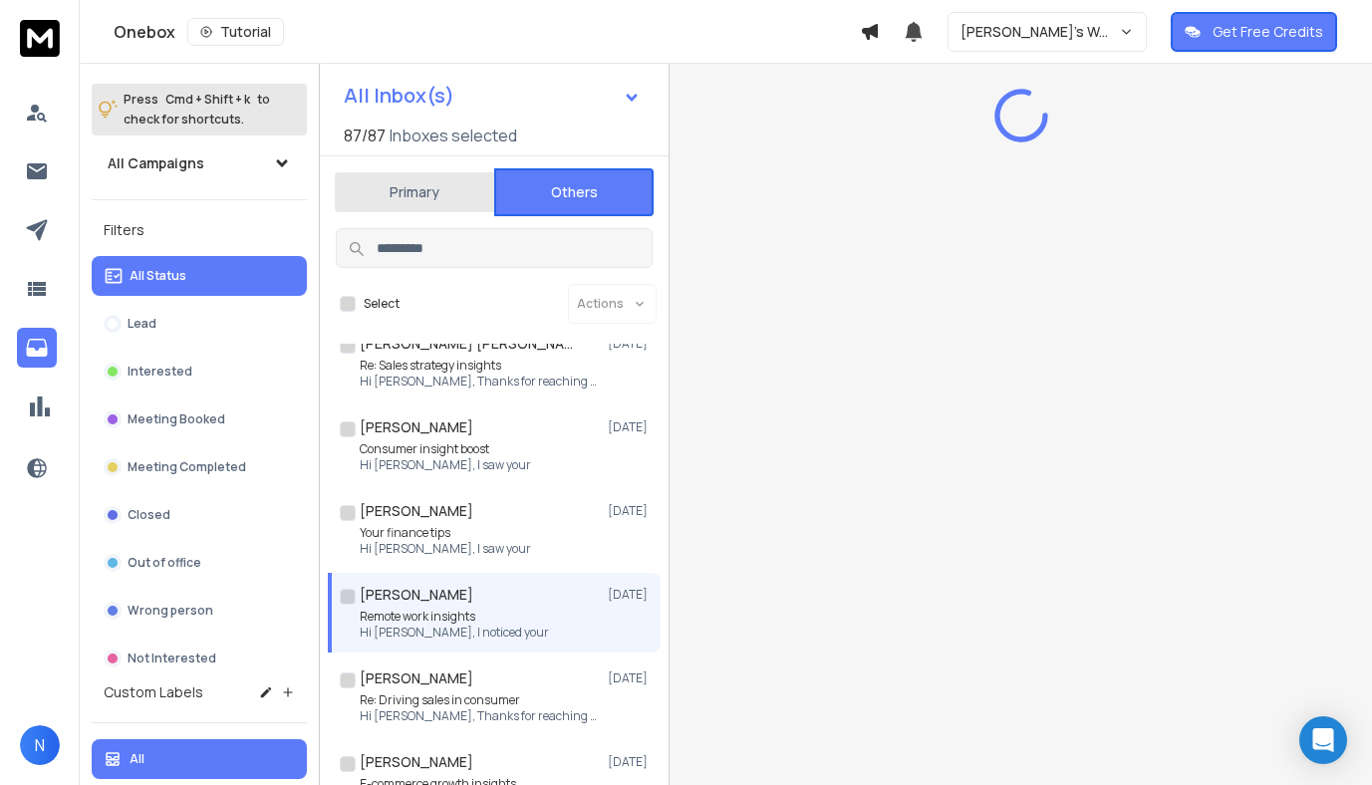
click at [446, 688] on h1 "Mark Thompson" at bounding box center [417, 679] width 114 height 20
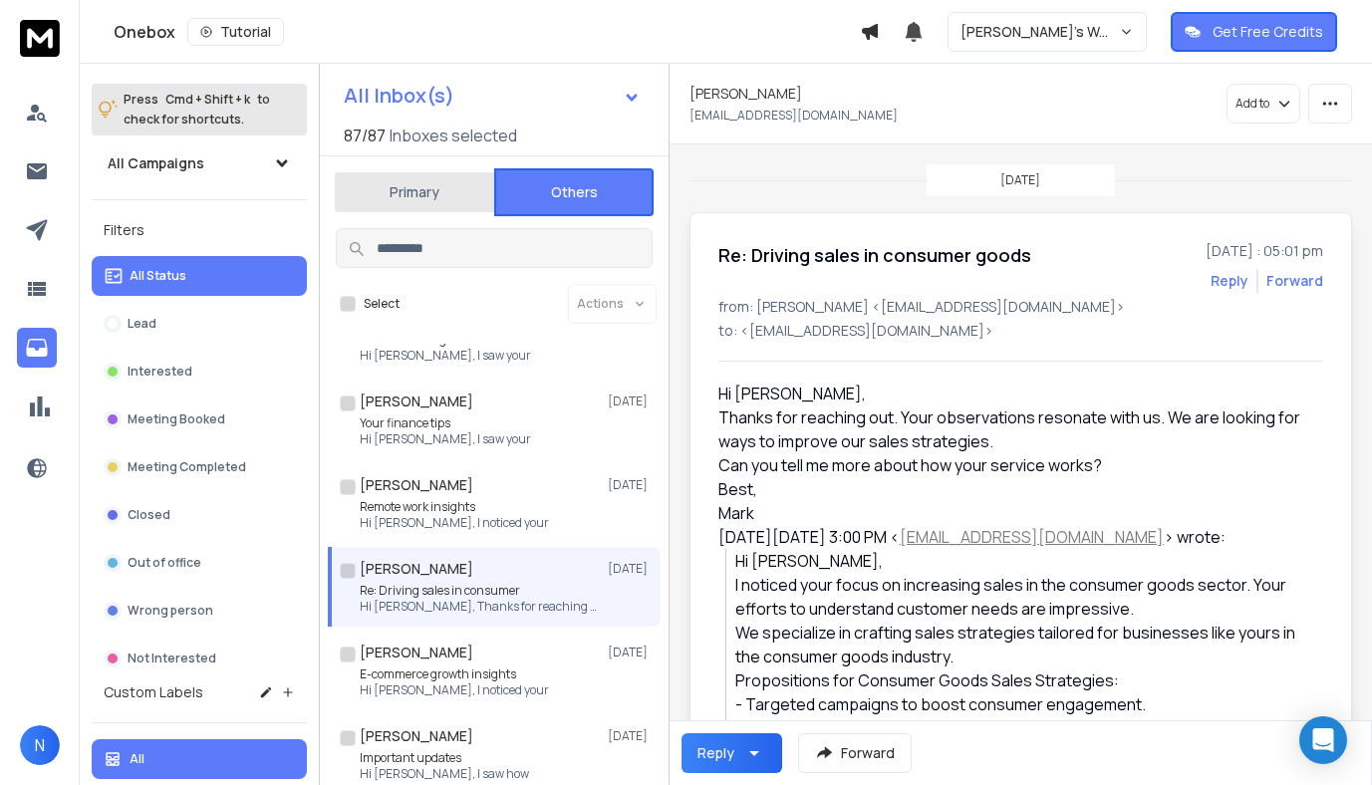
click at [446, 688] on p "Hi Sahil, I noticed your" at bounding box center [454, 691] width 189 height 16
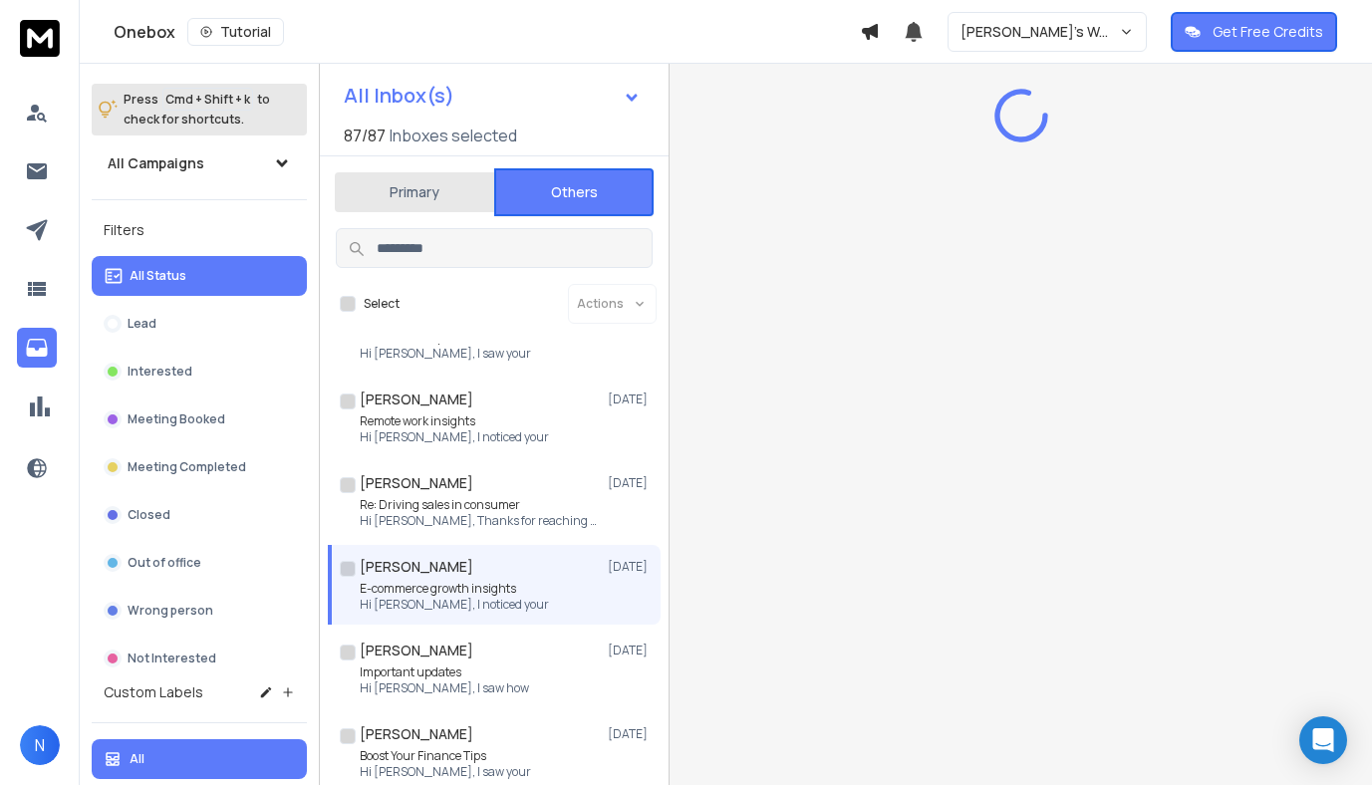
click at [446, 688] on p "Hi Sahil, I saw how" at bounding box center [444, 689] width 169 height 16
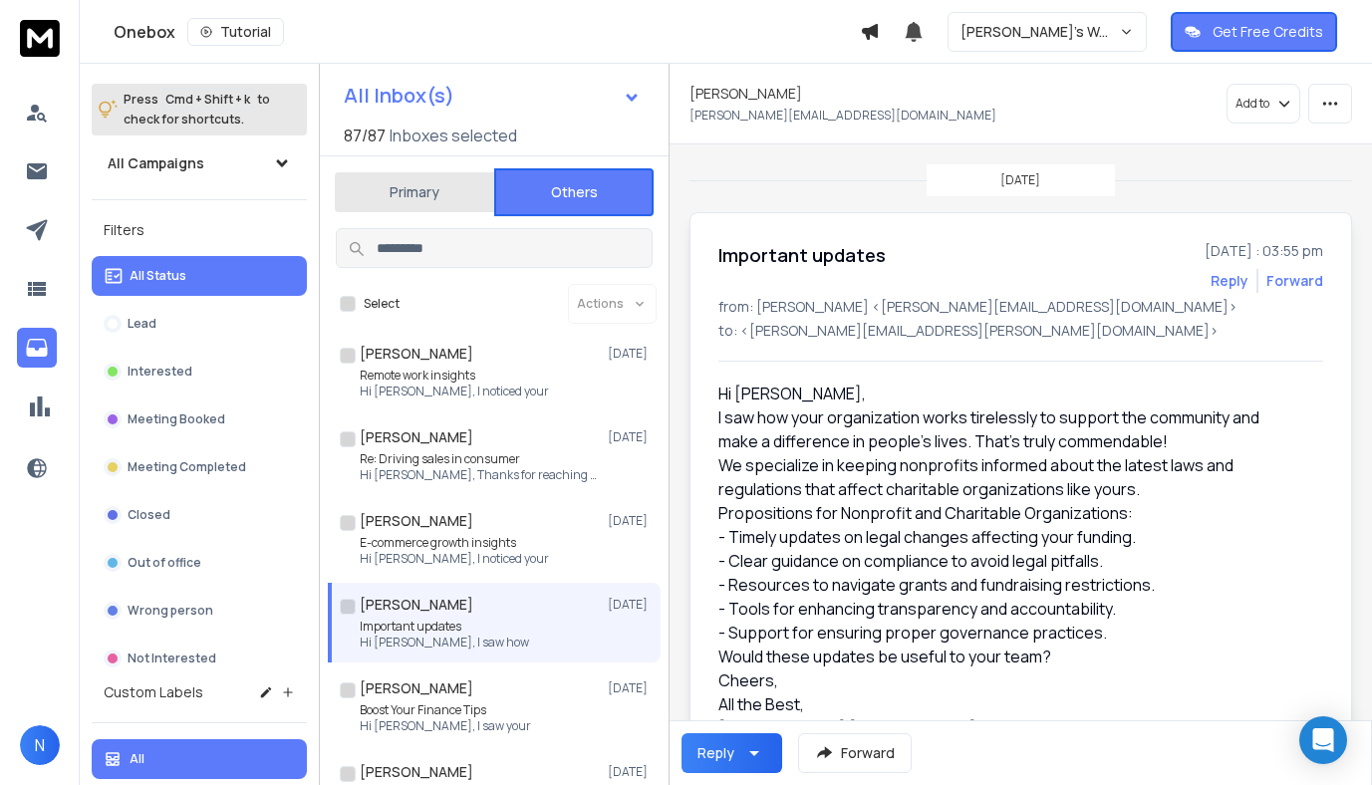
click at [446, 688] on h1 "Gerard Keenan" at bounding box center [417, 689] width 114 height 20
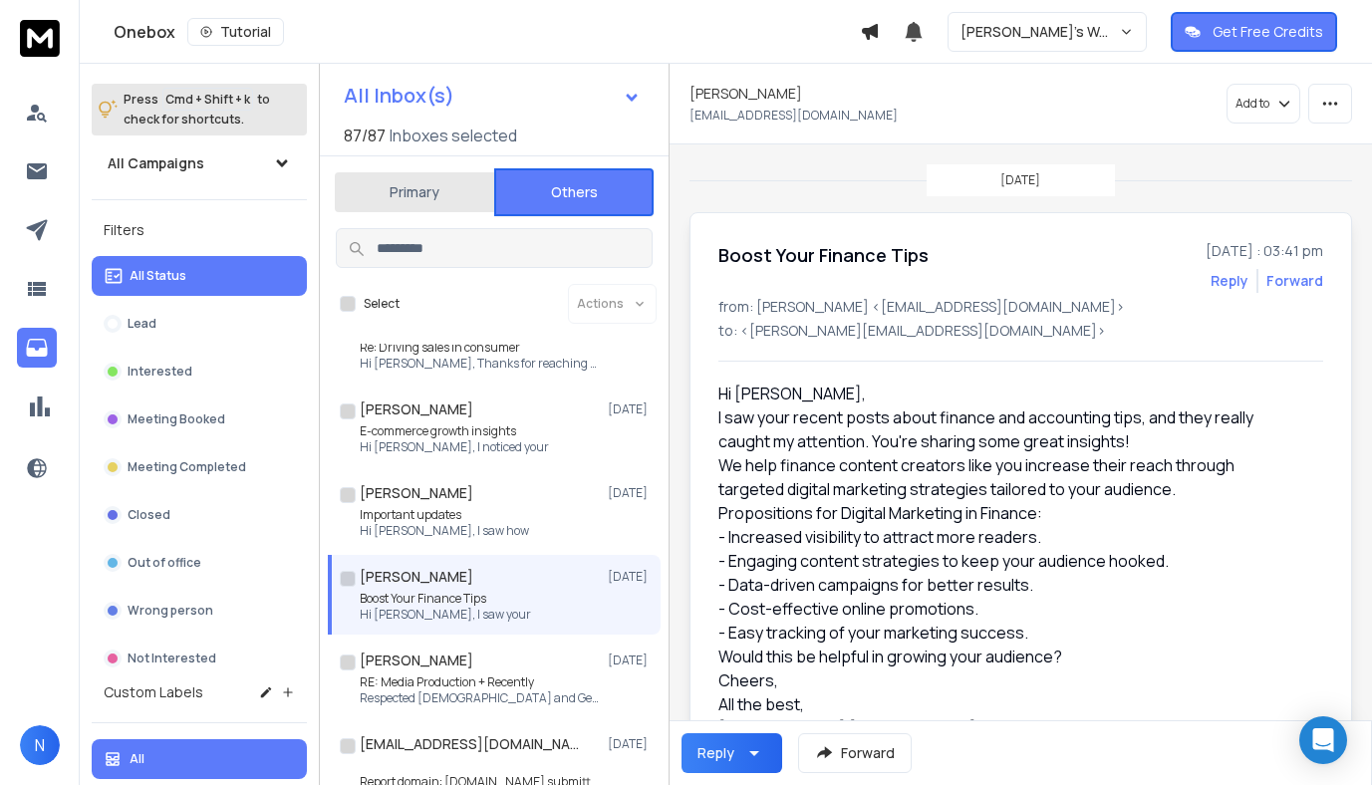
click at [446, 688] on p "RE: Media Production + Recently" at bounding box center [479, 683] width 239 height 16
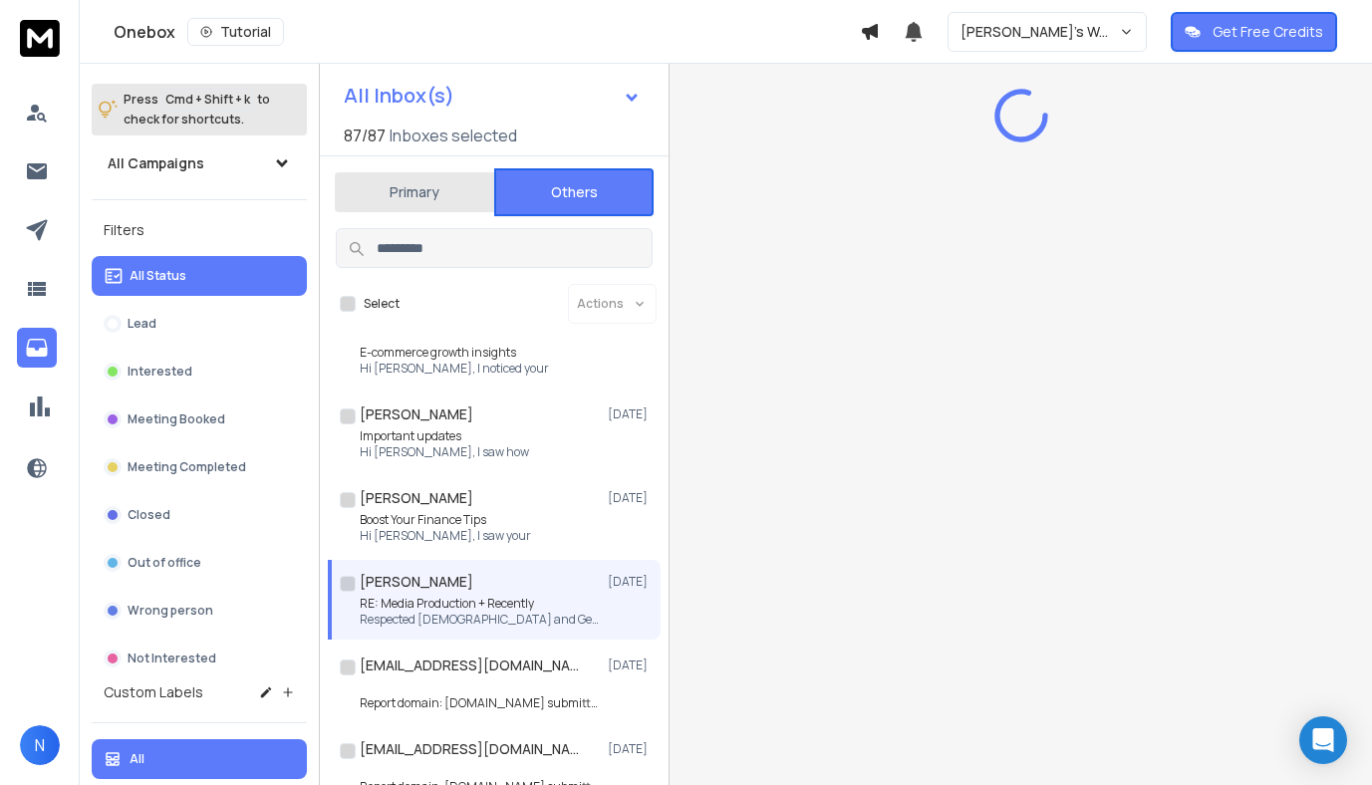
click at [446, 688] on div "Report domain: onepersonally.com submitter: secureserver.net" at bounding box center [506, 696] width 293 height 32
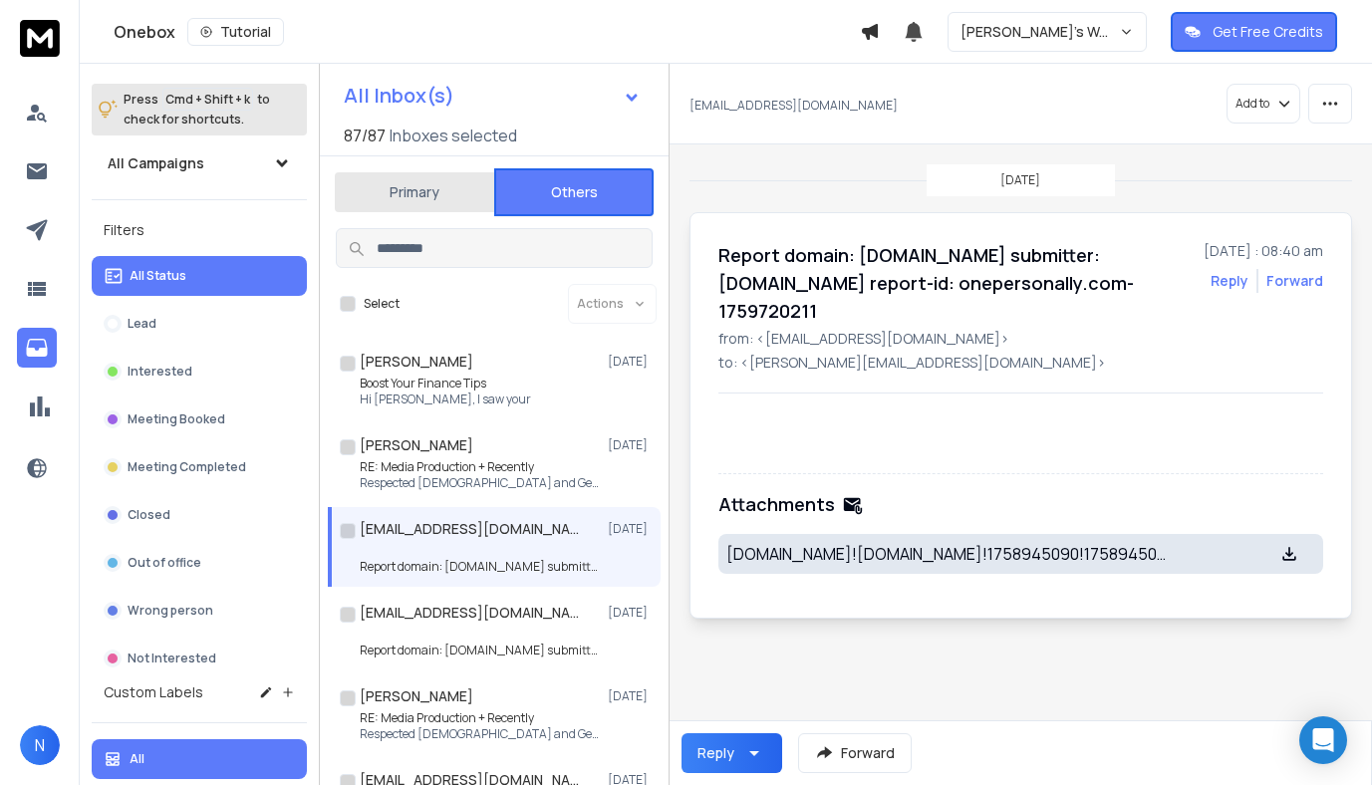
click at [446, 688] on h1 "Suuresh Ramachandran" at bounding box center [417, 697] width 114 height 20
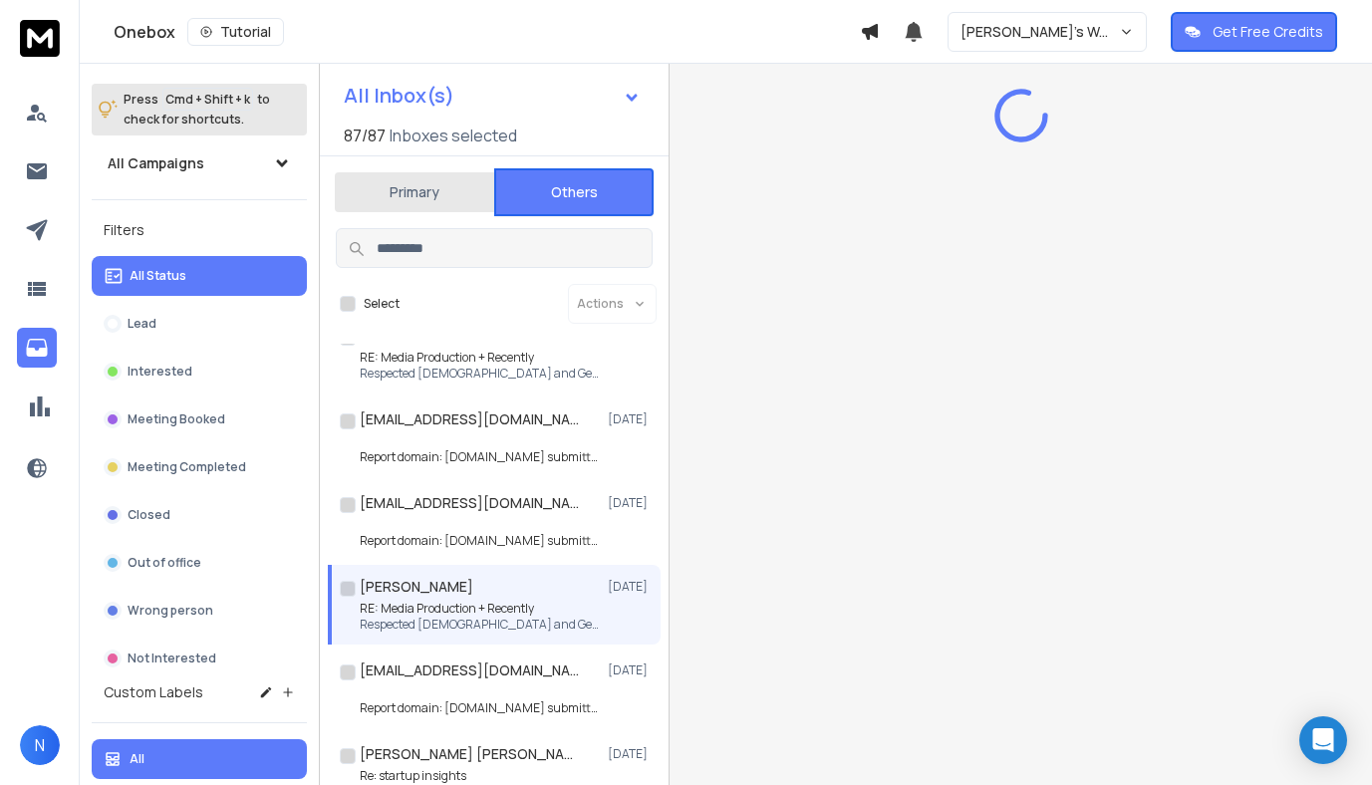
scroll to position [2724, 0]
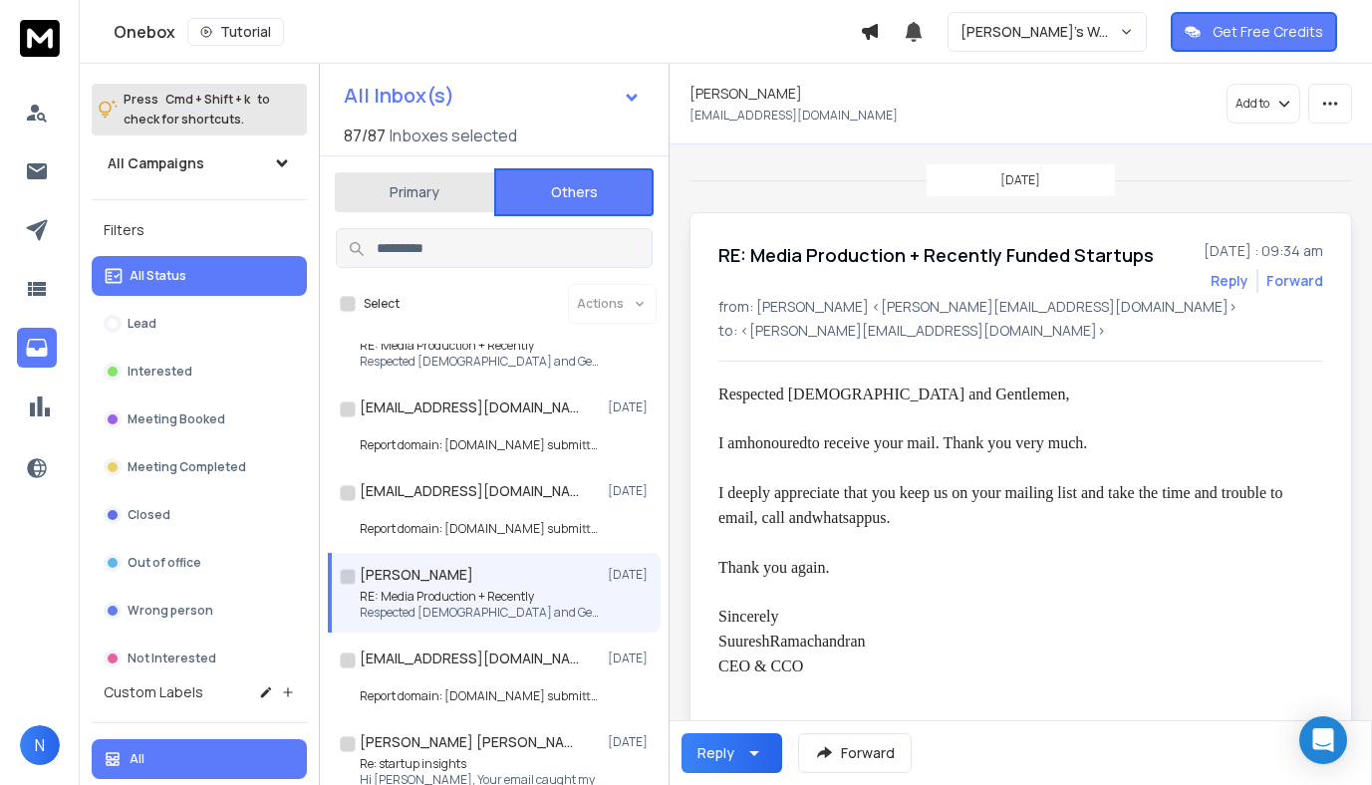
click at [426, 203] on button "Primary" at bounding box center [414, 192] width 159 height 44
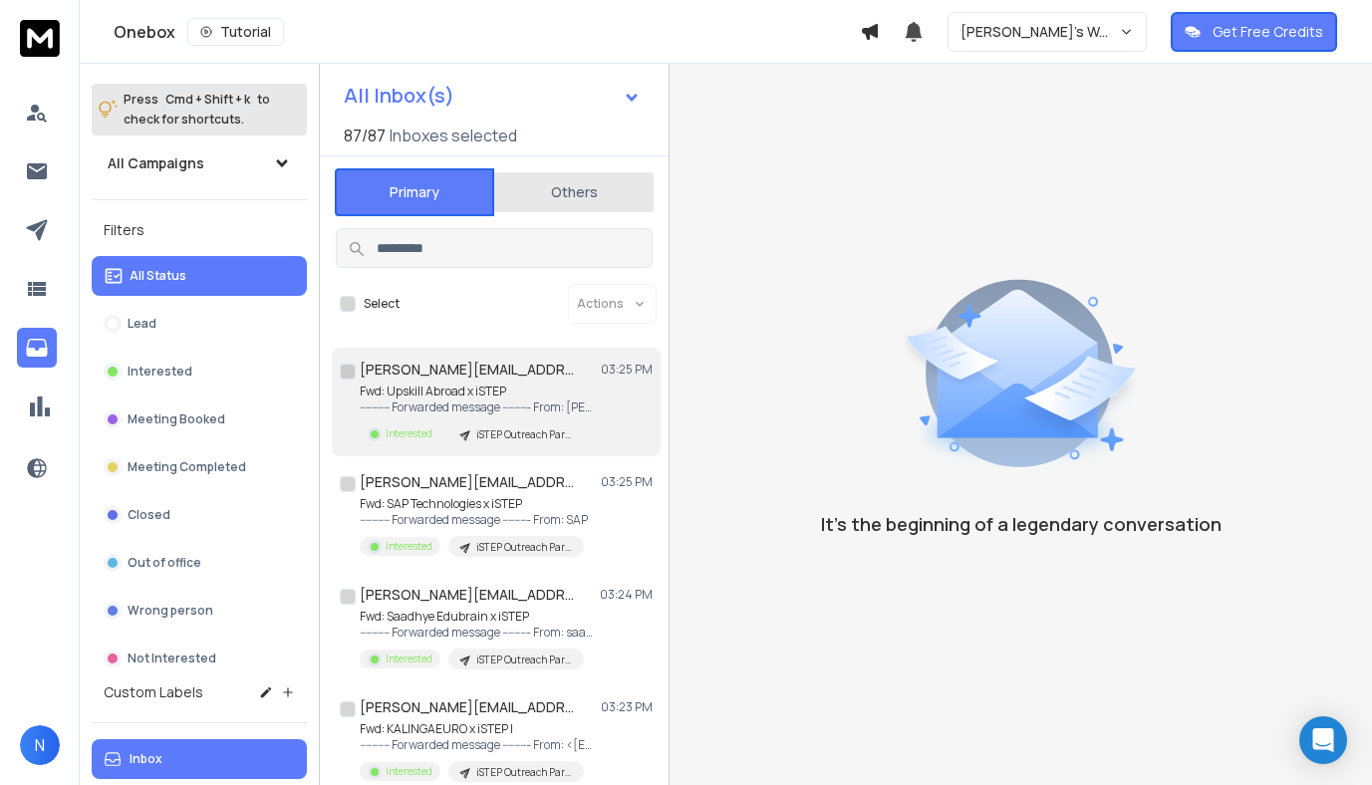
click at [477, 368] on h1 "[PERSON_NAME][EMAIL_ADDRESS][DOMAIN_NAME]" at bounding box center [469, 370] width 219 height 20
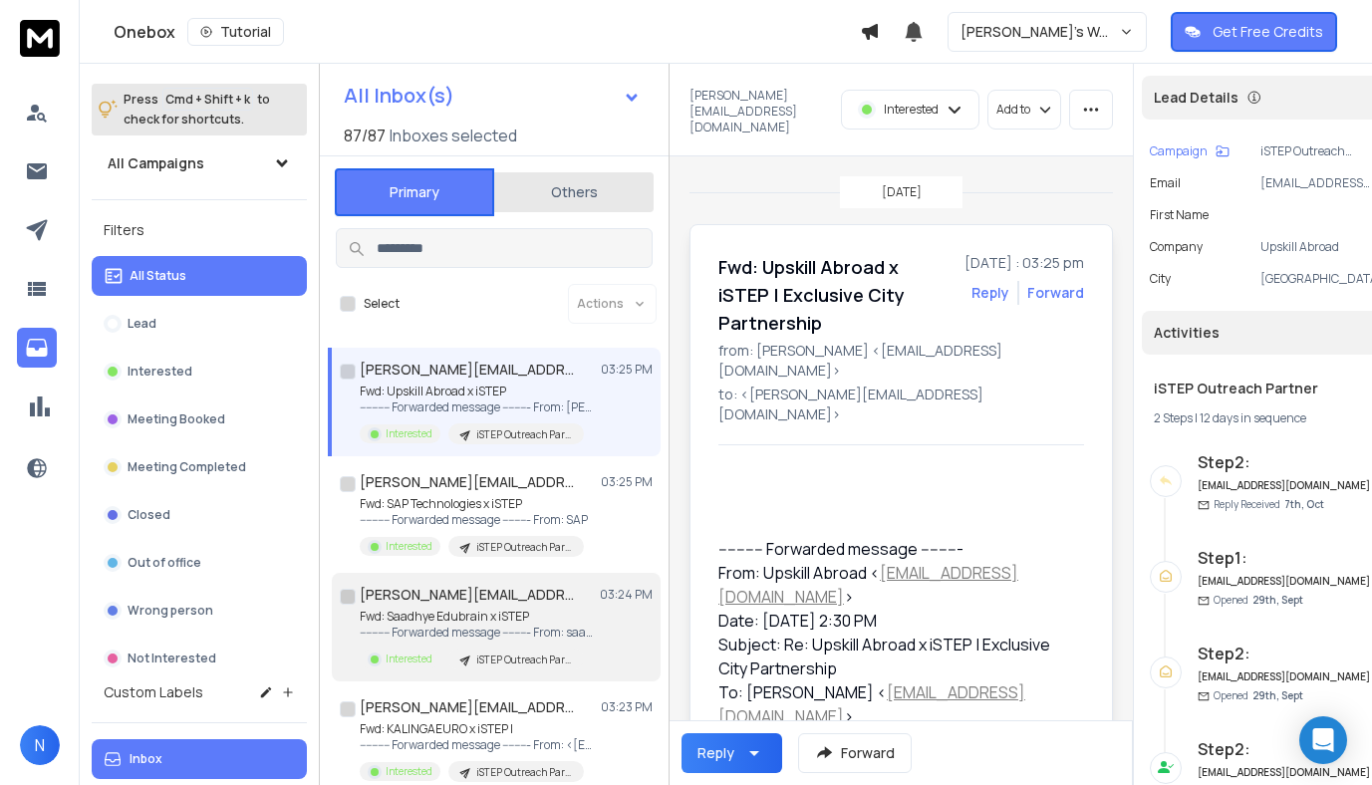
click at [438, 613] on p "Fwd: Saadhye Edubrain x iSTEP" at bounding box center [479, 617] width 239 height 16
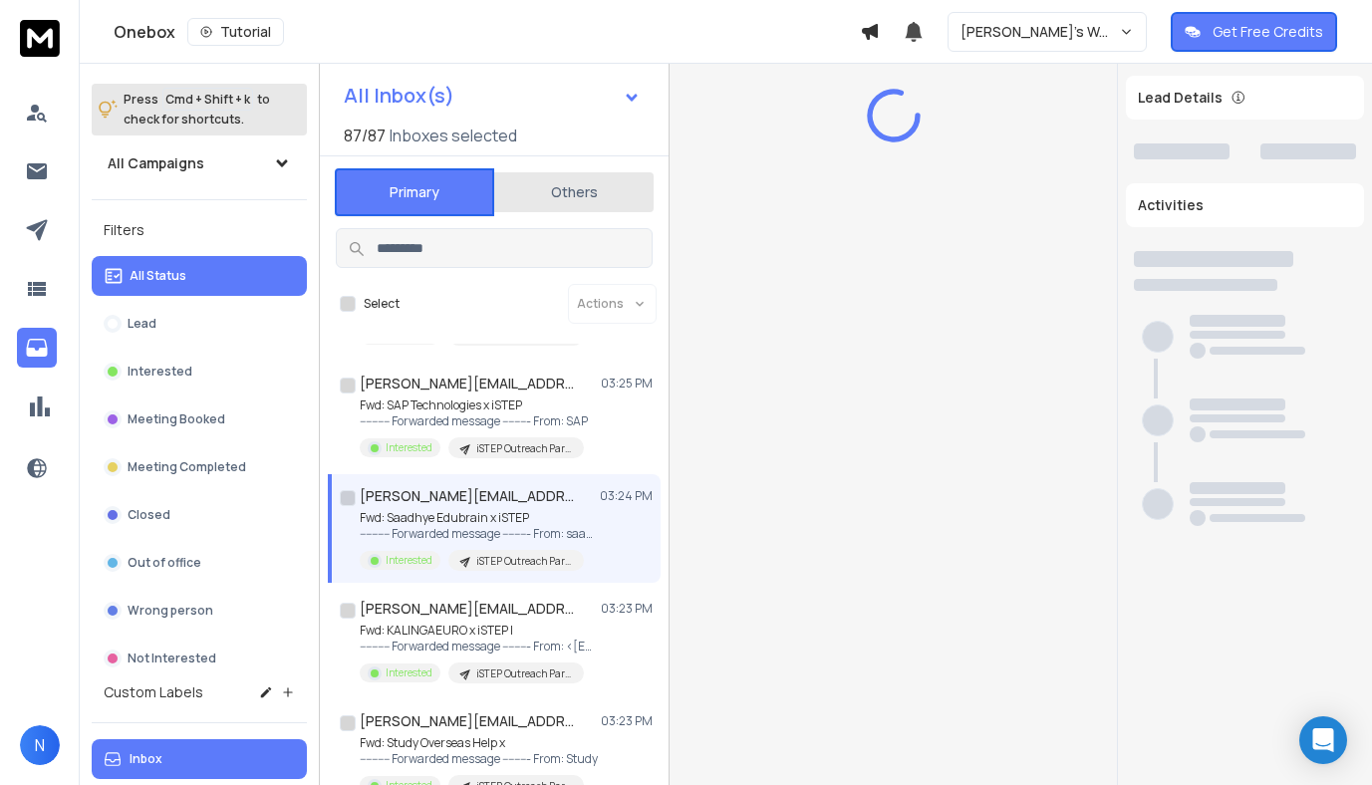
click at [438, 613] on h1 "[PERSON_NAME][EMAIL_ADDRESS][DOMAIN_NAME]" at bounding box center [469, 609] width 219 height 20
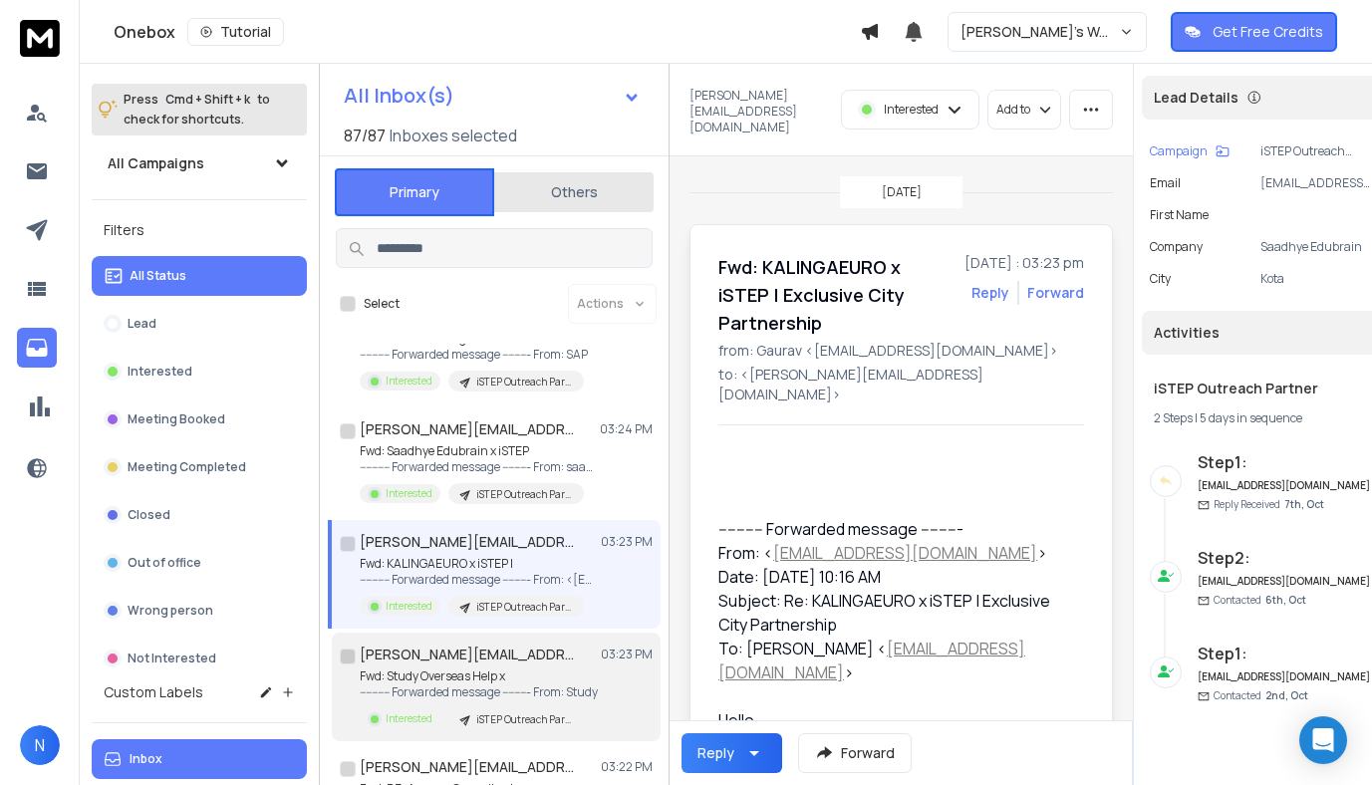
click at [430, 688] on p "---------- Forwarded message --------- From: Study" at bounding box center [479, 693] width 238 height 16
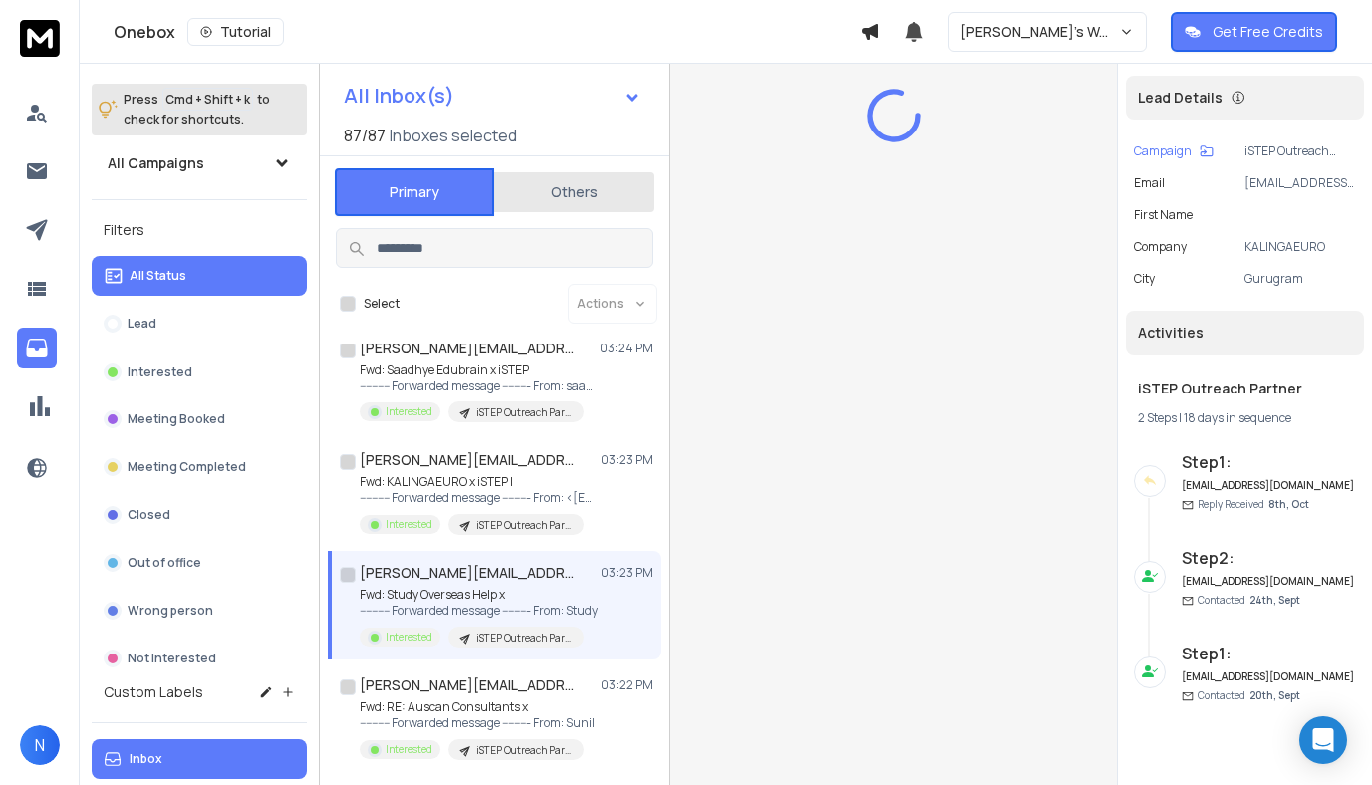
click at [430, 688] on h1 "[PERSON_NAME][EMAIL_ADDRESS][DOMAIN_NAME]" at bounding box center [469, 686] width 219 height 20
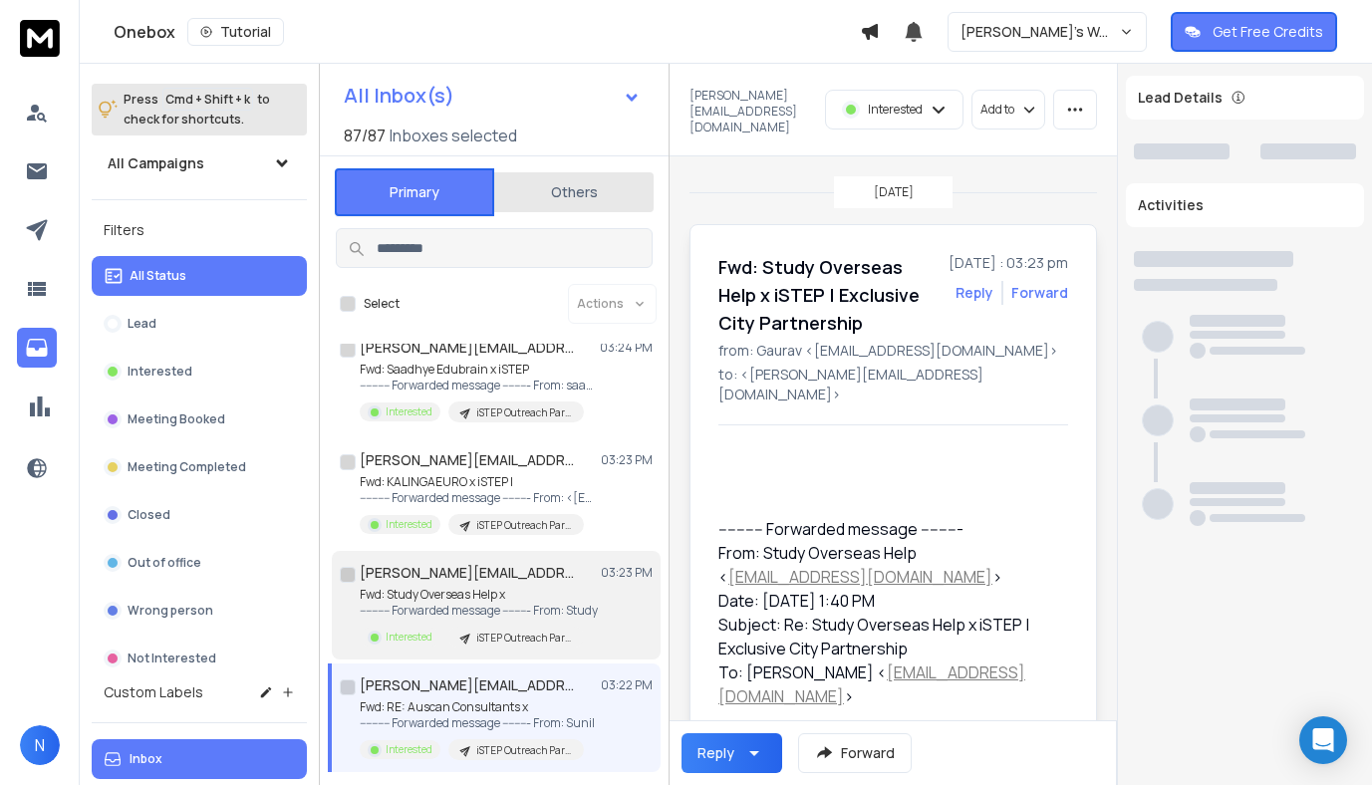
scroll to position [318, 0]
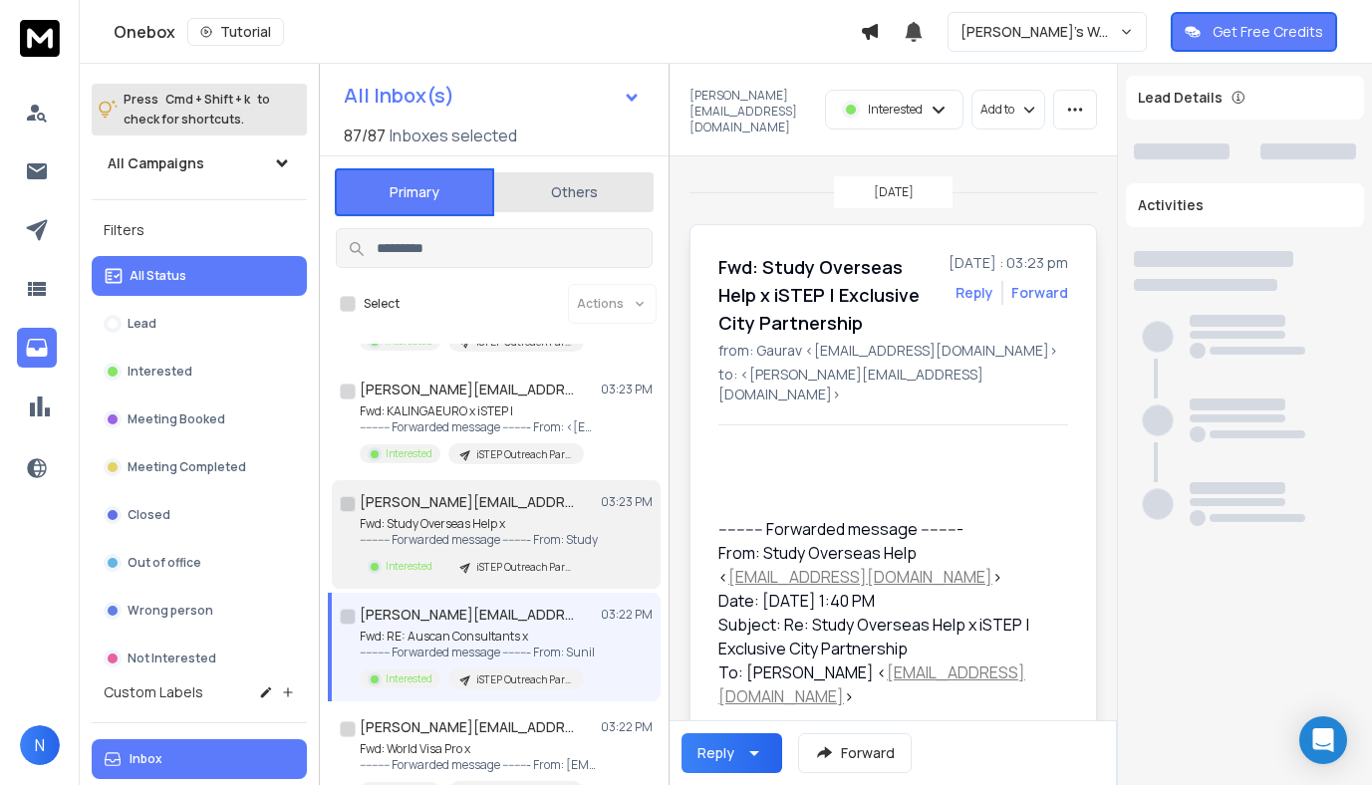
click at [430, 688] on div "Interested" at bounding box center [400, 679] width 81 height 19
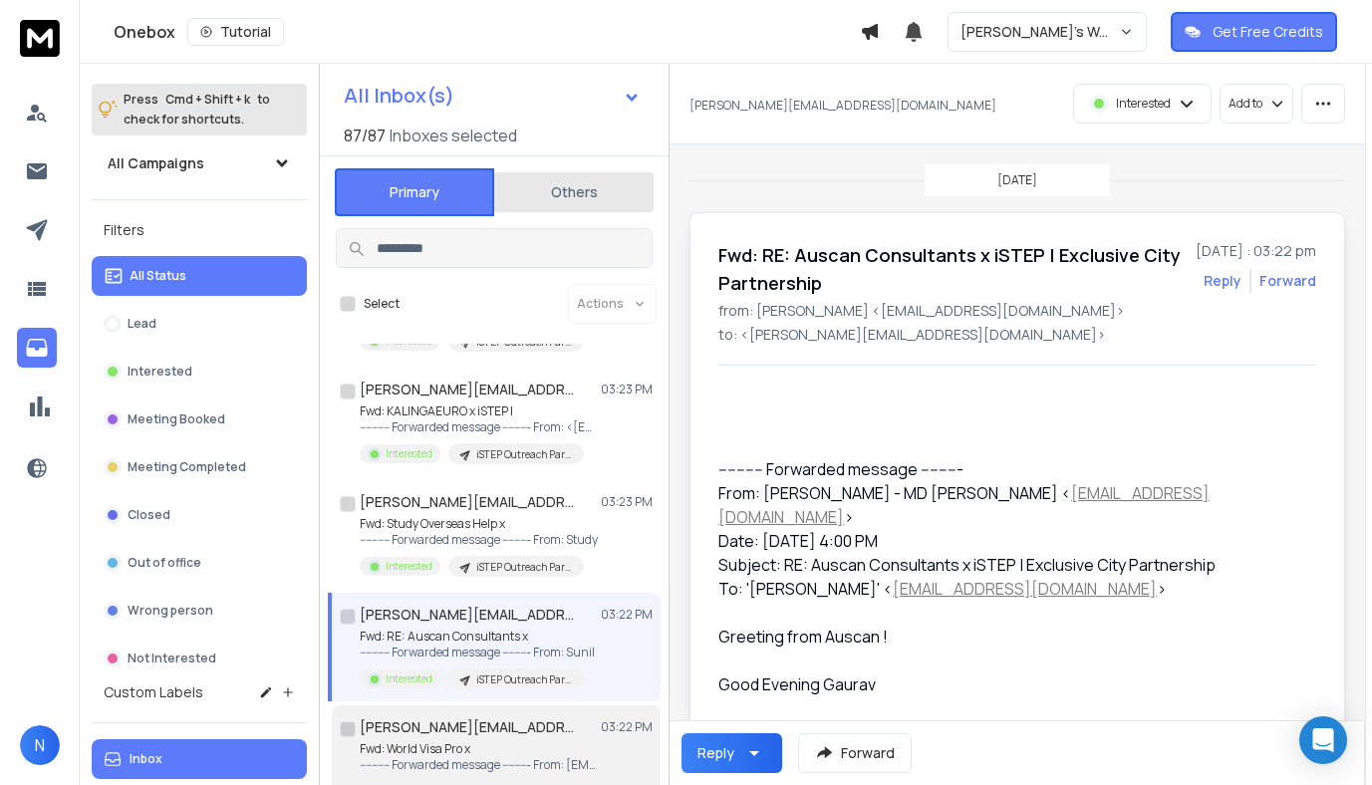
click at [427, 732] on h1 "[PERSON_NAME][EMAIL_ADDRESS][DOMAIN_NAME]" at bounding box center [469, 727] width 219 height 20
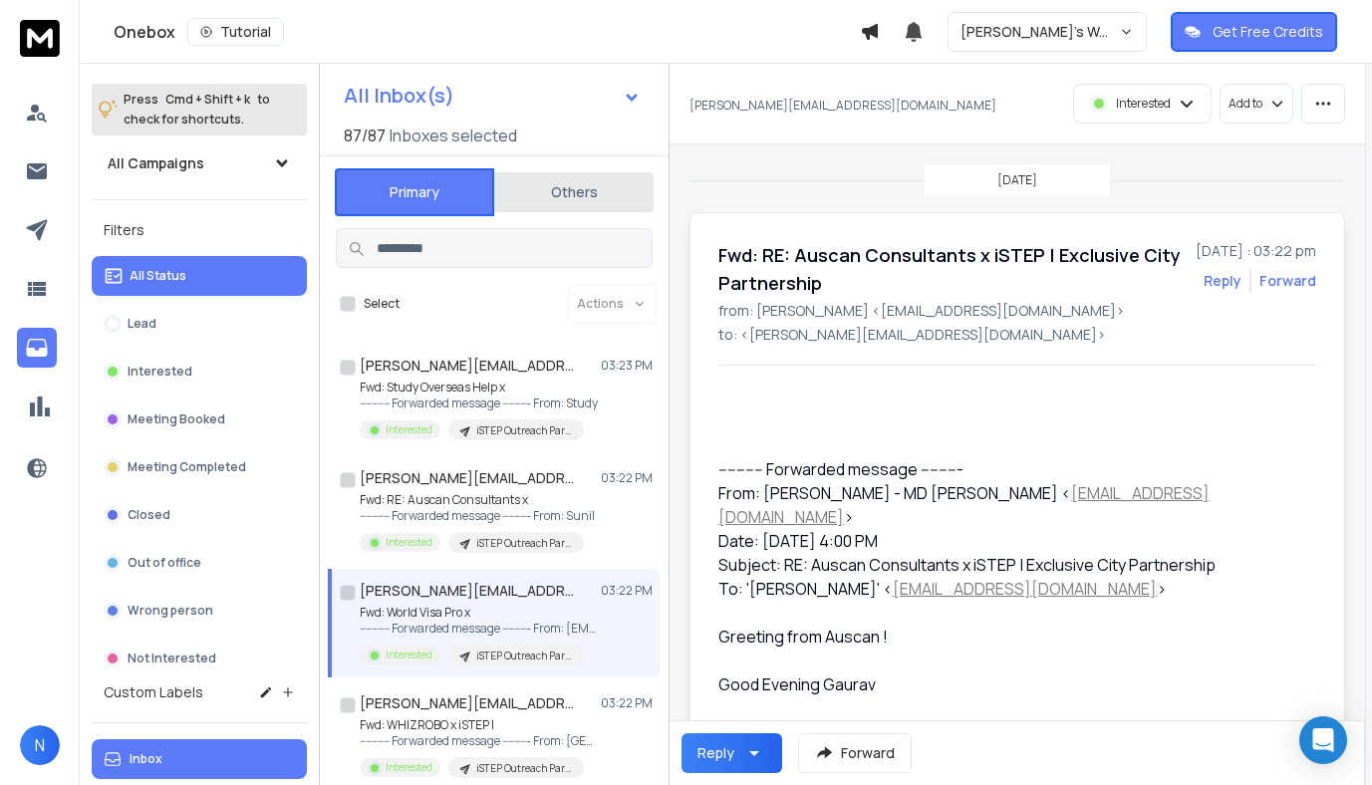
click at [427, 732] on p "Fwd: WHIZROBO x iSTEP |" at bounding box center [479, 725] width 239 height 16
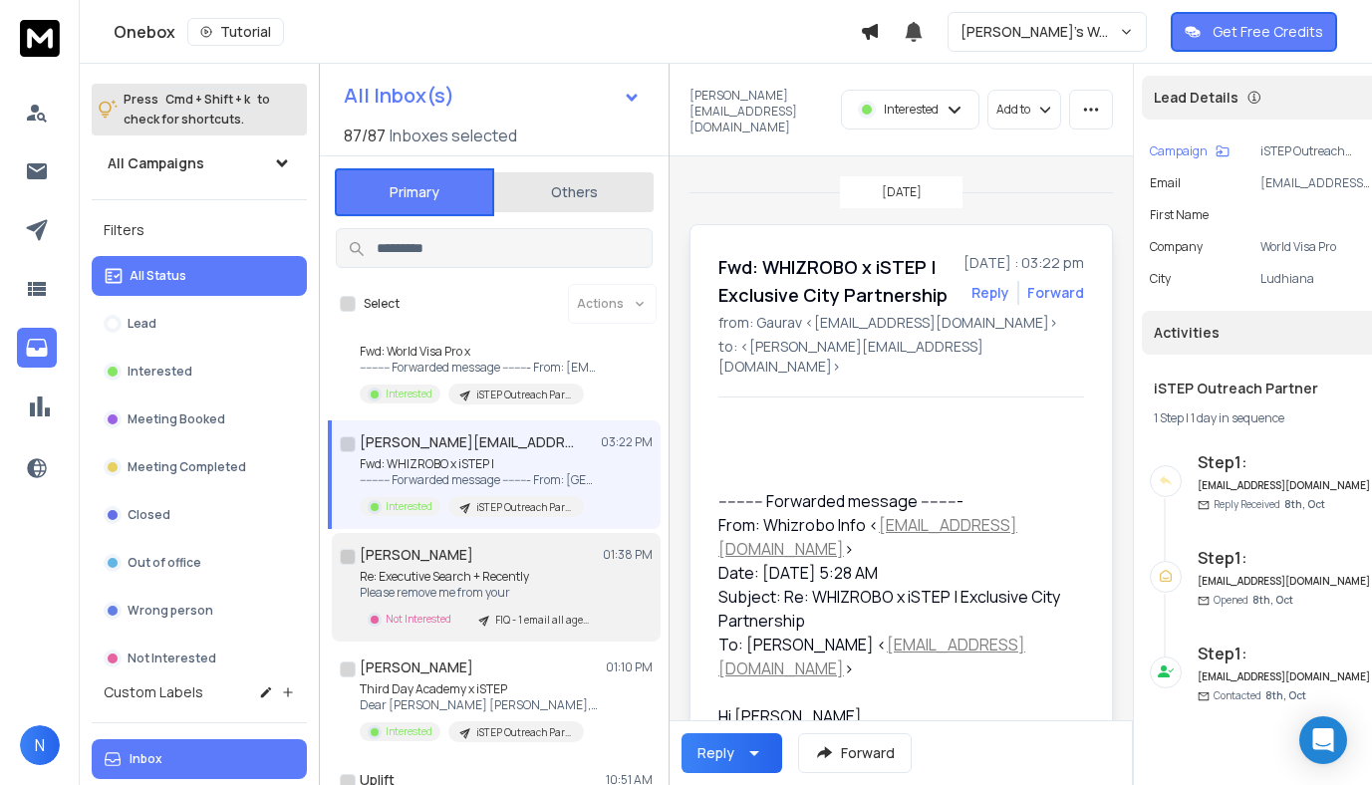
click at [433, 717] on div "Third Day Academy x iSTEP Dear [PERSON_NAME] [PERSON_NAME], Thank Interested iS…" at bounding box center [479, 712] width 239 height 61
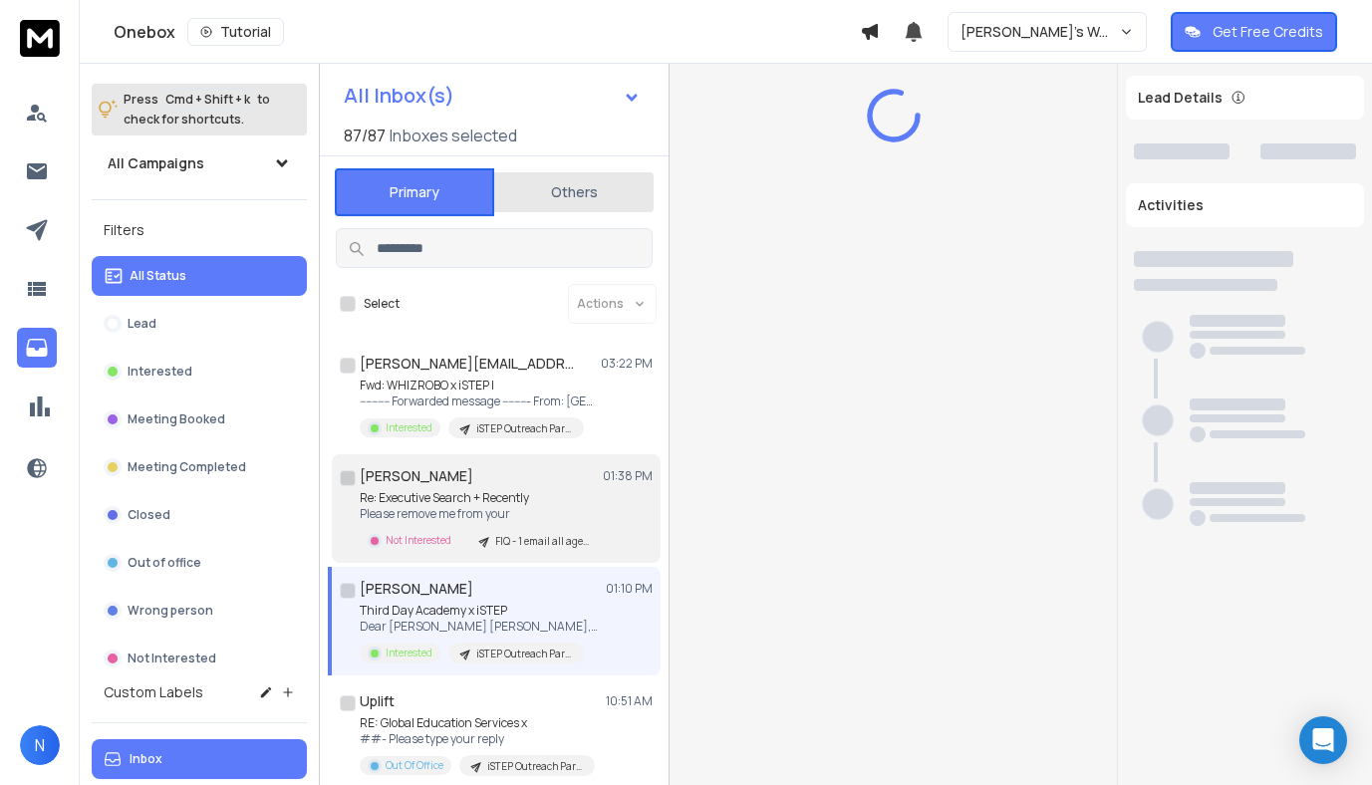
click at [433, 717] on p "RE: Global Education Services x" at bounding box center [477, 723] width 235 height 16
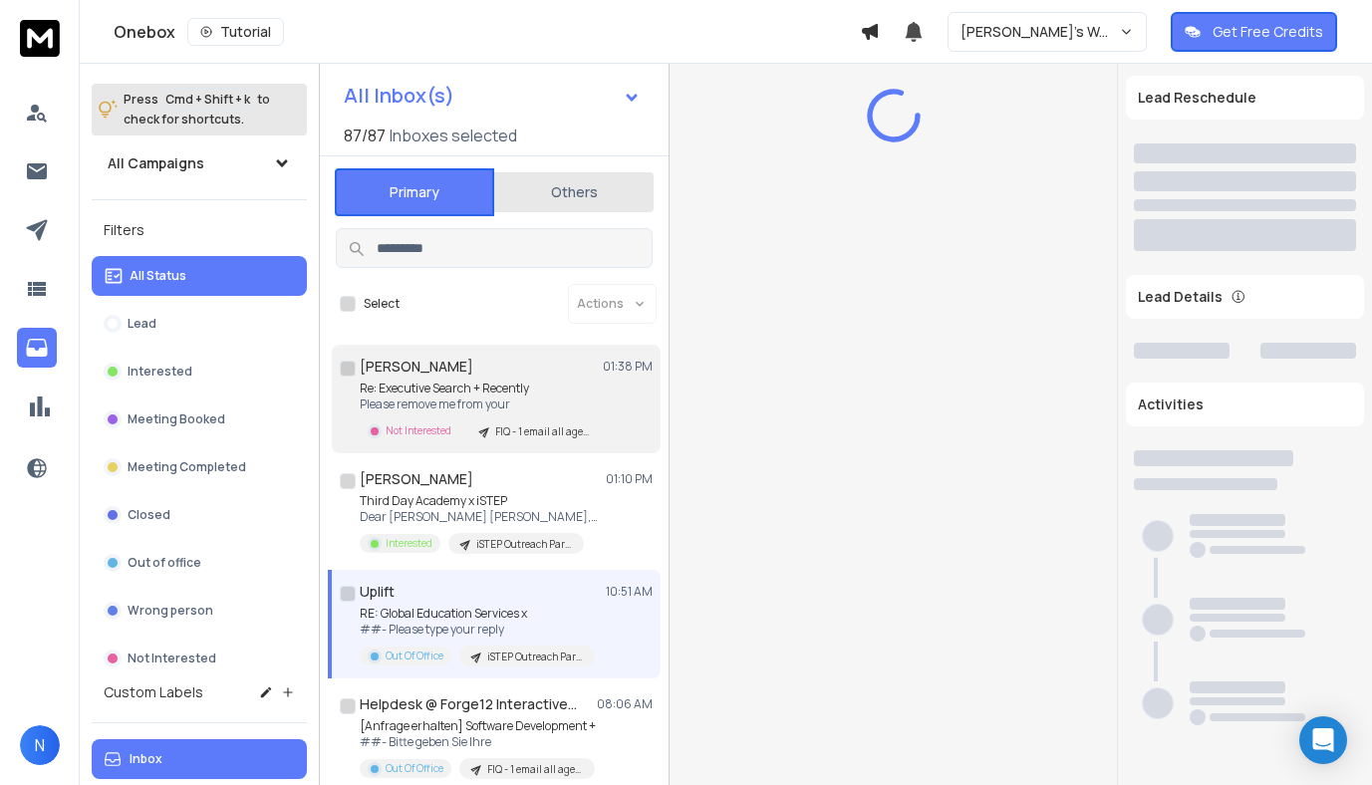
click at [433, 718] on p "[Anfrage erhalten] Software Development +" at bounding box center [478, 726] width 236 height 16
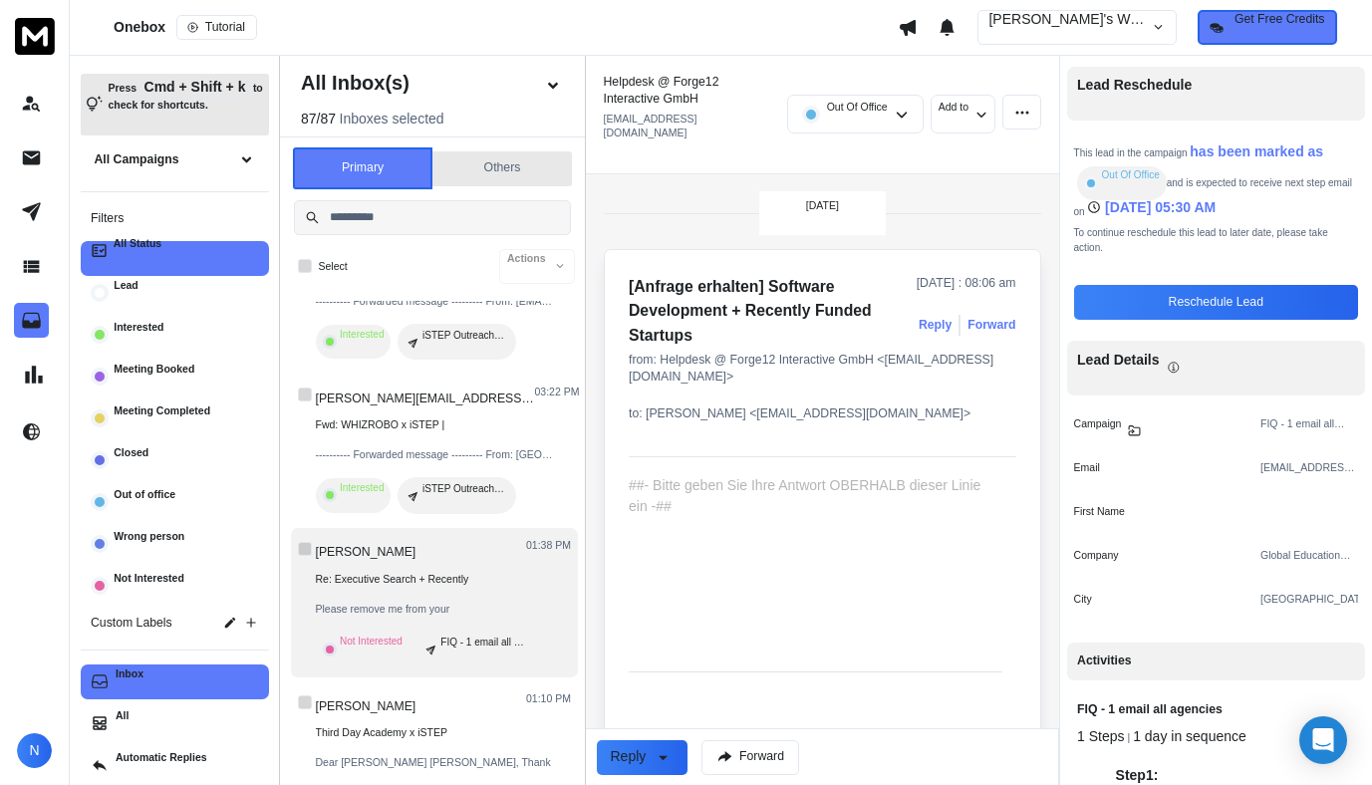
click at [433, 717] on div "[PERSON_NAME] 01:10 PM" at bounding box center [444, 707] width 256 height 30
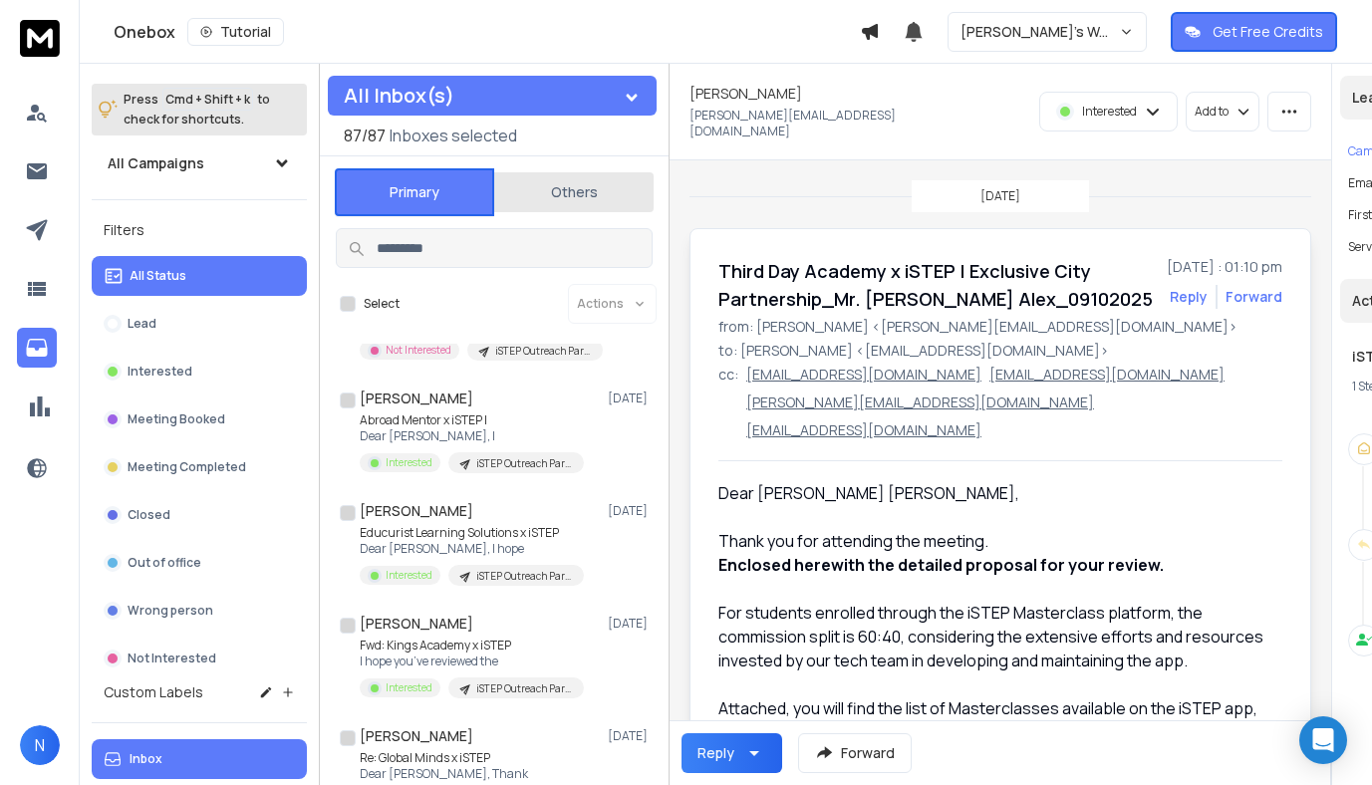
scroll to position [1720, 0]
